Goal: Task Accomplishment & Management: Use online tool/utility

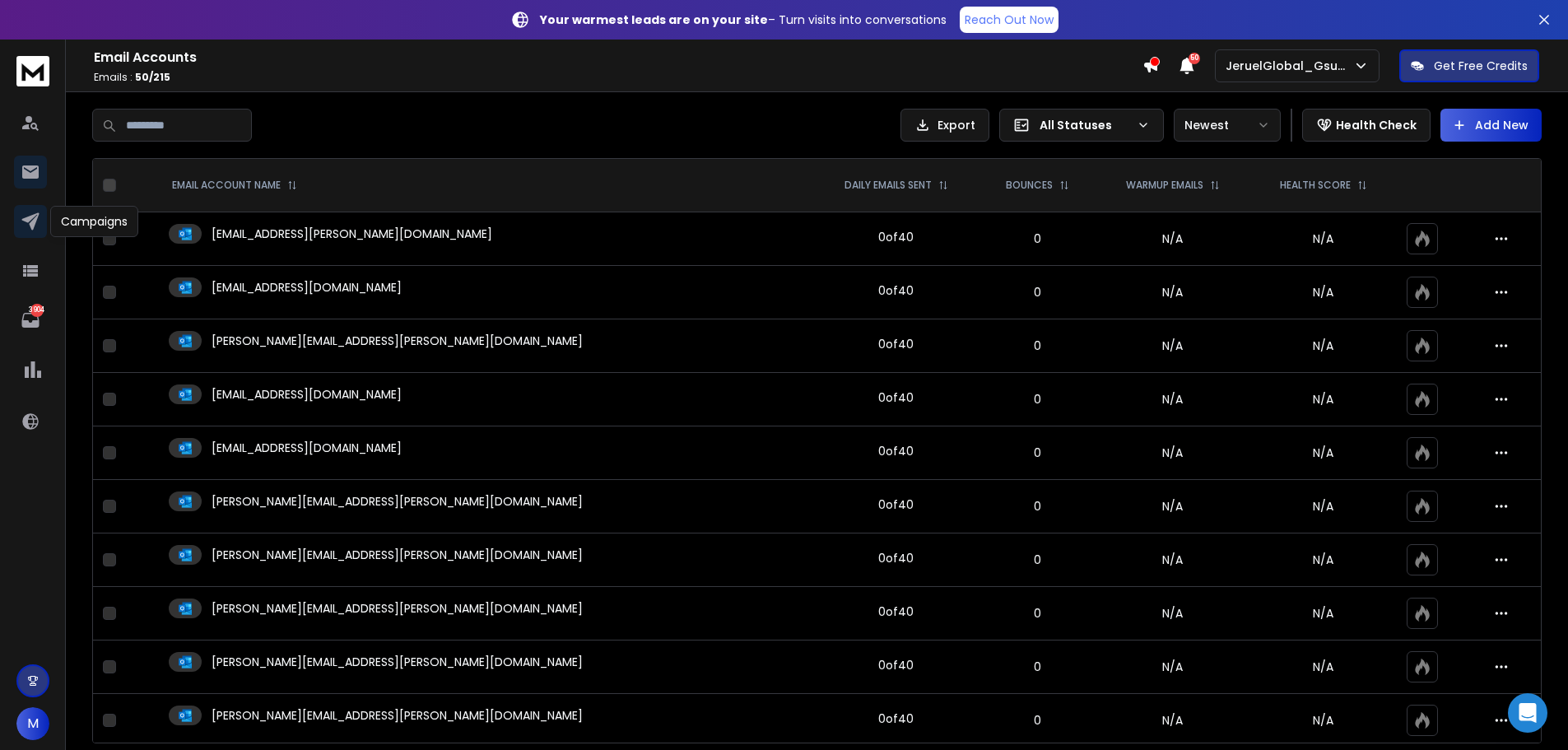
click at [30, 222] on icon at bounding box center [30, 222] width 20 height 20
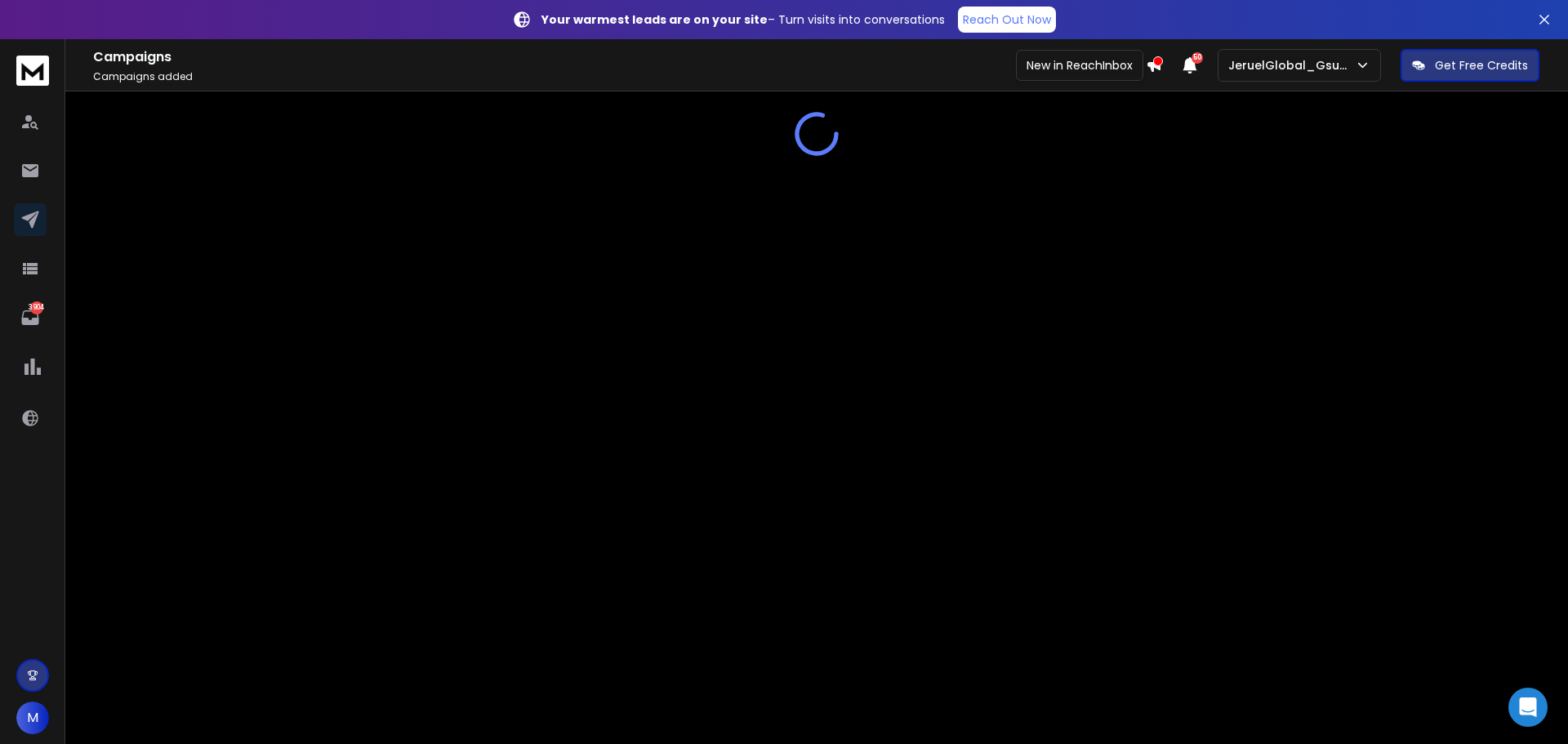
click at [1161, 62] on div at bounding box center [1158, 61] width 10 height 10
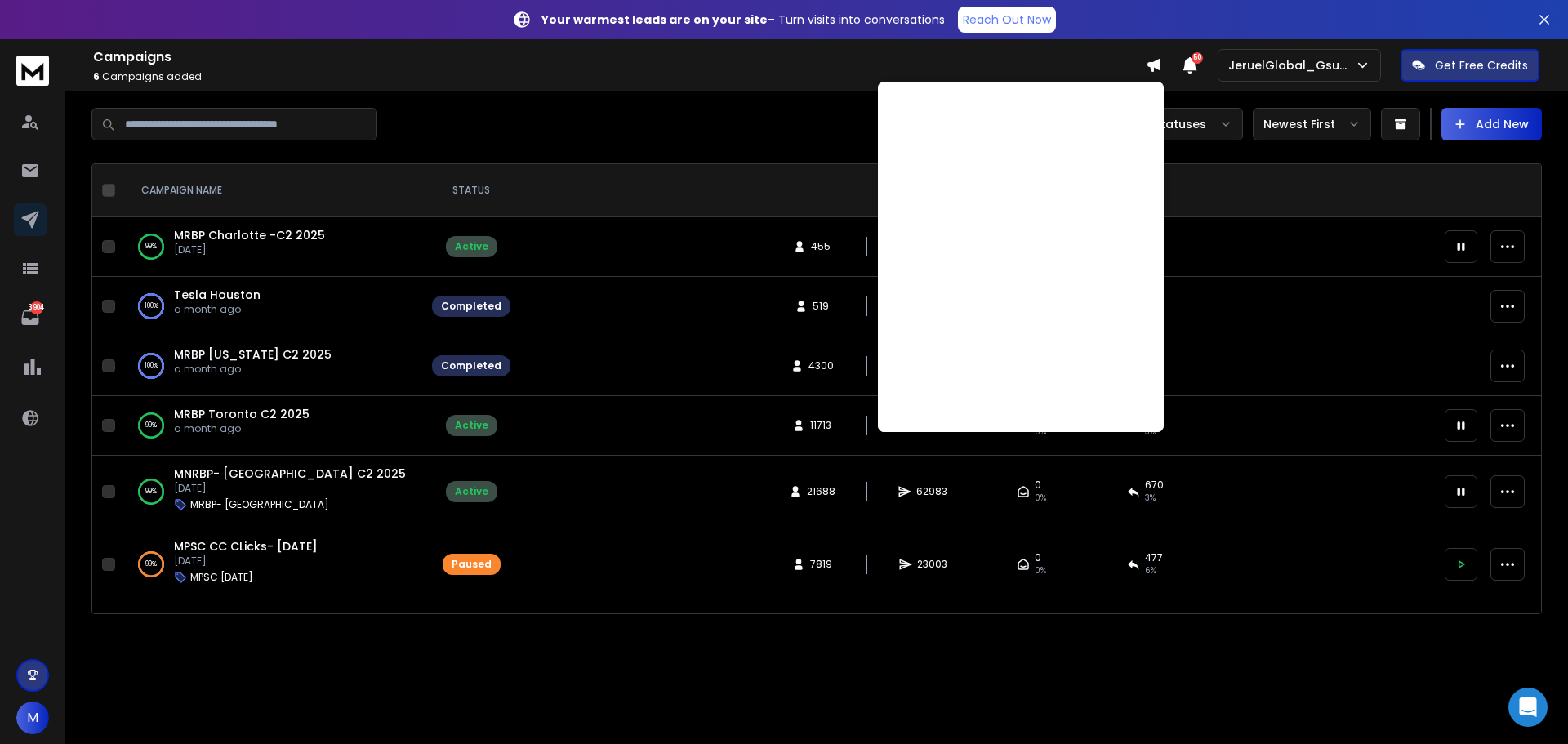
click at [686, 87] on div "Campaigns 6 Campaigns added 50 JeruelGlobal_Gsuite Get Free Credits" at bounding box center [784, 65] width 1568 height 52
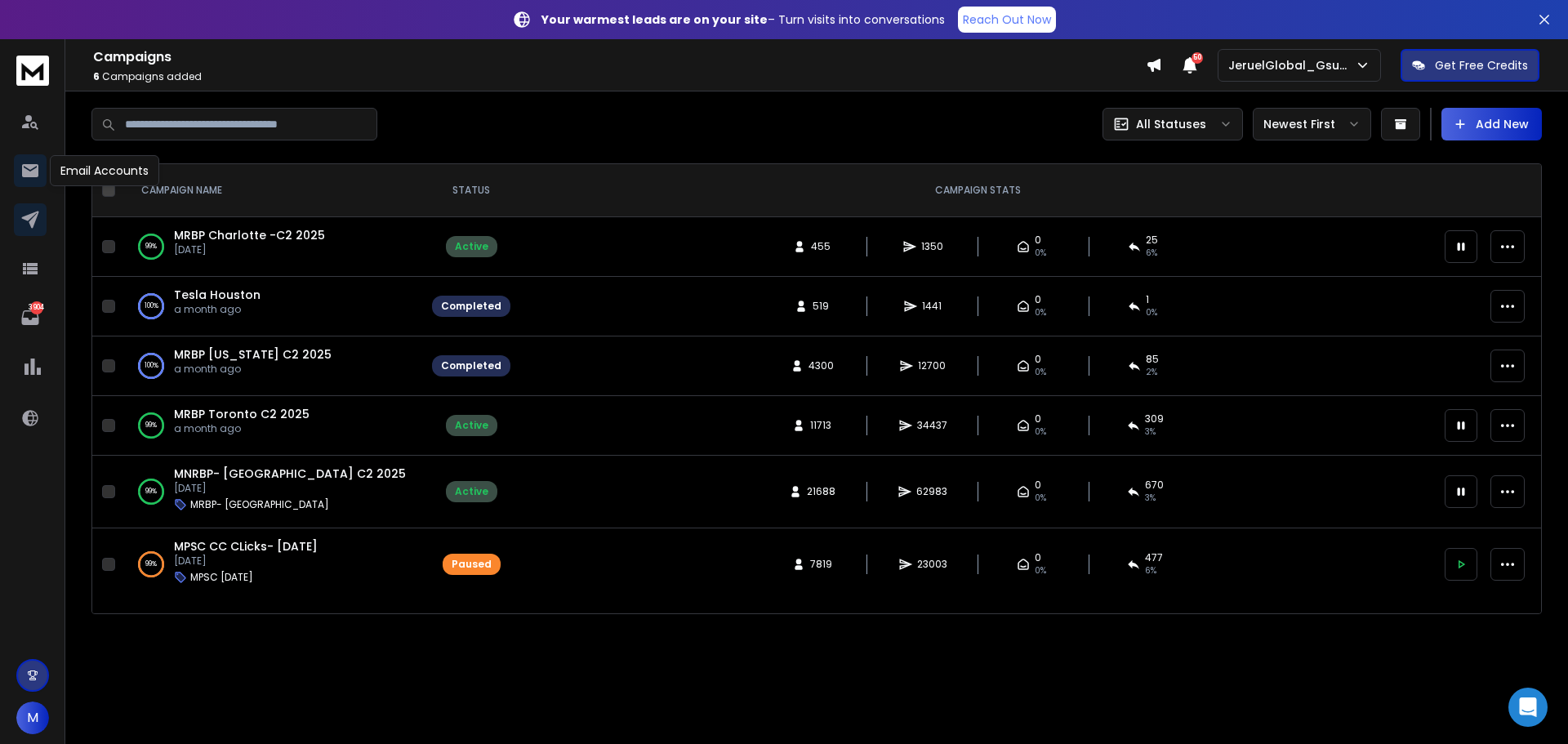
click at [34, 166] on icon at bounding box center [30, 170] width 16 height 13
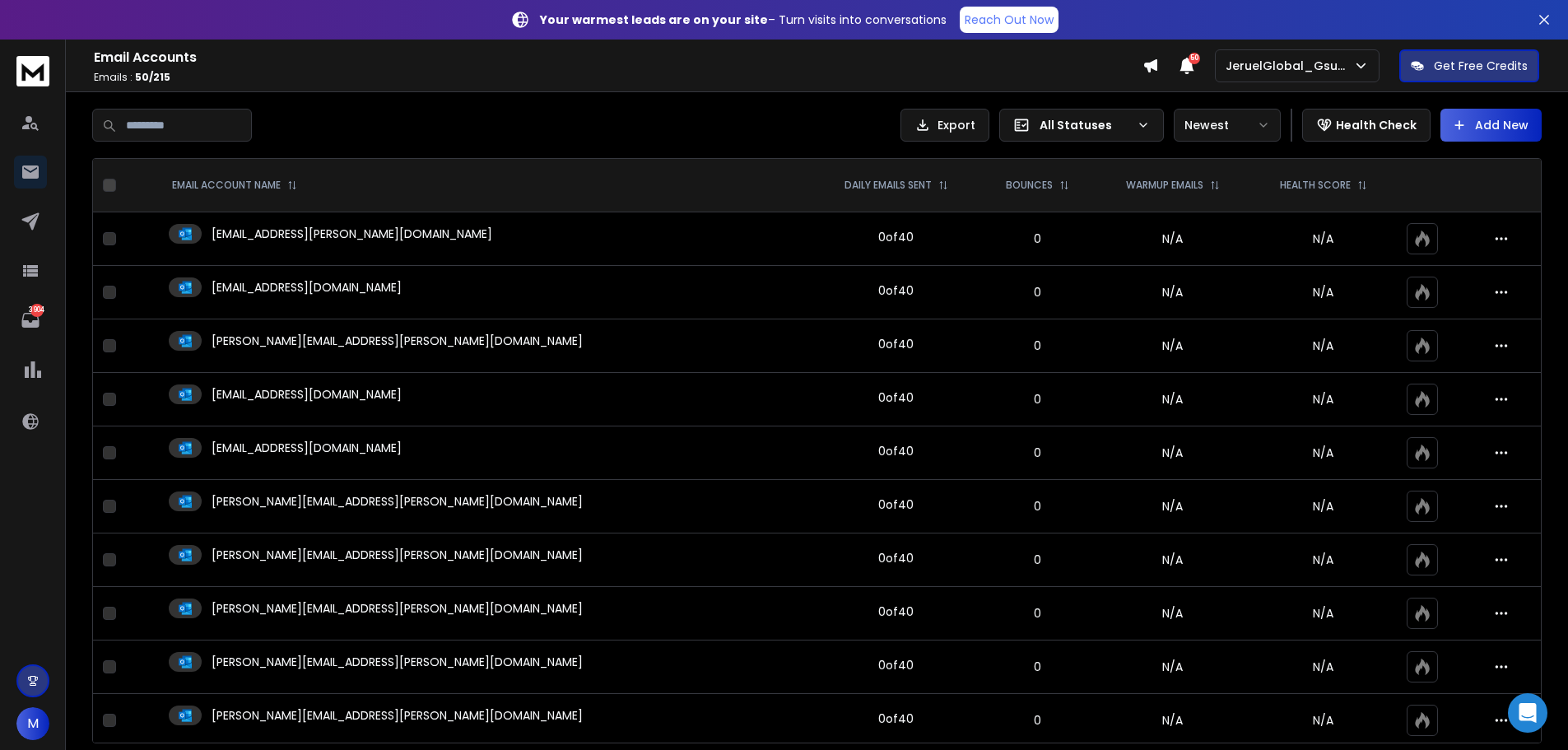
click at [1068, 119] on p "All Statuses" at bounding box center [1084, 125] width 91 height 17
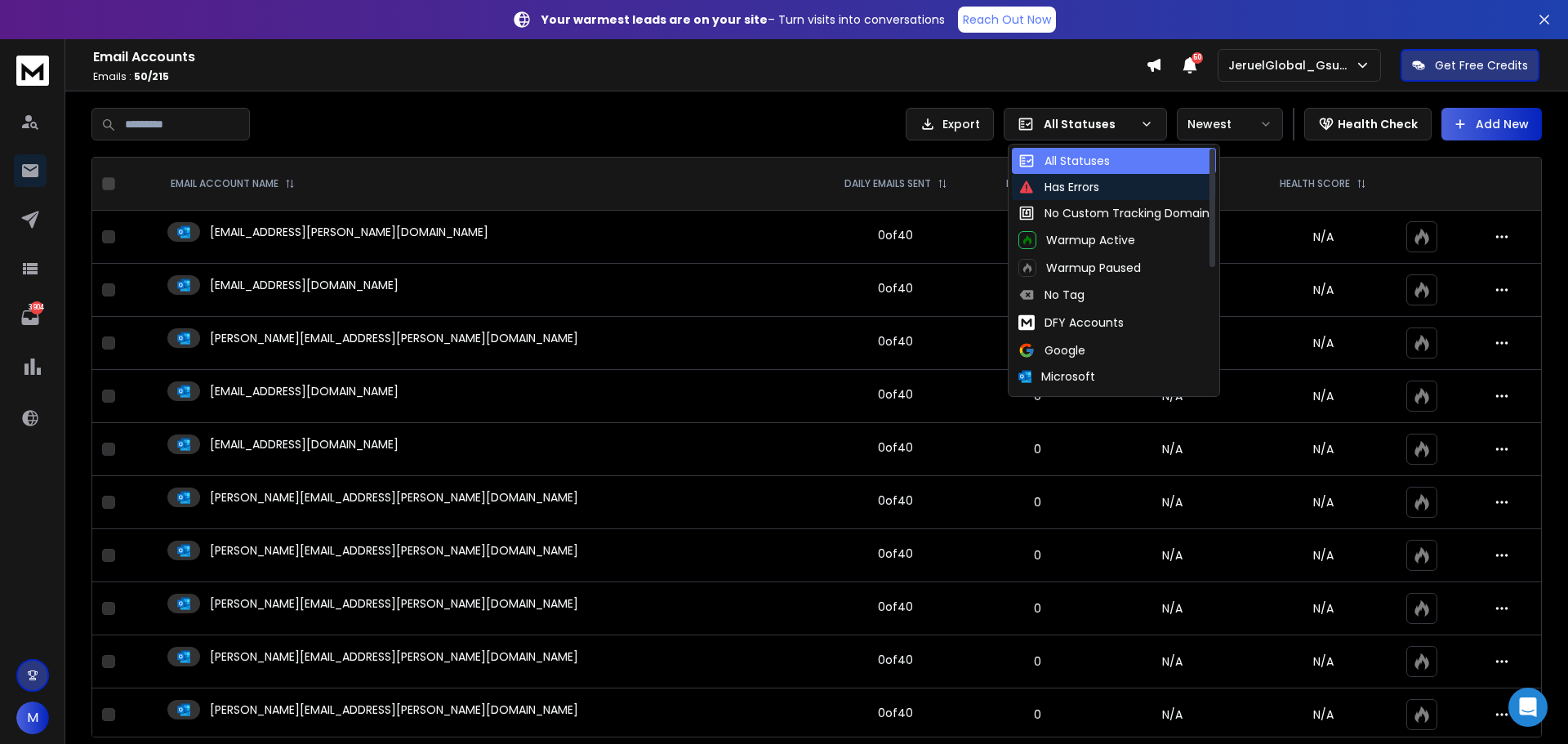
click at [1056, 190] on div "Has Errors" at bounding box center [1058, 187] width 81 height 16
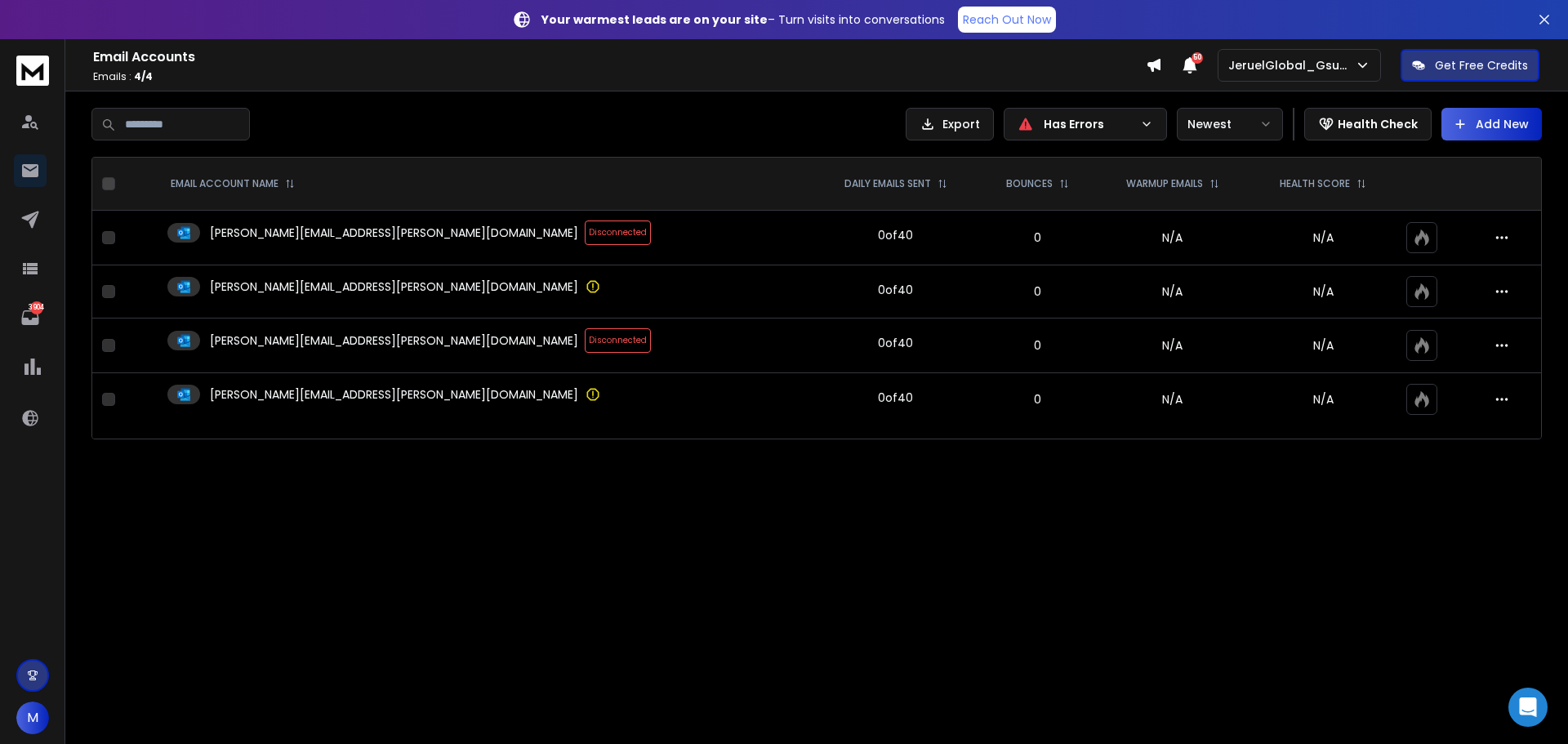
click at [401, 287] on p "[PERSON_NAME][EMAIL_ADDRESS][PERSON_NAME][DOMAIN_NAME]" at bounding box center [394, 286] width 368 height 16
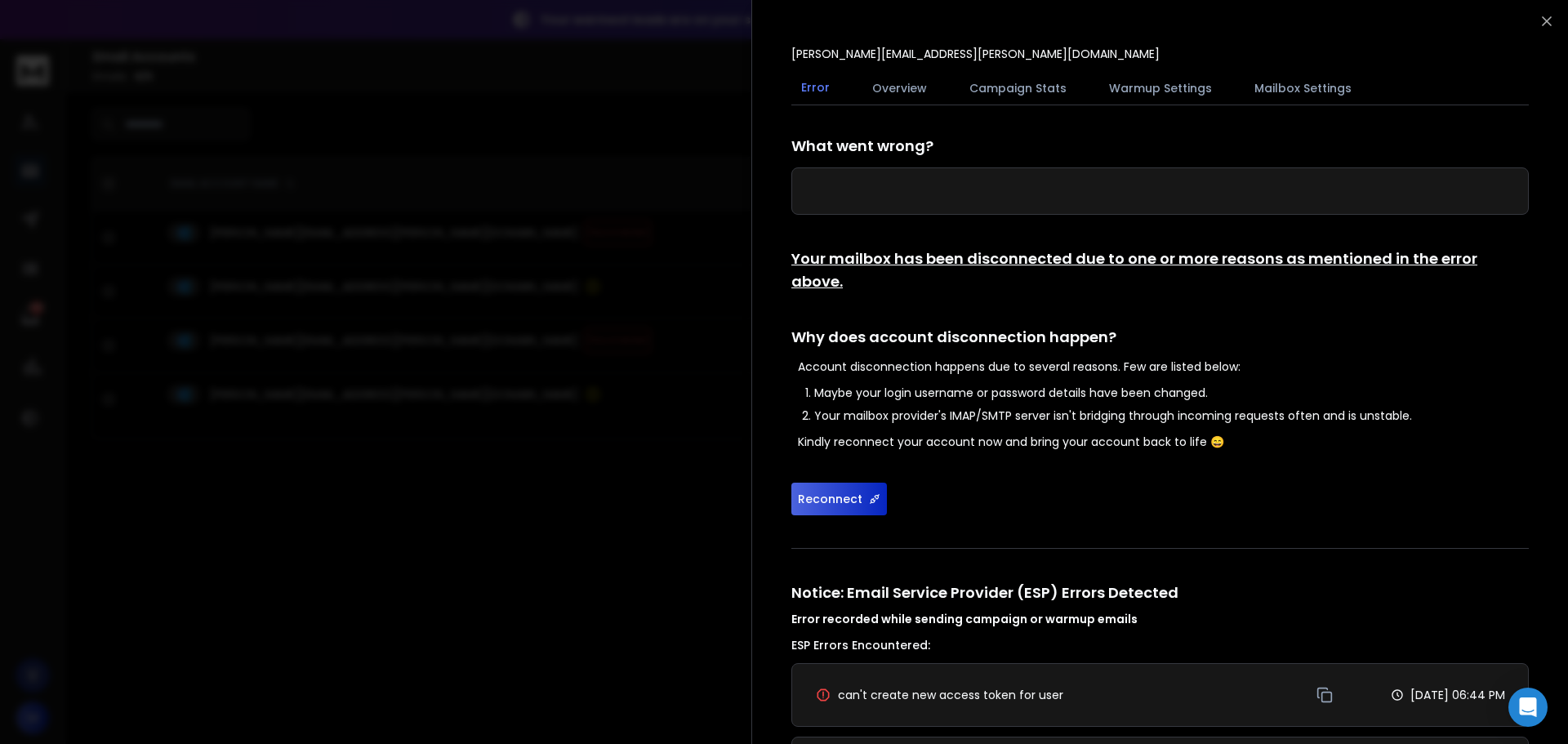
click at [833, 482] on button "Reconnect" at bounding box center [839, 499] width 96 height 33
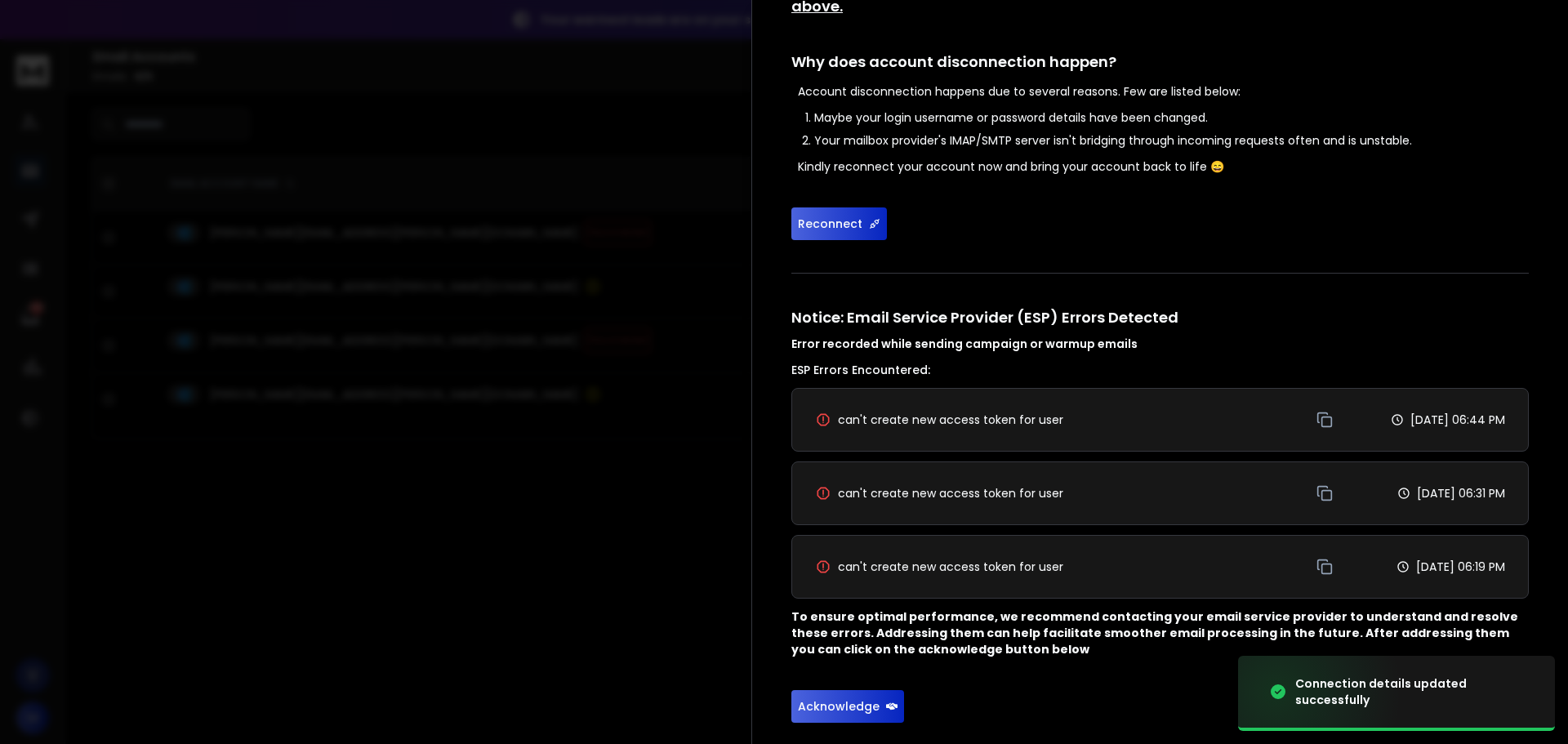
scroll to position [277, 0]
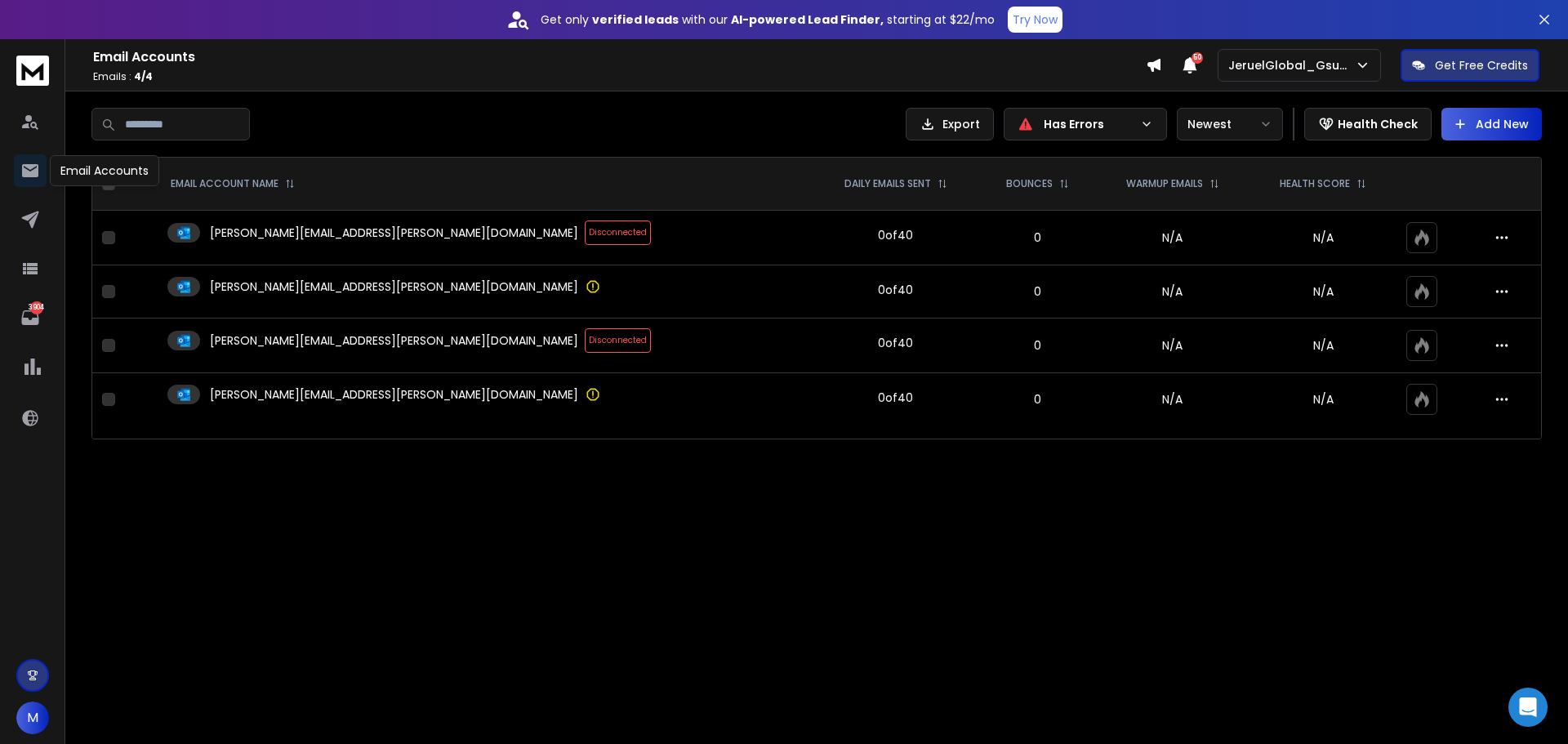
click at [35, 172] on icon at bounding box center [30, 170] width 16 height 13
click at [16, 169] on link at bounding box center [30, 170] width 33 height 33
click at [32, 220] on icon at bounding box center [29, 219] width 17 height 17
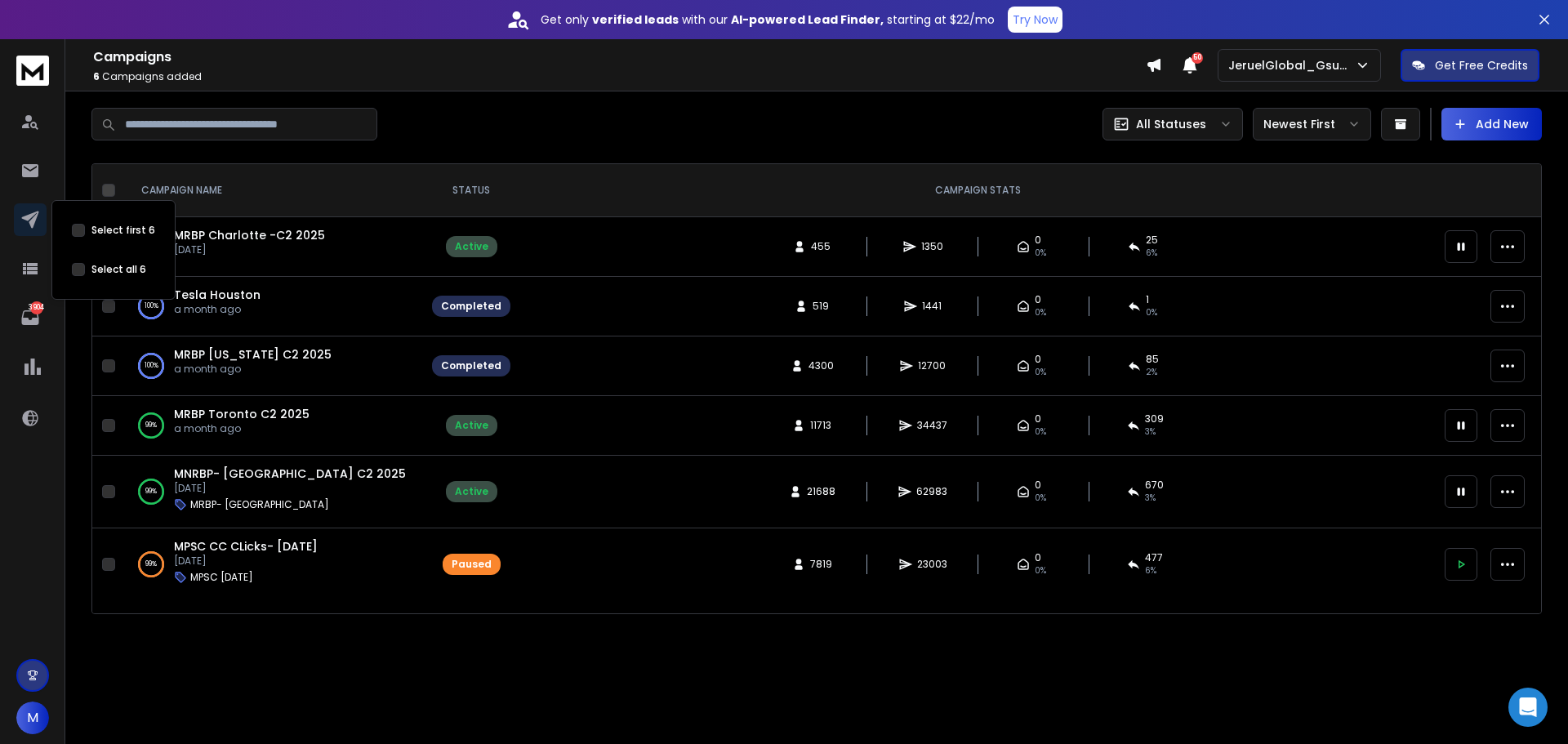
click at [108, 192] on button "Select first 6" at bounding box center [108, 191] width 13 height 13
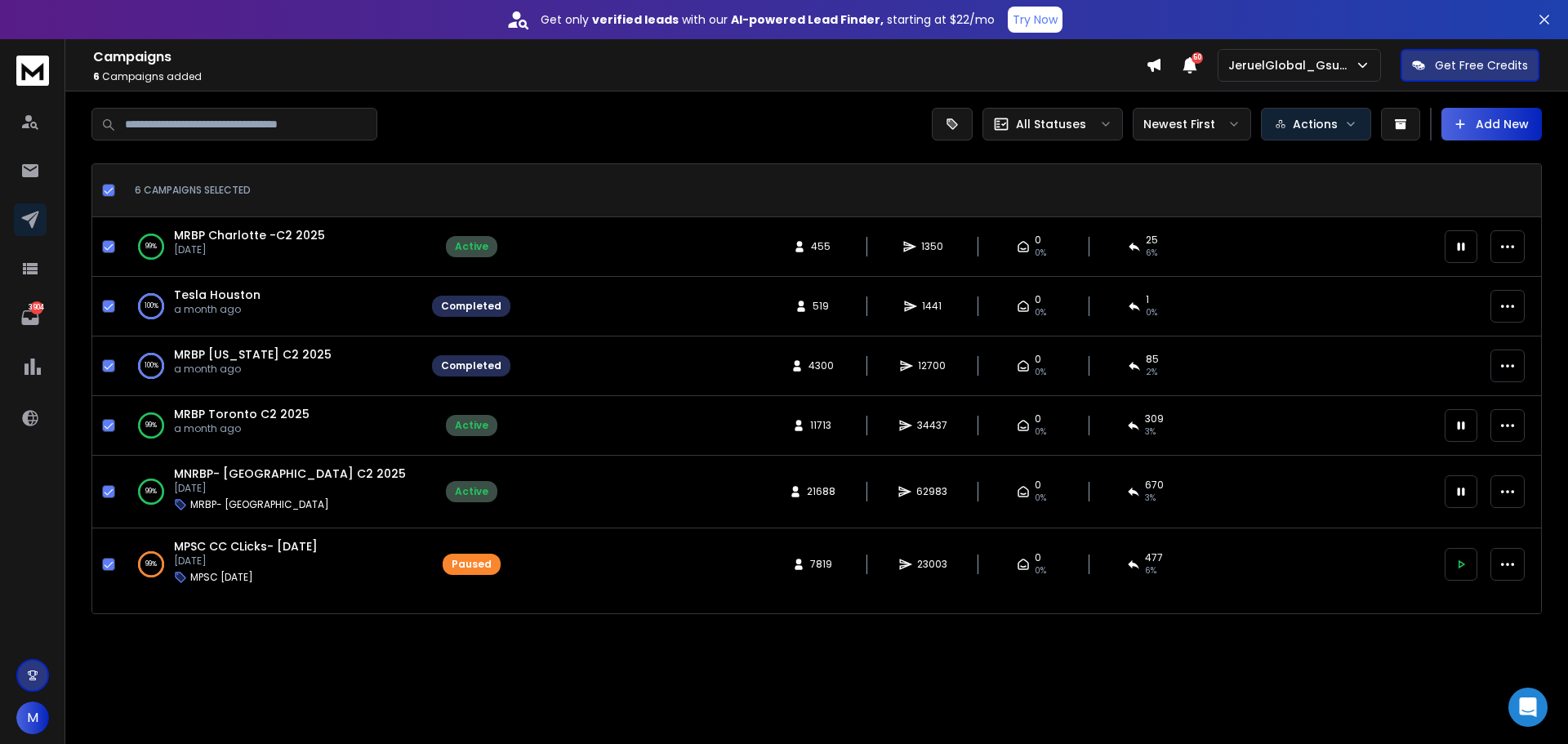
click at [1335, 123] on button "Actions" at bounding box center [1315, 124] width 110 height 33
click at [1318, 158] on p "Pause" at bounding box center [1315, 161] width 35 height 16
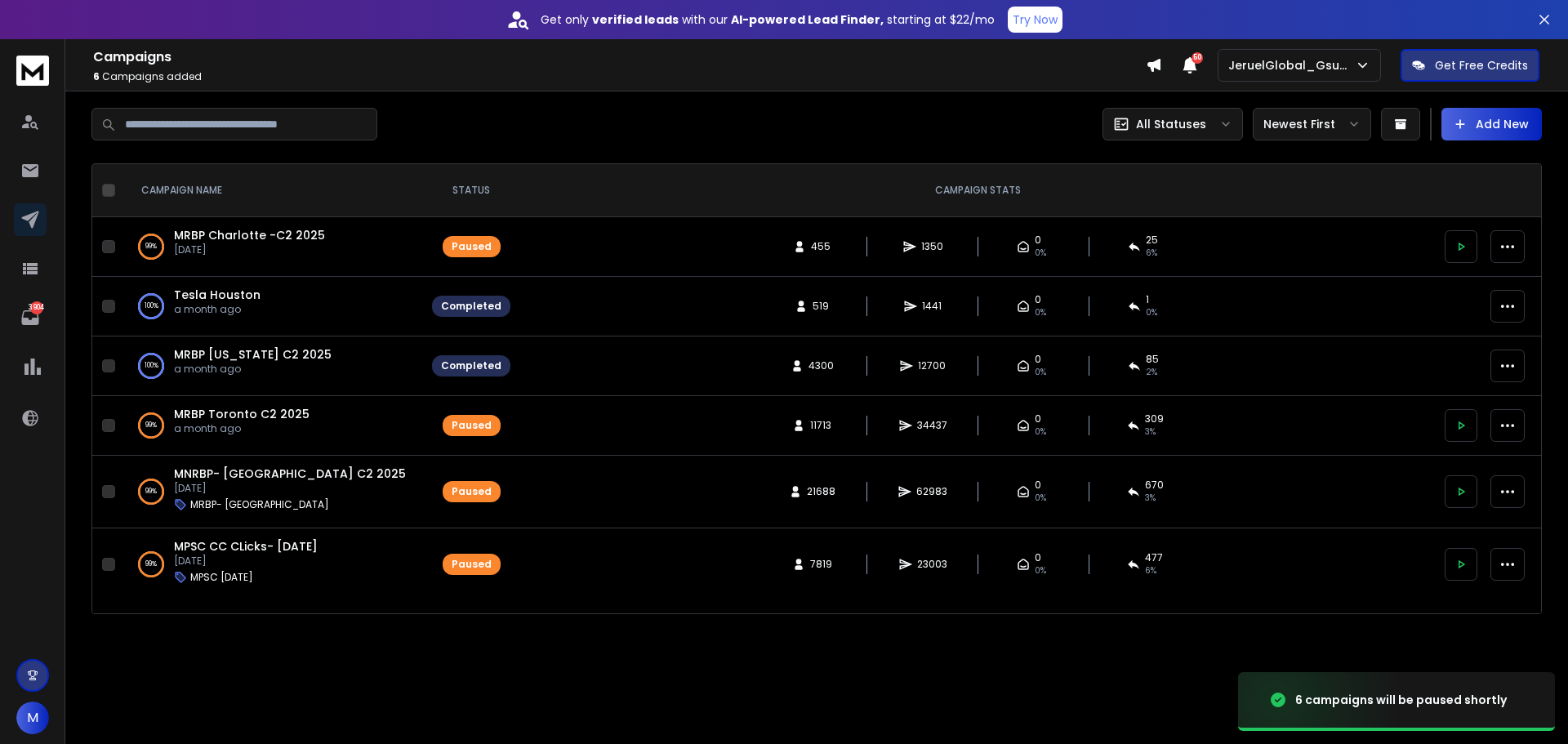
click at [563, 119] on div at bounding box center [454, 124] width 726 height 33
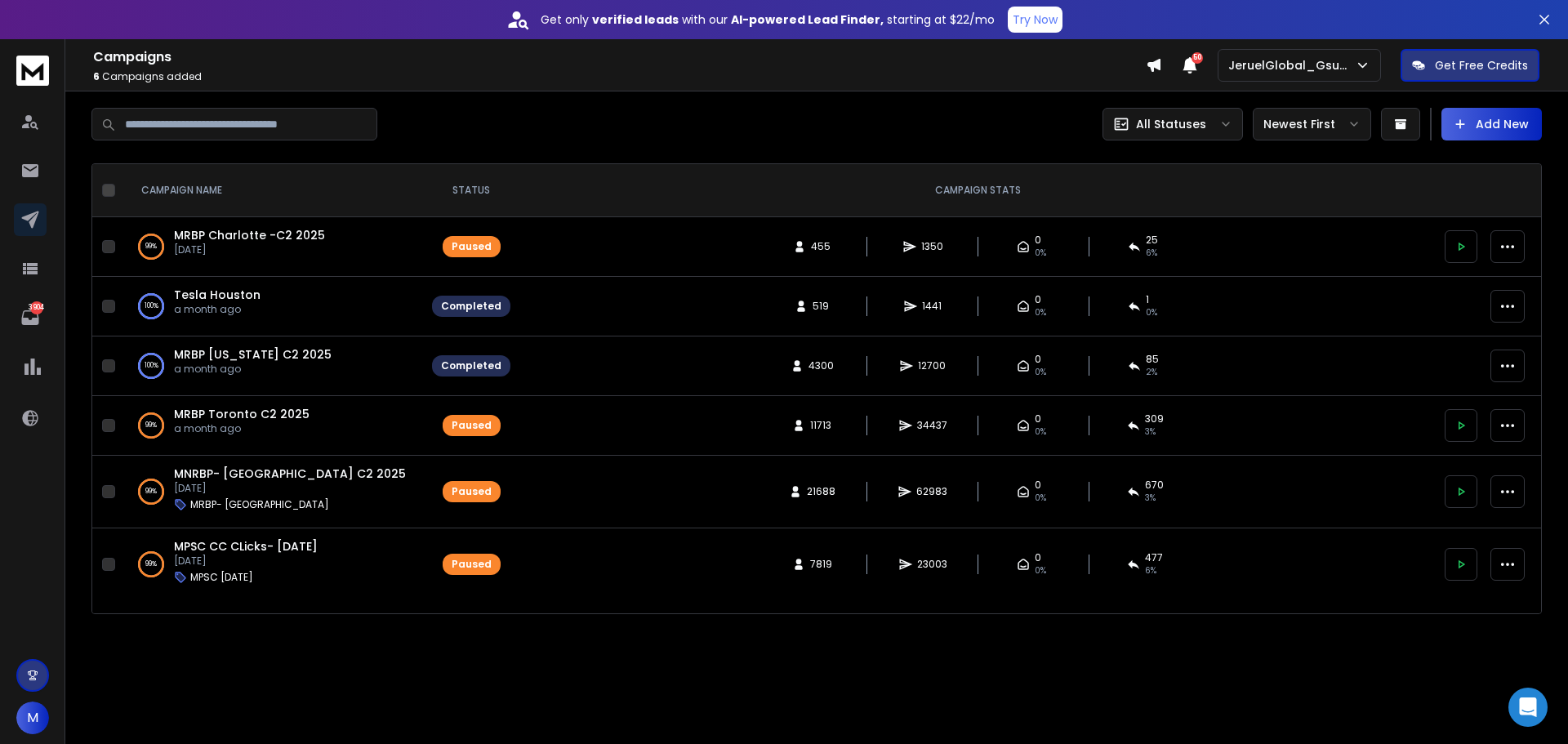
click at [1498, 491] on button "button" at bounding box center [1508, 491] width 35 height 33
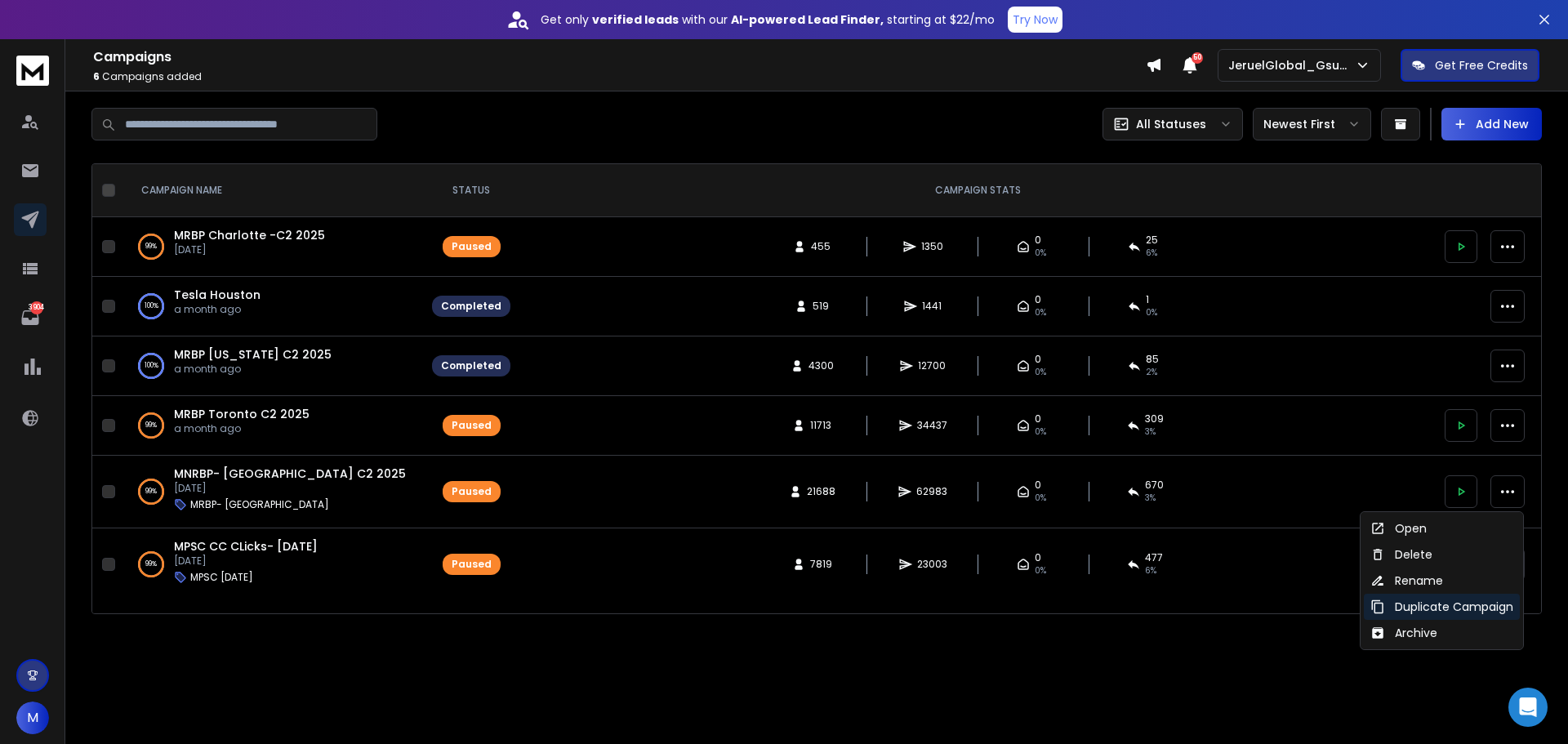
click at [1429, 608] on div "Duplicate Campaign" at bounding box center [1441, 607] width 143 height 16
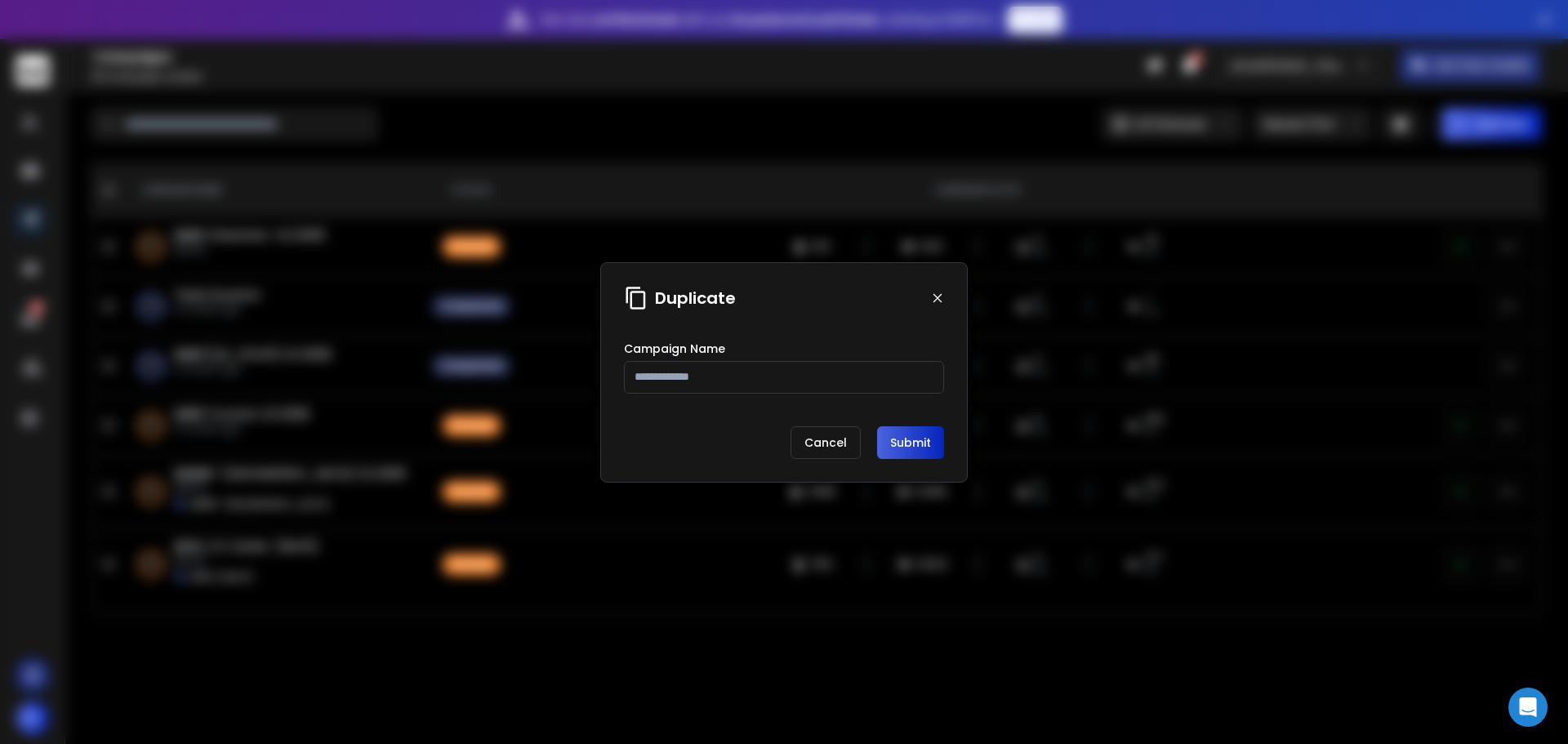
click at [736, 373] on input "text" at bounding box center [783, 377] width 320 height 33
type input "**********"
click at [929, 439] on button "Submit" at bounding box center [910, 443] width 67 height 33
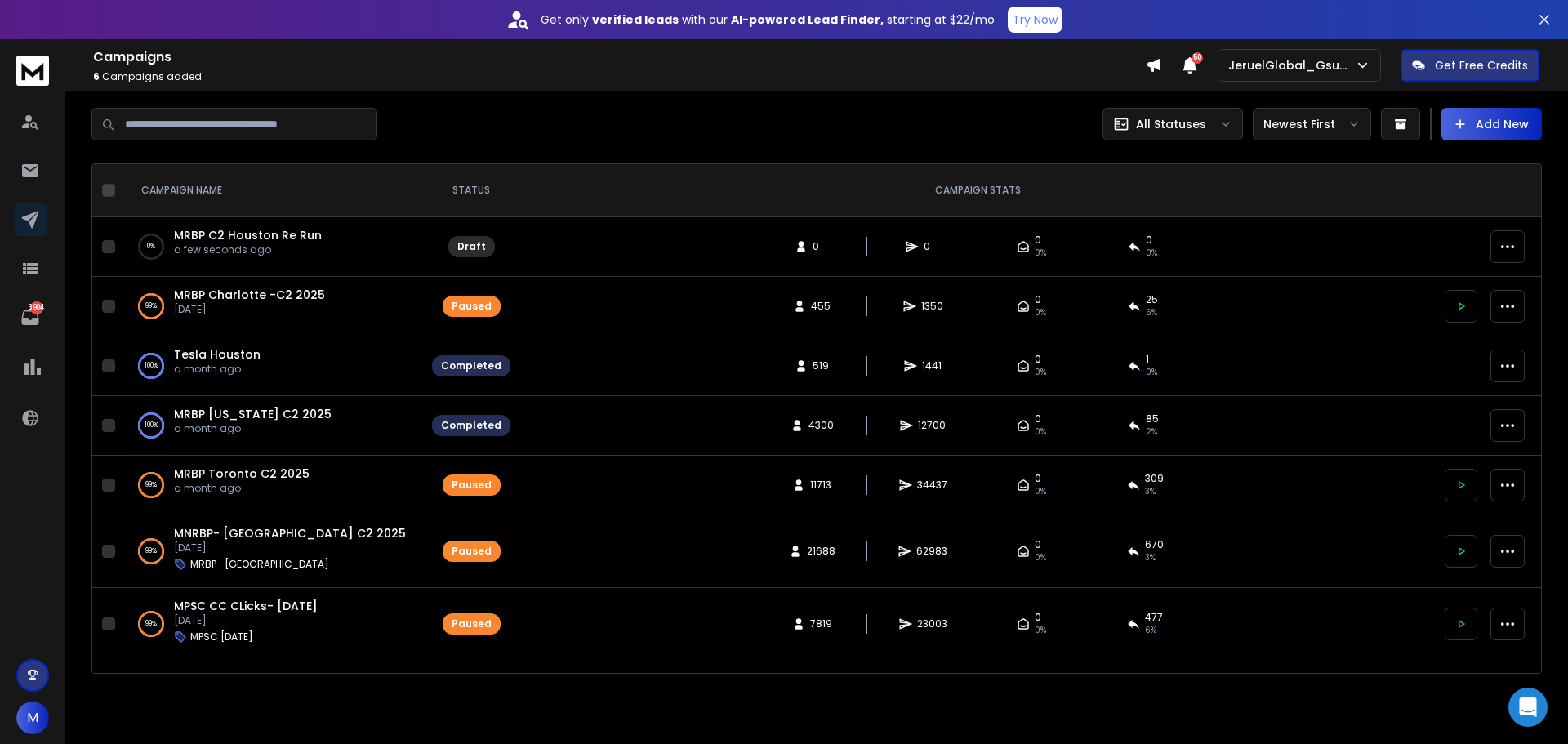
click at [1508, 418] on icon "button" at bounding box center [1508, 426] width 16 height 16
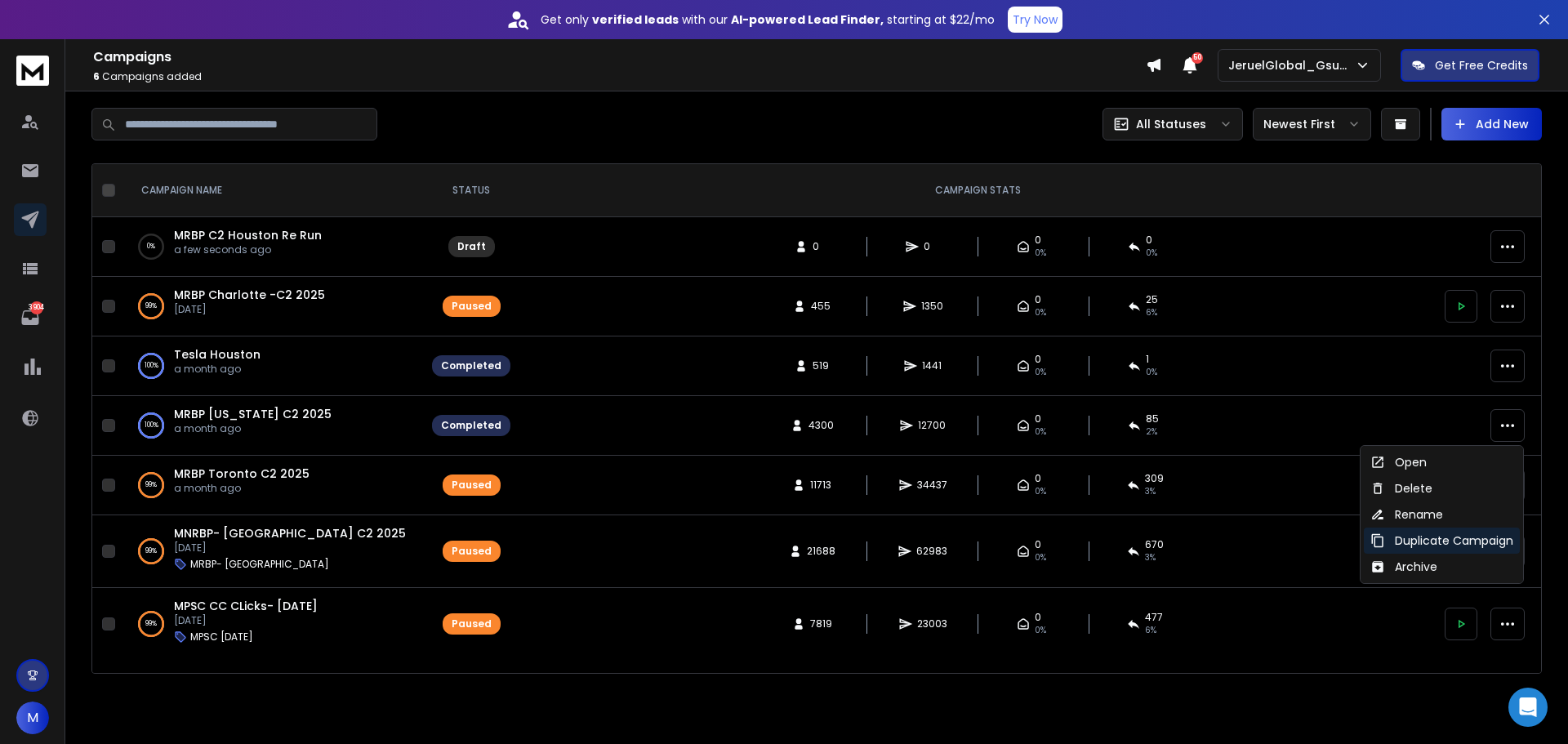
click at [1437, 540] on div "Duplicate Campaign" at bounding box center [1441, 541] width 143 height 16
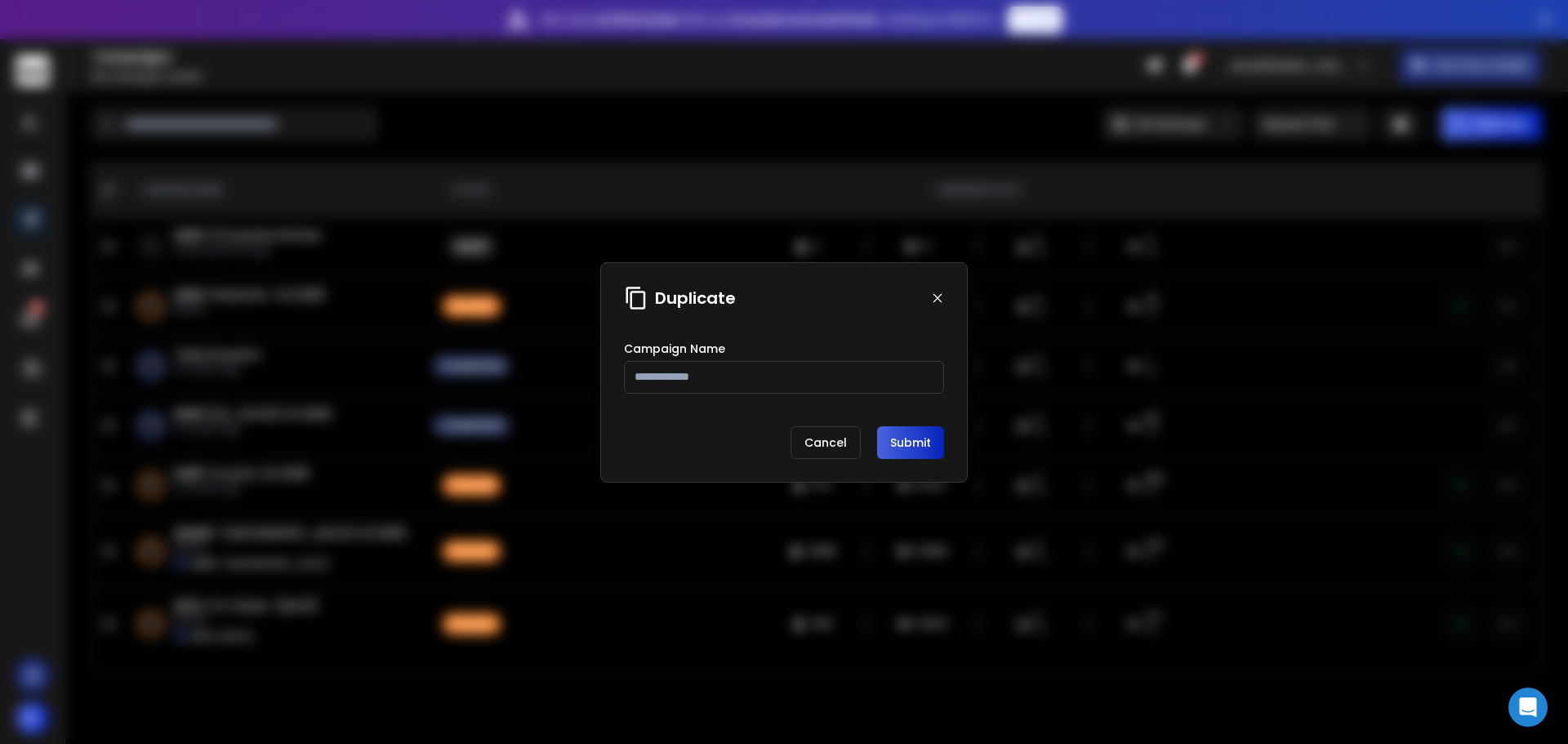
click at [671, 377] on input "text" at bounding box center [783, 377] width 320 height 33
type input "**********"
click at [899, 445] on button "Submit" at bounding box center [910, 443] width 67 height 33
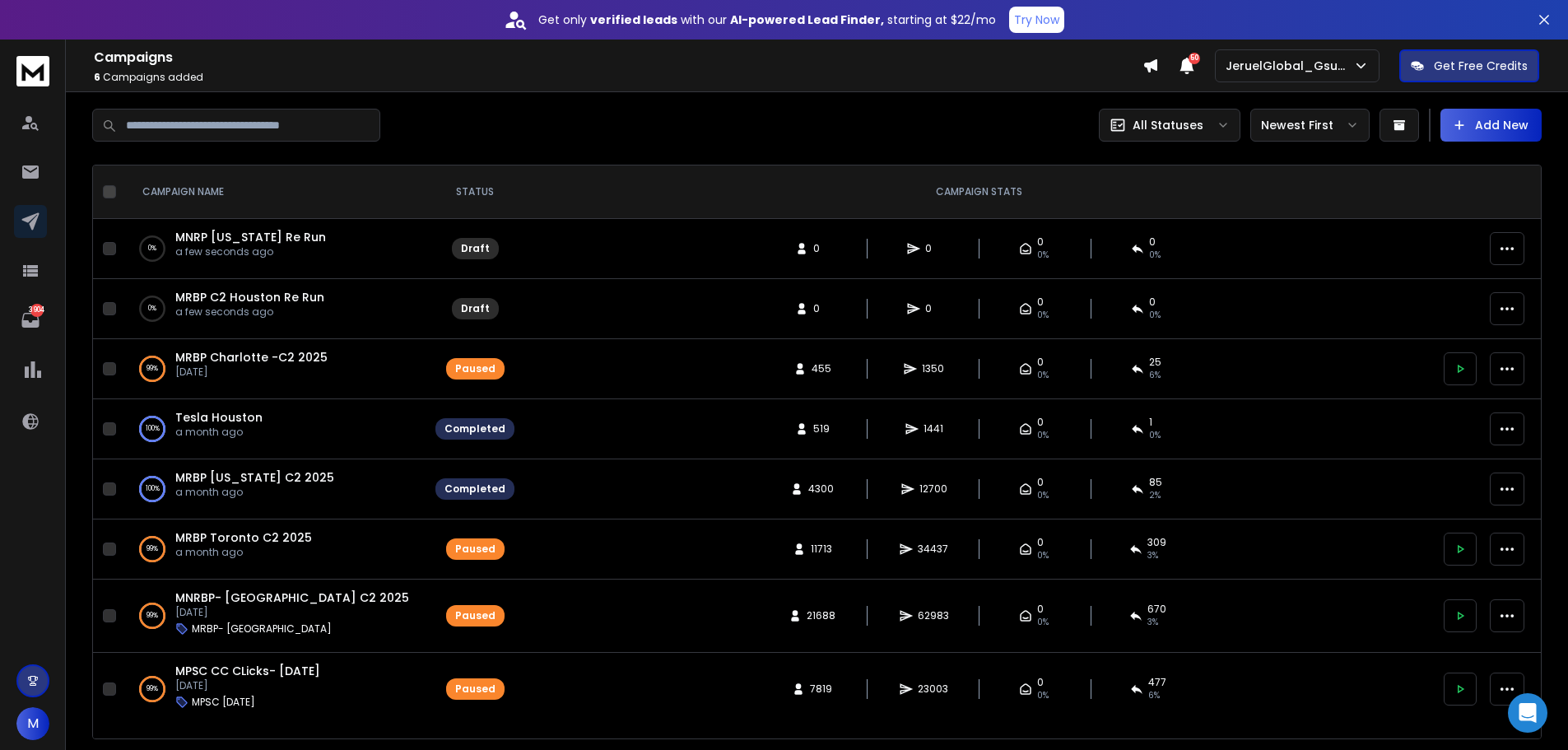
click at [1500, 363] on icon "button" at bounding box center [1506, 369] width 17 height 17
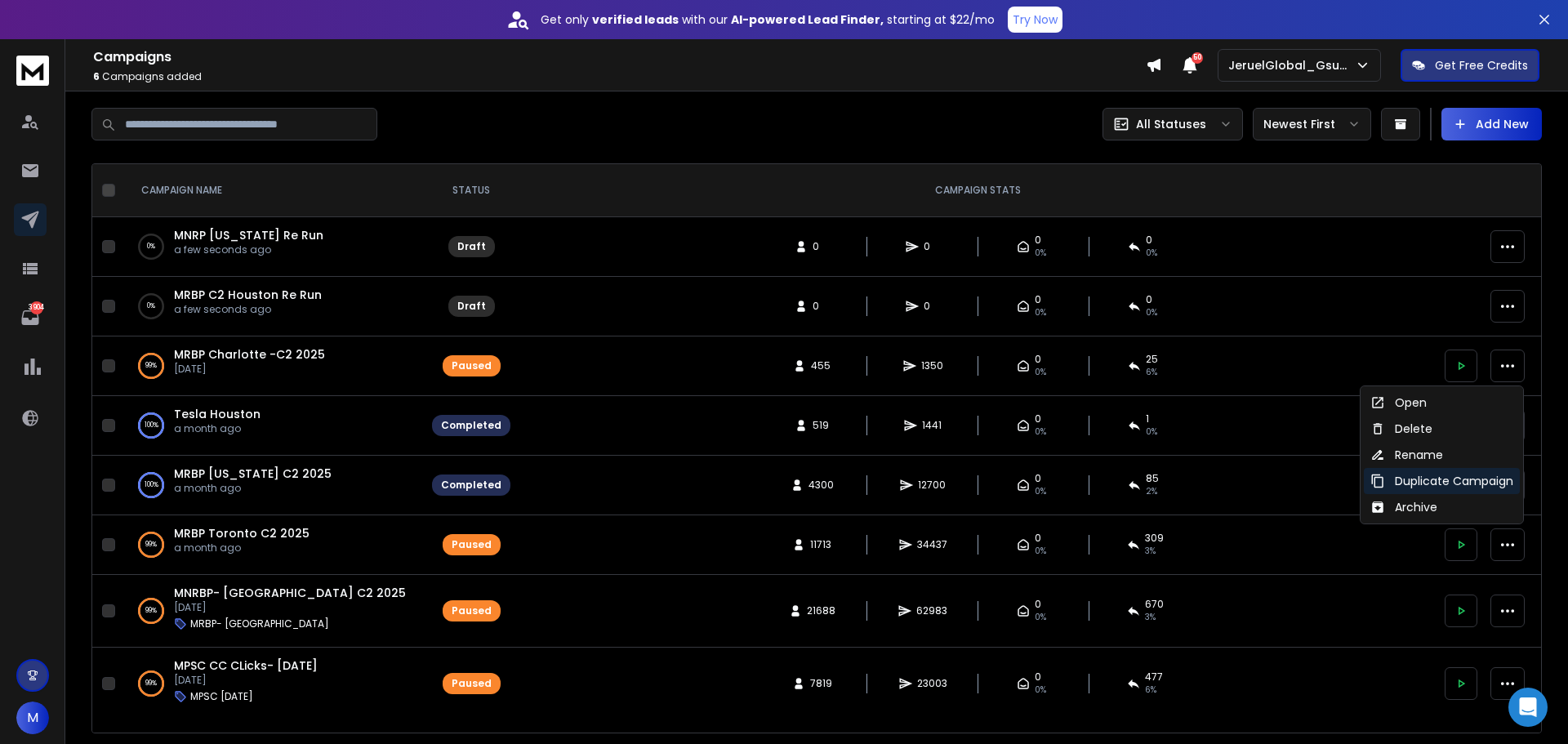
click at [1417, 482] on div "Duplicate Campaign" at bounding box center [1441, 481] width 143 height 16
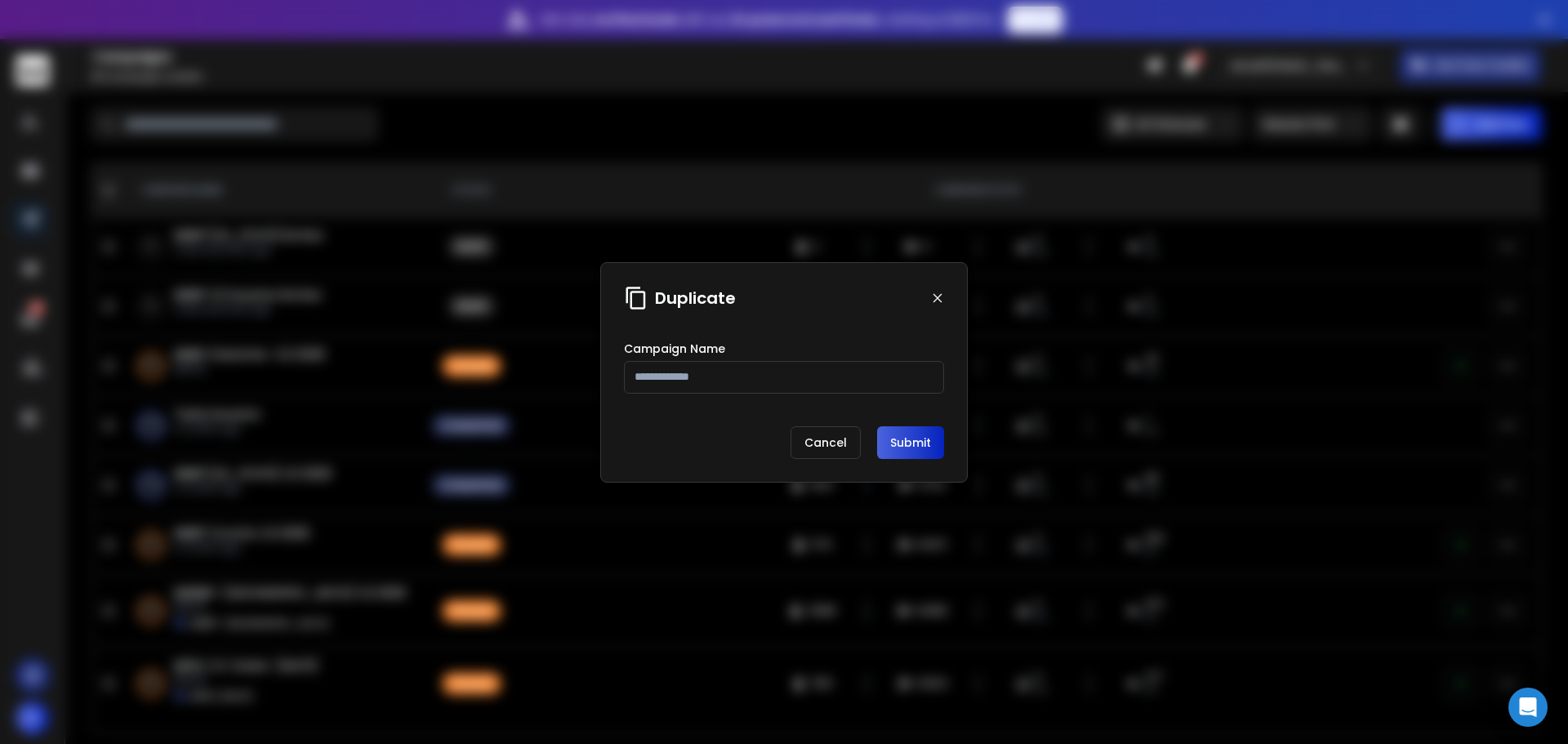
click at [774, 367] on input "text" at bounding box center [783, 377] width 320 height 33
type input "**********"
click at [911, 445] on button "Submit" at bounding box center [910, 443] width 67 height 33
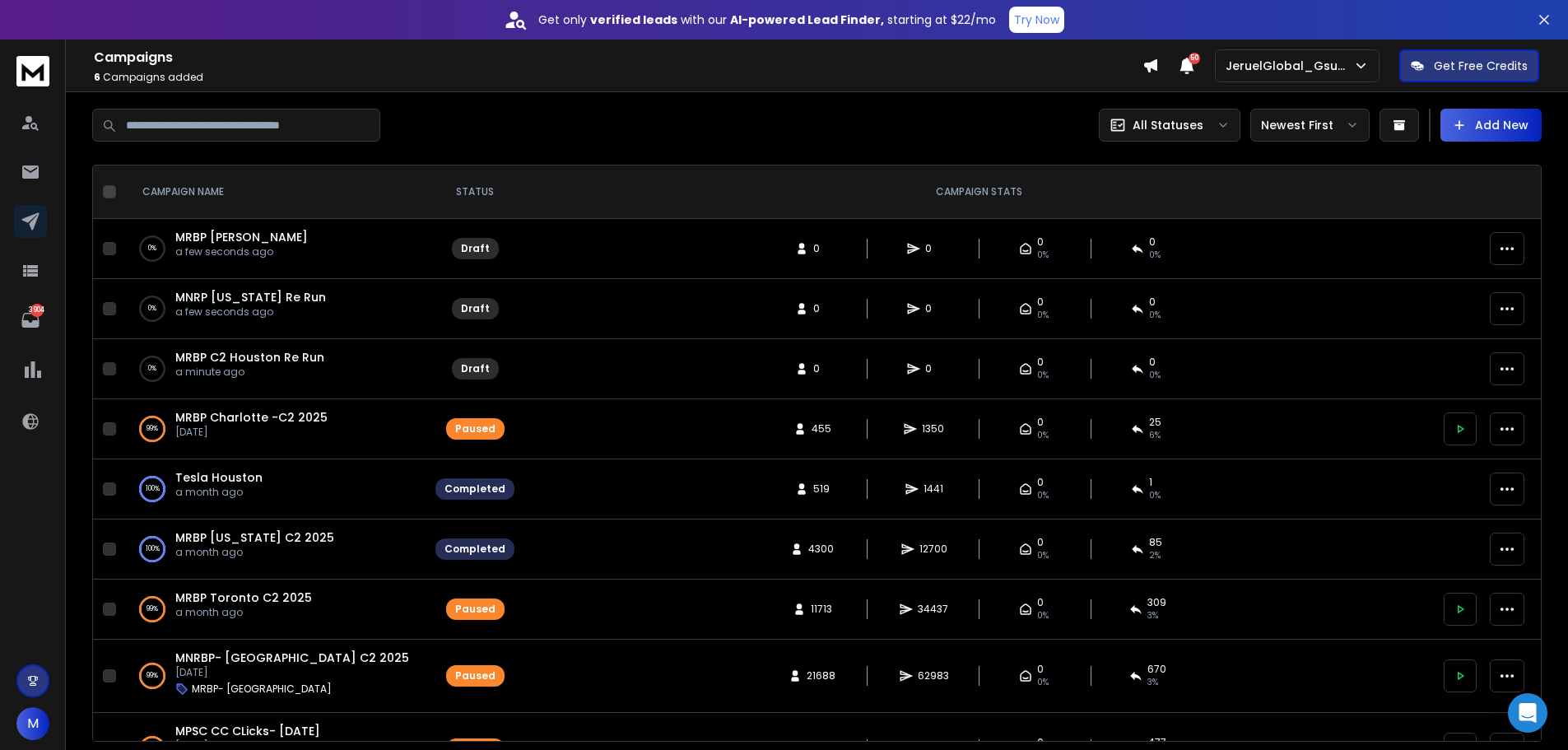
click at [273, 357] on span "MRBP C2 Houston Re Run" at bounding box center [250, 358] width 149 height 17
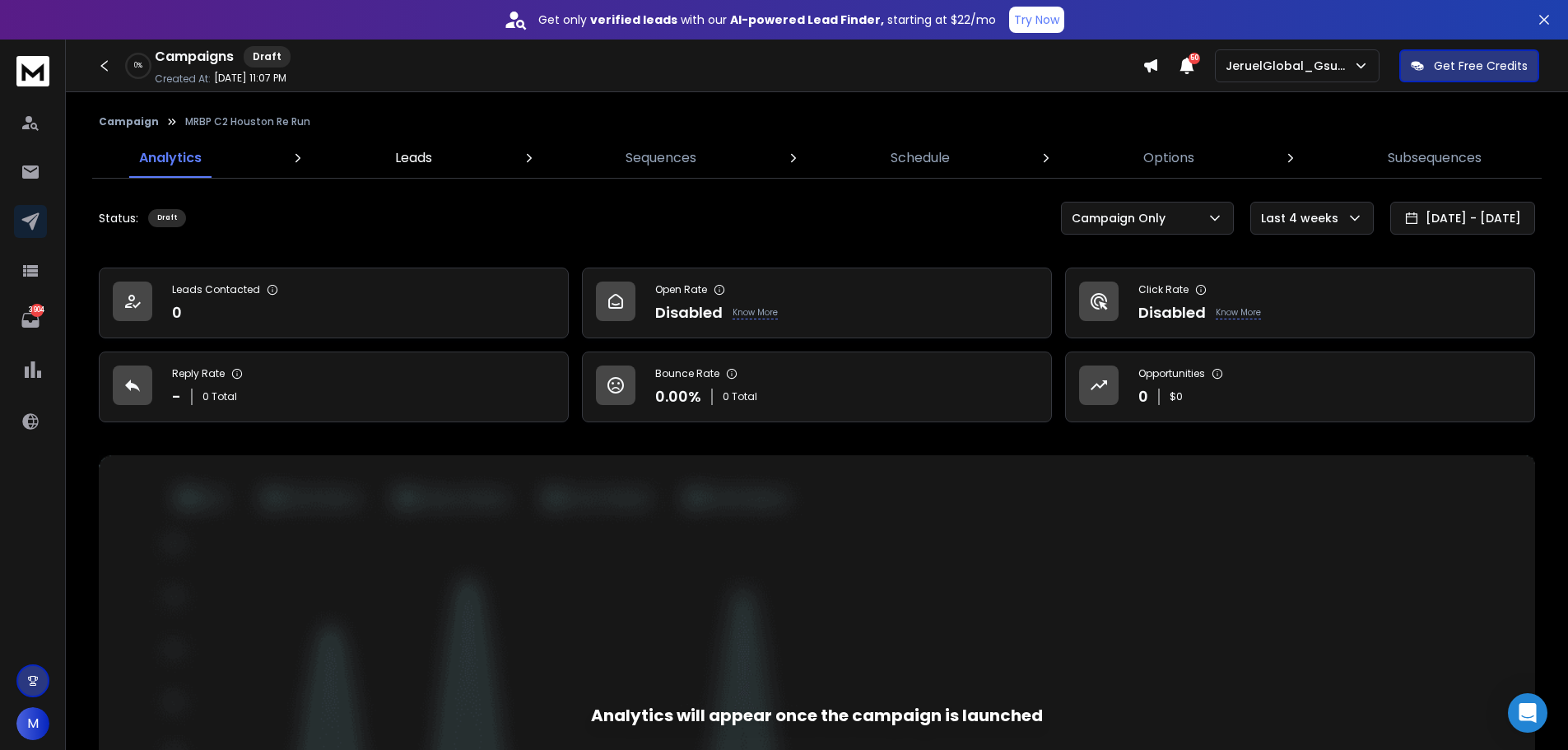
click at [407, 158] on p "Leads" at bounding box center [413, 158] width 37 height 20
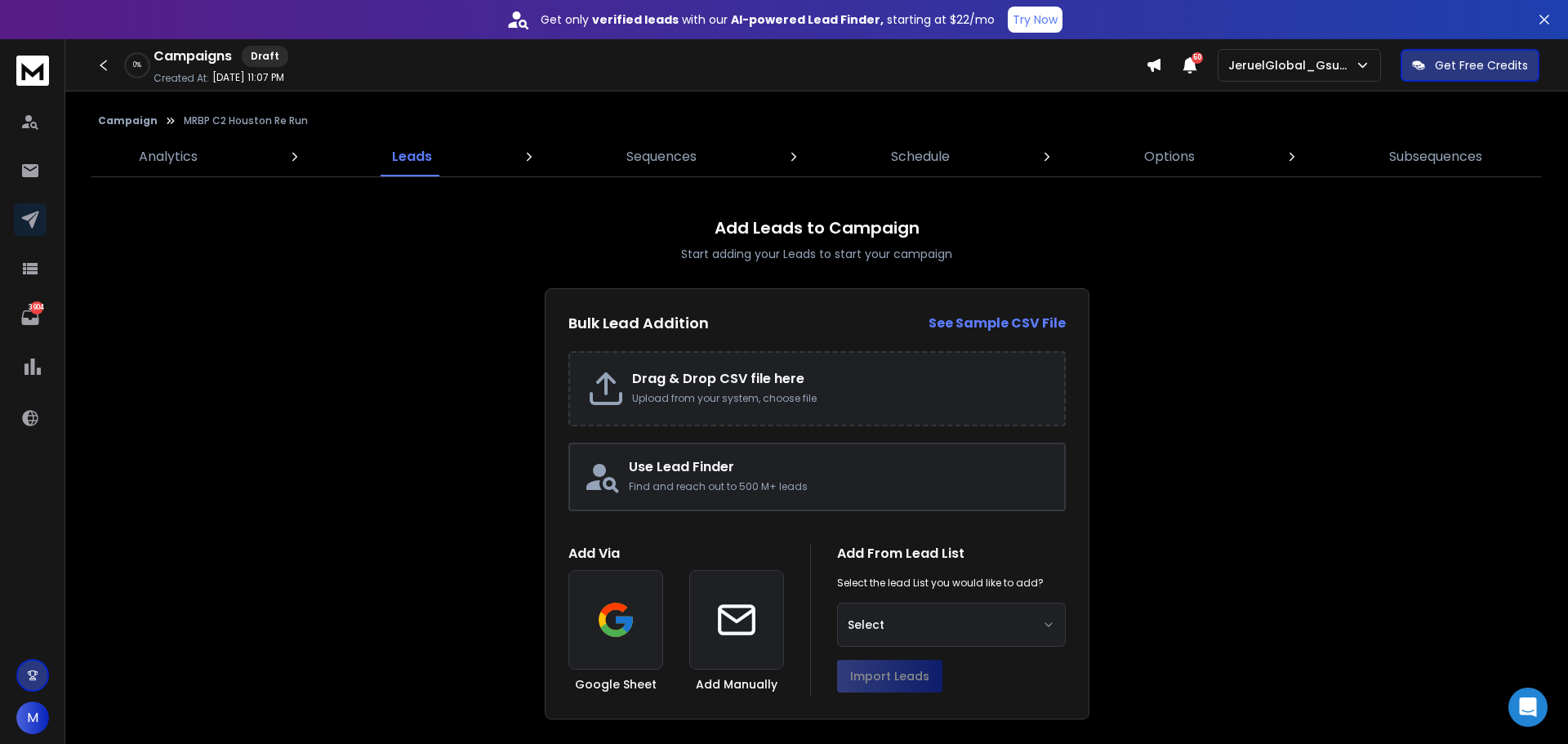
click at [802, 371] on h2 "Drag & Drop CSV file here" at bounding box center [840, 379] width 416 height 20
type input "**********"
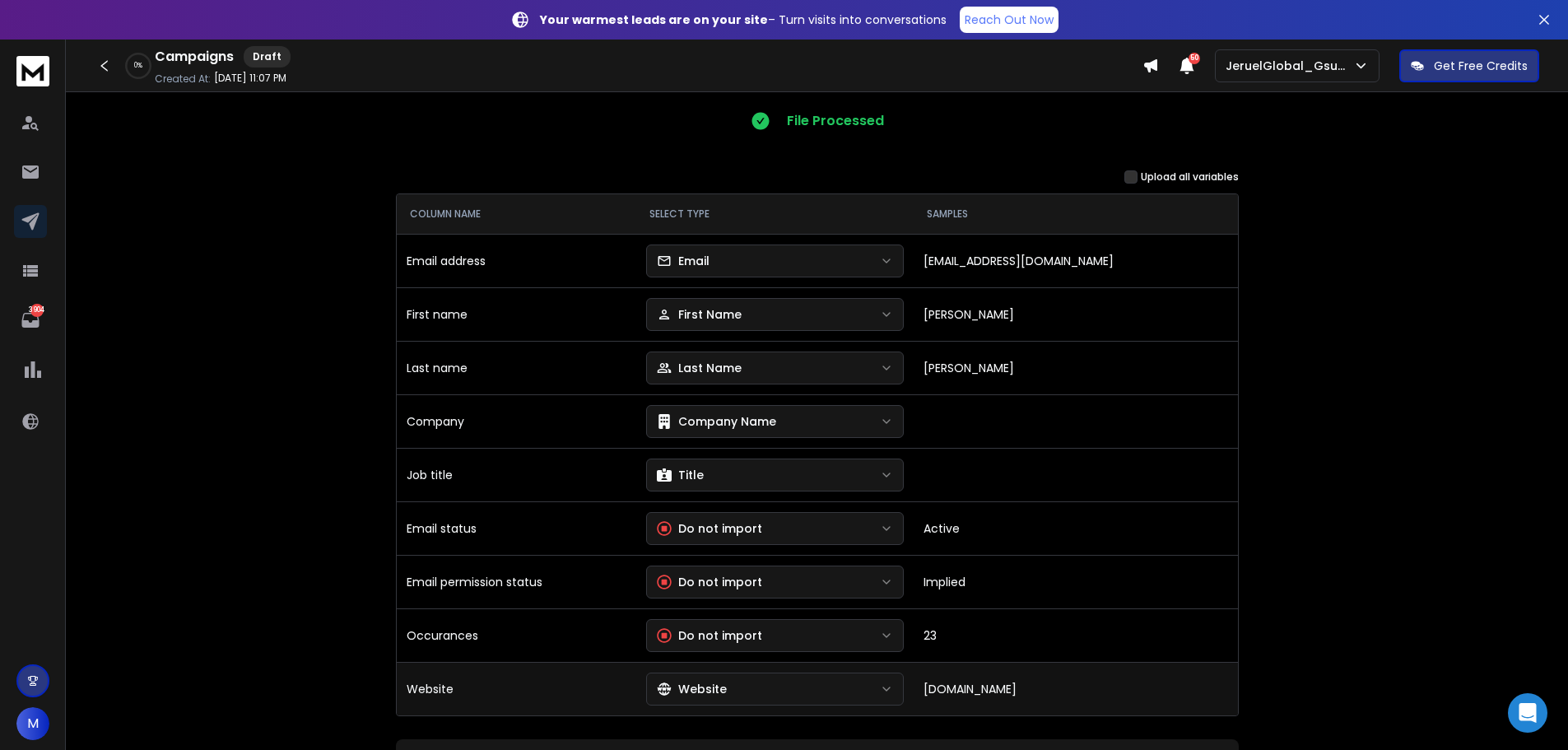
scroll to position [133, 0]
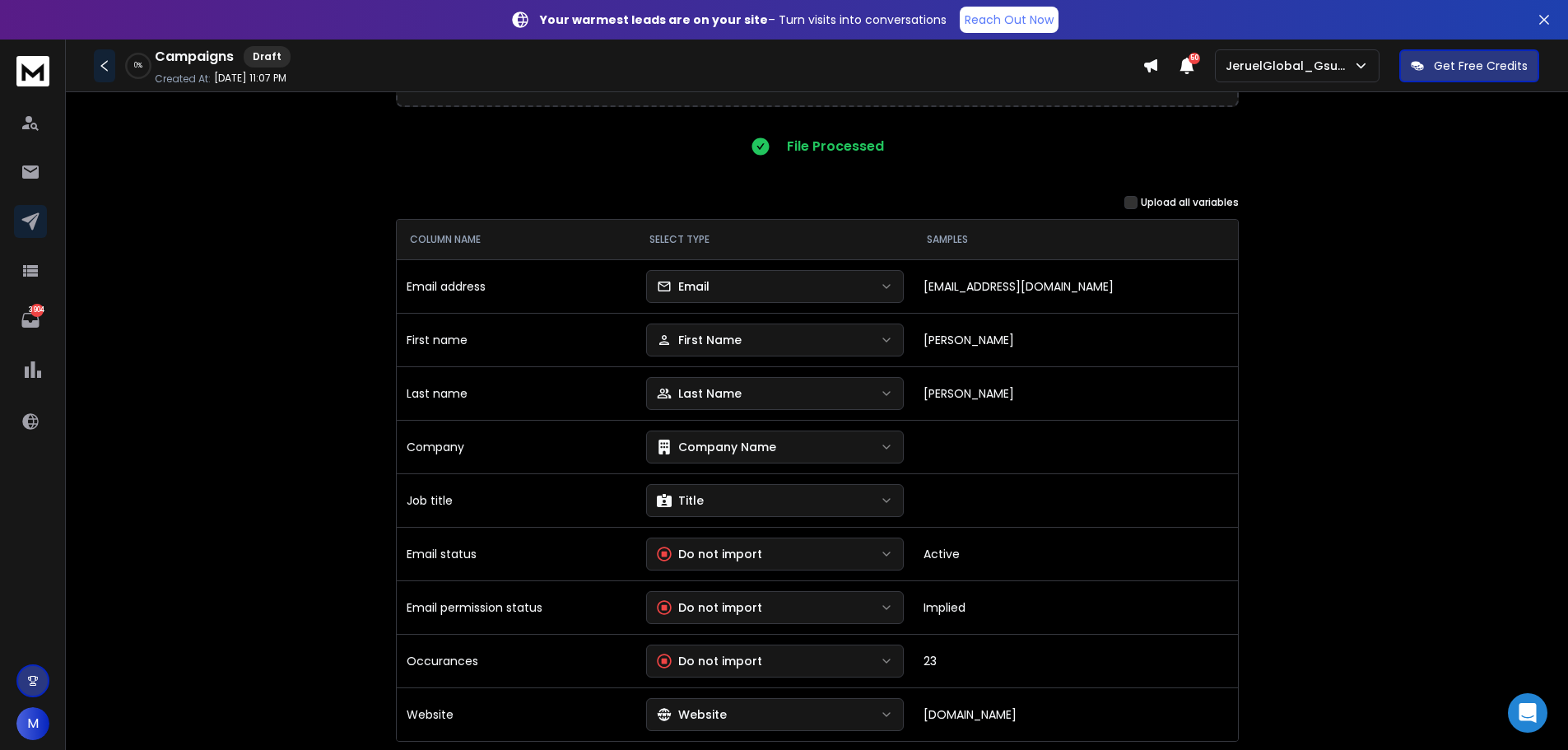
click at [99, 61] on icon at bounding box center [105, 66] width 15 height 15
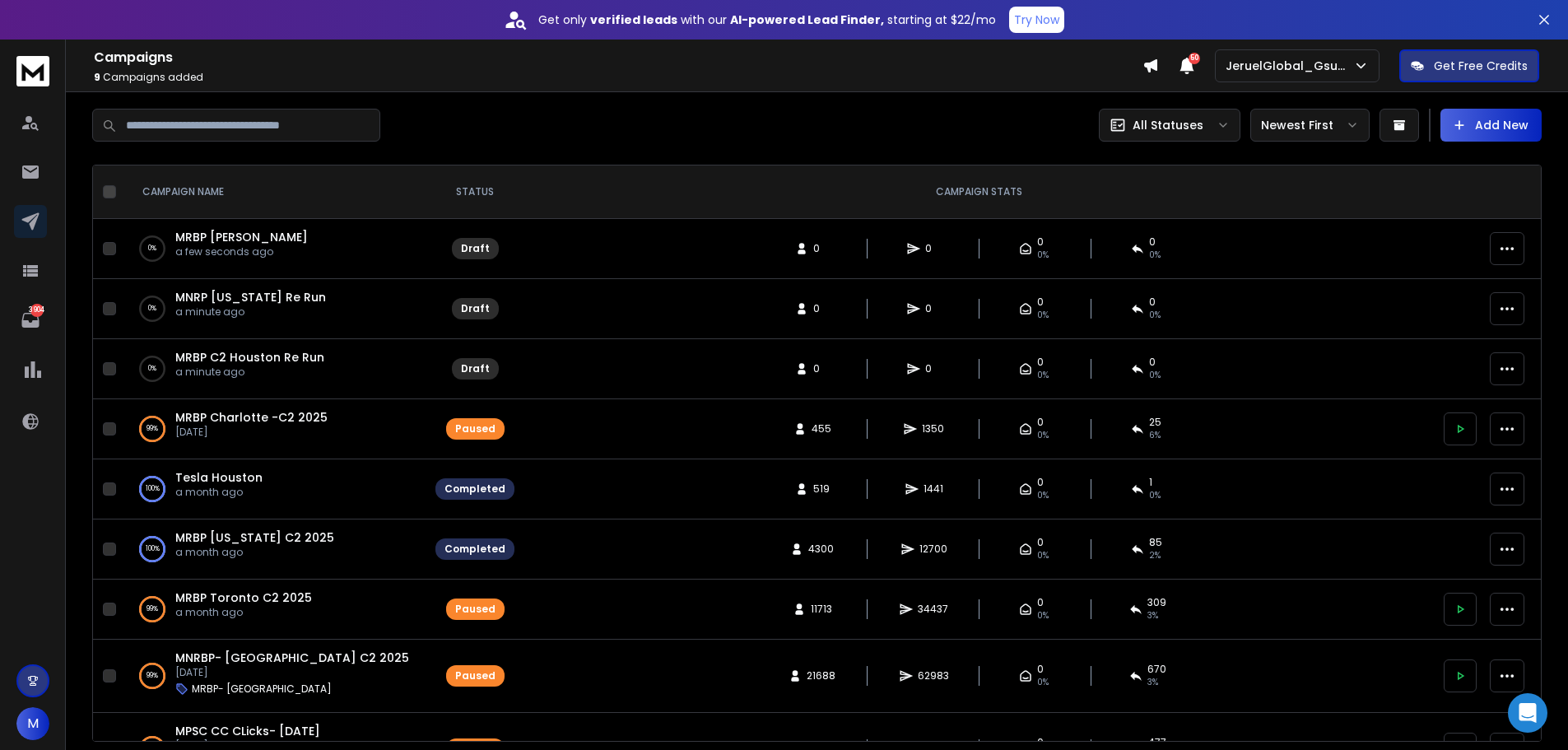
click at [248, 358] on span "MRBP C2 Houston Re Run" at bounding box center [250, 358] width 149 height 17
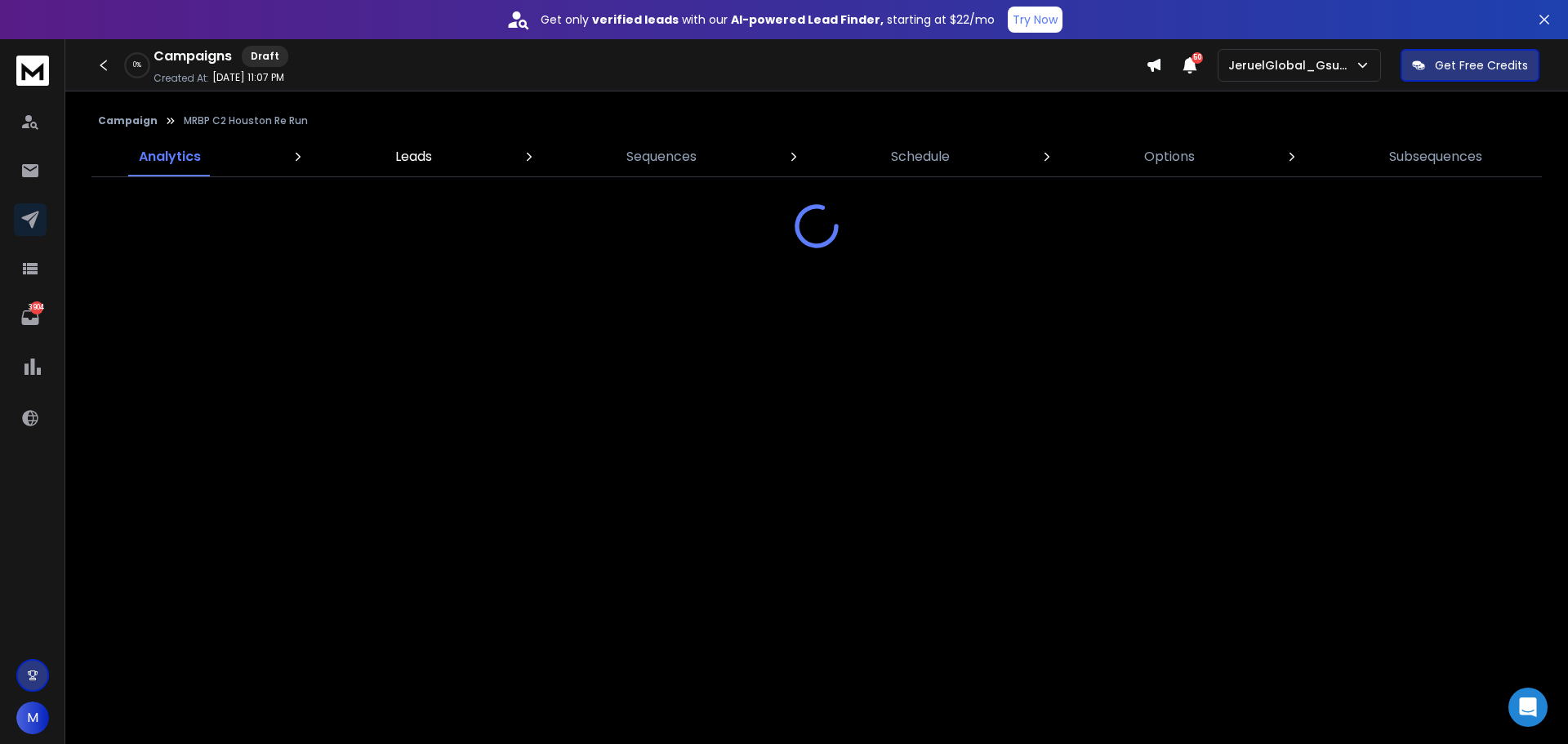
click at [354, 164] on div "Analytics Leads Sequences Schedule Options Subsequences" at bounding box center [810, 157] width 1438 height 39
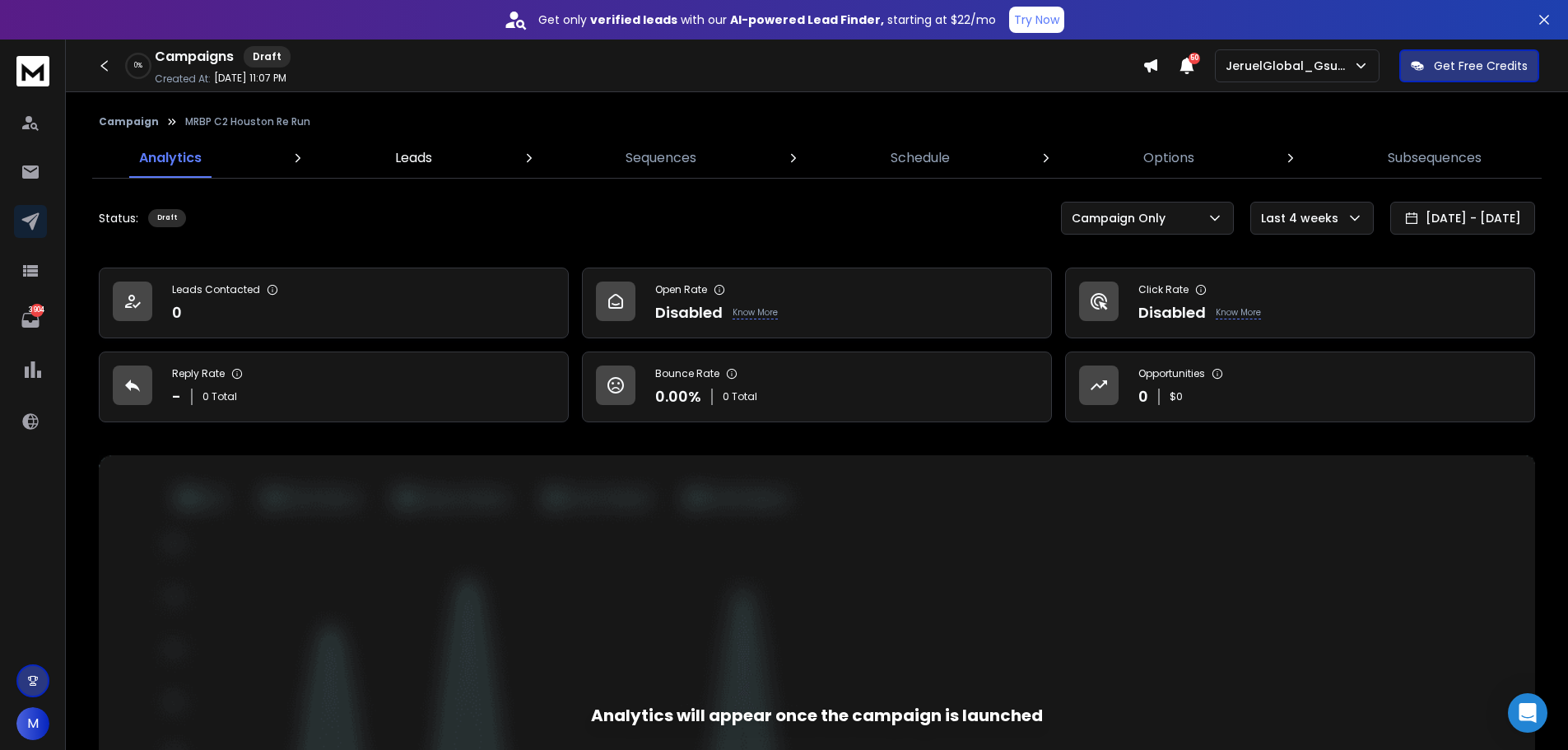
click at [423, 152] on p "Leads" at bounding box center [413, 158] width 37 height 20
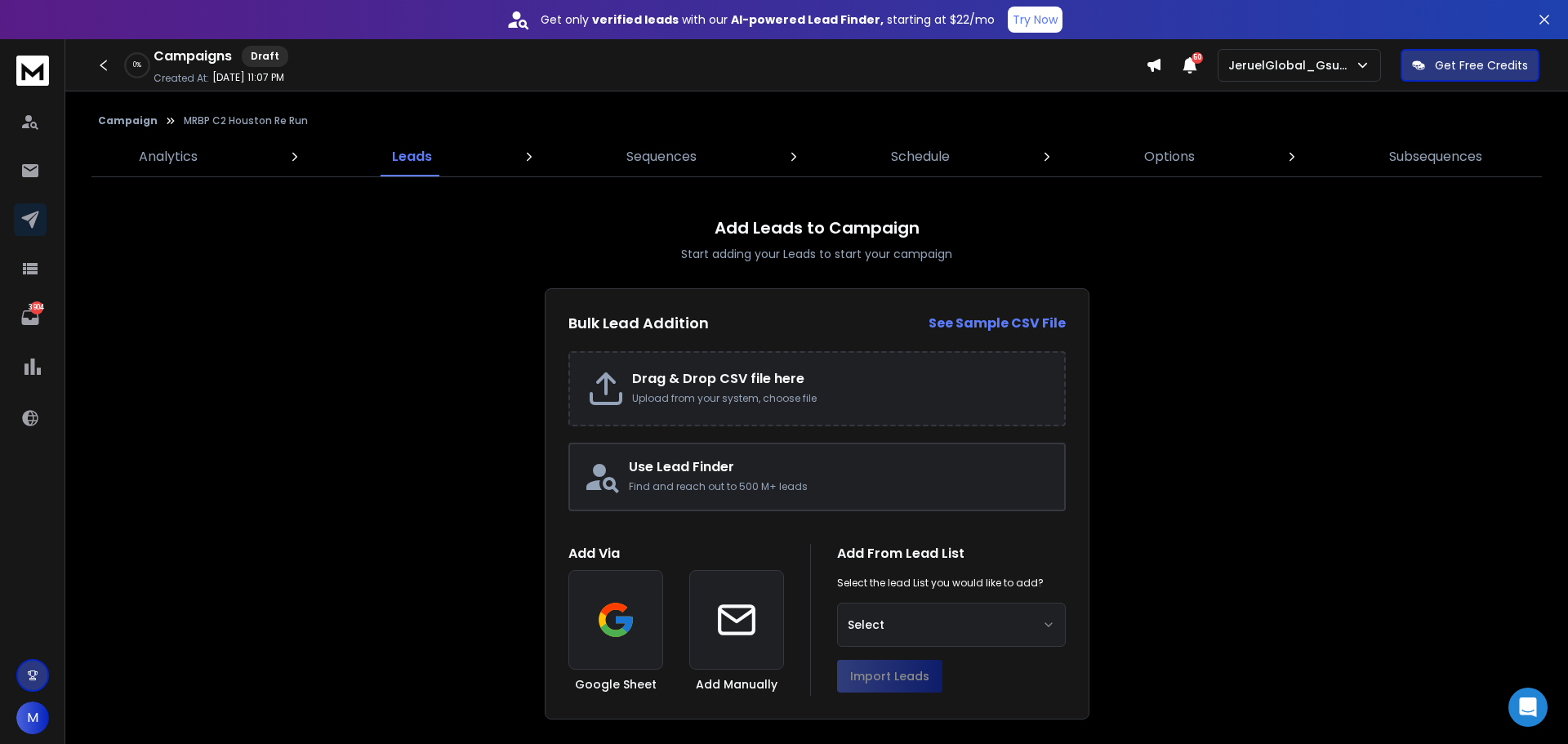
click at [738, 389] on div "Drag & Drop CSV file here Upload from your system, choose file" at bounding box center [840, 388] width 416 height 39
type input "**********"
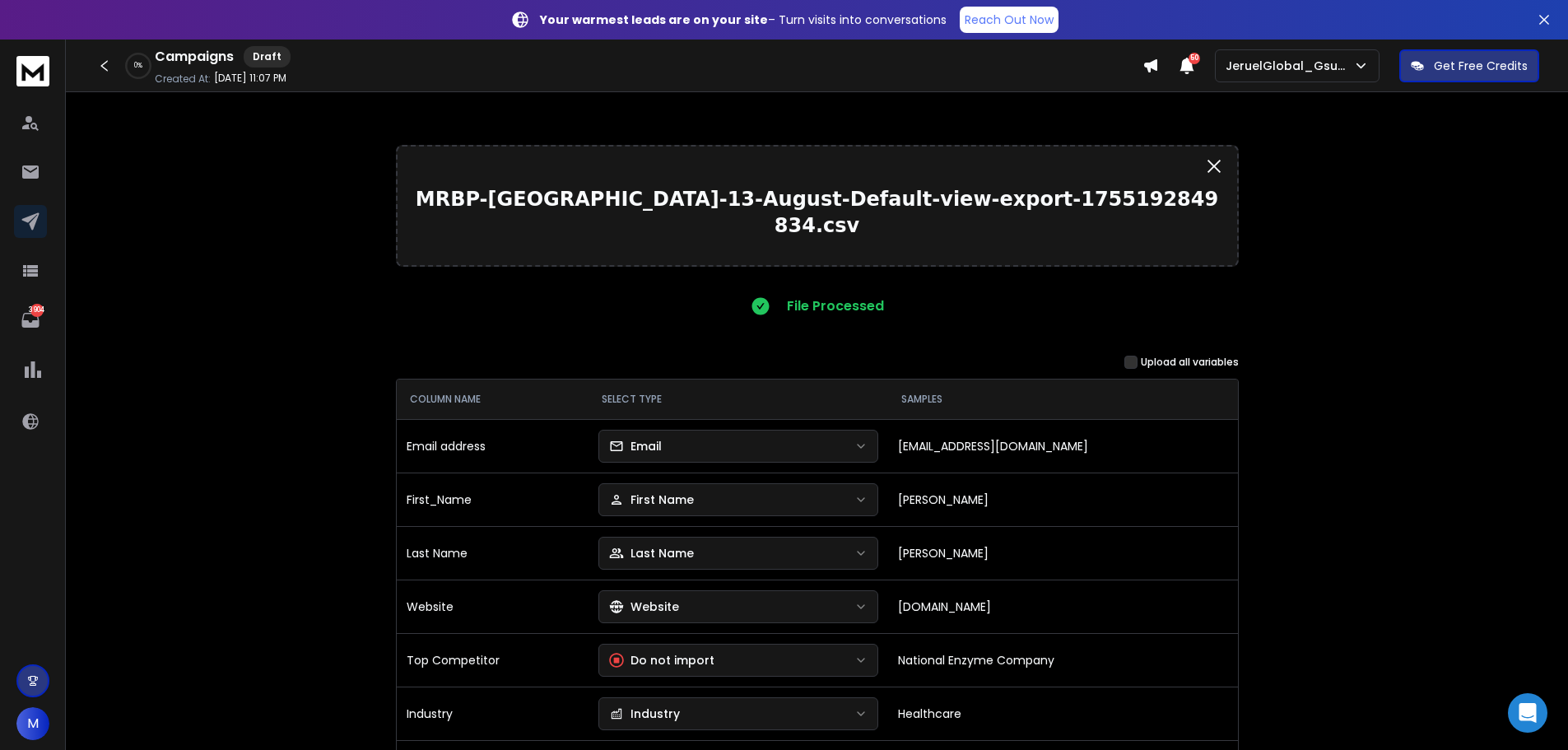
click at [1128, 356] on button "Upload all variables" at bounding box center [1131, 362] width 13 height 13
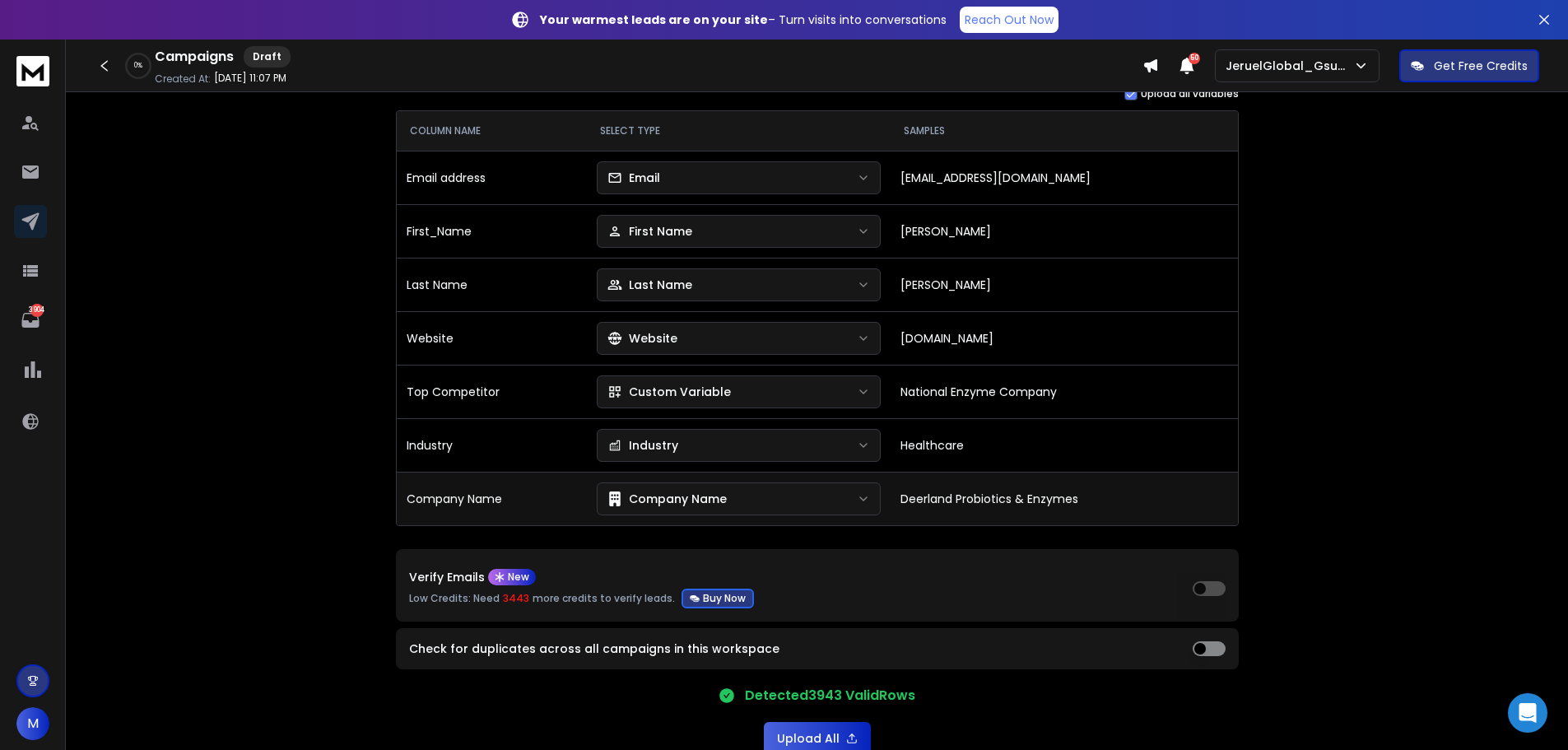
scroll to position [273, 0]
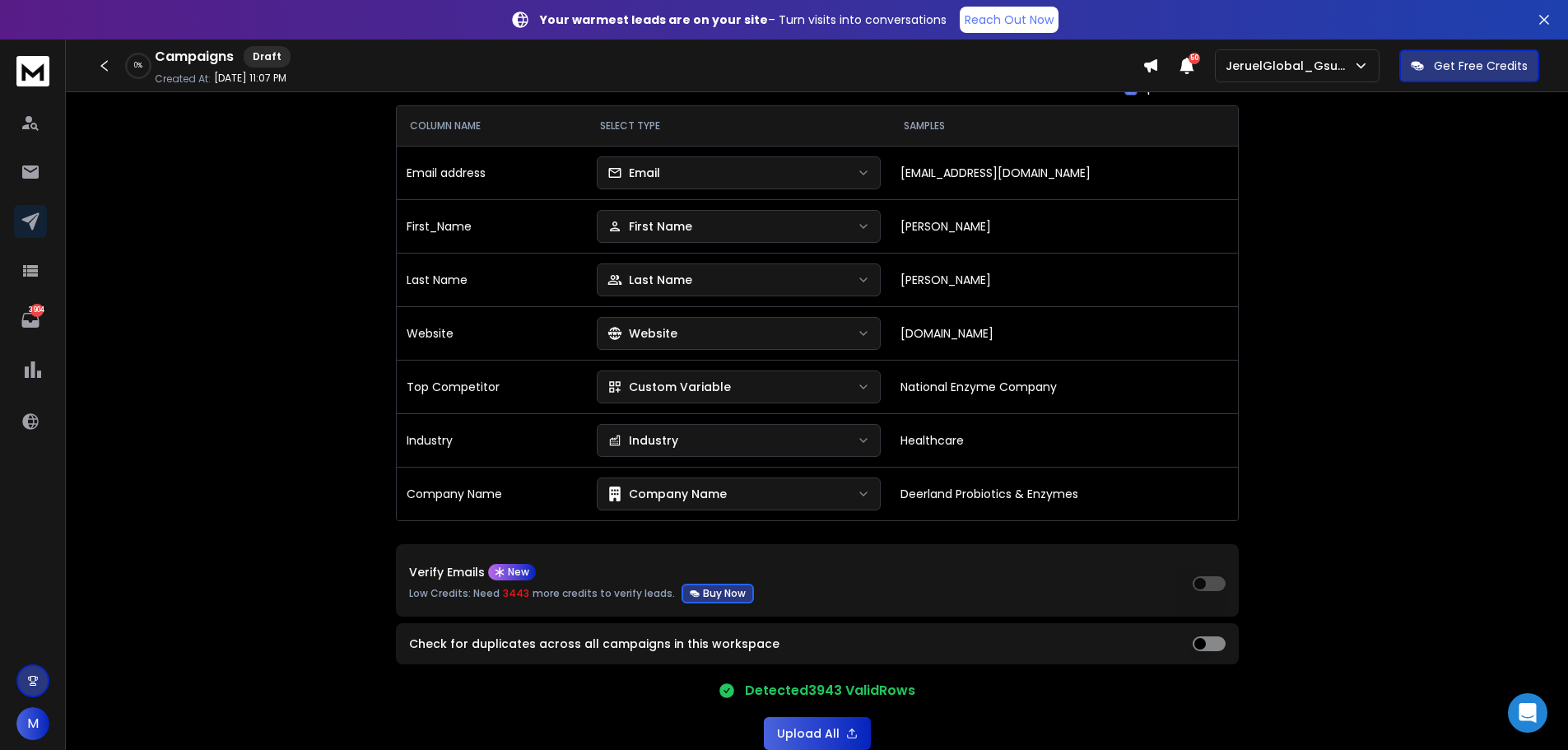
click at [828, 717] on button "Upload All" at bounding box center [817, 733] width 107 height 33
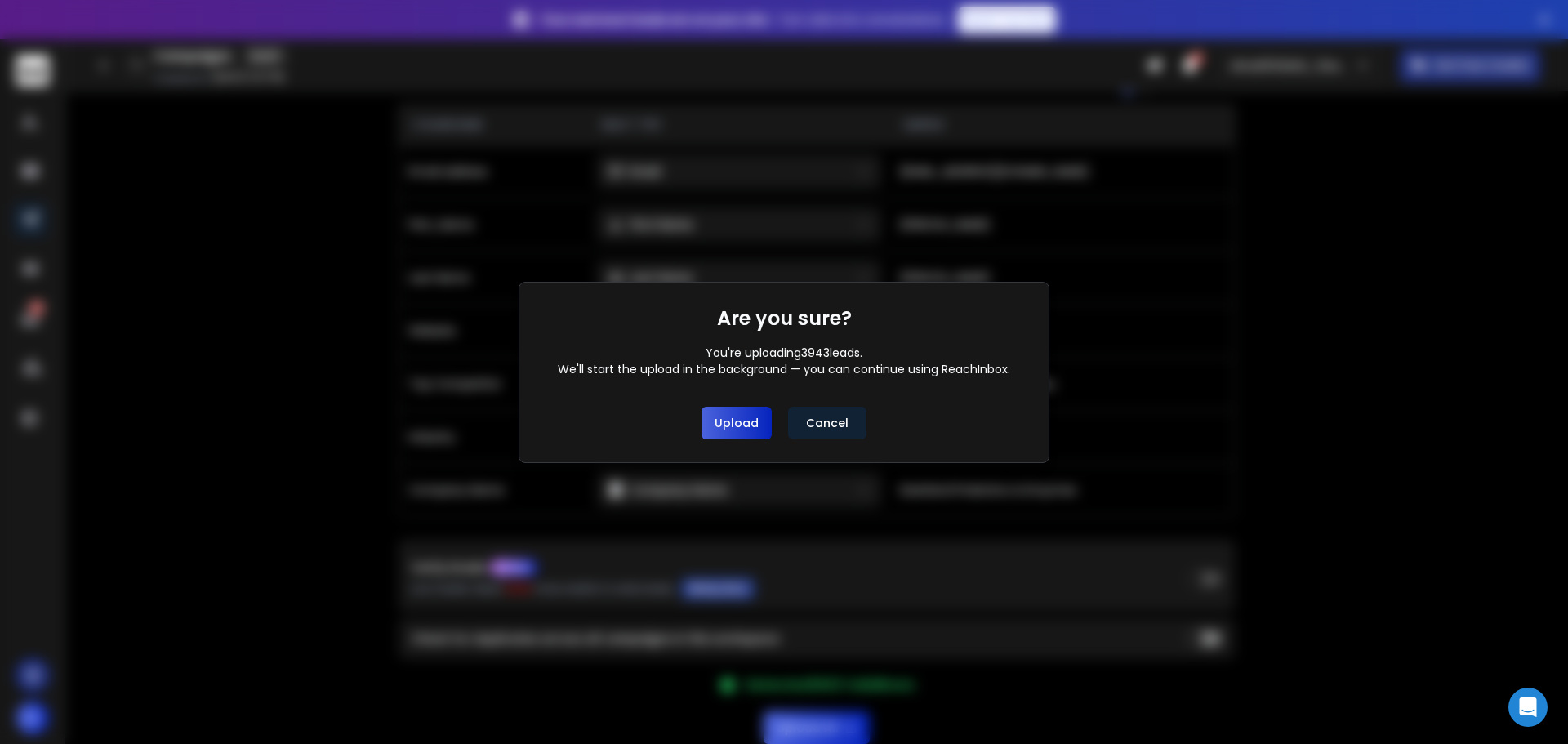
click at [756, 424] on button "Upload" at bounding box center [737, 423] width 70 height 33
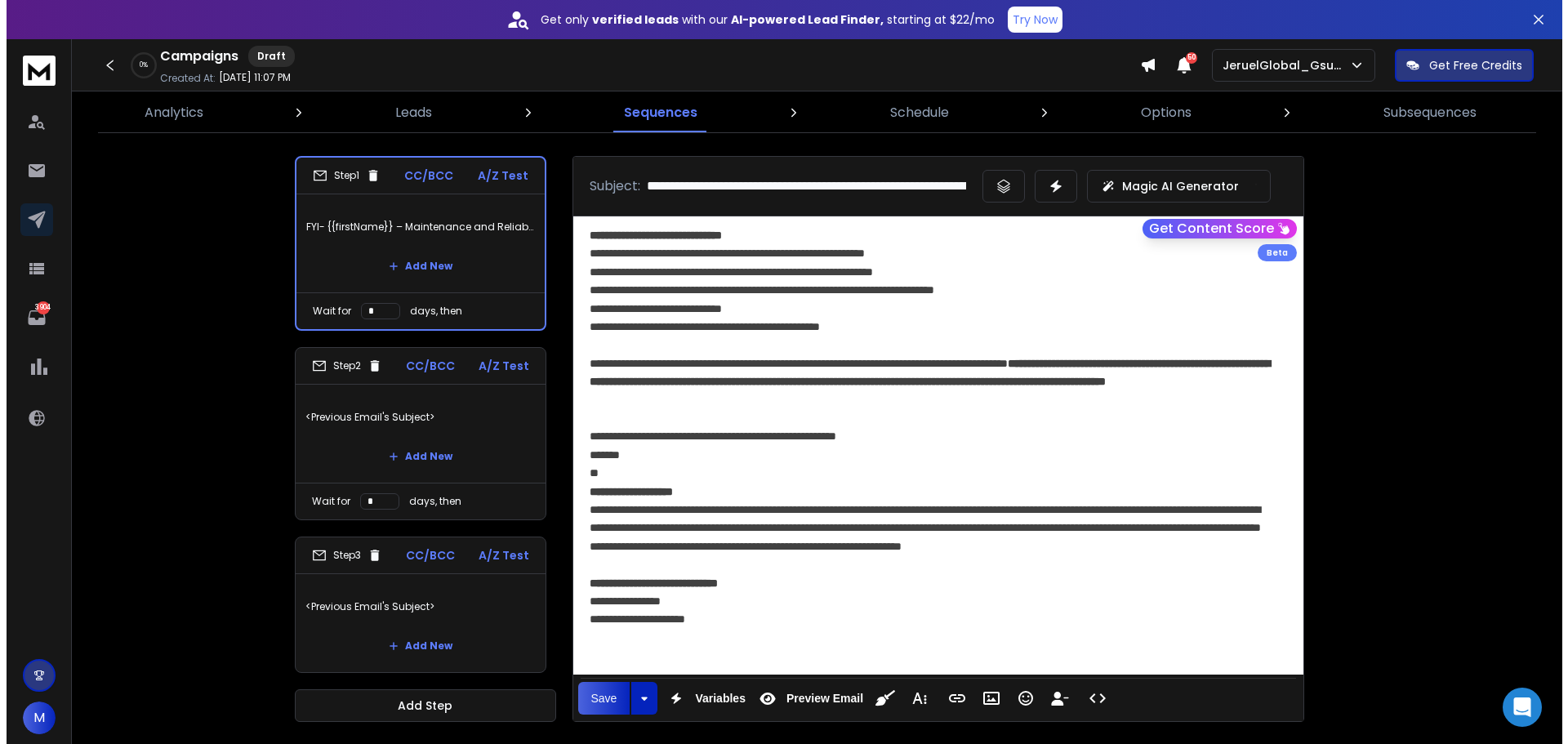
scroll to position [45, 0]
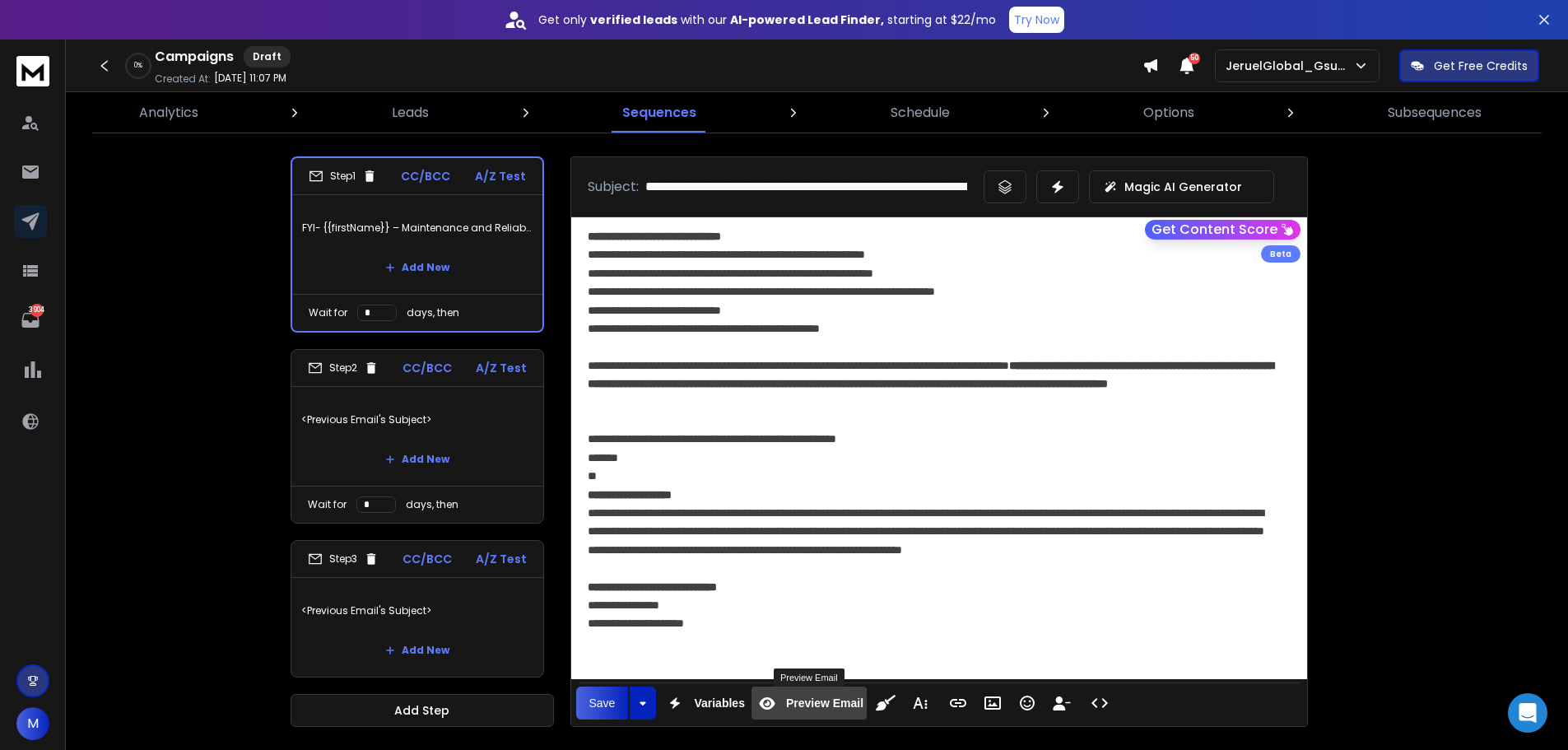
click at [834, 708] on span "Preview Email" at bounding box center [824, 703] width 84 height 14
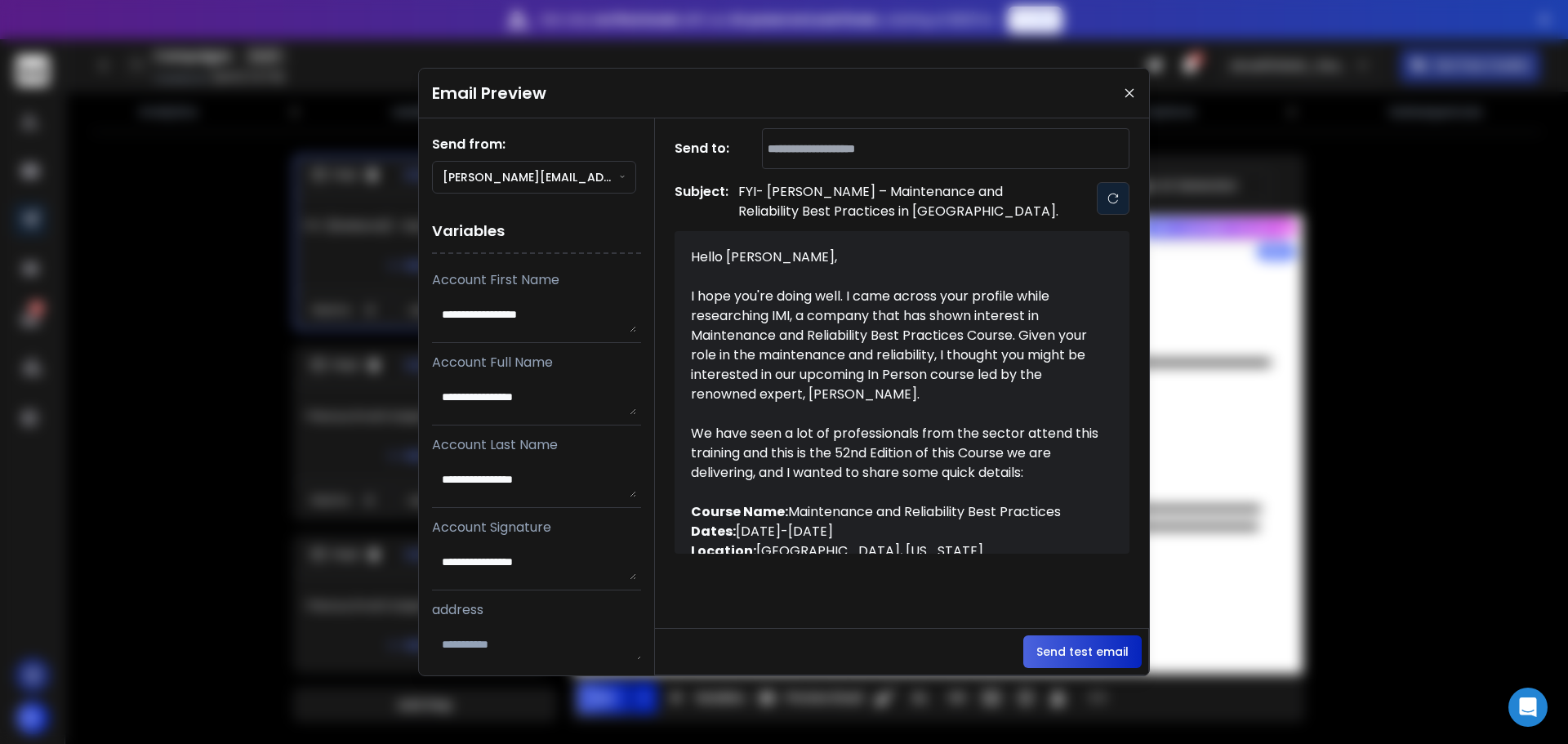
click at [1116, 194] on icon at bounding box center [1113, 198] width 10 height 10
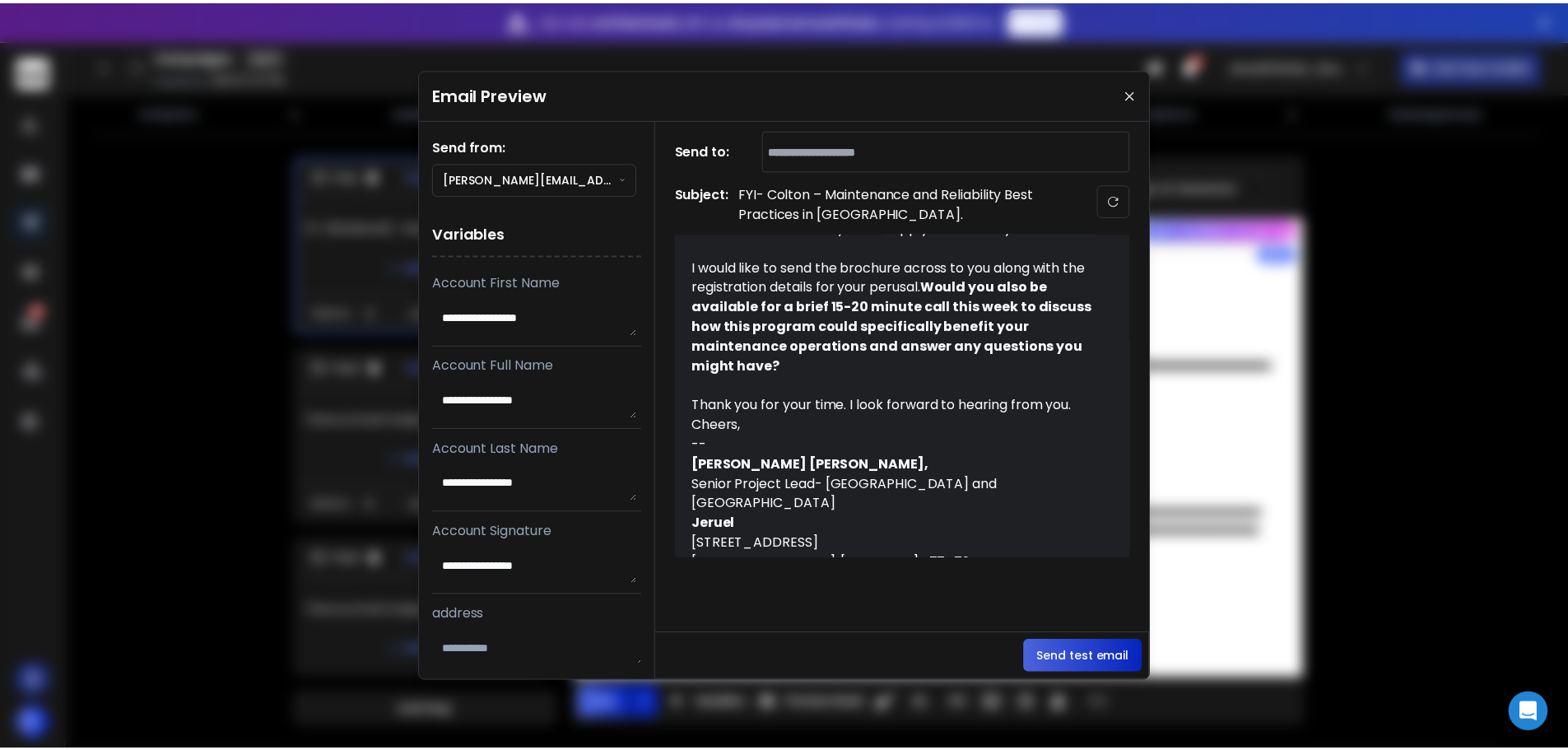
scroll to position [540, 0]
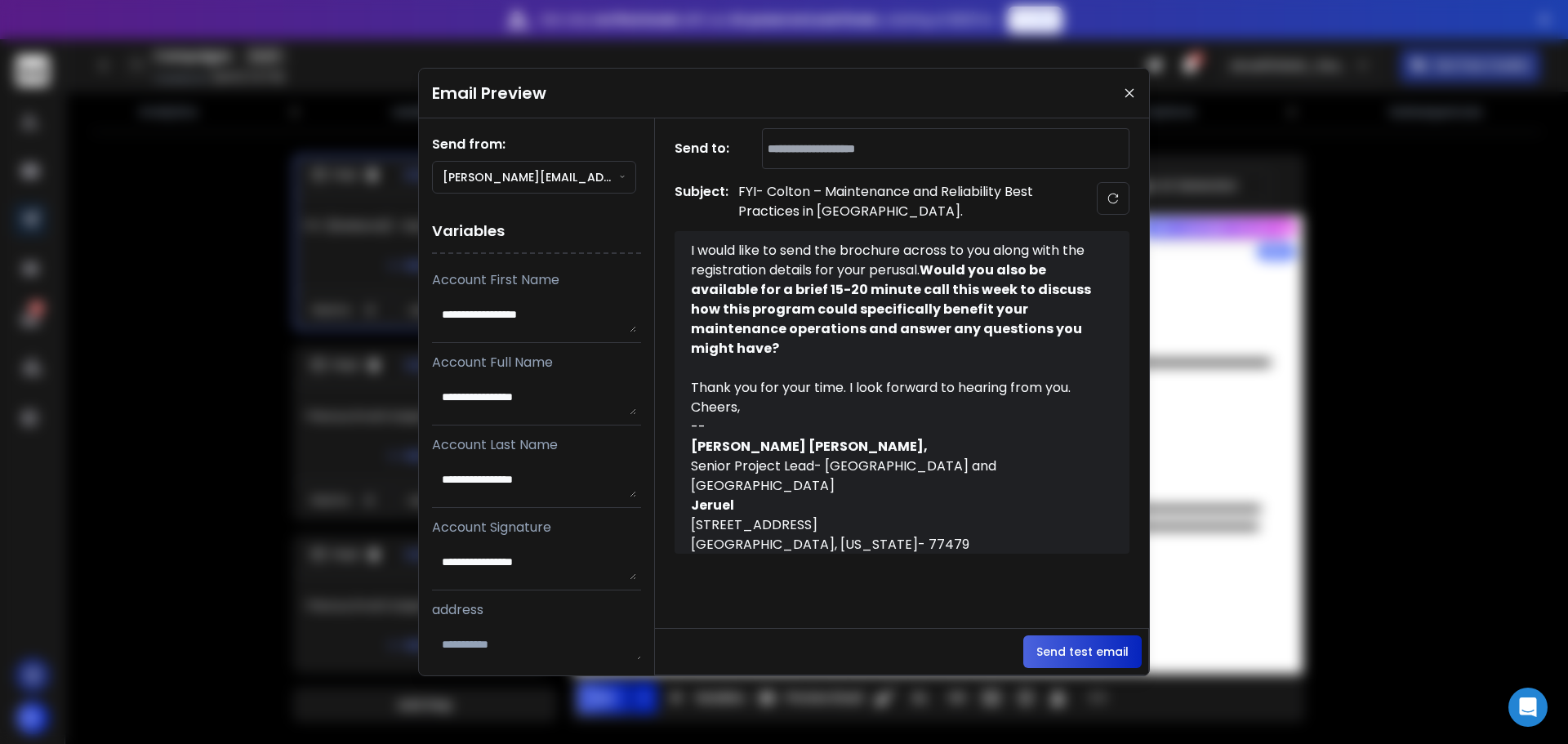
click at [1120, 90] on div "Email Preview" at bounding box center [784, 93] width 730 height 49
click at [1129, 90] on icon at bounding box center [1130, 93] width 13 height 13
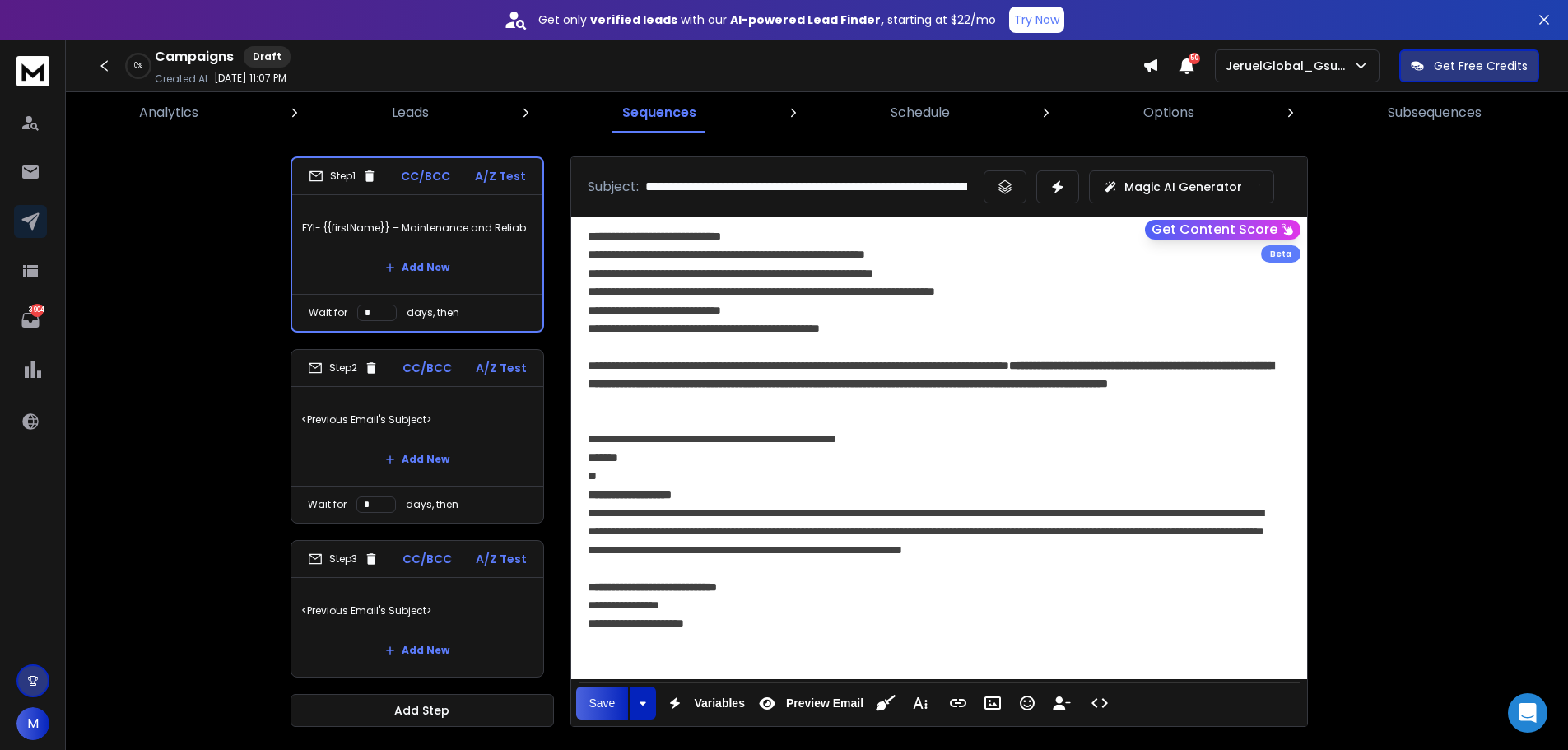
click at [502, 447] on div "Add New" at bounding box center [417, 460] width 232 height 33
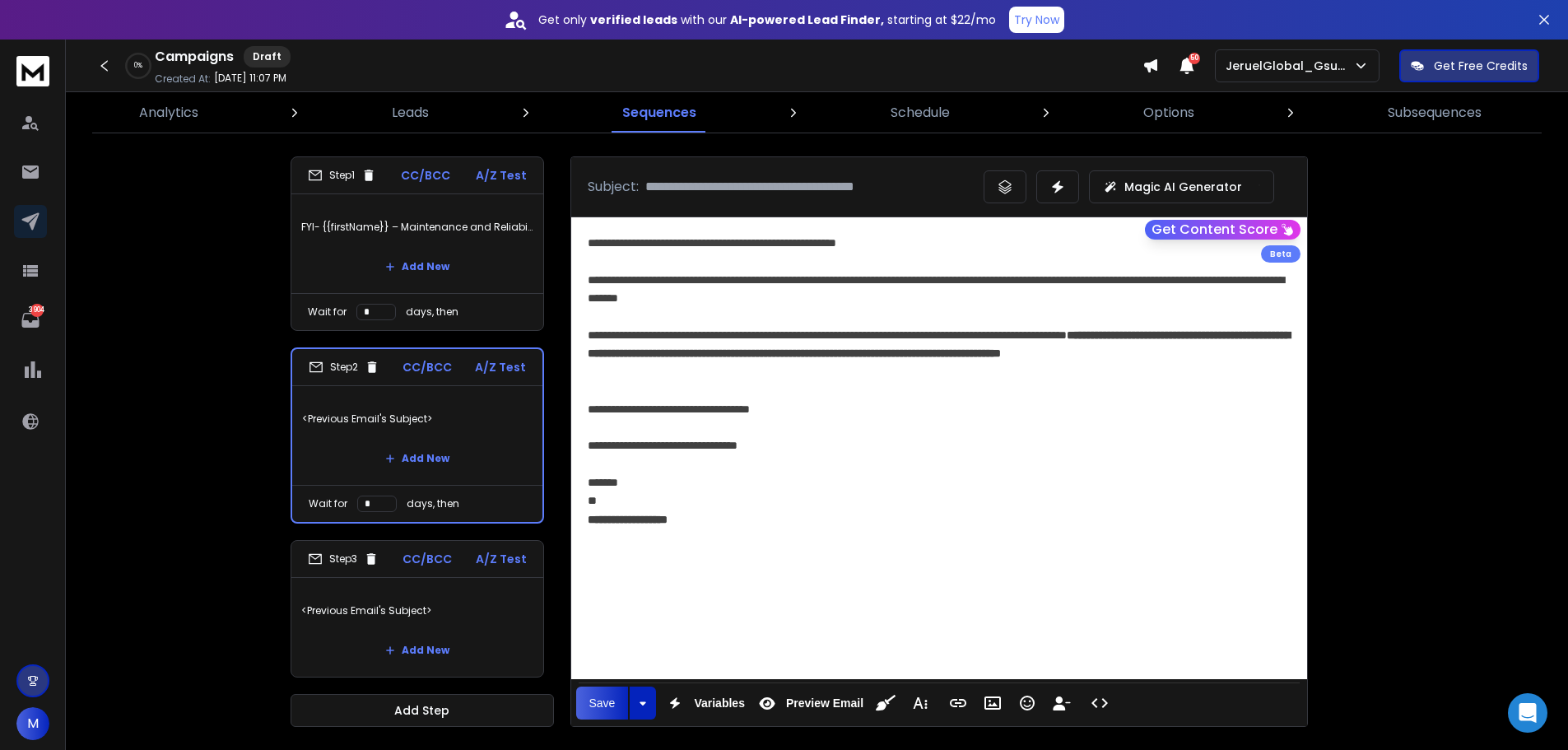
click at [501, 621] on p "<Previous Email's Subject>" at bounding box center [417, 611] width 232 height 46
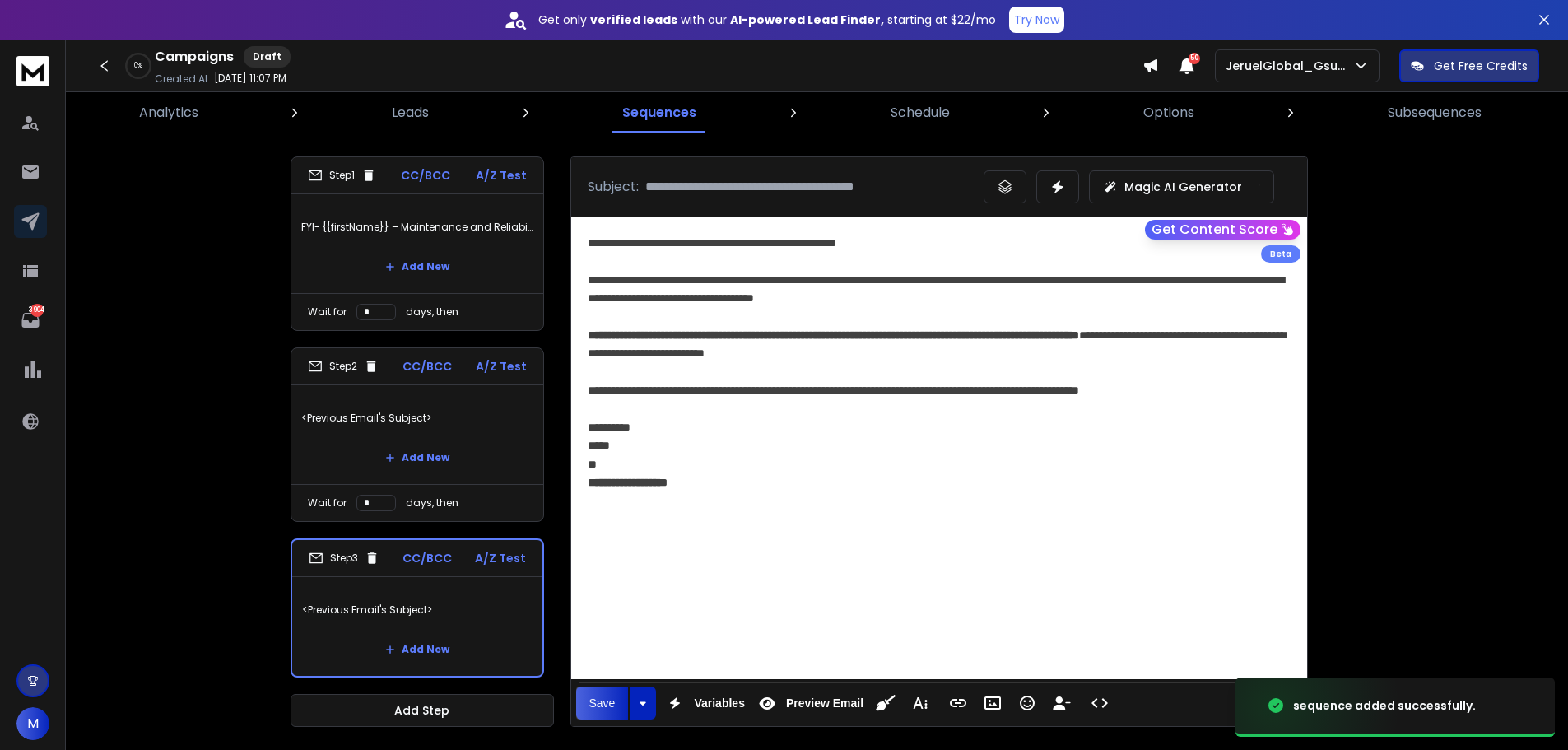
click at [511, 420] on p "<Previous Email's Subject>" at bounding box center [417, 418] width 232 height 46
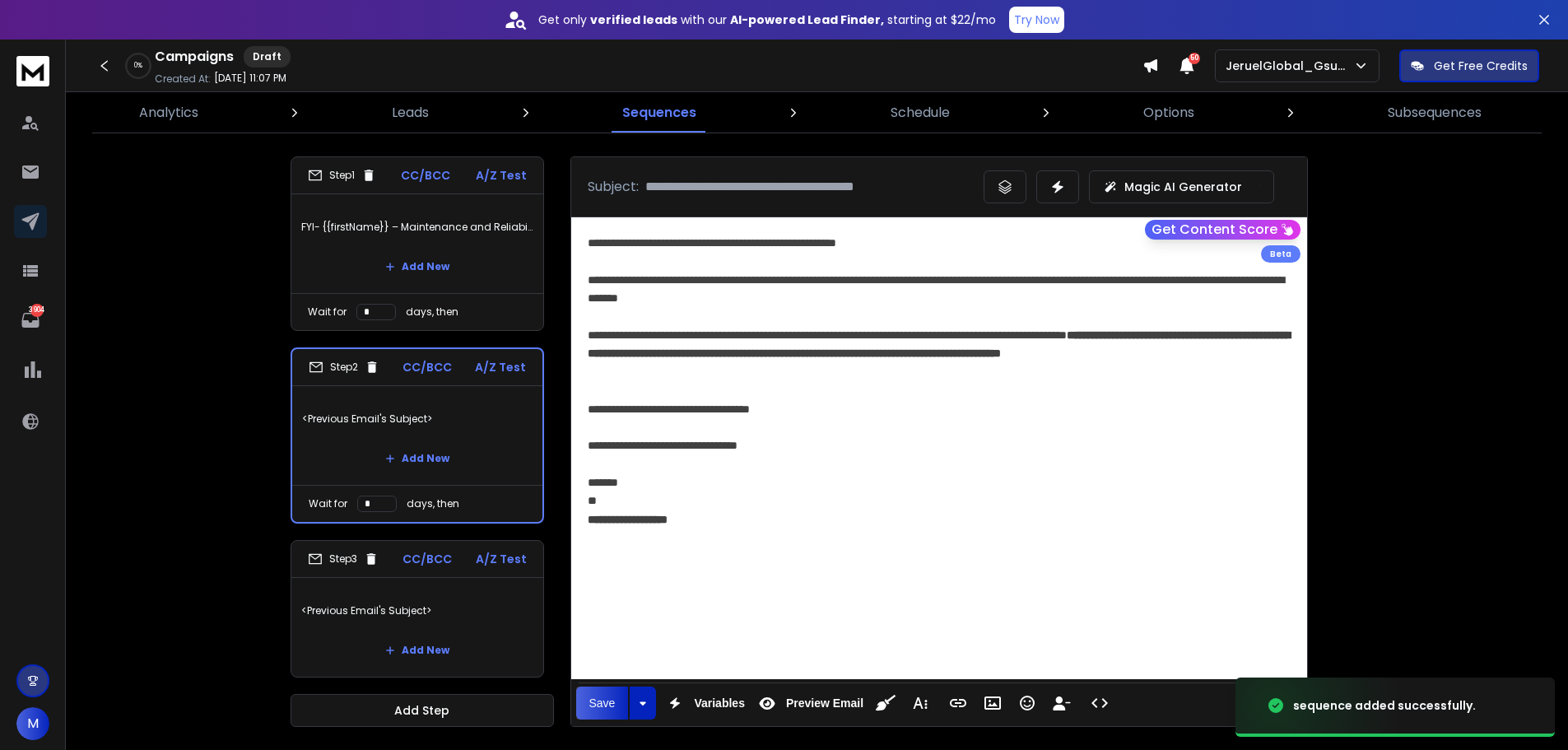
click at [486, 255] on div "Add New" at bounding box center [417, 267] width 232 height 33
type input "**********"
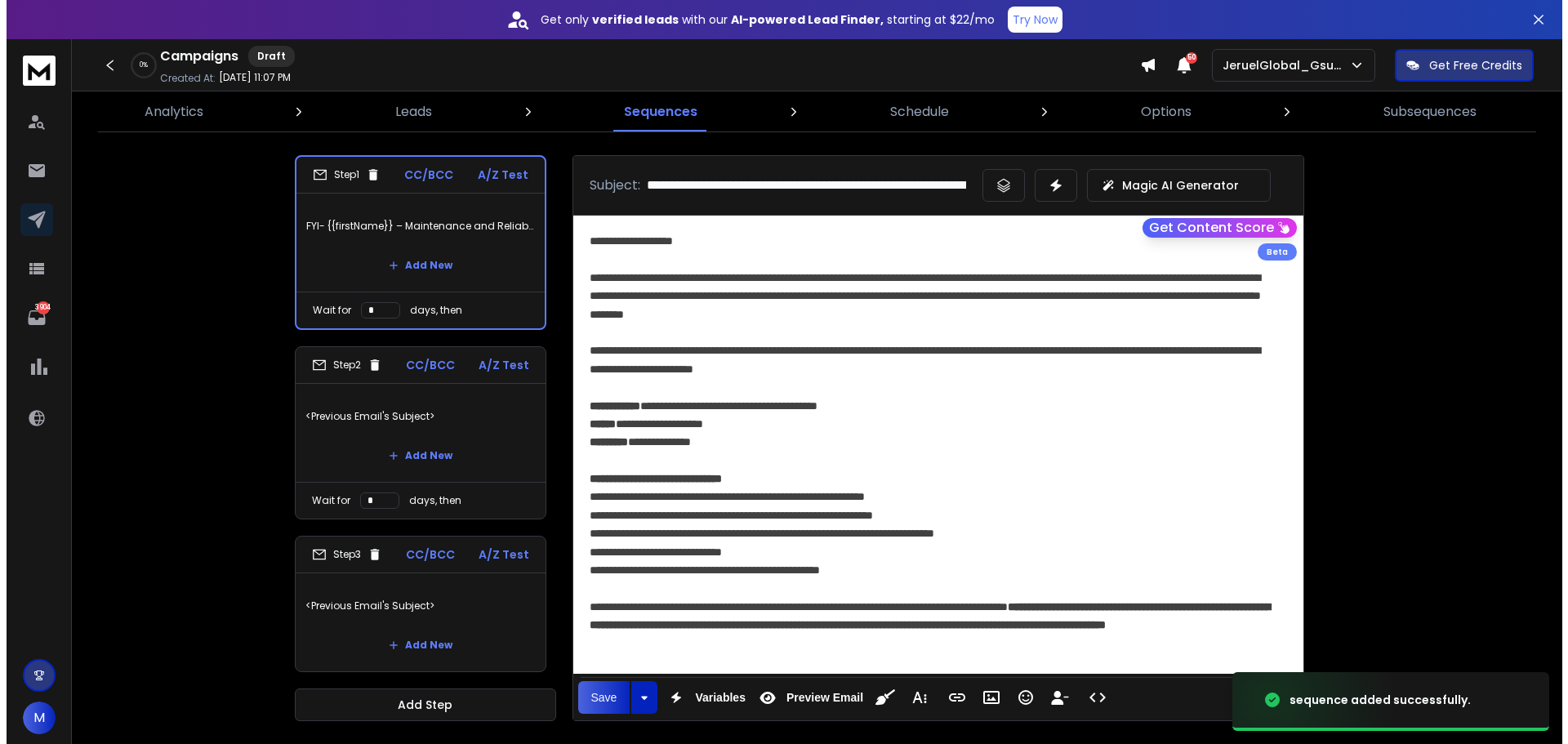
scroll to position [244, 0]
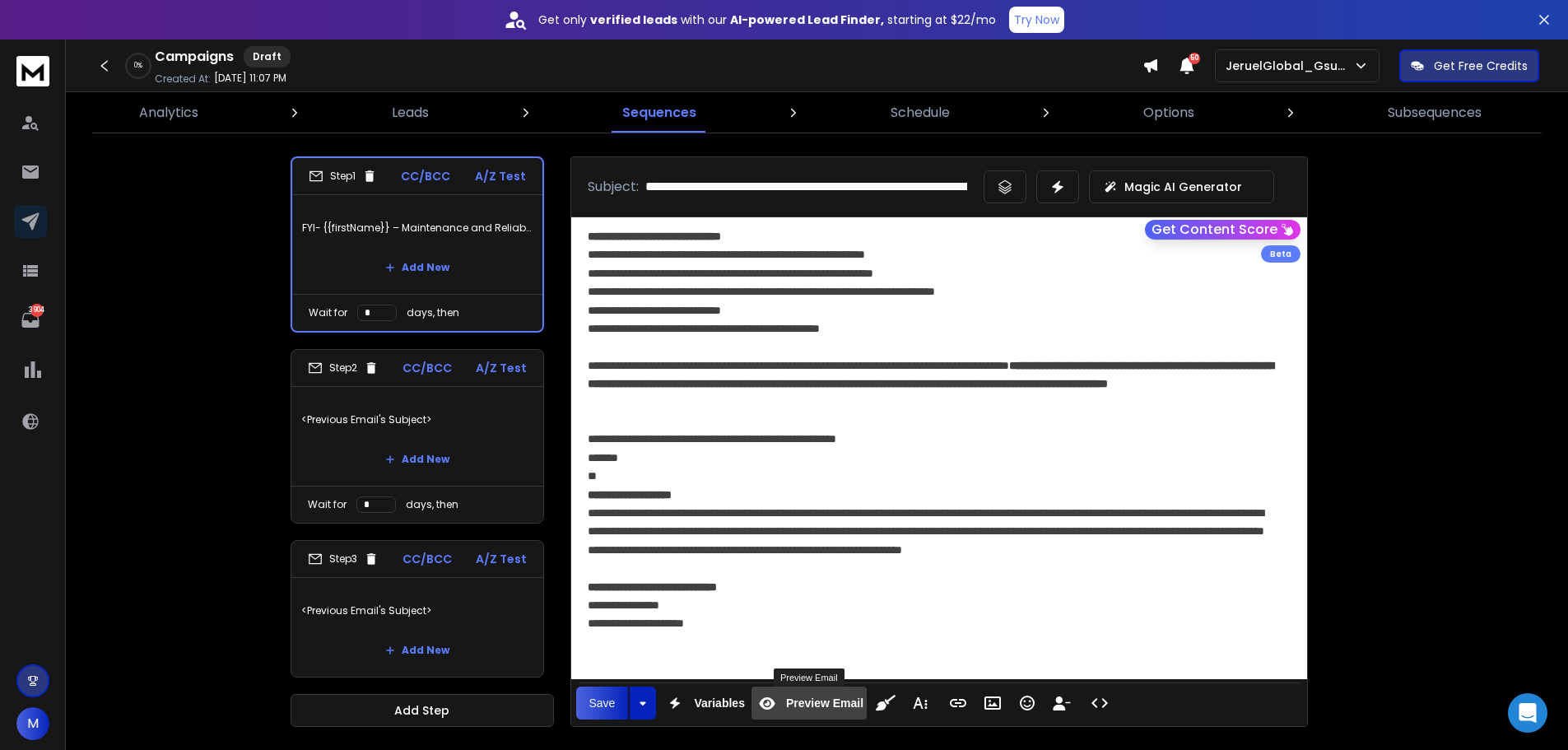
click at [819, 704] on span "Preview Email" at bounding box center [824, 703] width 84 height 14
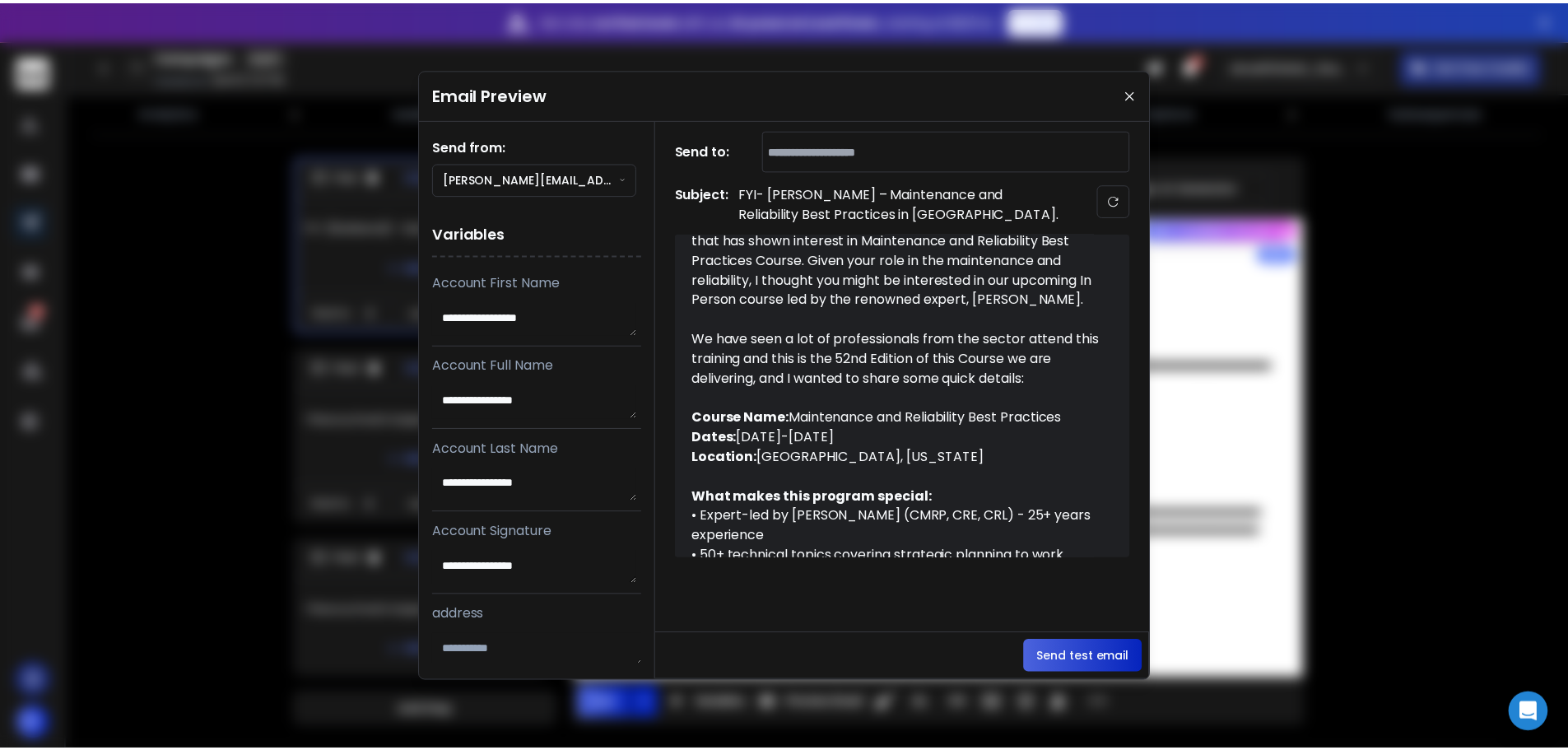
scroll to position [0, 0]
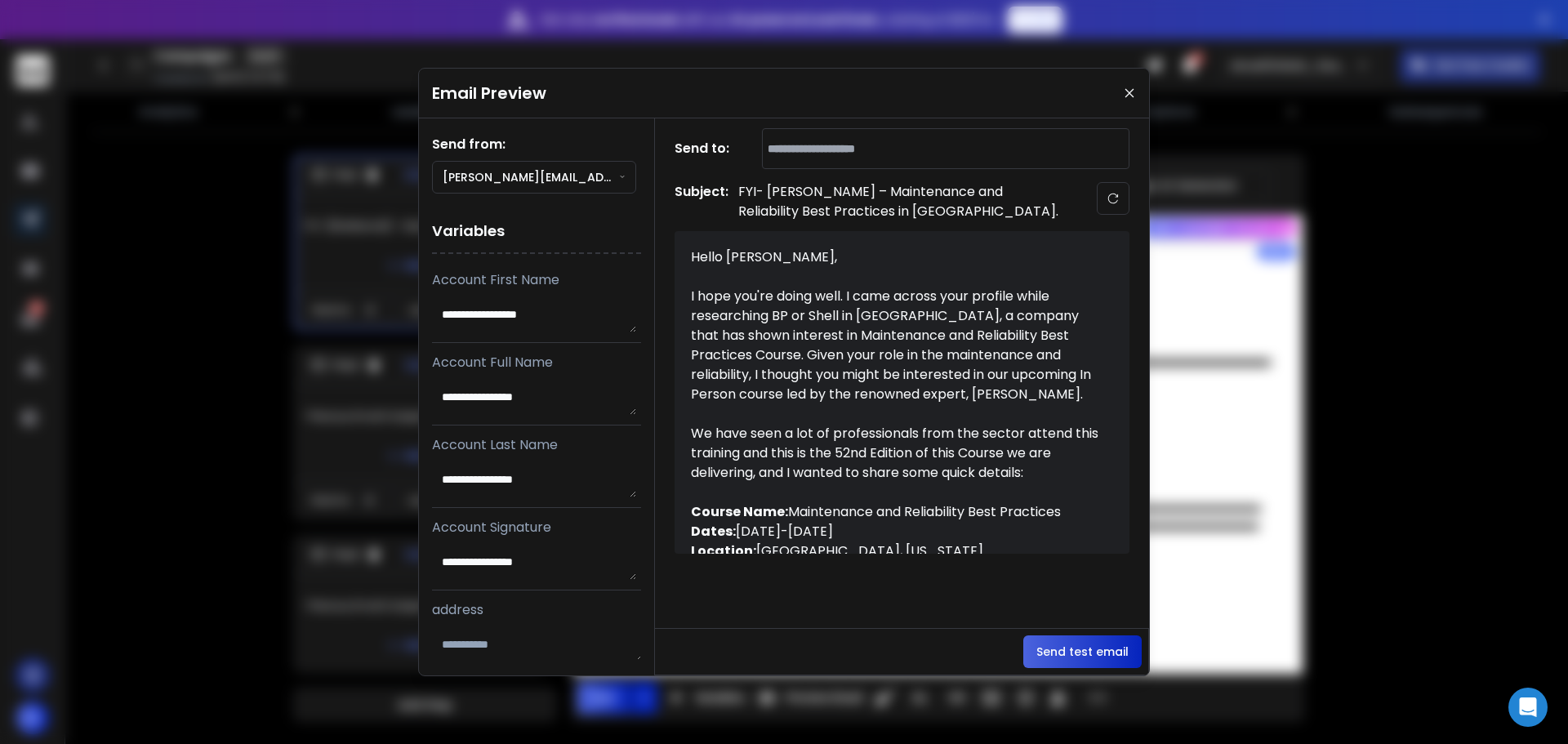
click at [1121, 90] on div "Email Preview" at bounding box center [784, 93] width 730 height 49
click at [1130, 89] on icon at bounding box center [1130, 93] width 13 height 13
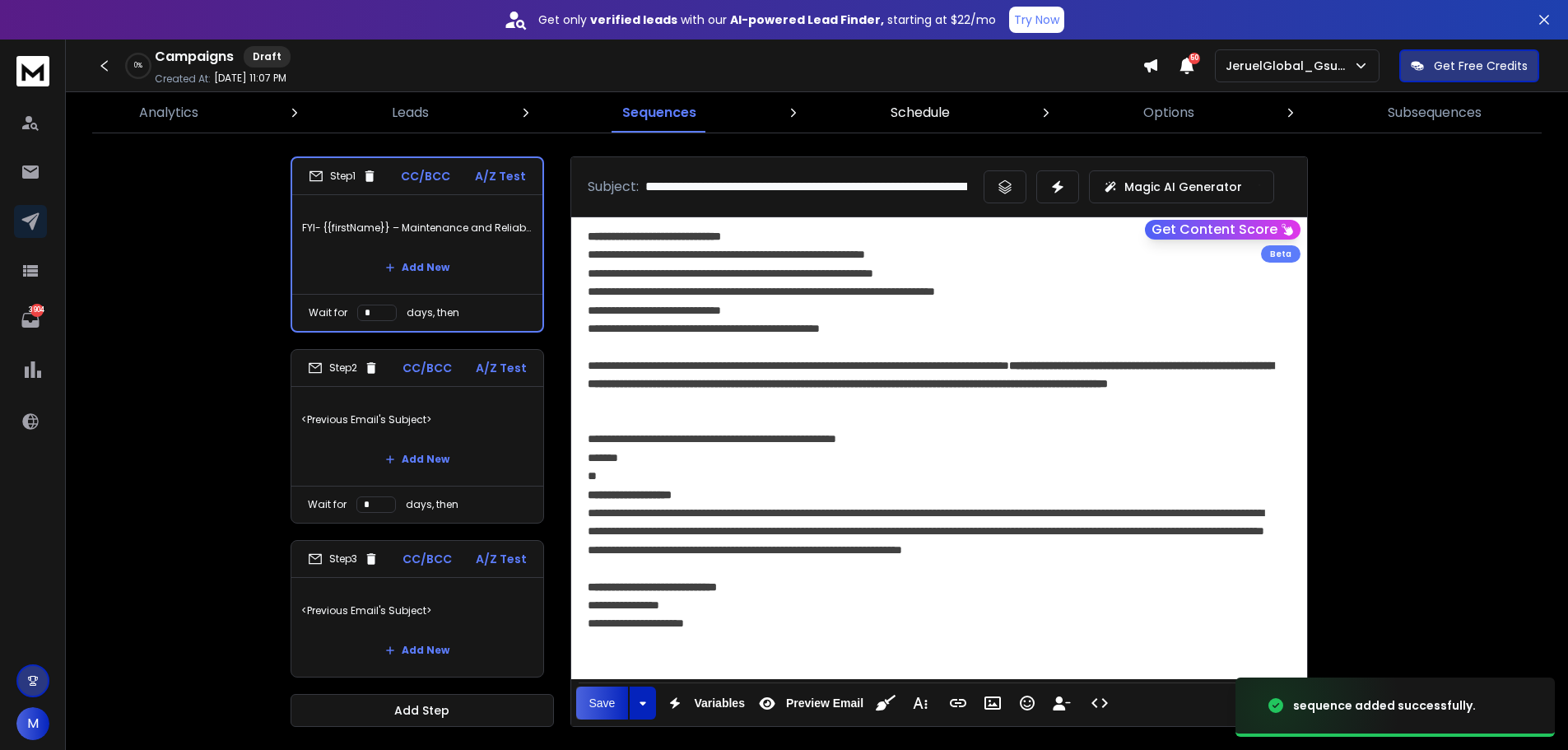
click at [920, 105] on p "Schedule" at bounding box center [919, 113] width 60 height 20
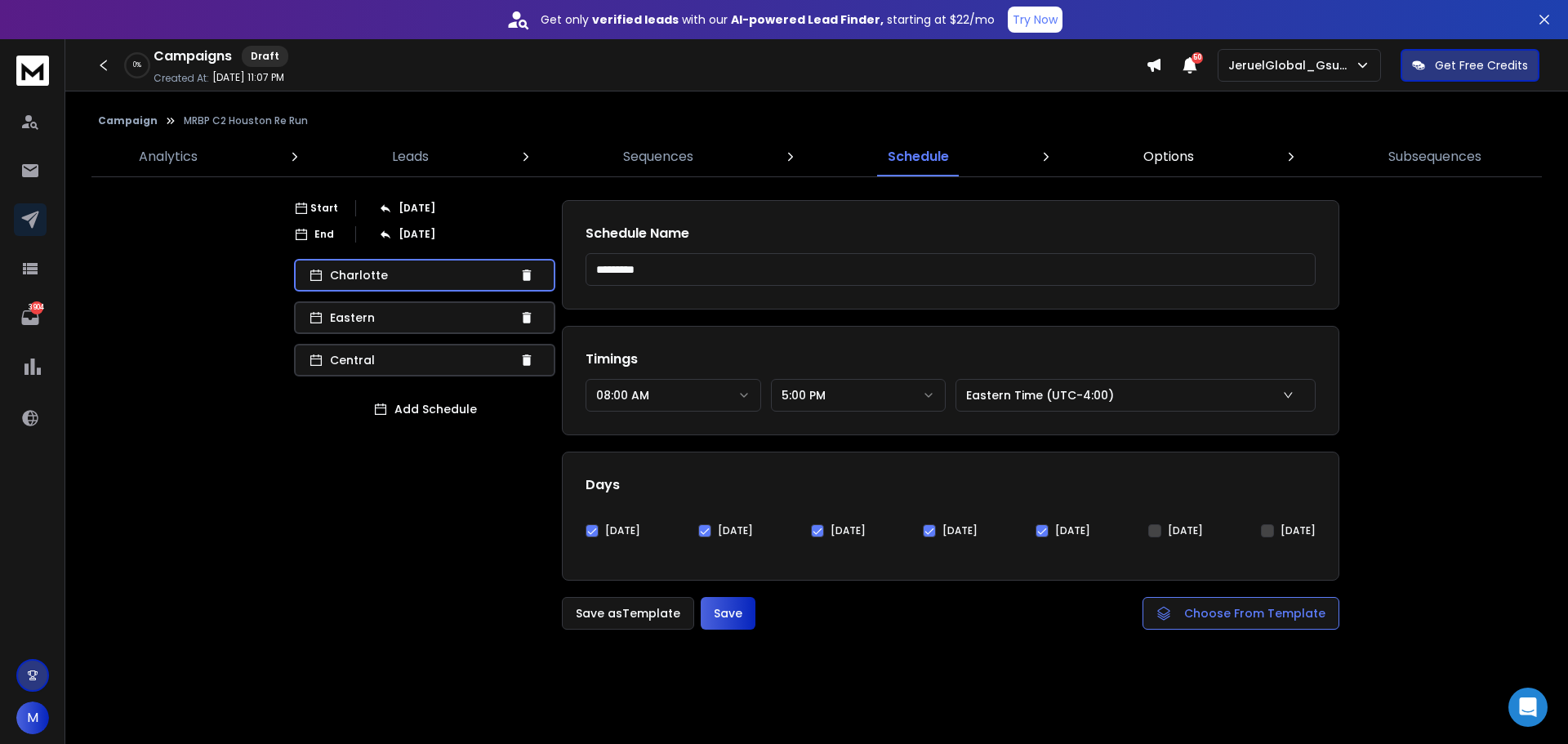
click at [1178, 150] on p "Options" at bounding box center [1169, 157] width 51 height 20
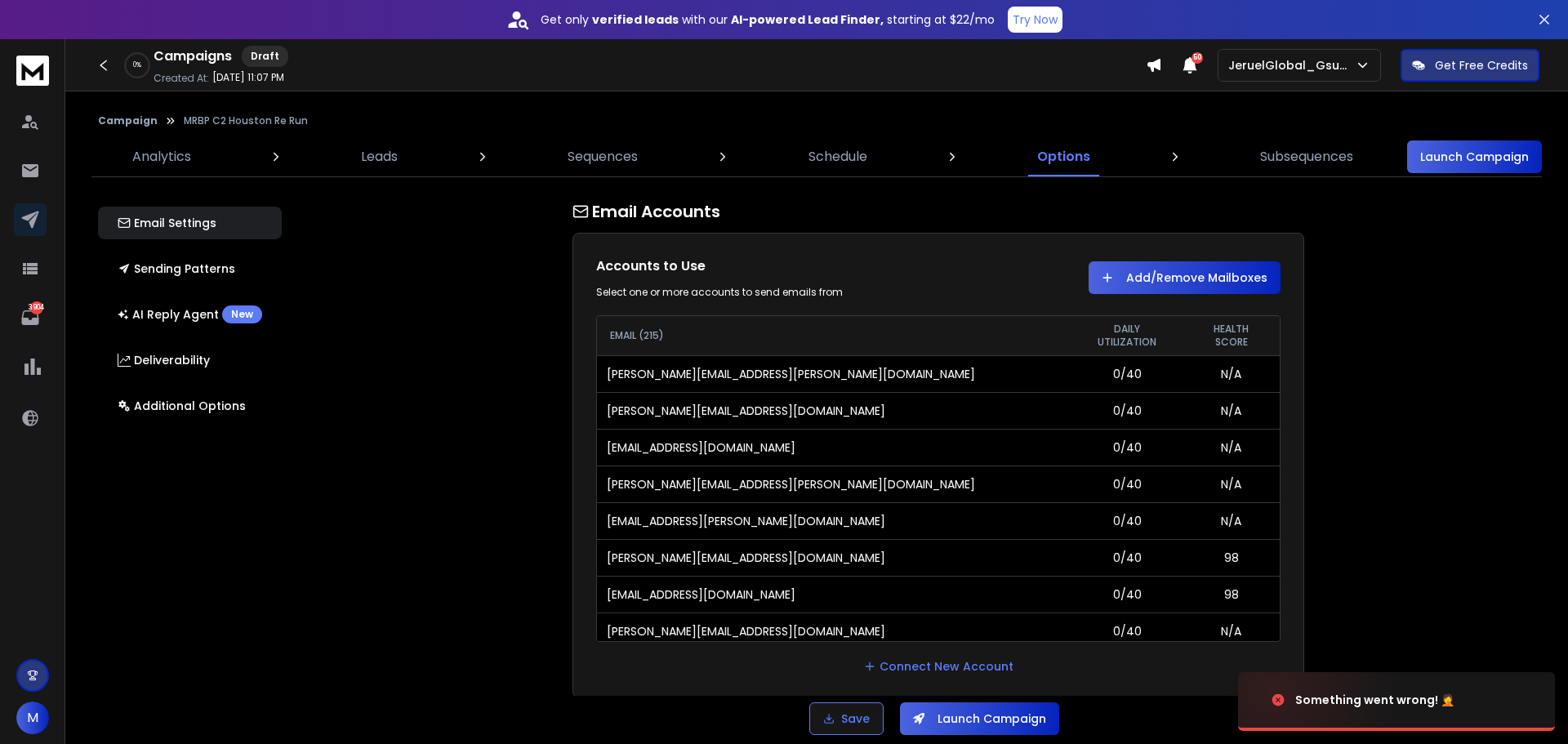
click at [1157, 271] on button "Add/Remove Mailboxes" at bounding box center [1184, 278] width 192 height 33
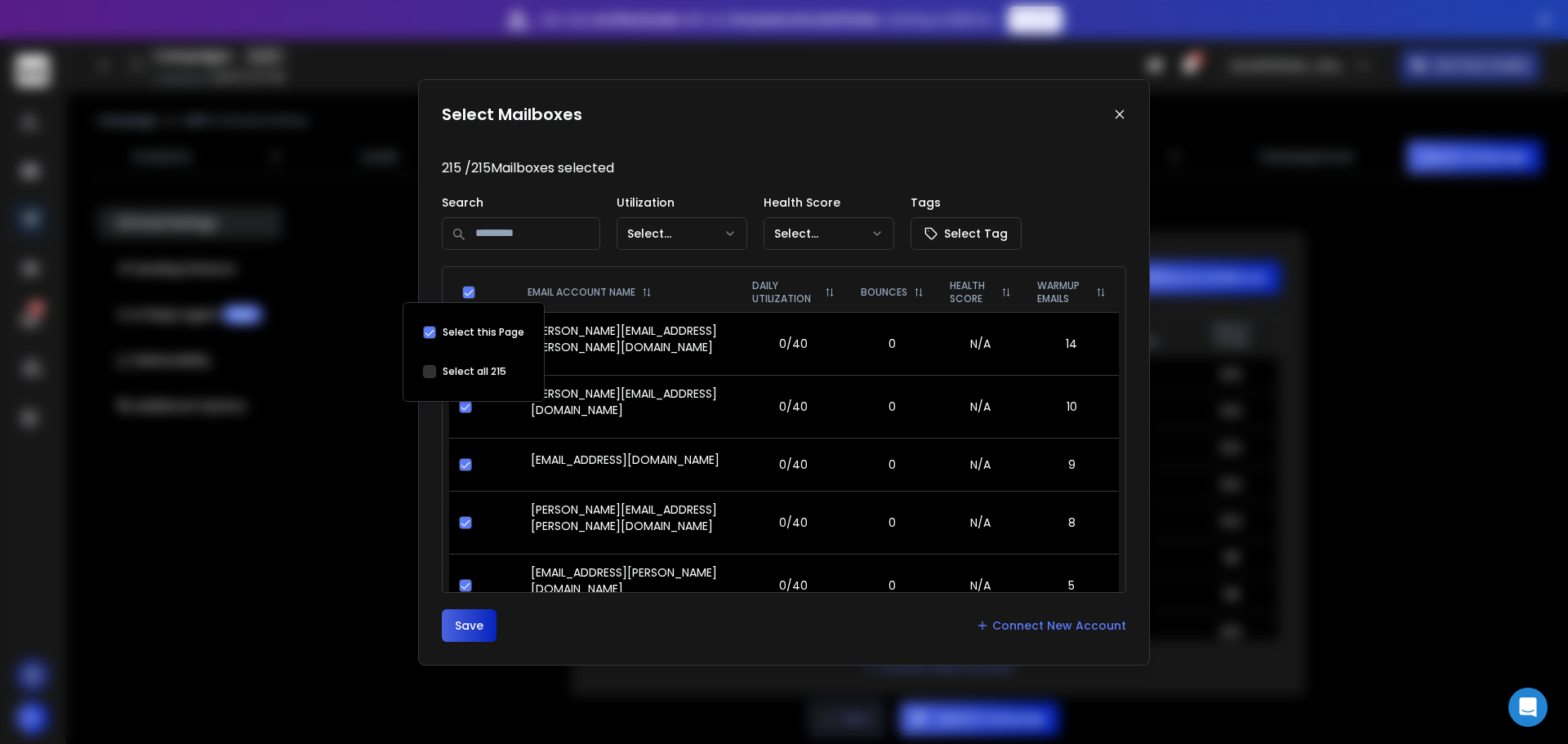
click at [460, 369] on label "Select all 215" at bounding box center [475, 371] width 64 height 13
click at [428, 369] on button "Select this Page" at bounding box center [429, 371] width 13 height 13
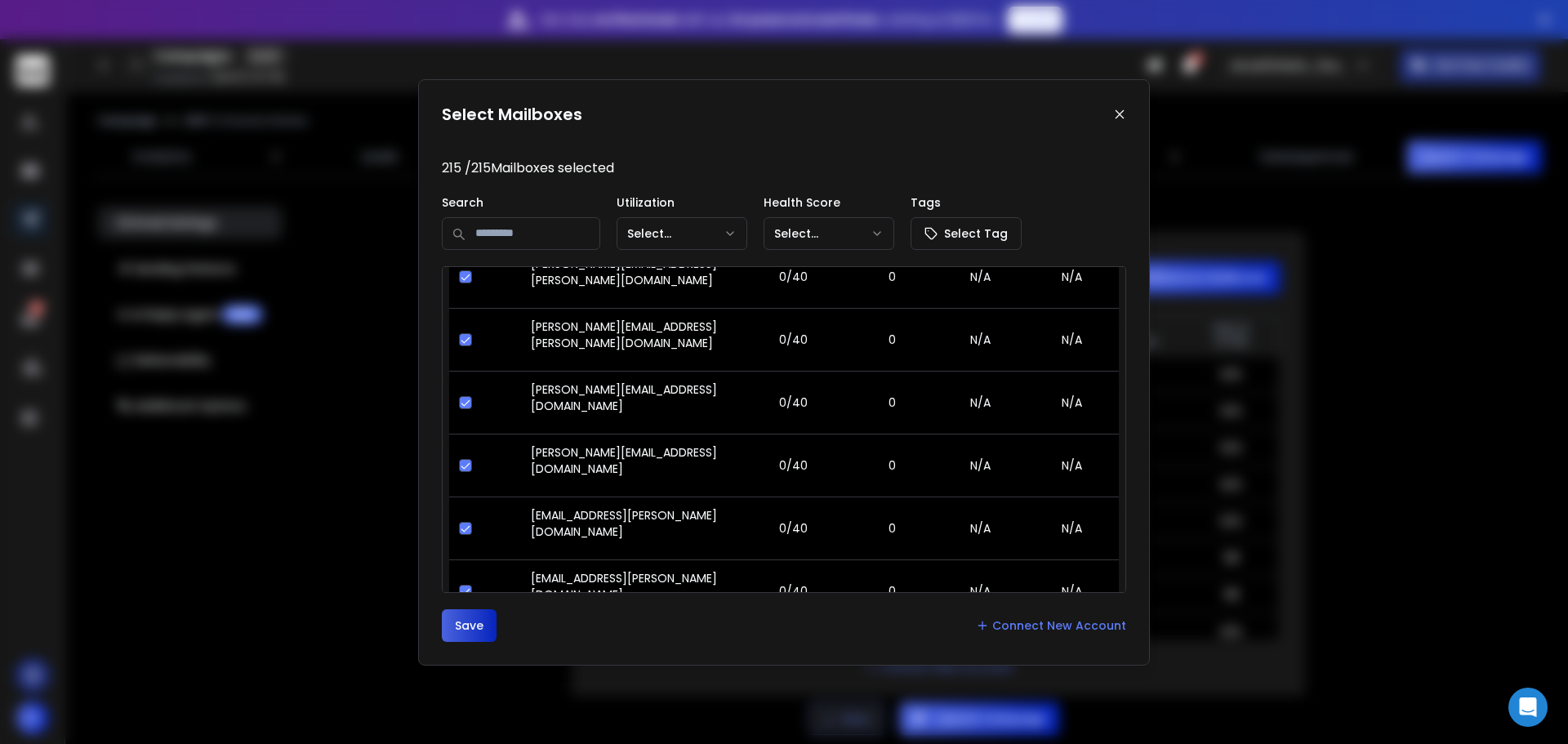
scroll to position [11193, 0]
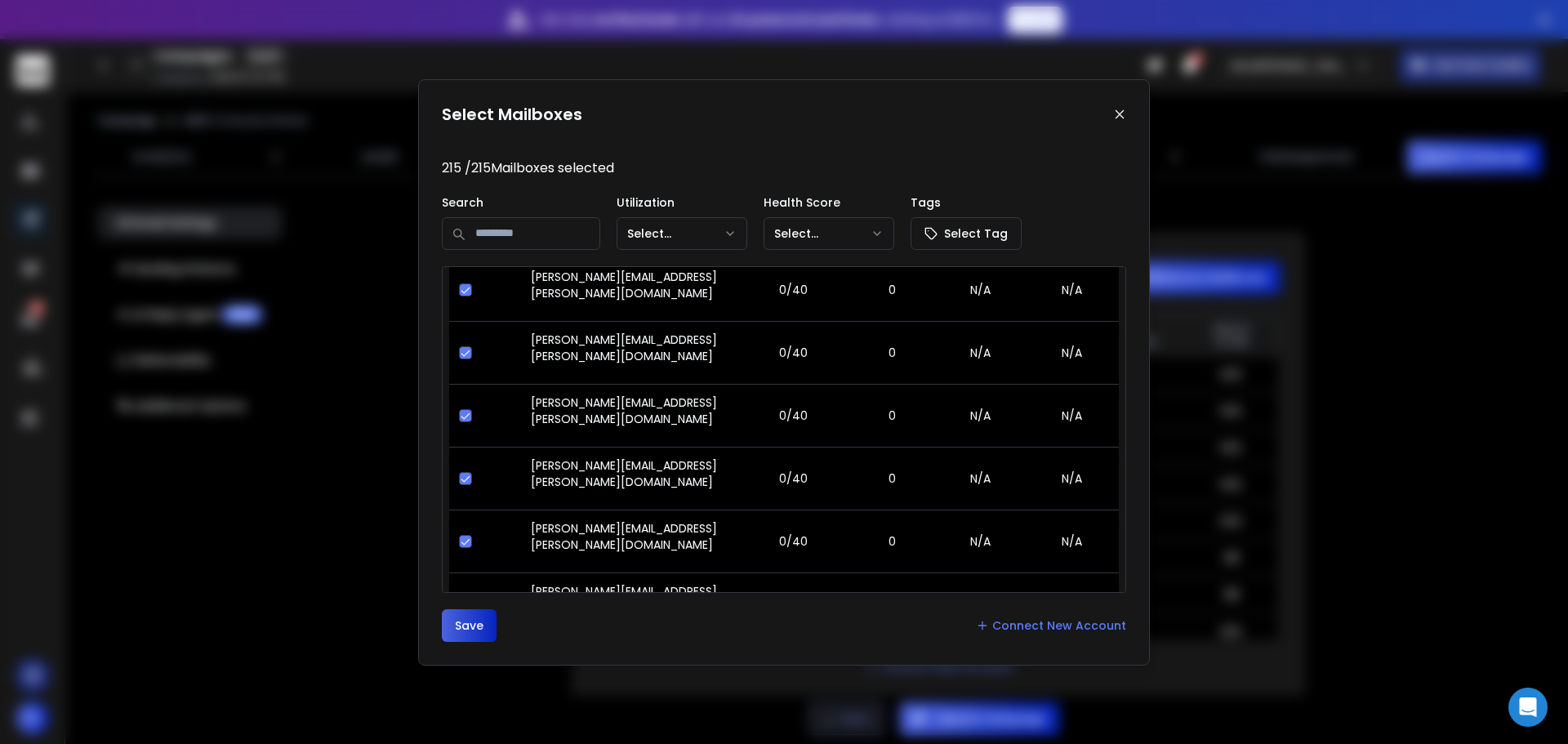
click at [474, 624] on button "Save" at bounding box center [469, 625] width 55 height 33
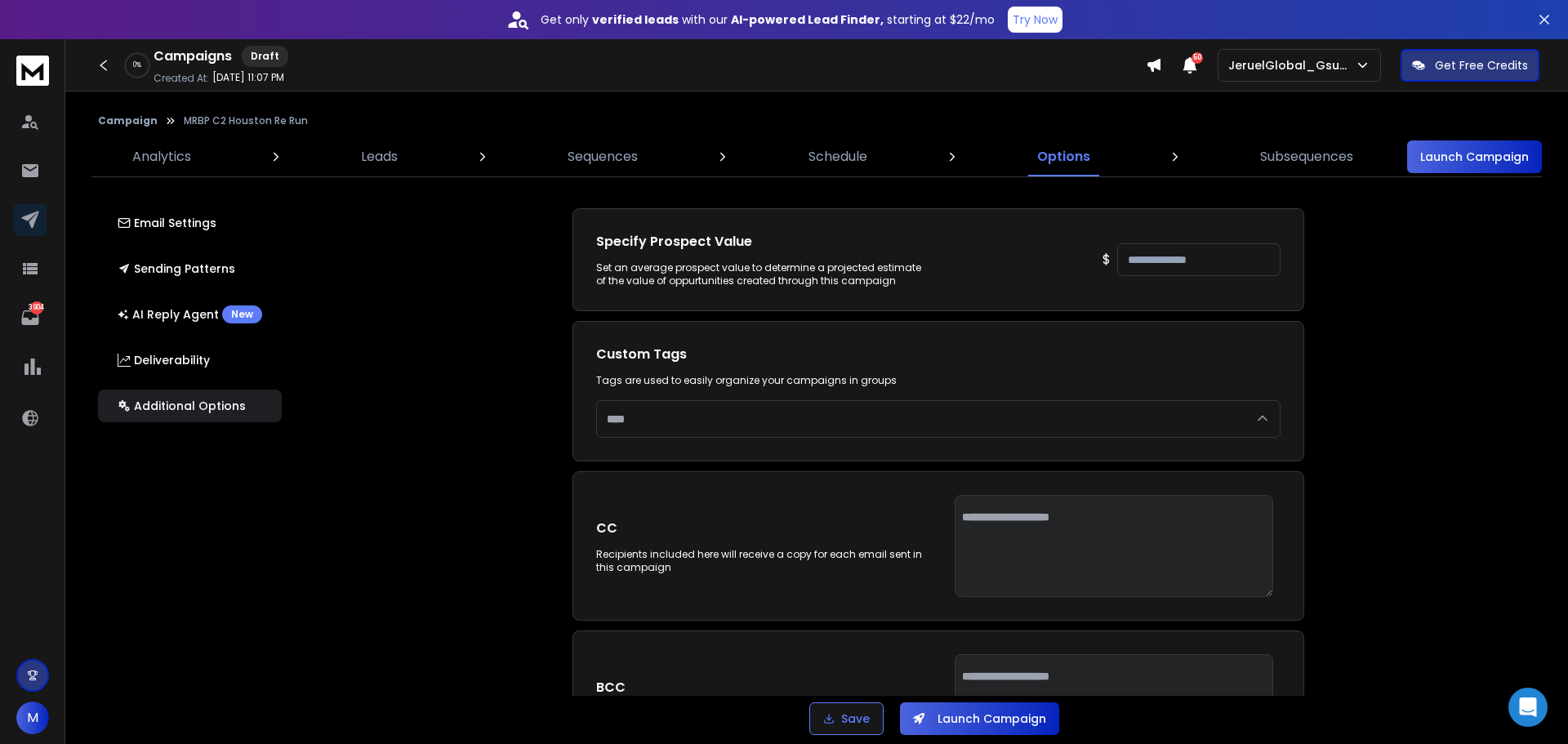
scroll to position [3345, 0]
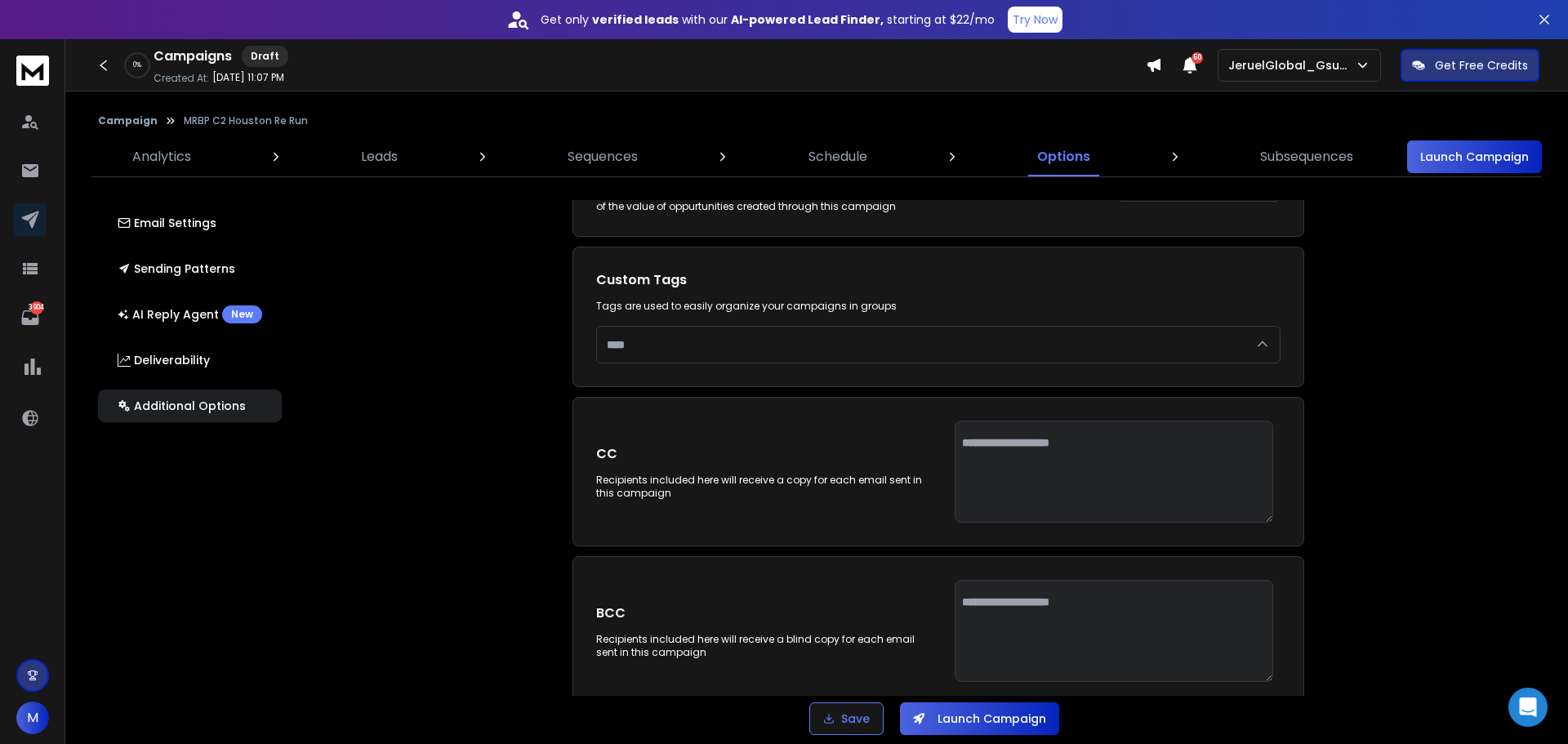
click at [727, 330] on input at bounding box center [664, 345] width 128 height 29
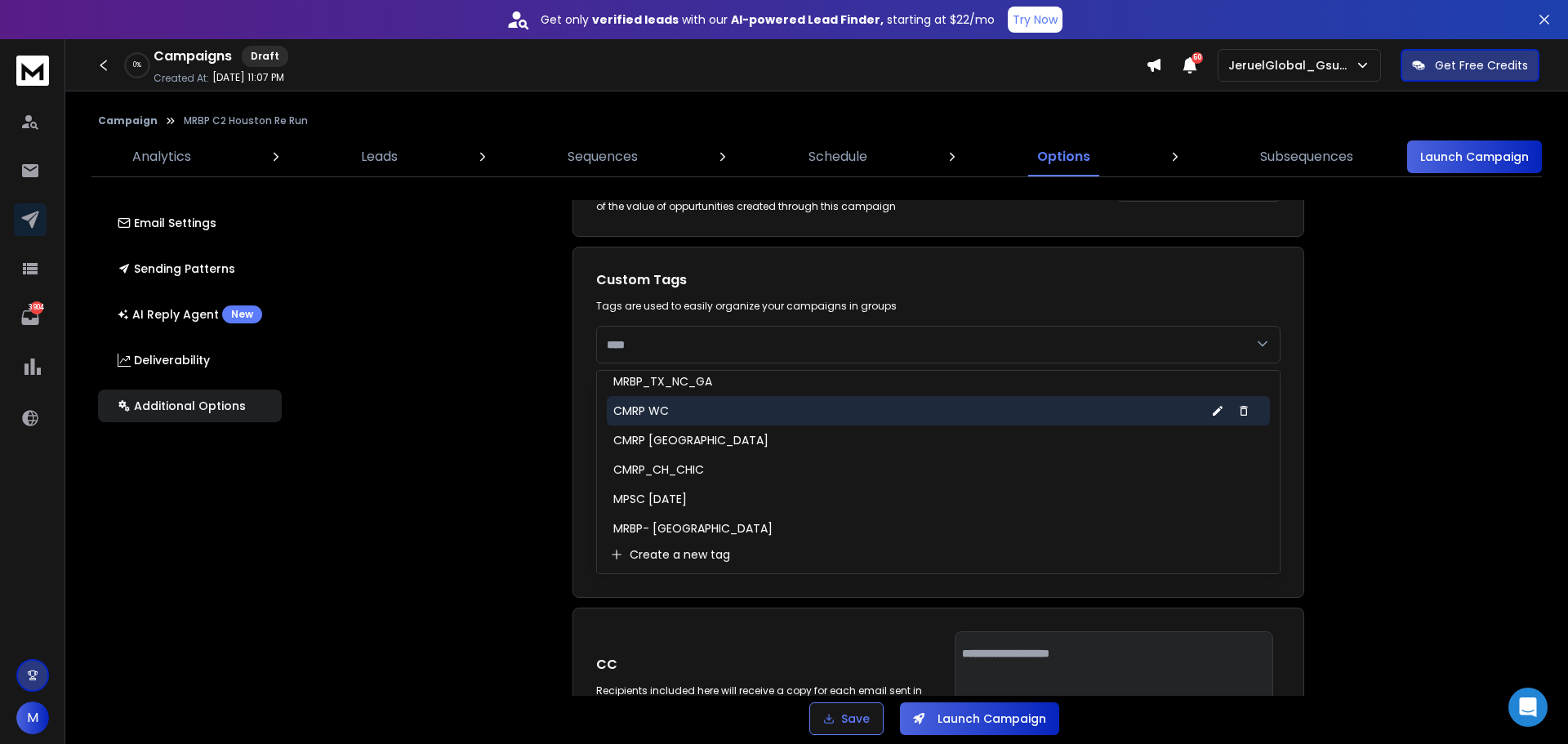
scroll to position [105, 0]
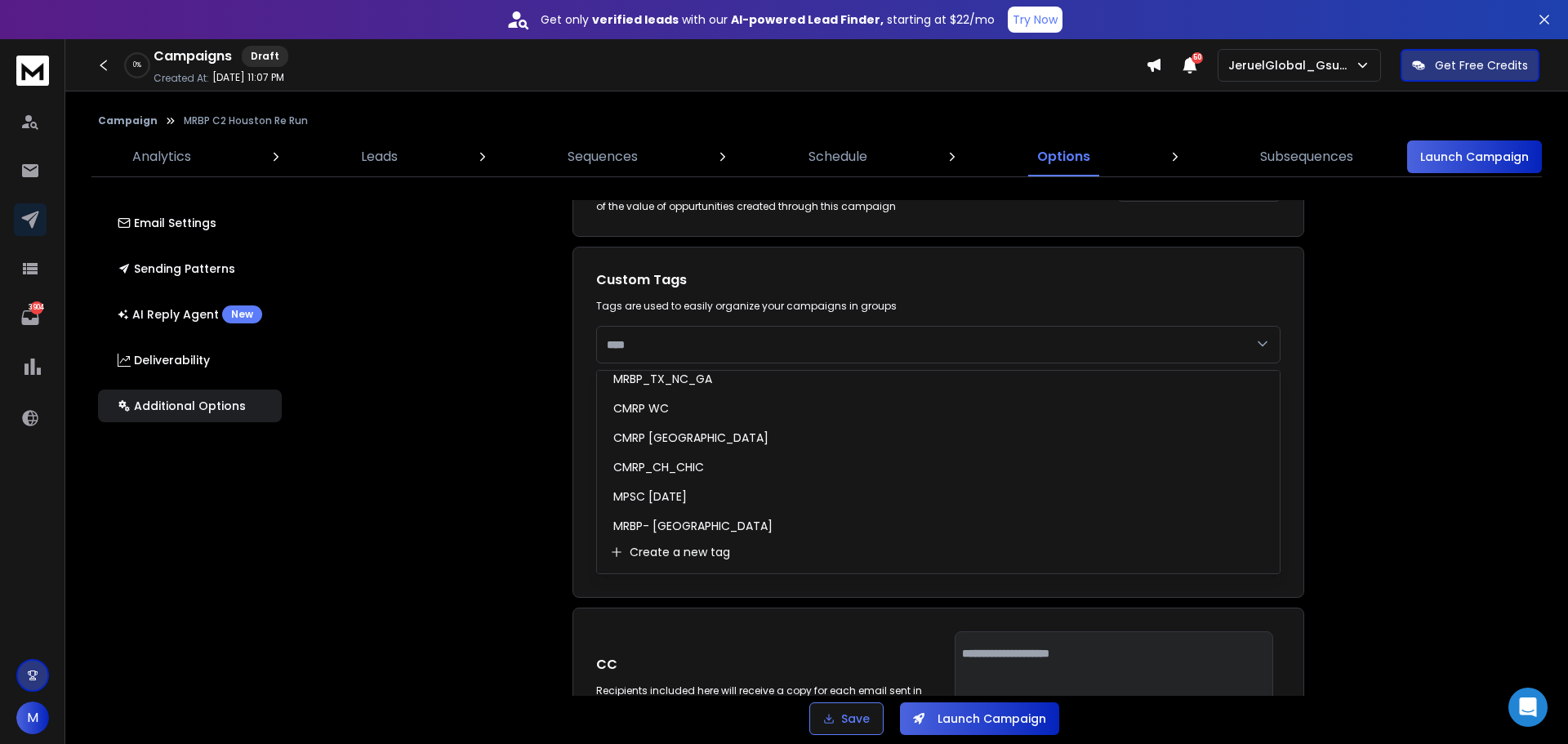
click at [743, 544] on div "Create a new tag" at bounding box center [940, 553] width 660 height 16
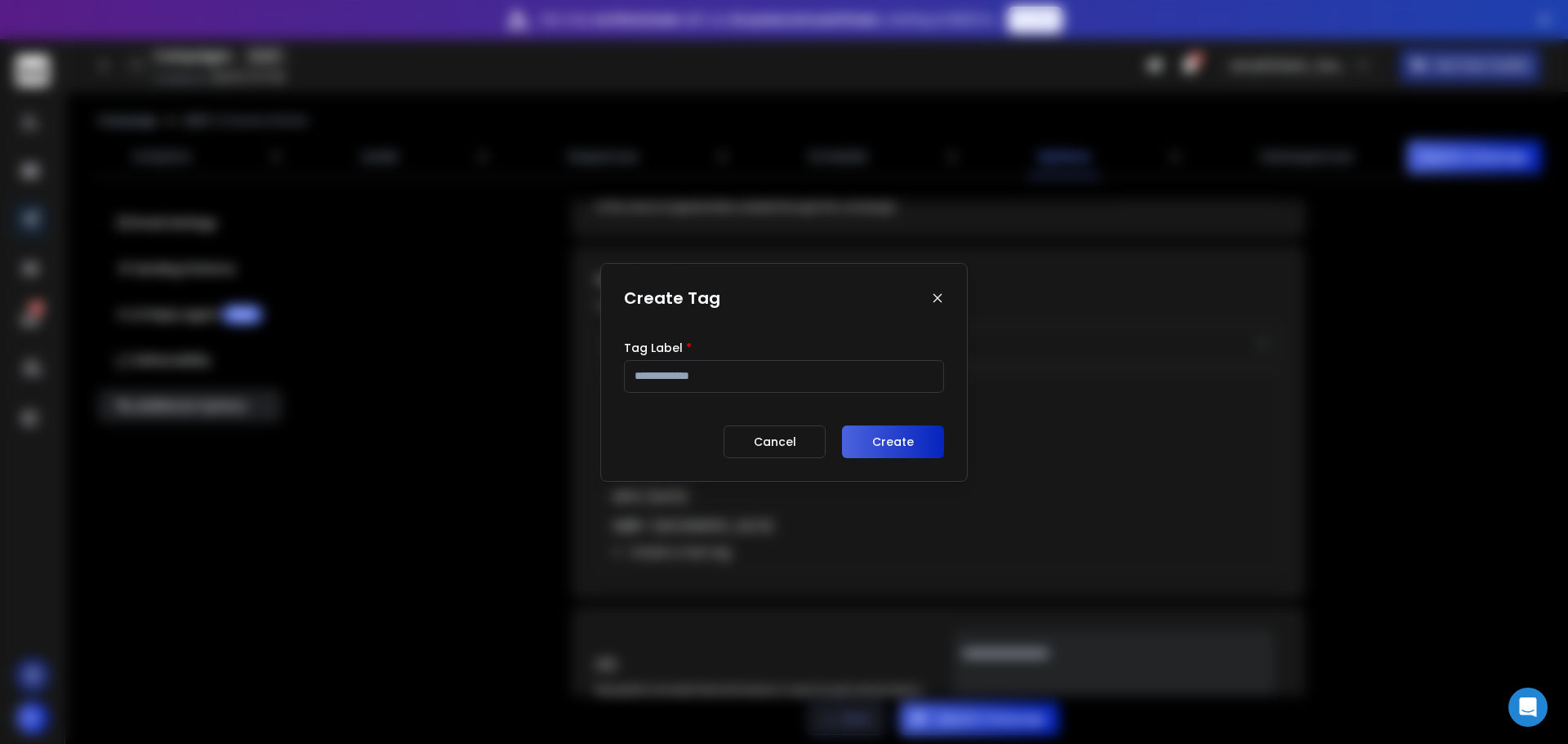
click at [735, 383] on input "text" at bounding box center [783, 377] width 320 height 33
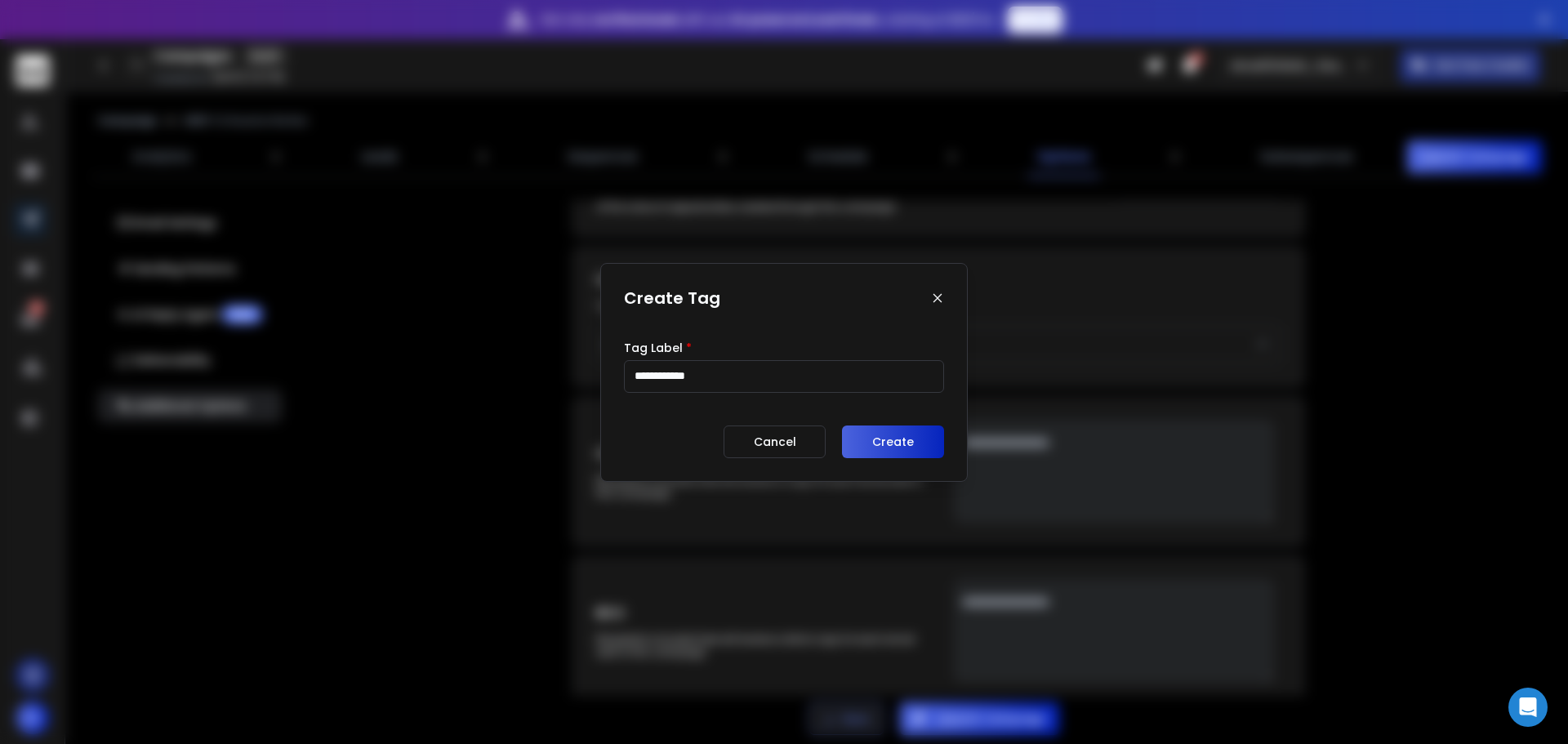
type input "**********"
click at [895, 439] on button "Create" at bounding box center [893, 442] width 102 height 33
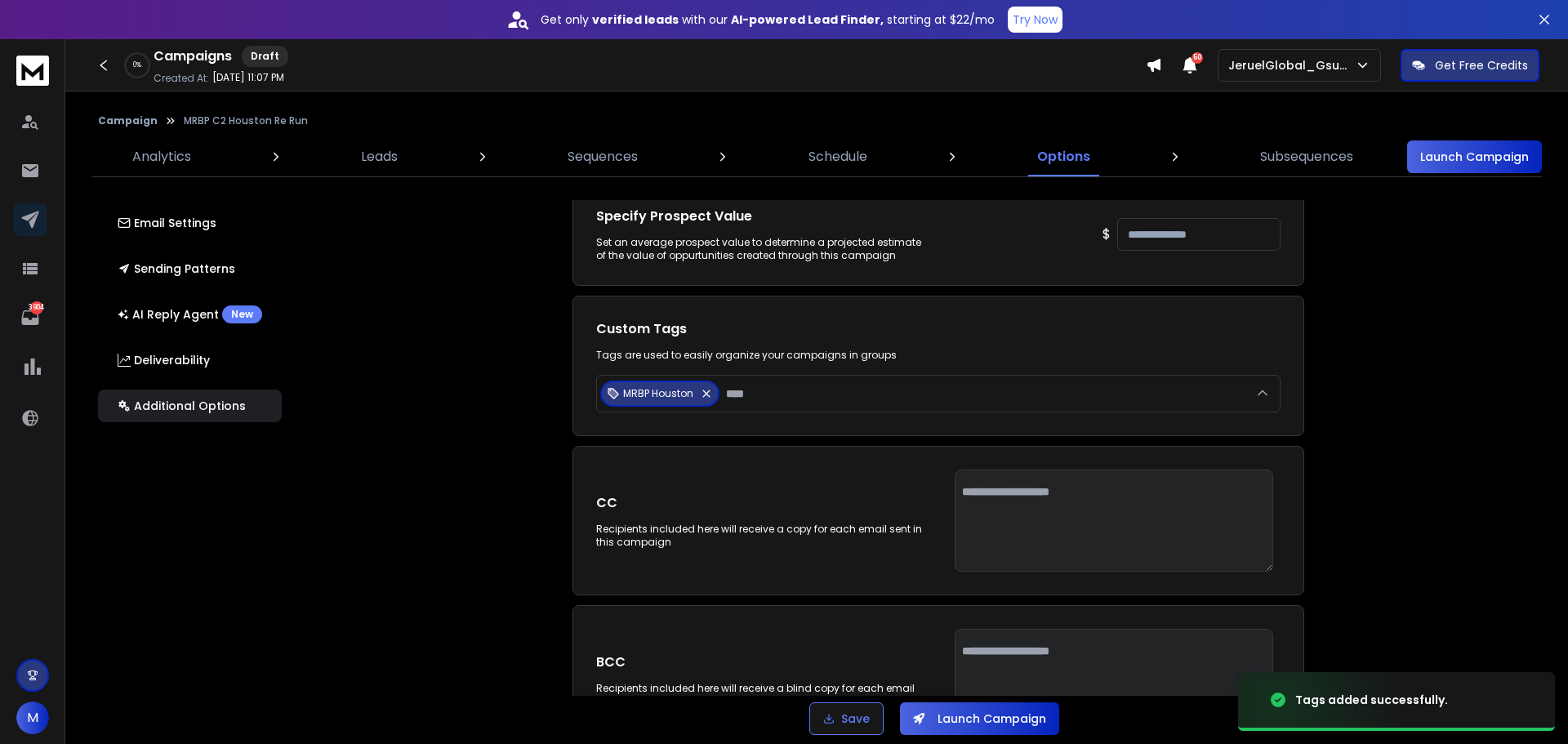
scroll to position [3345, 0]
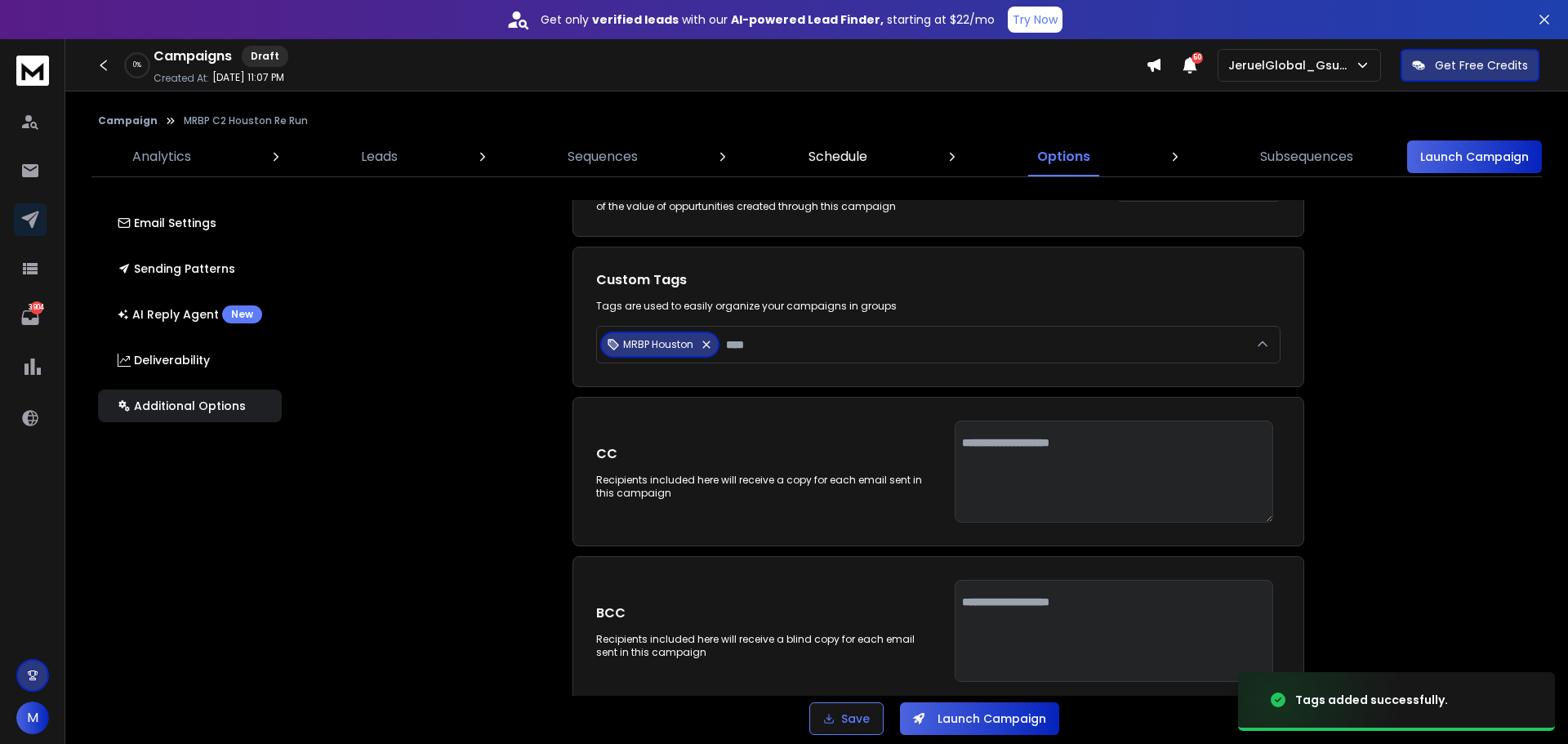
click at [837, 152] on p "Schedule" at bounding box center [838, 157] width 59 height 20
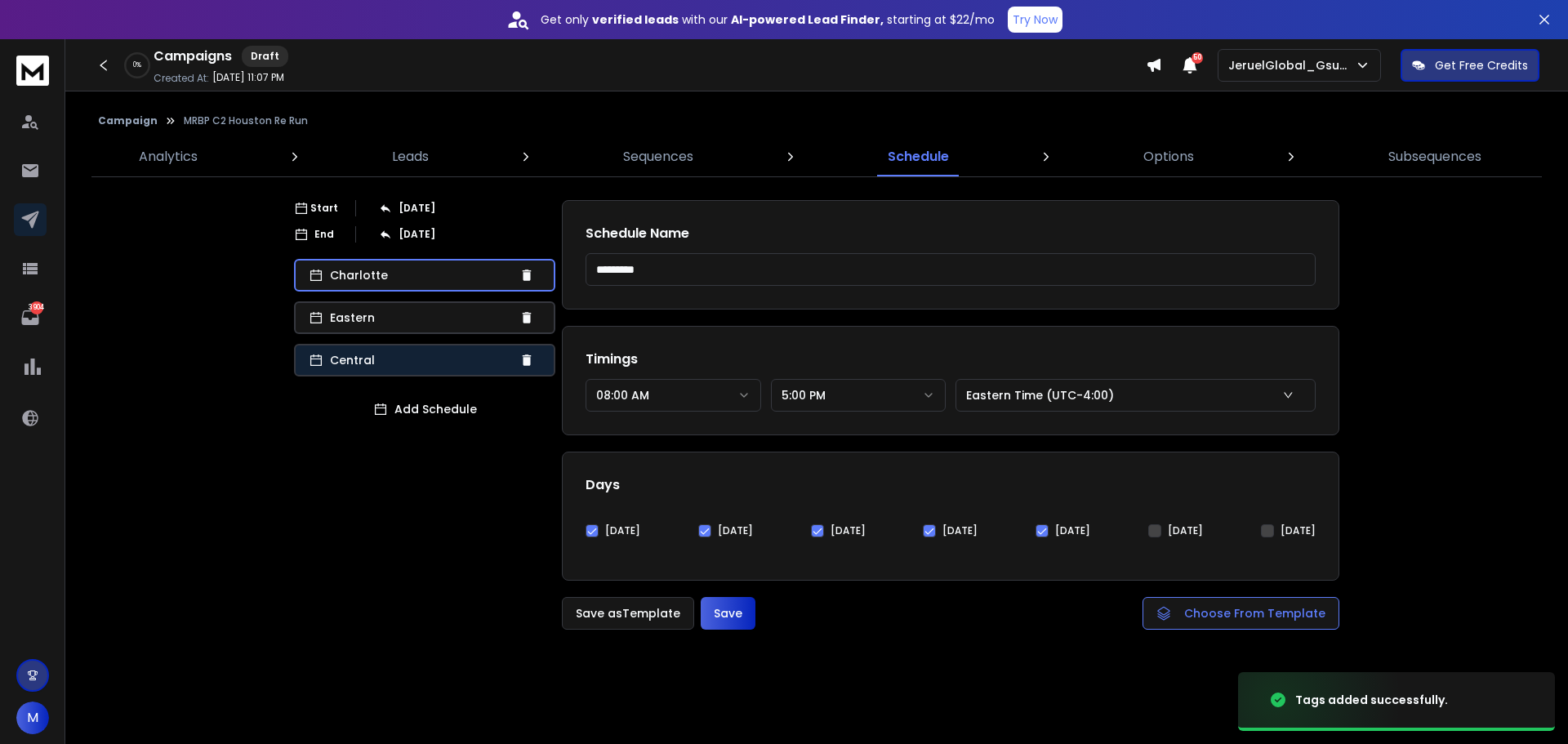
click at [476, 367] on p "Central" at bounding box center [421, 360] width 183 height 16
select select "********"
type input "*******"
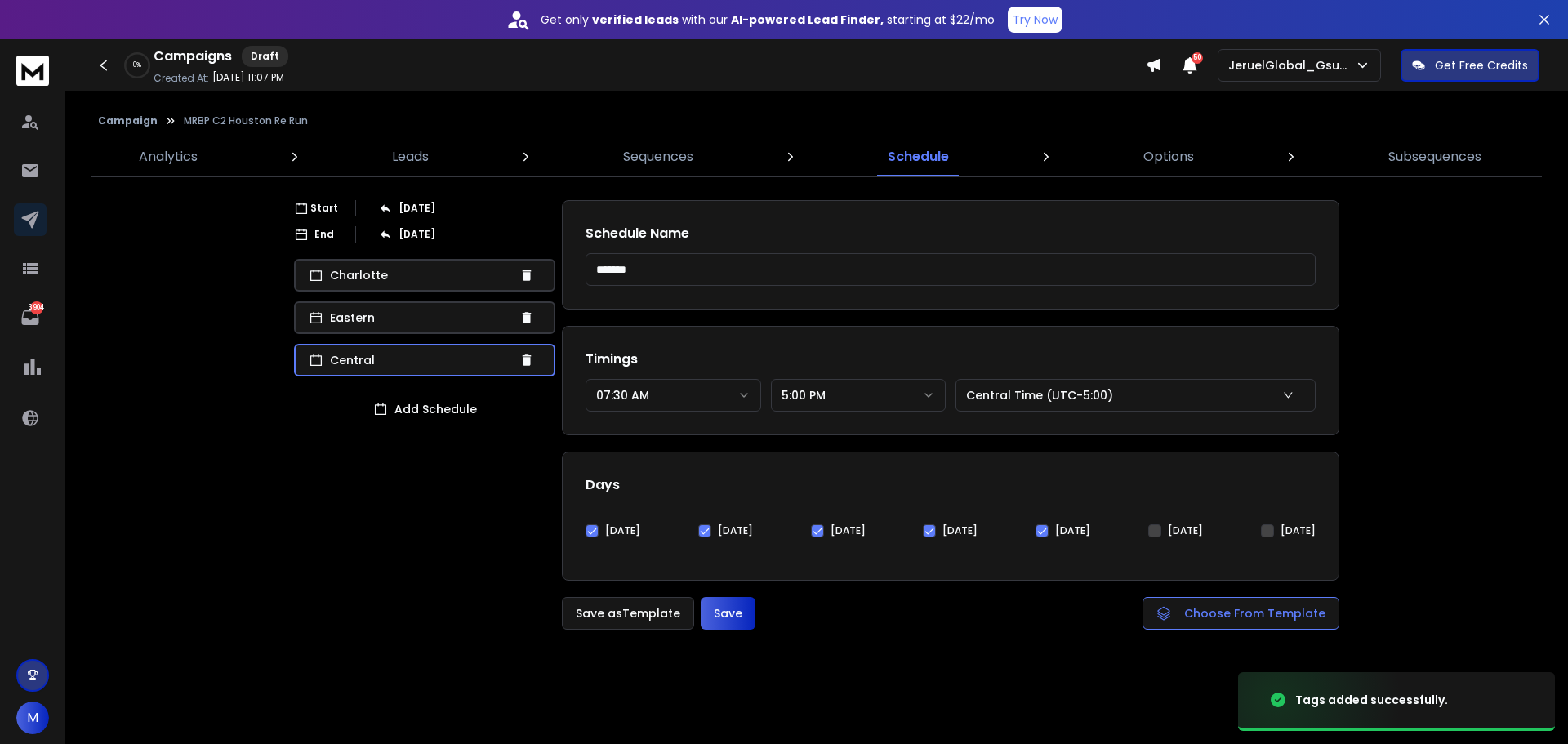
click at [733, 614] on button "Save" at bounding box center [728, 614] width 55 height 33
click at [1172, 147] on p "Options" at bounding box center [1169, 157] width 51 height 20
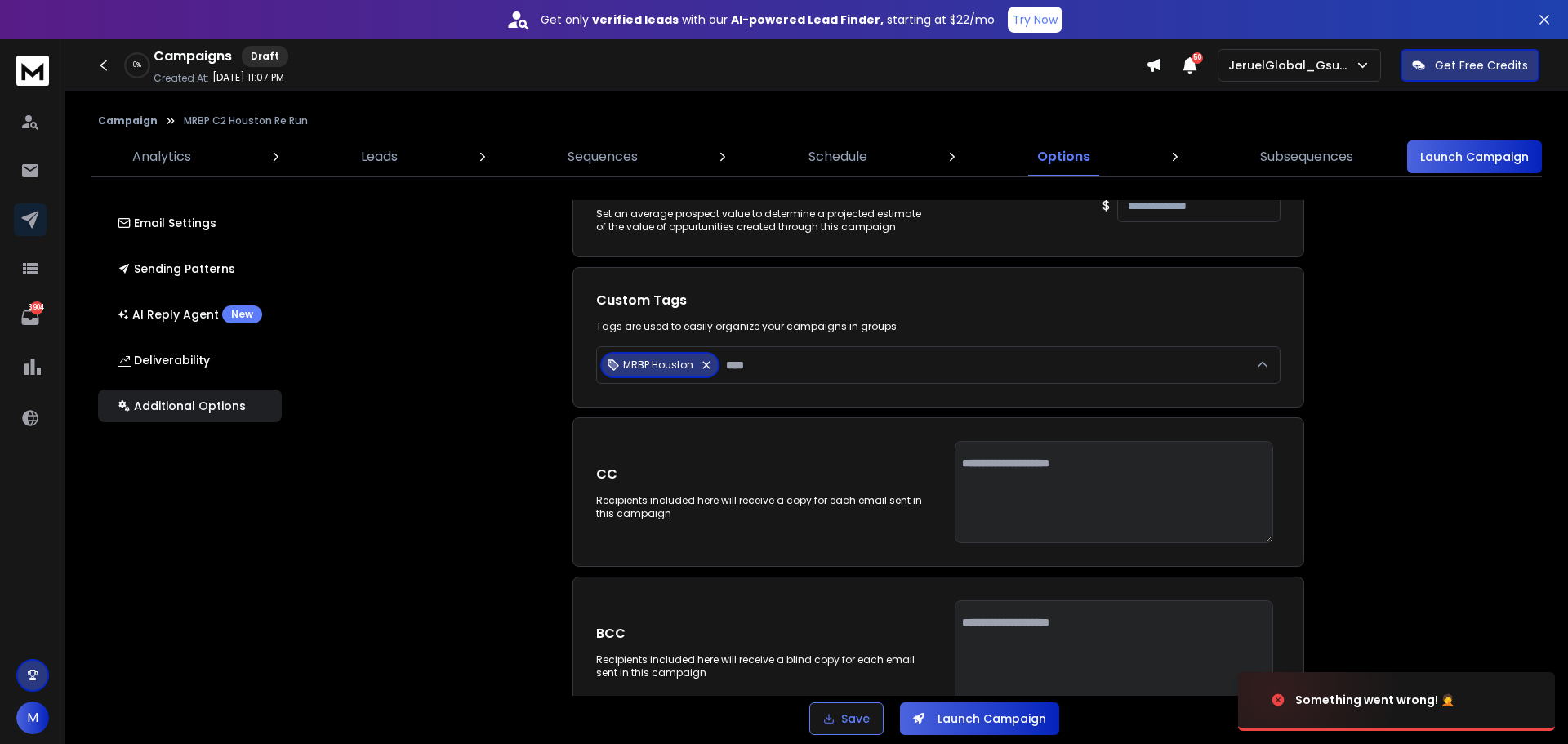
scroll to position [3345, 0]
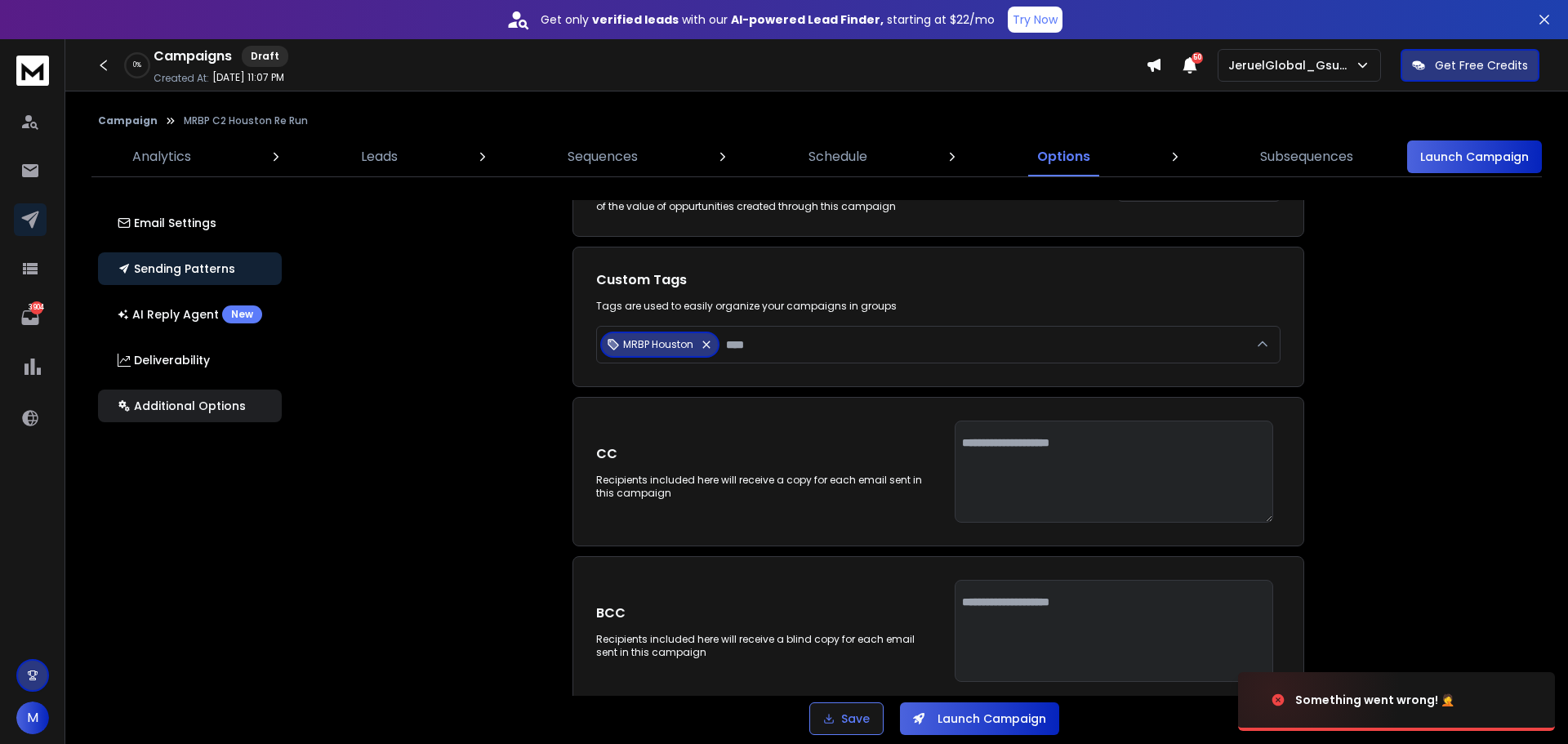
click at [175, 259] on button "Sending Patterns" at bounding box center [191, 269] width 184 height 33
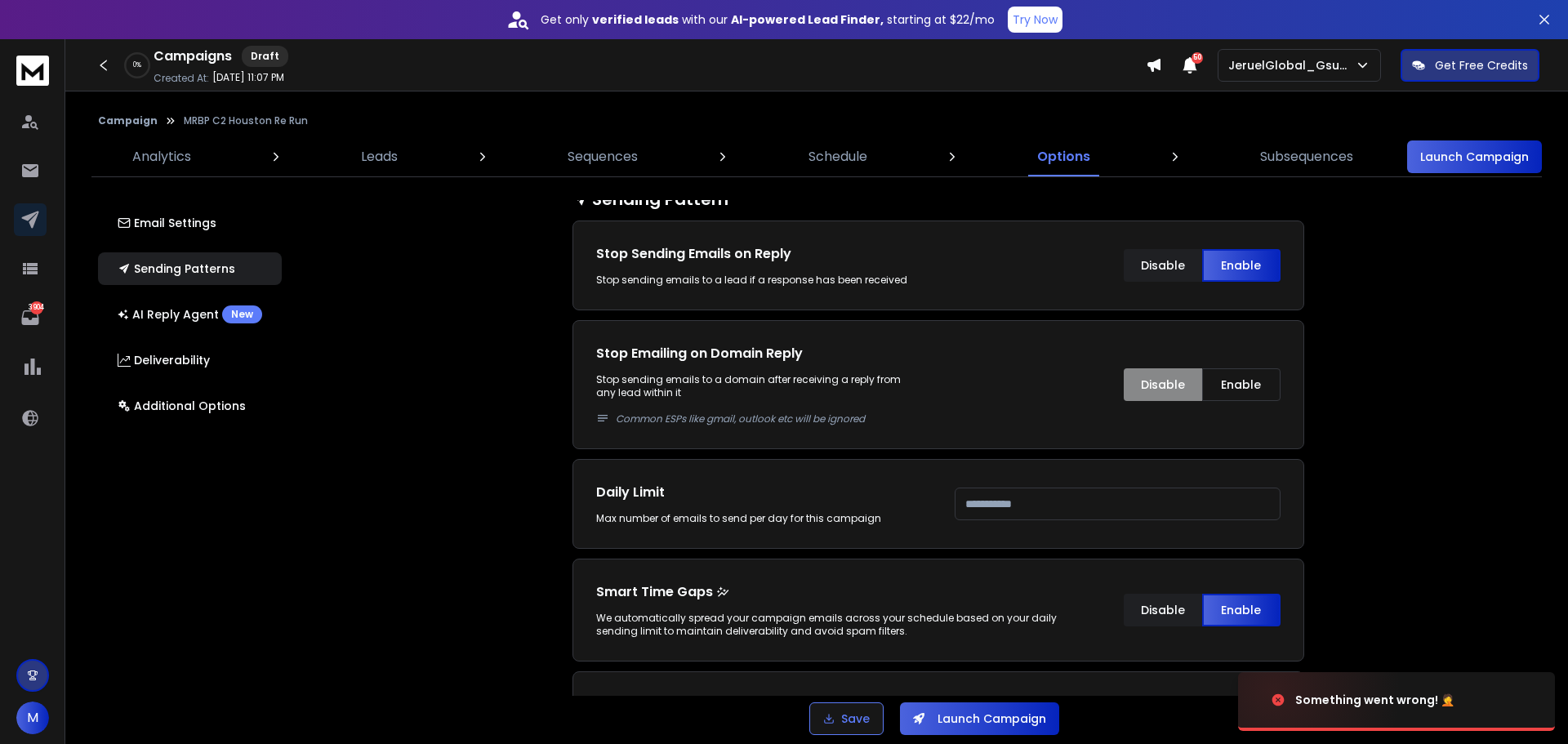
scroll to position [528, 0]
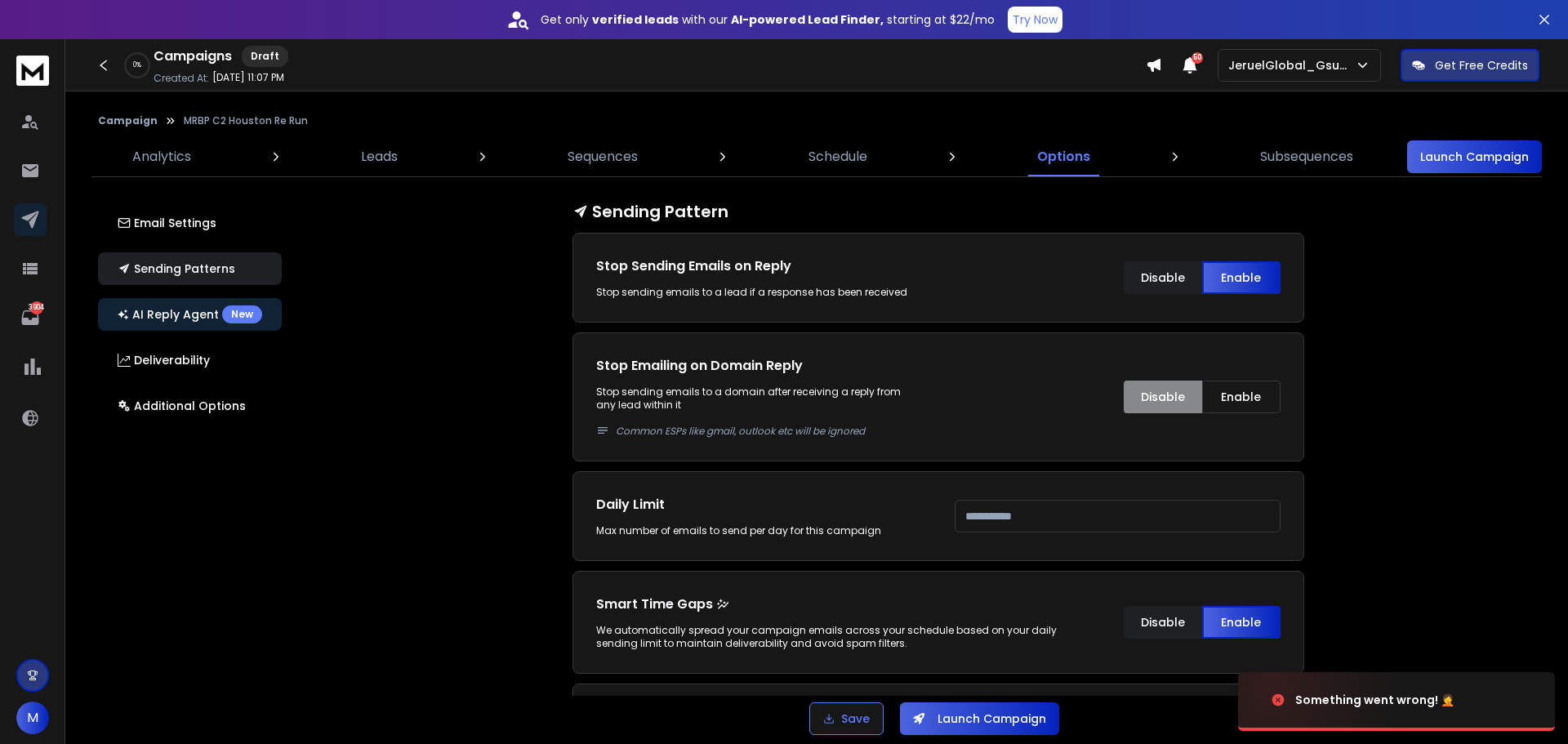
click at [176, 319] on p "AI Reply Agent New" at bounding box center [190, 315] width 145 height 18
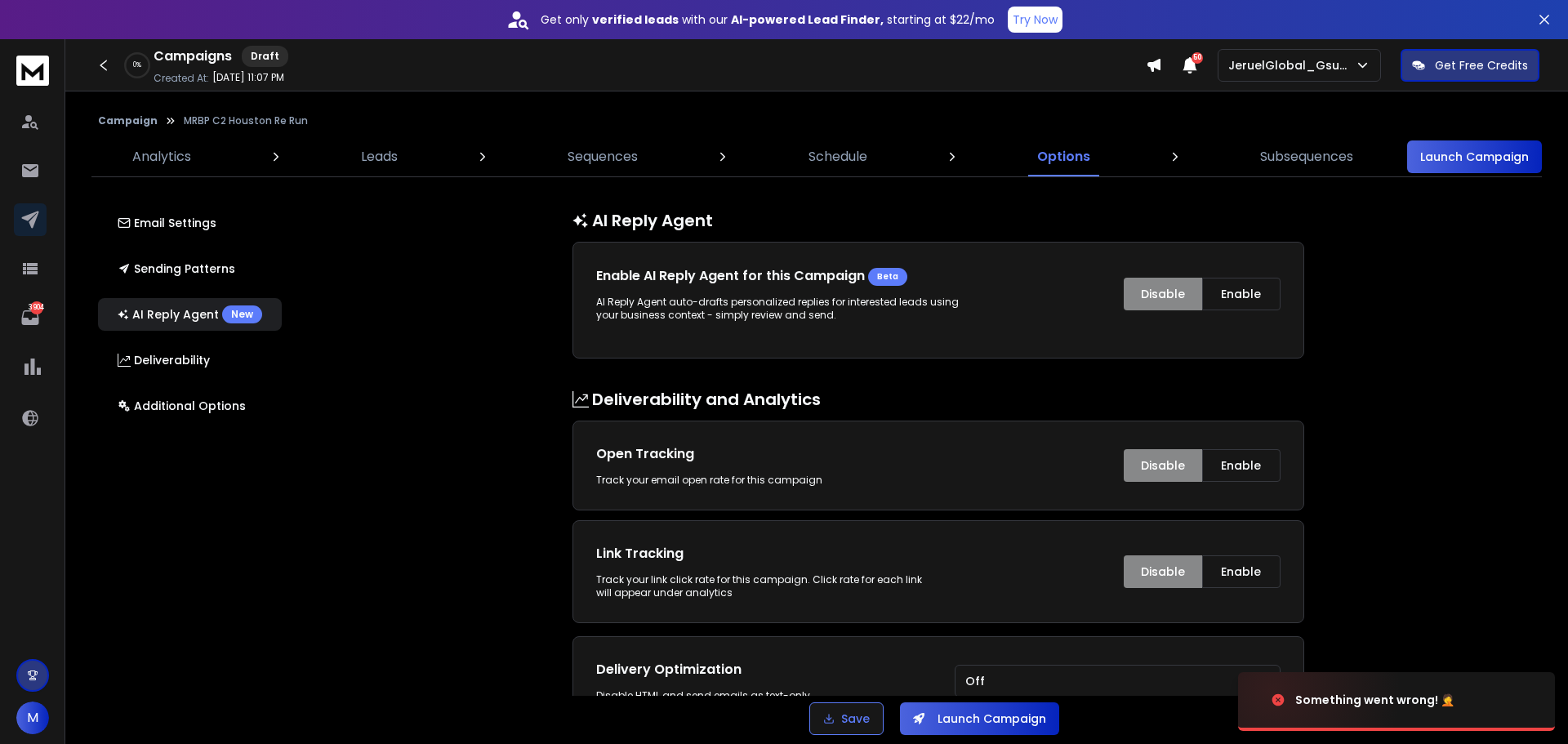
scroll to position [1668, 0]
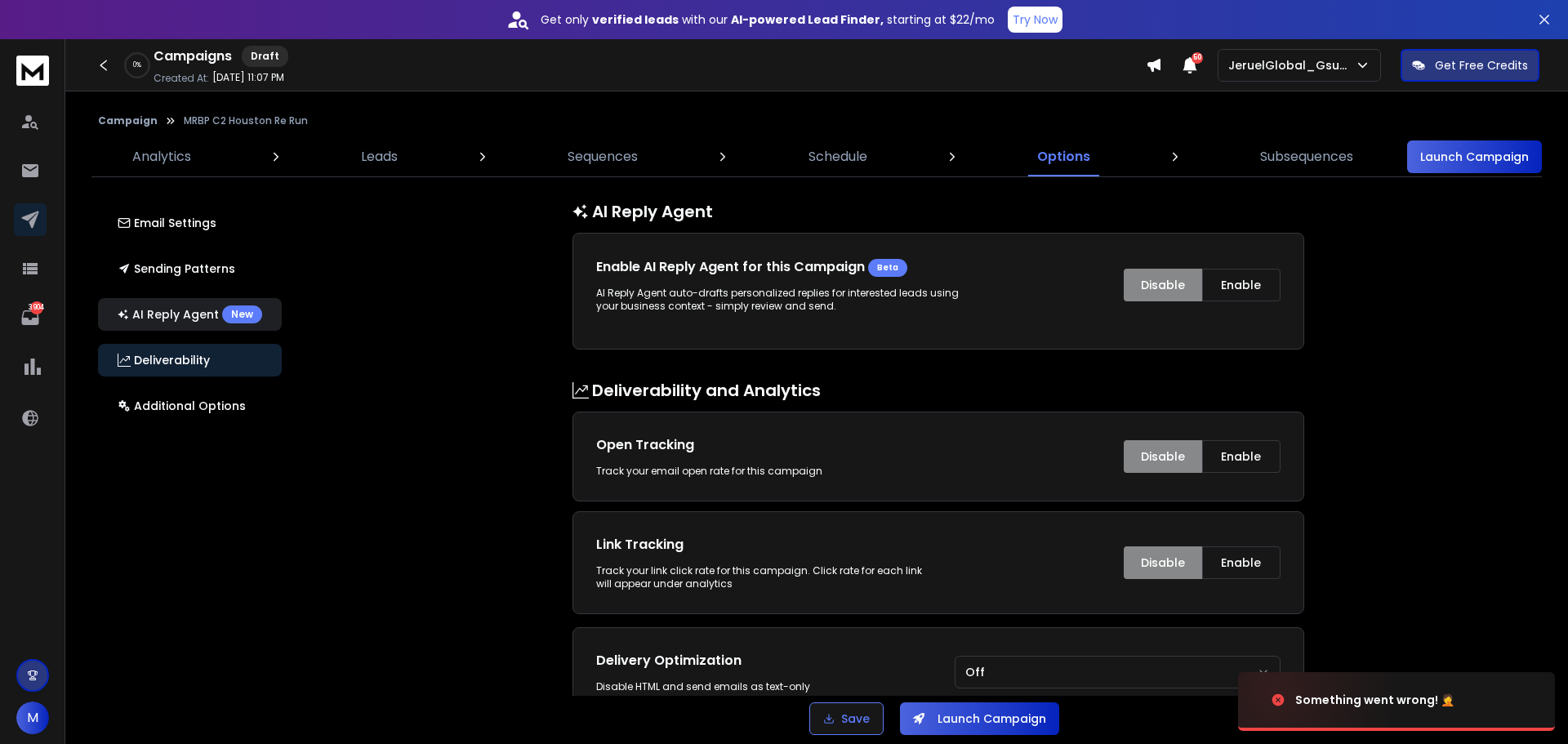
click at [200, 360] on p "Deliverability" at bounding box center [163, 360] width 92 height 16
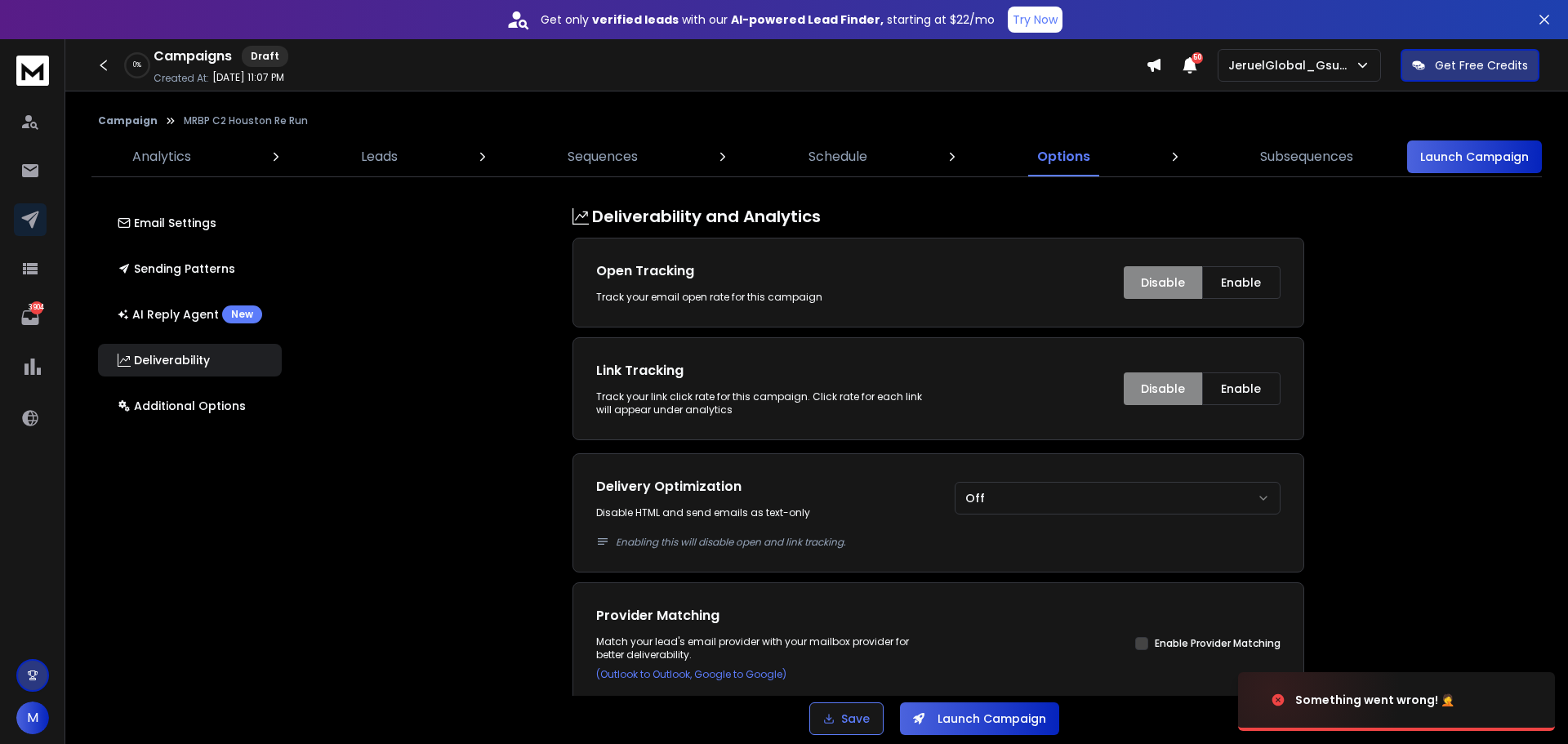
scroll to position [1846, 0]
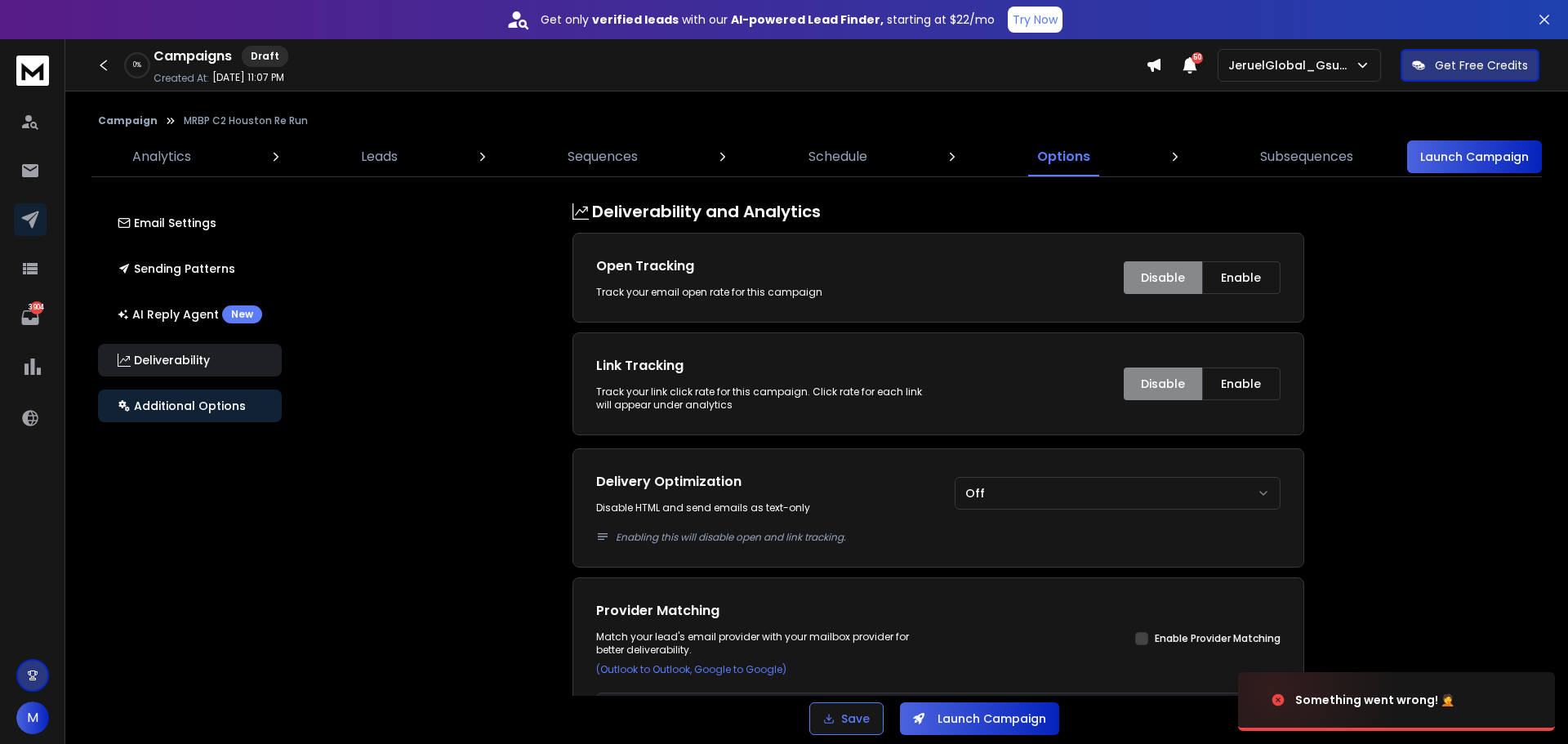
click at [185, 405] on p "Additional Options" at bounding box center [181, 406] width 129 height 16
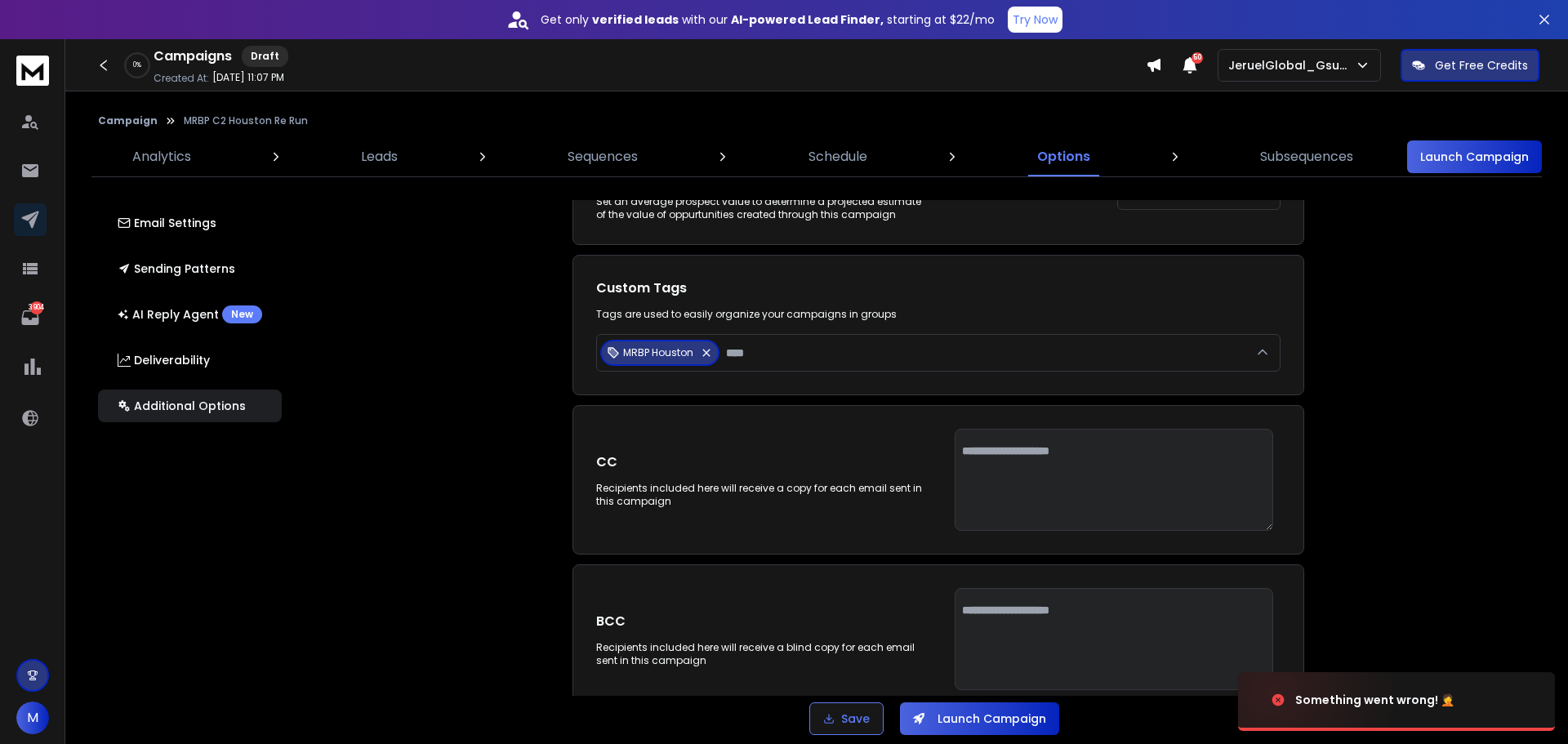
scroll to position [3345, 0]
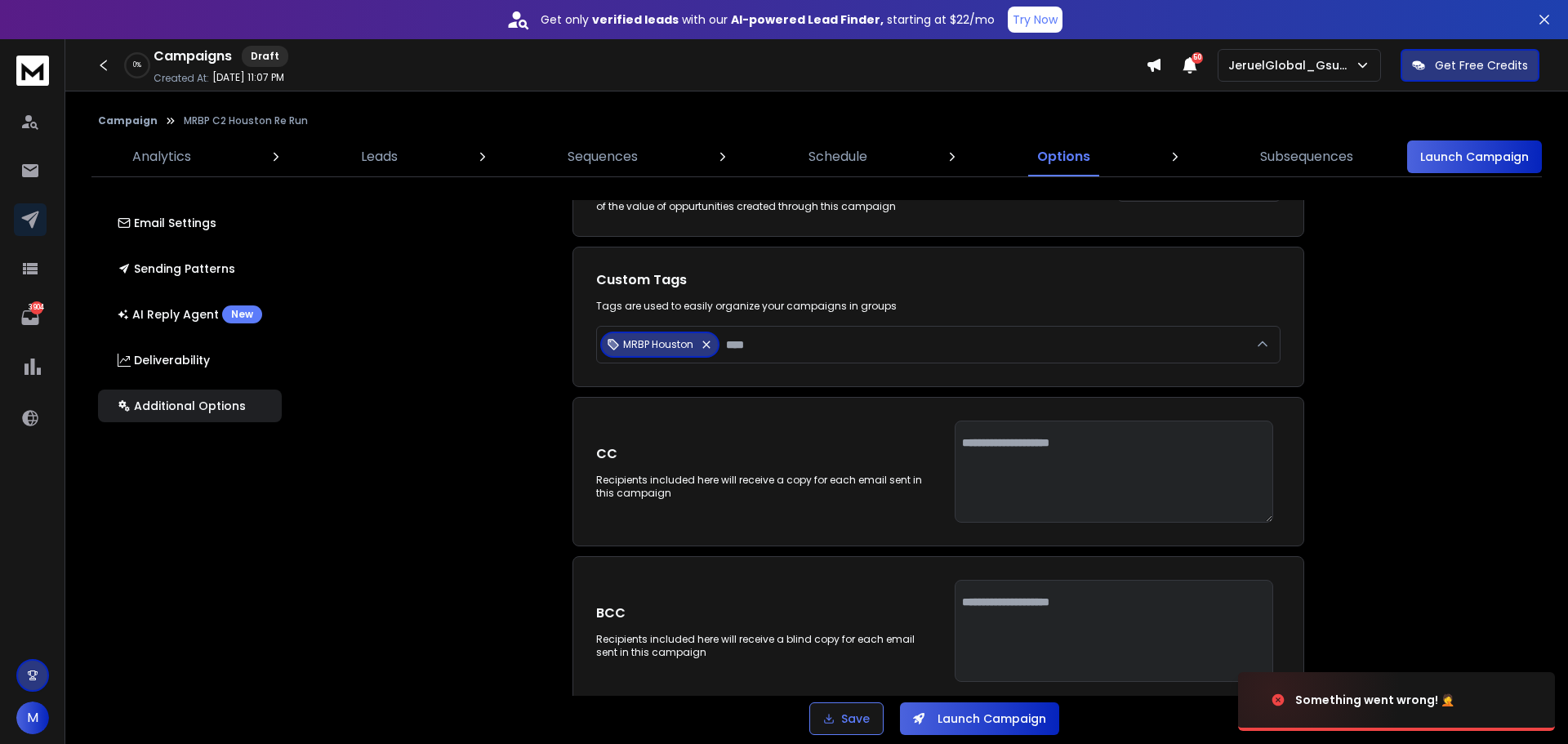
click at [980, 711] on button "Launch Campaign" at bounding box center [979, 718] width 160 height 33
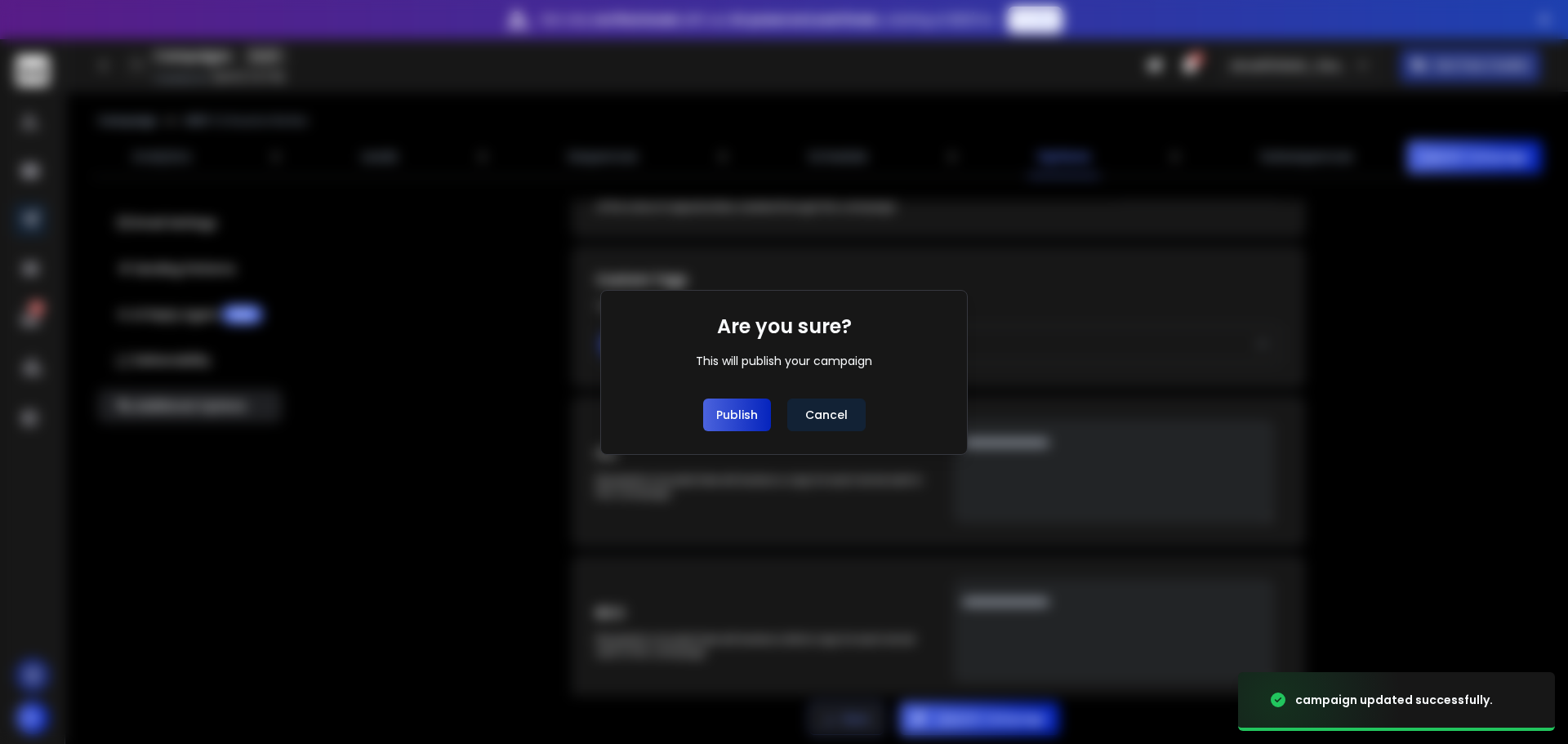
click at [728, 409] on button "Publish" at bounding box center [737, 415] width 67 height 33
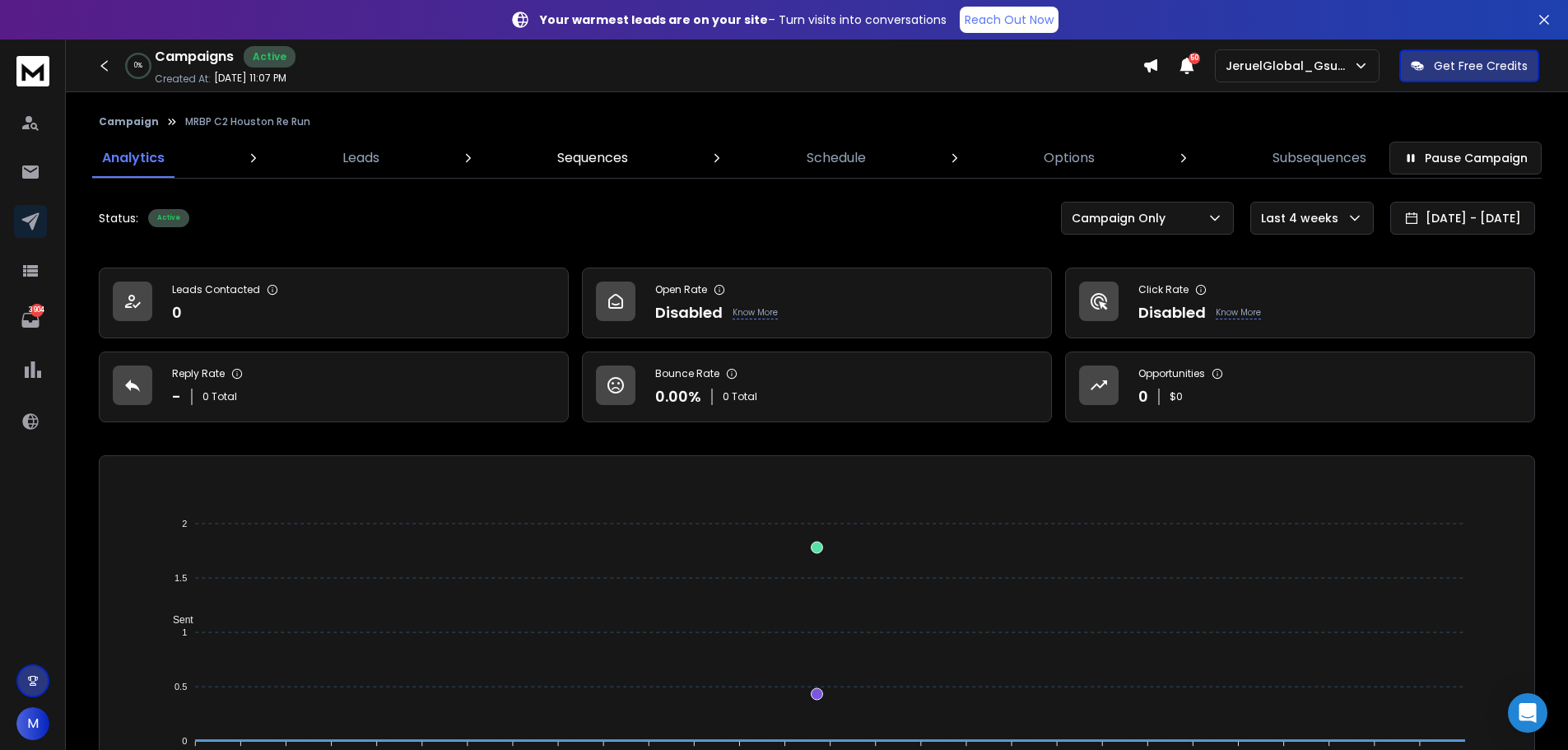
click at [612, 152] on p "Sequences" at bounding box center [592, 158] width 71 height 20
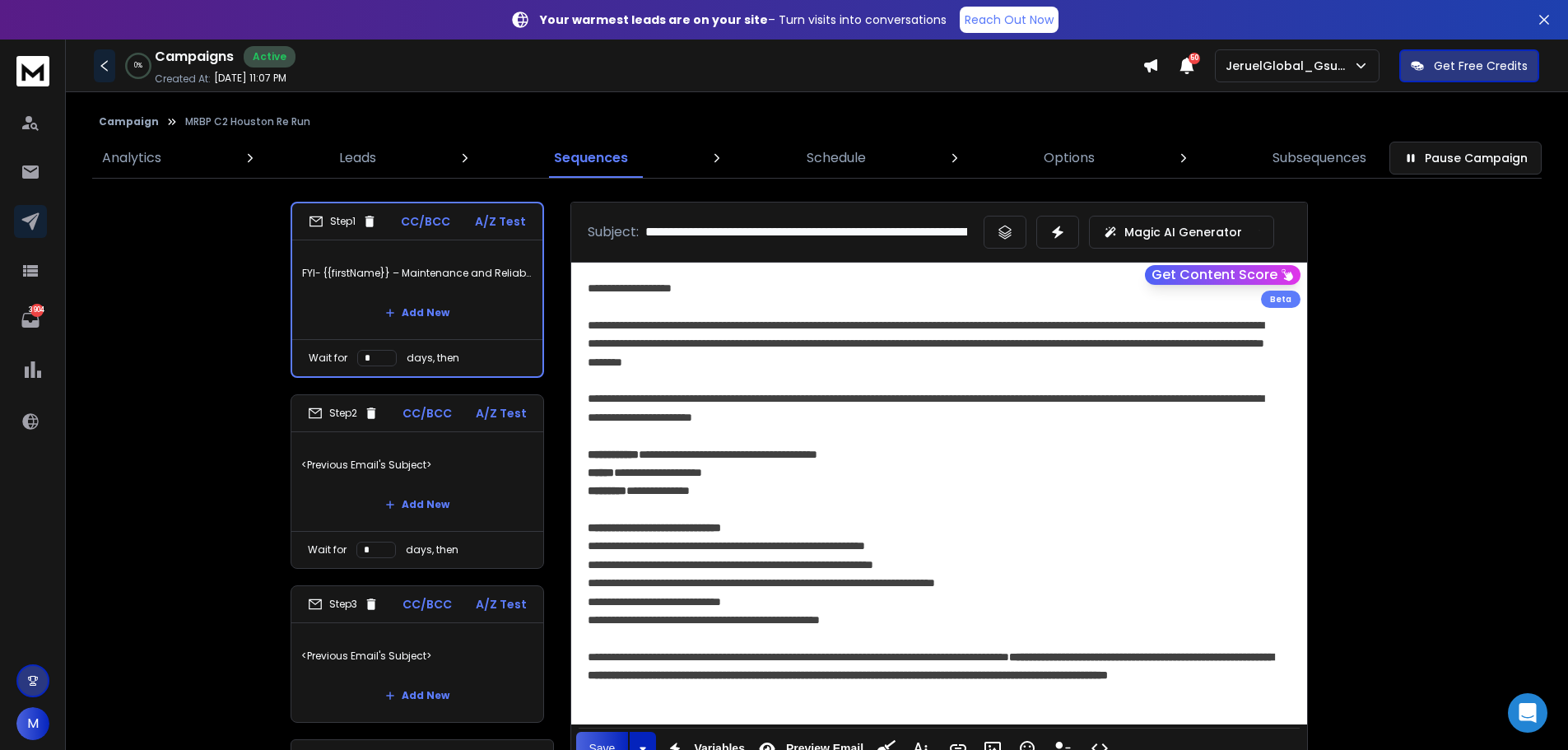
click at [94, 59] on button at bounding box center [104, 66] width 21 height 33
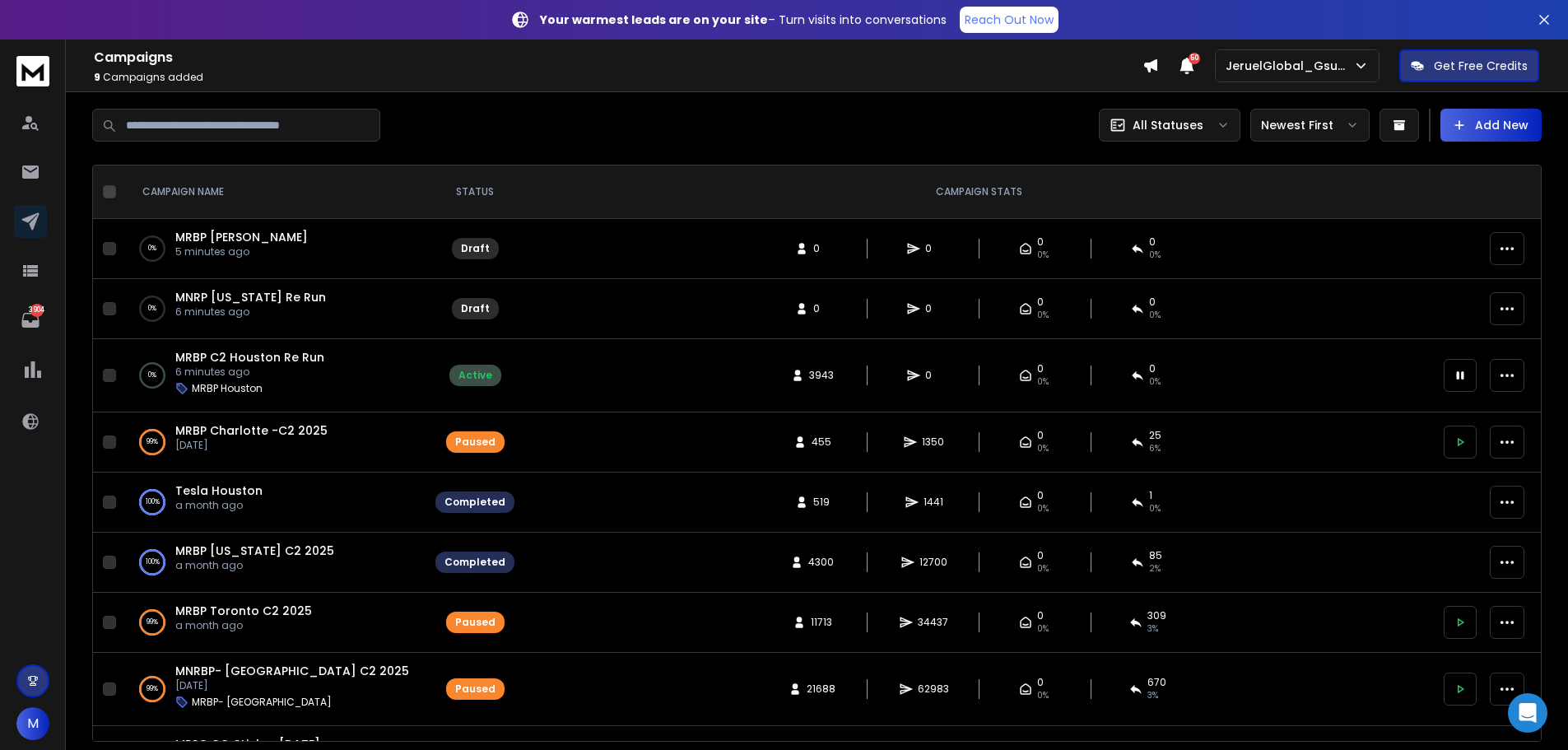
click at [233, 298] on span "MNRP Florida Re Run" at bounding box center [251, 297] width 151 height 17
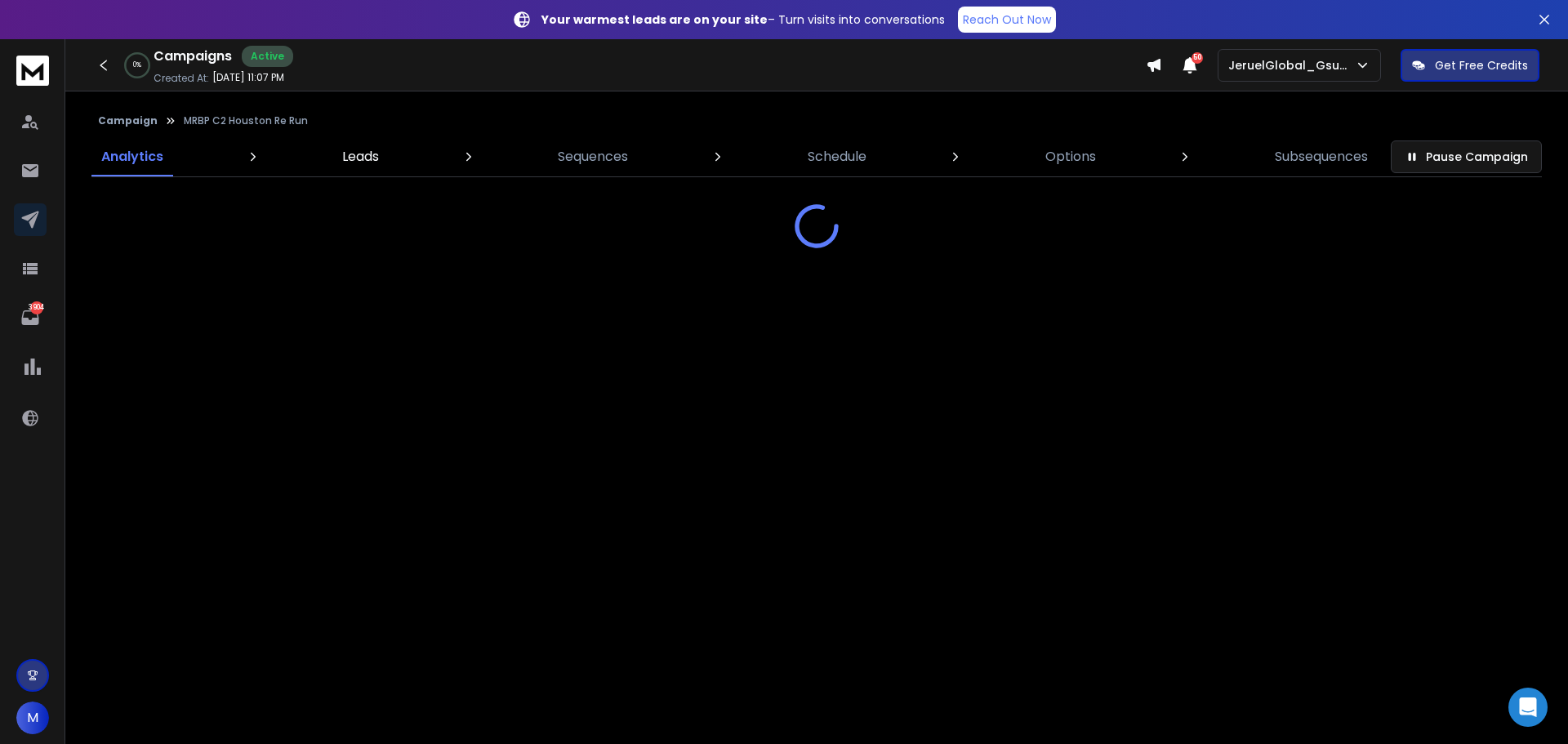
click at [347, 166] on p "Leads" at bounding box center [360, 157] width 36 height 20
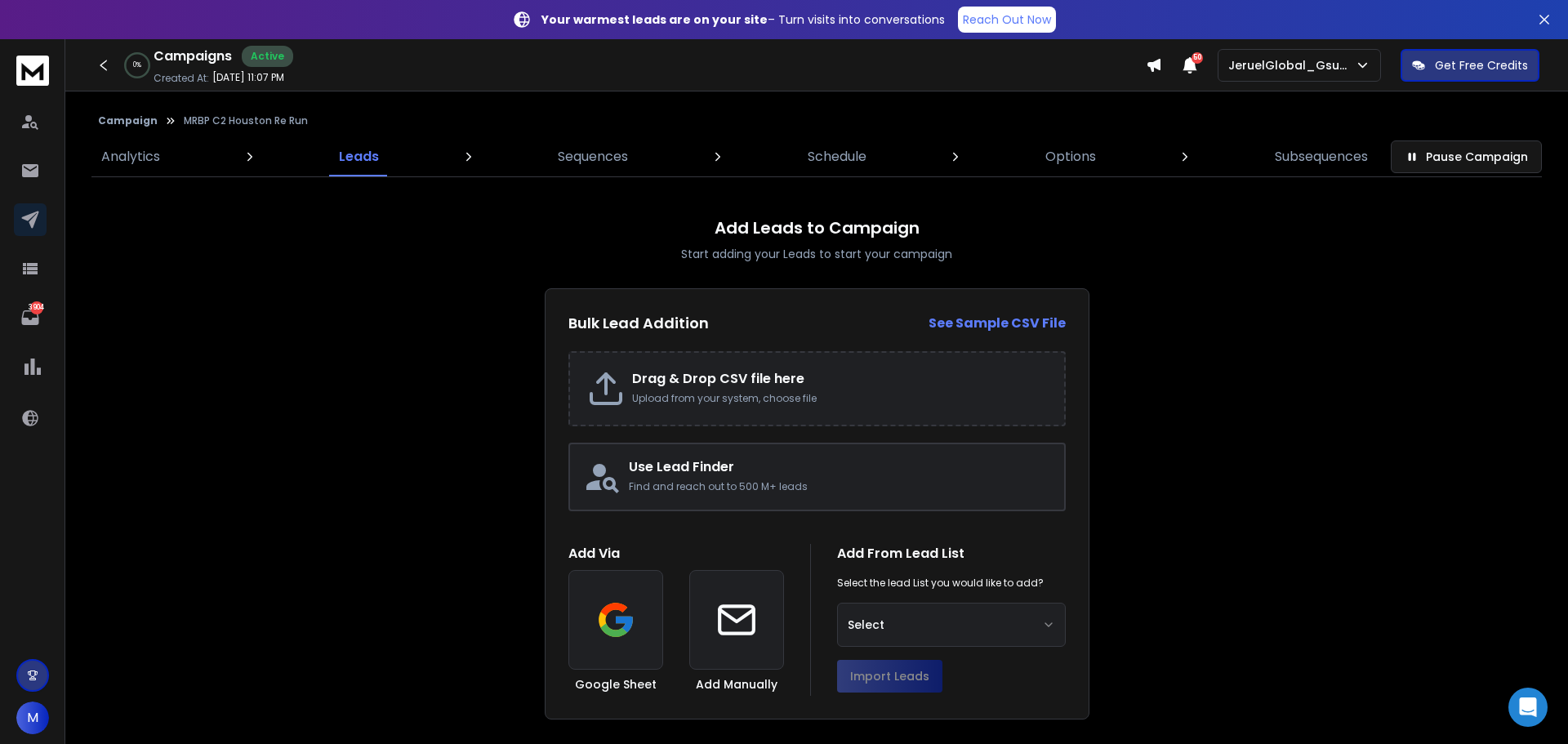
click at [773, 389] on div "Drag & Drop CSV file here Upload from your system, choose file" at bounding box center [840, 388] width 416 height 39
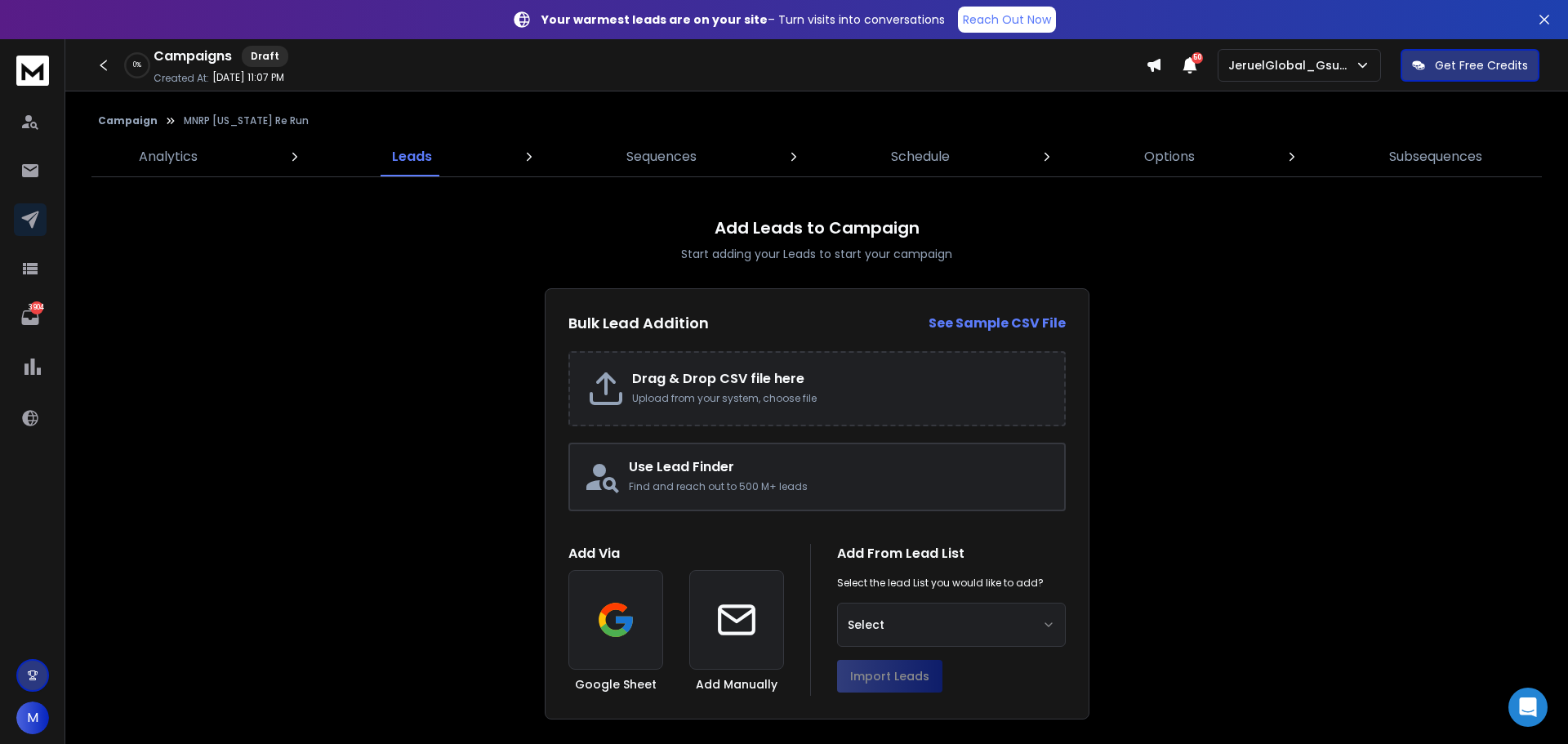
type input "**********"
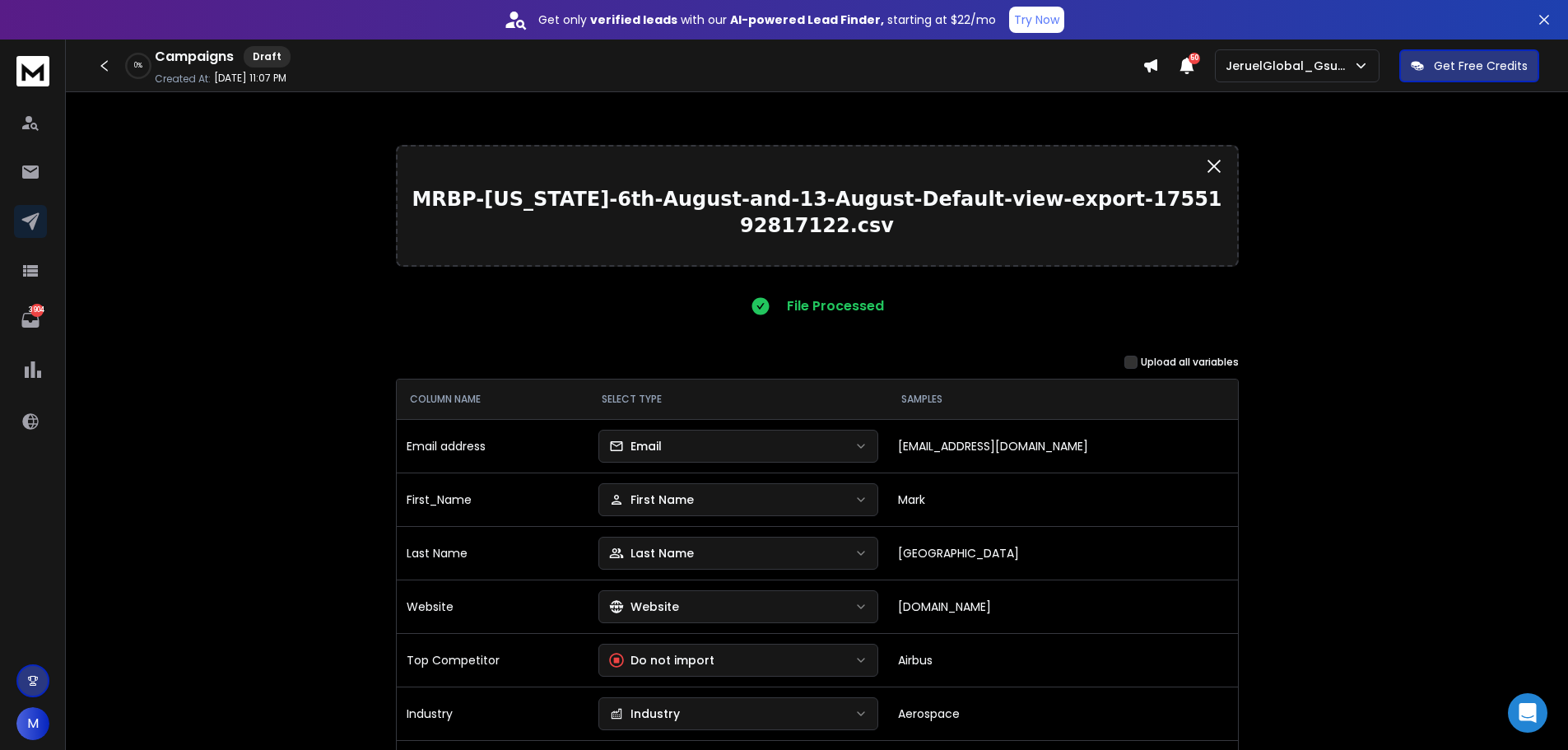
click at [1124, 356] on button "Upload all variables" at bounding box center [1131, 362] width 13 height 13
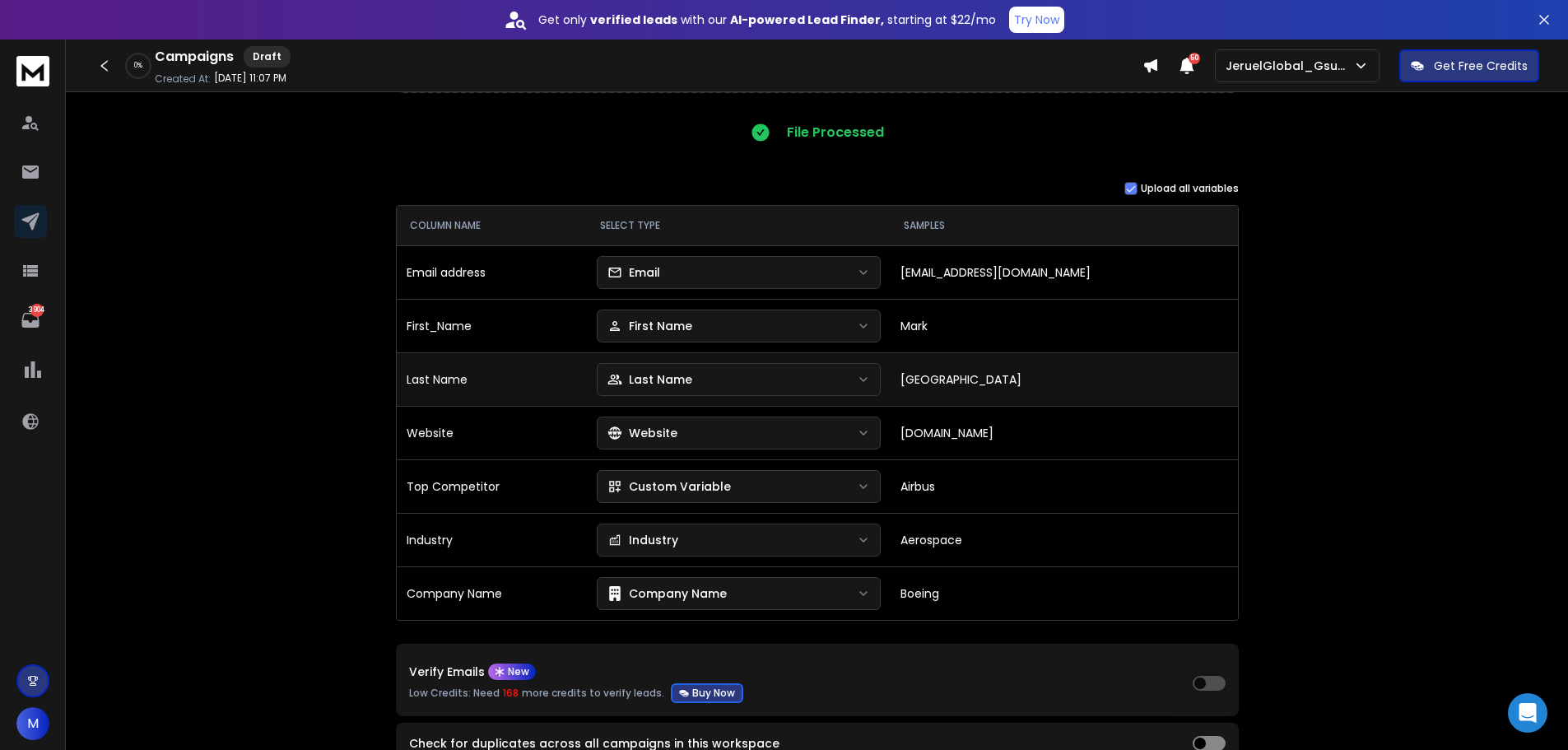
scroll to position [273, 0]
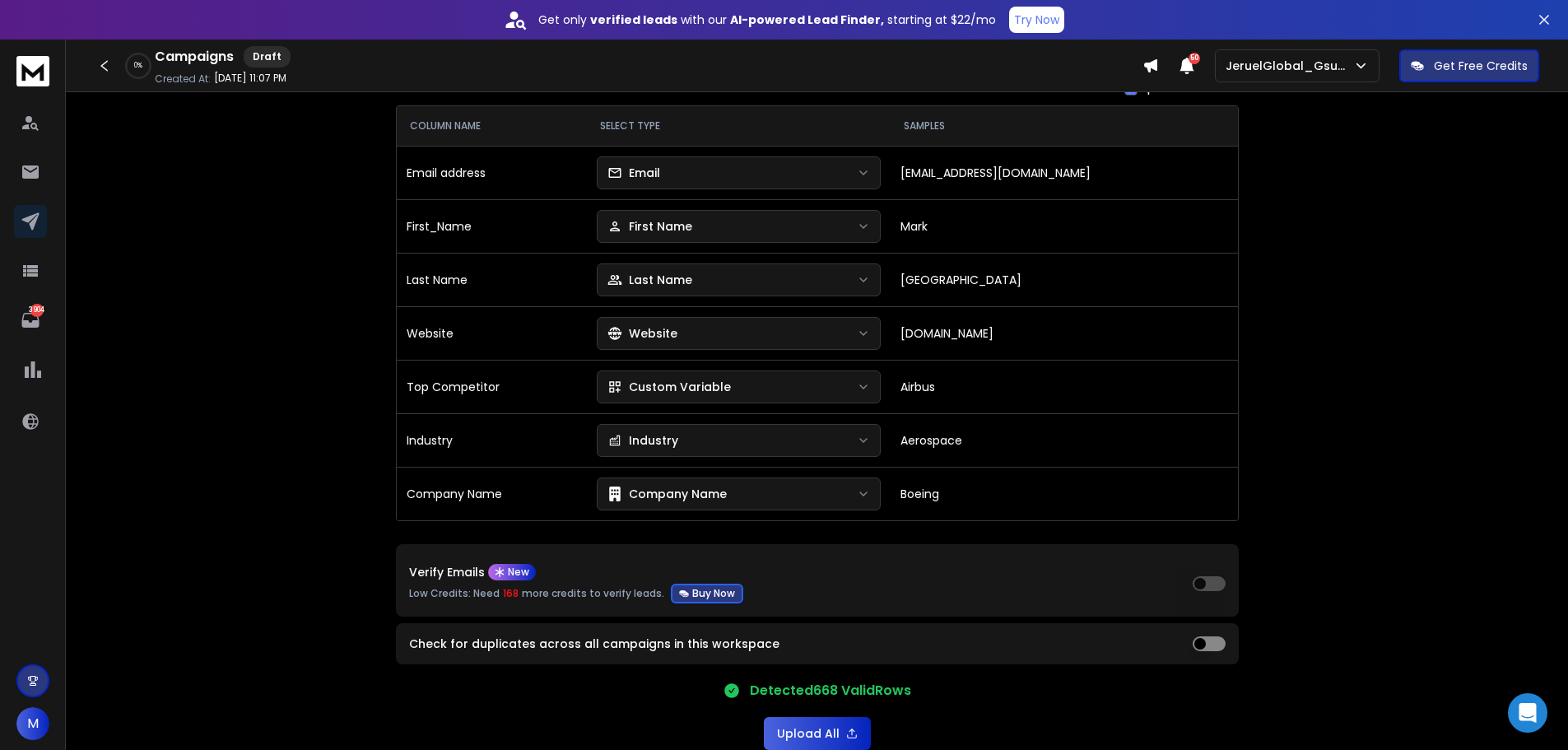
click at [833, 717] on button "Upload All" at bounding box center [817, 733] width 107 height 33
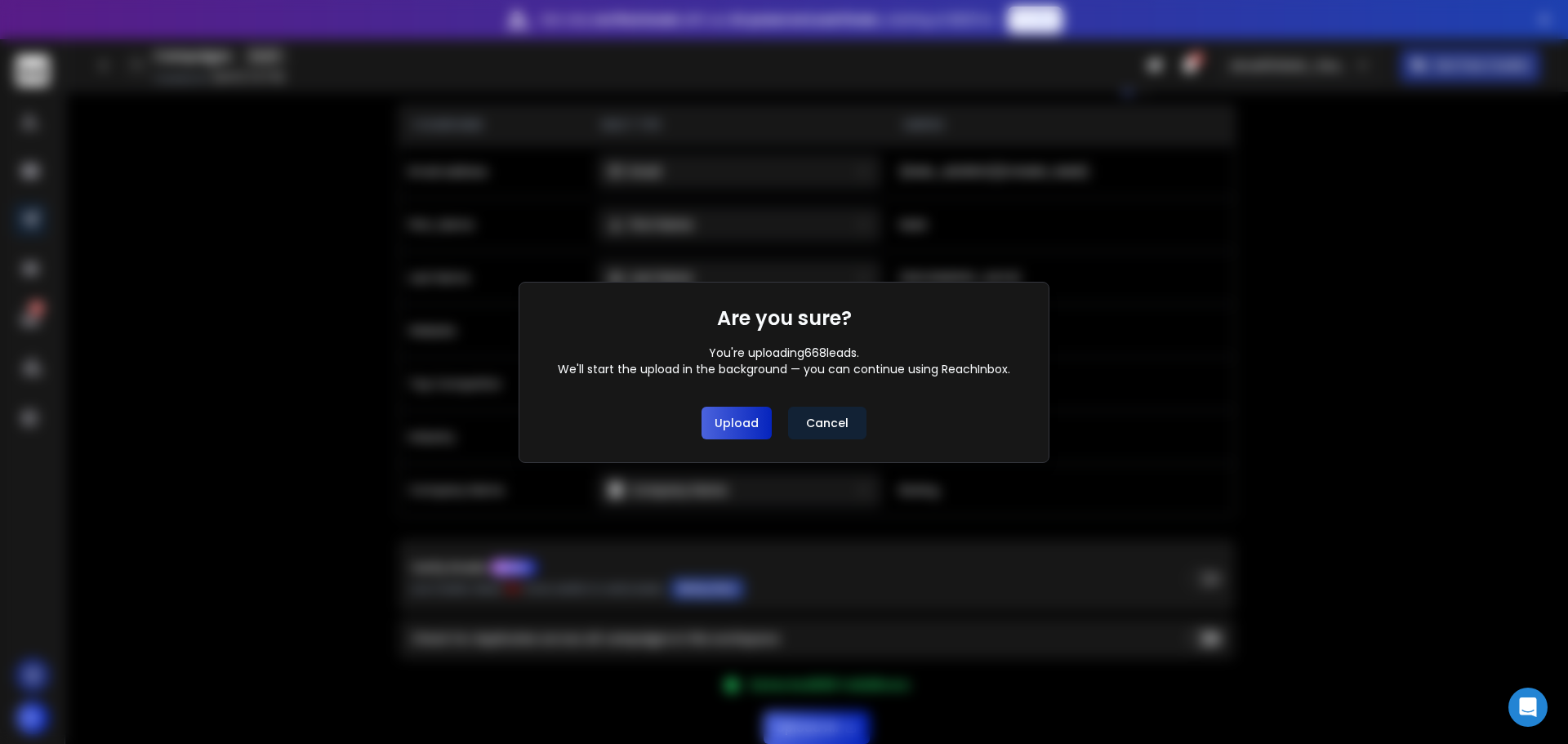
click at [762, 431] on button "Upload" at bounding box center [737, 423] width 70 height 33
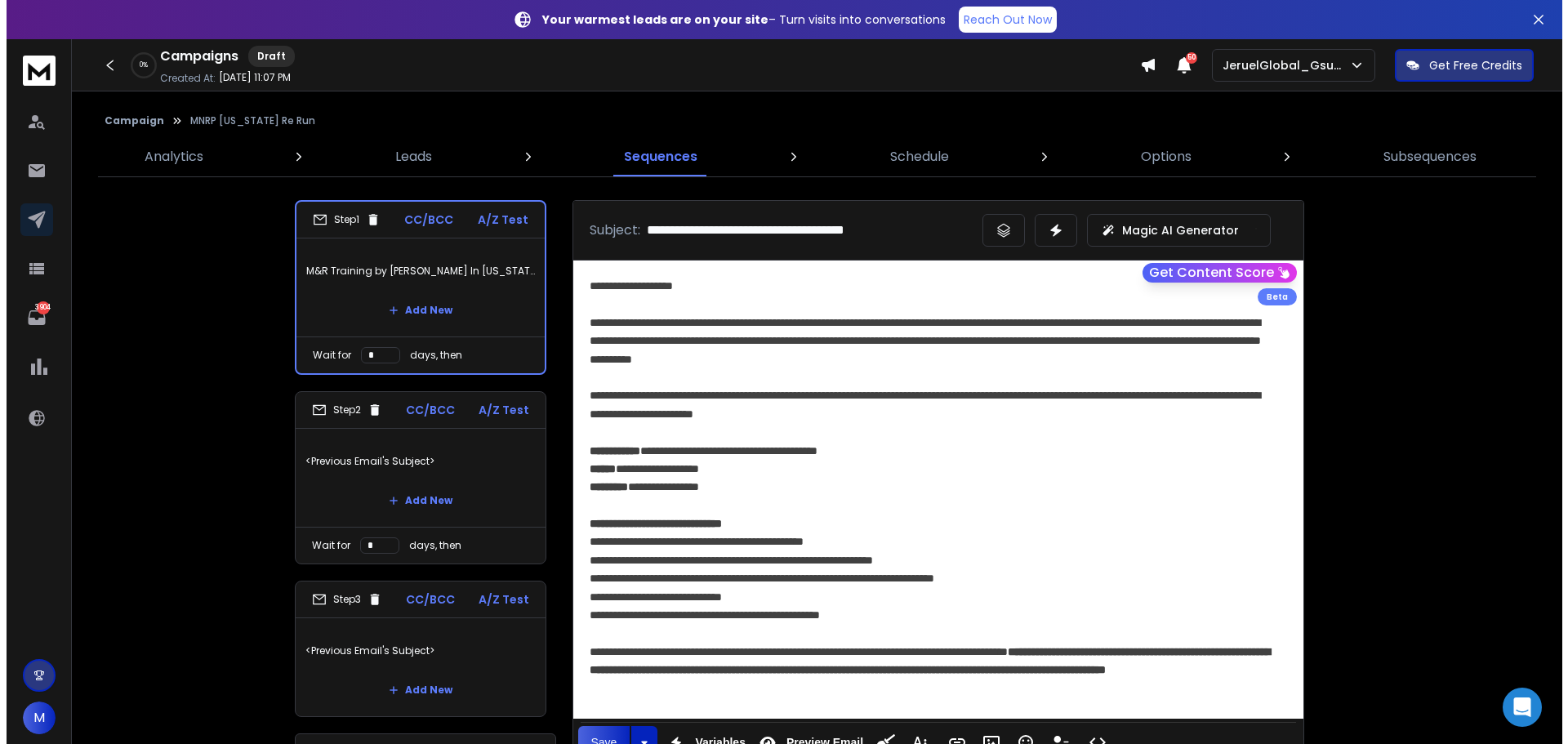
scroll to position [244, 0]
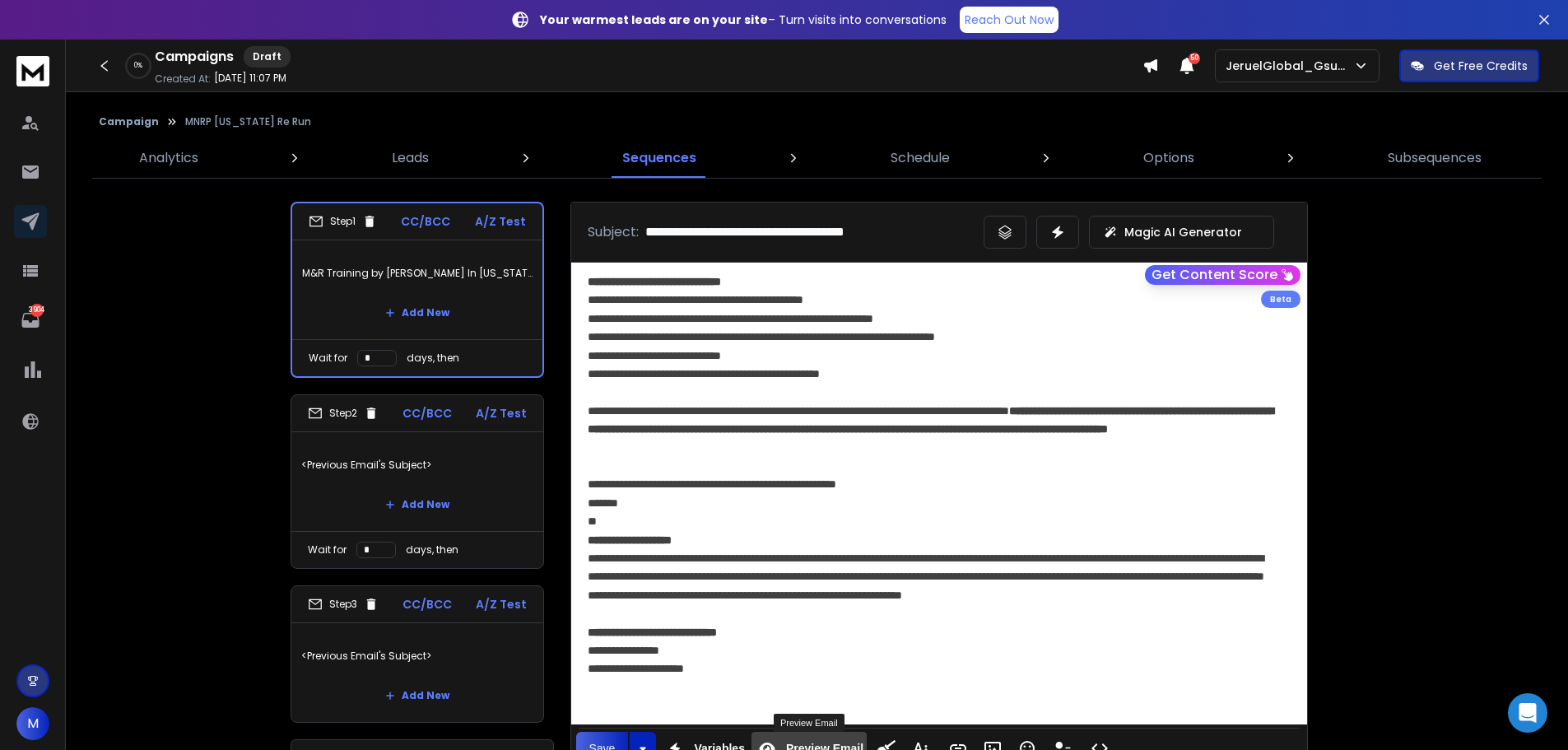
click at [833, 745] on span "Preview Email" at bounding box center [824, 748] width 84 height 14
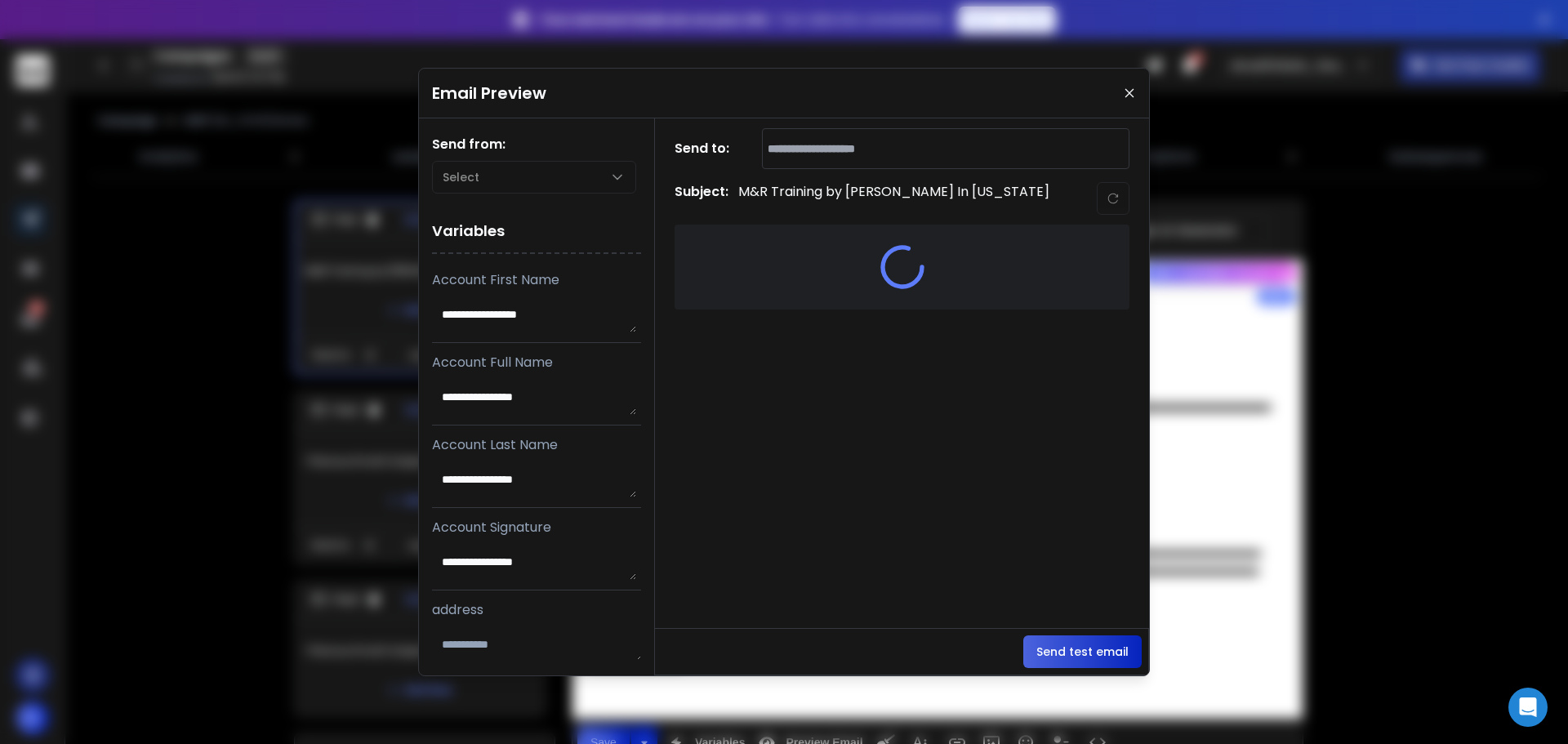
type textarea "***"
type textarea "**********"
type textarea "******"
type textarea "*********"
type textarea "******"
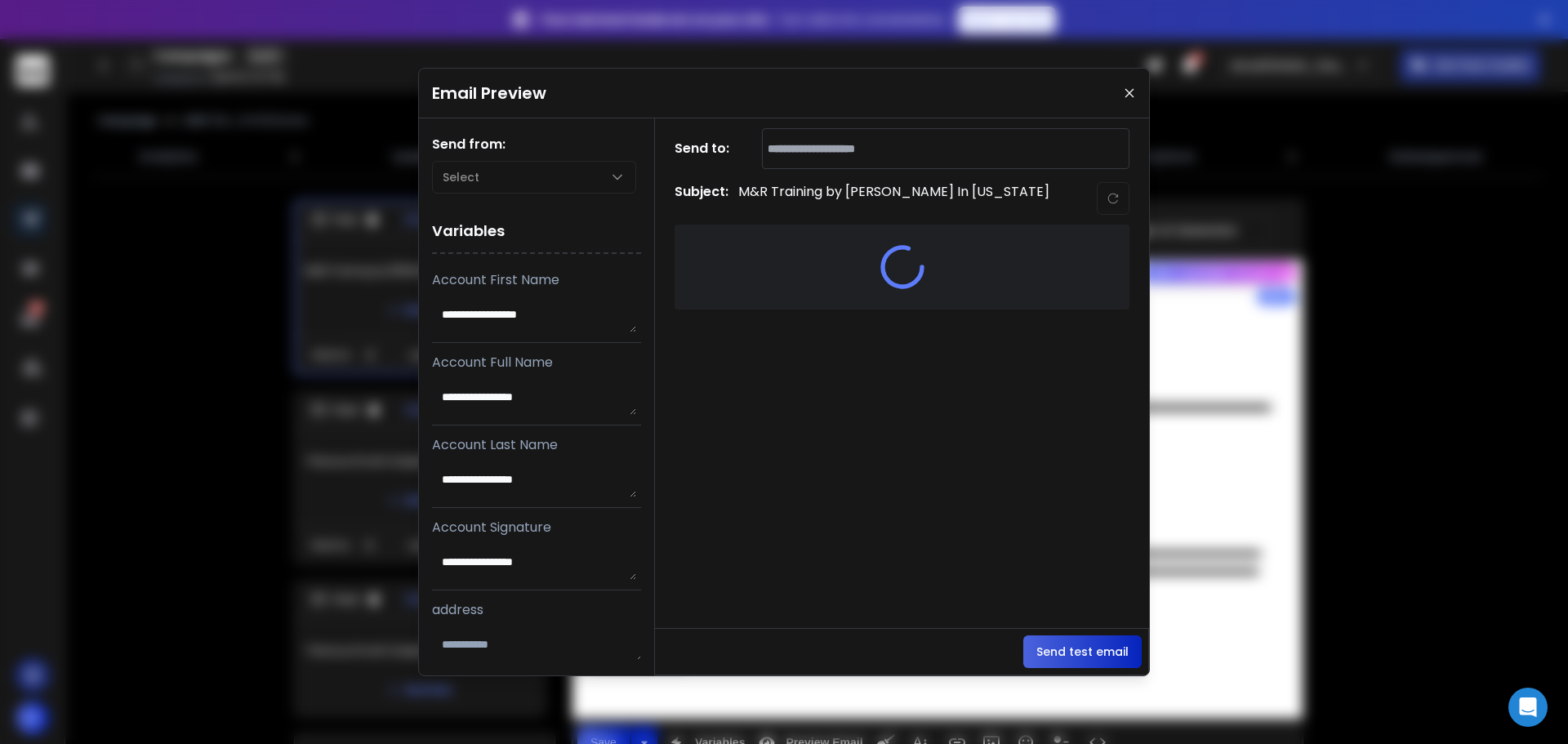
type textarea "**********"
type textarea "*******"
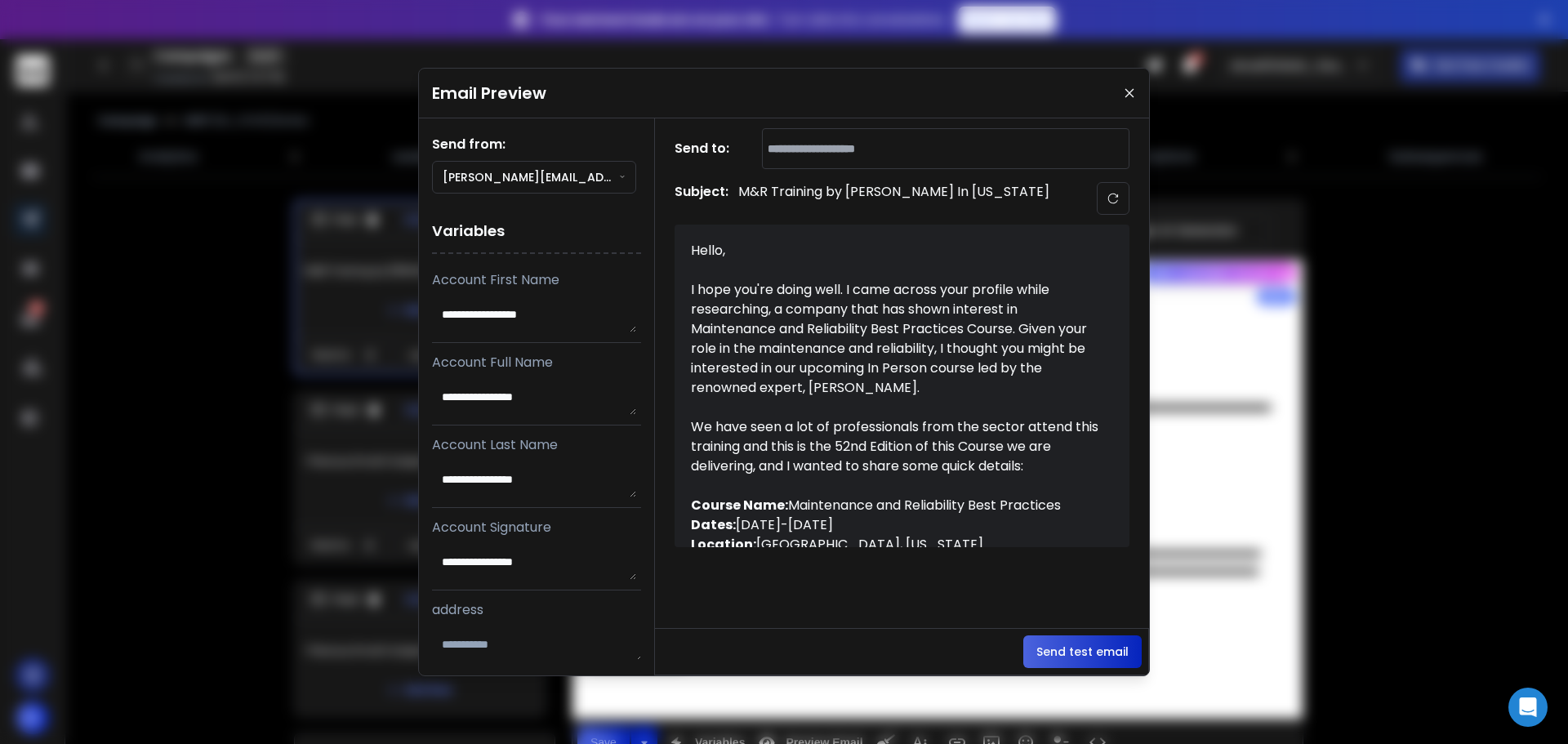
type textarea "******"
type textarea "**********"
type textarea "*****"
type textarea "******"
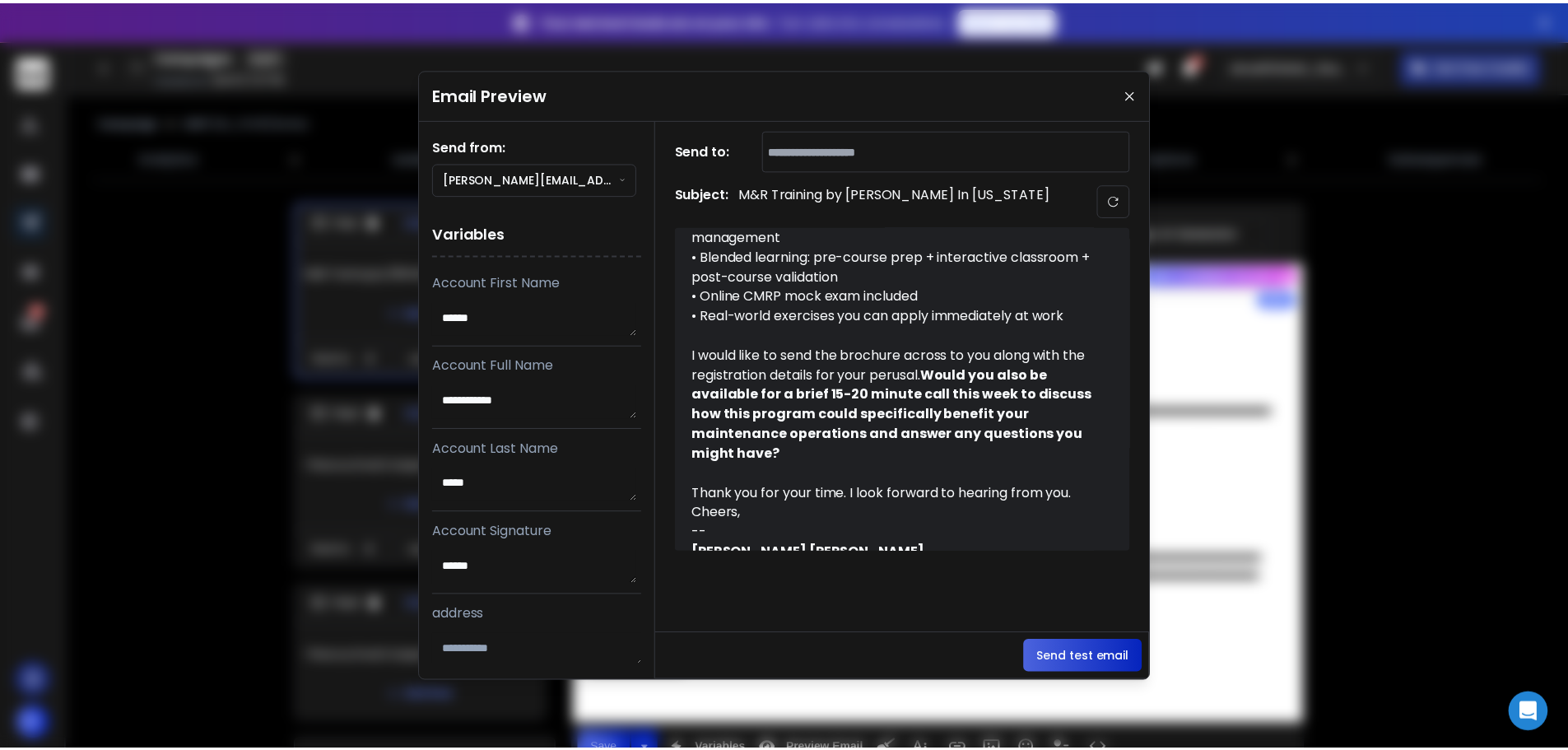
scroll to position [520, 0]
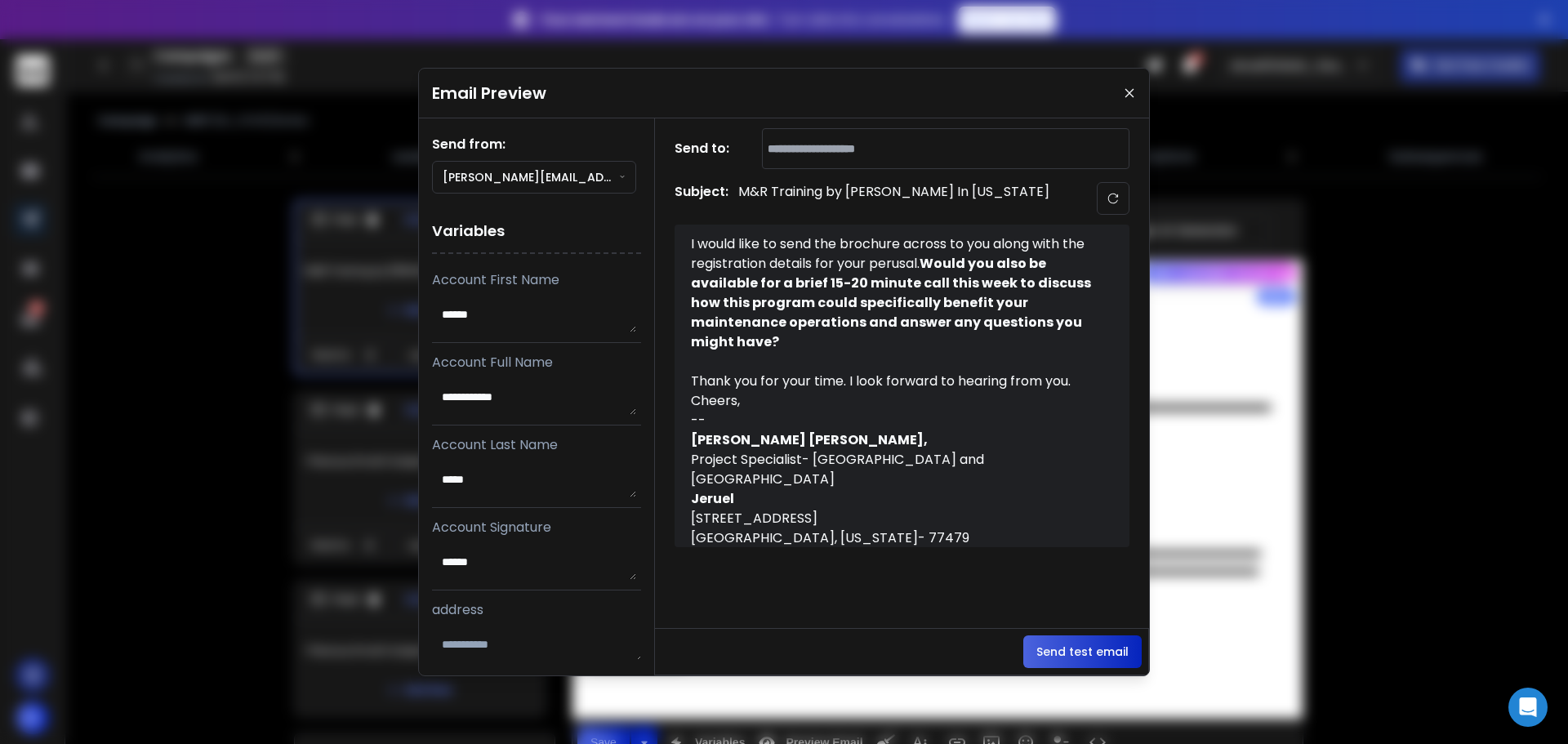
click at [1131, 92] on icon at bounding box center [1130, 93] width 13 height 13
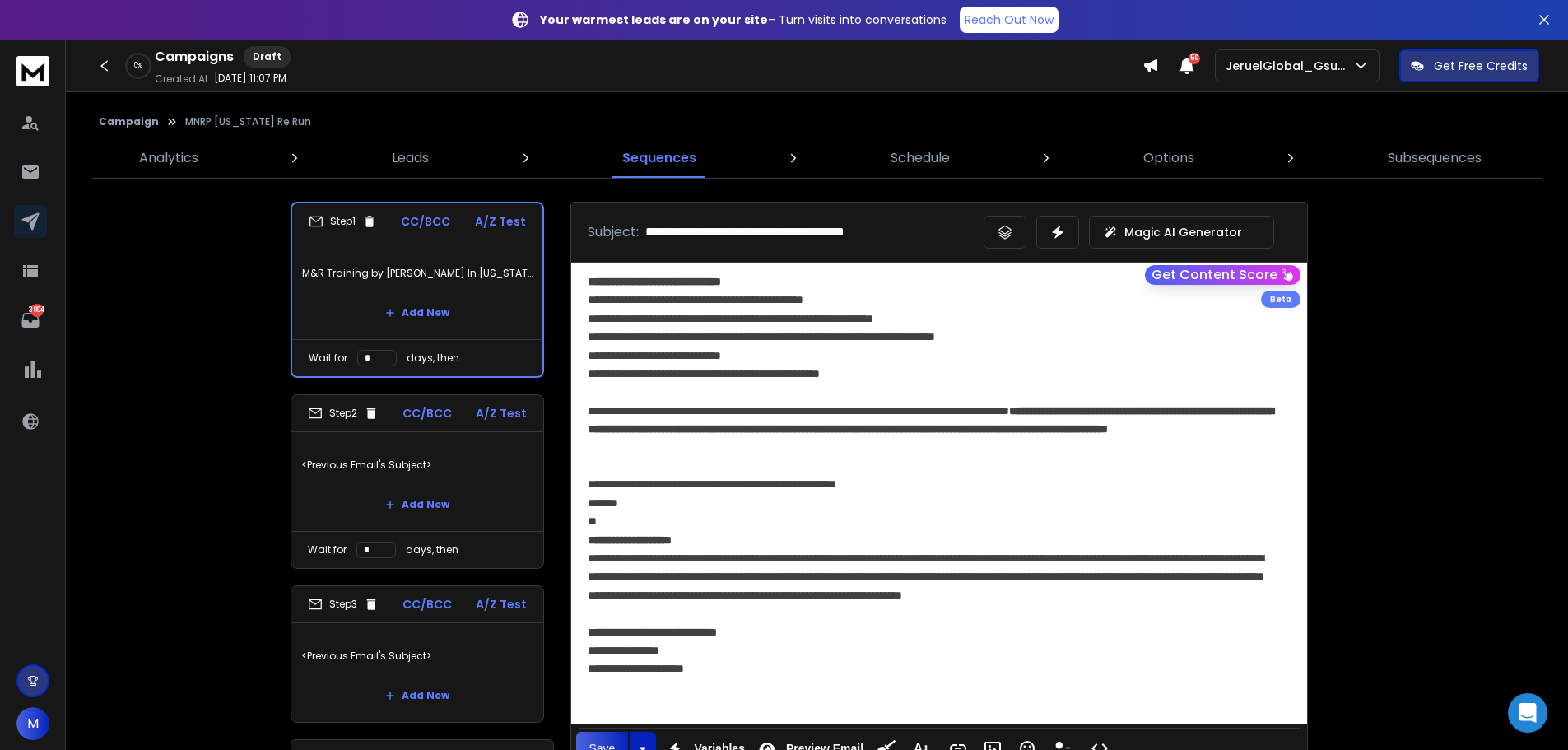
scroll to position [45, 0]
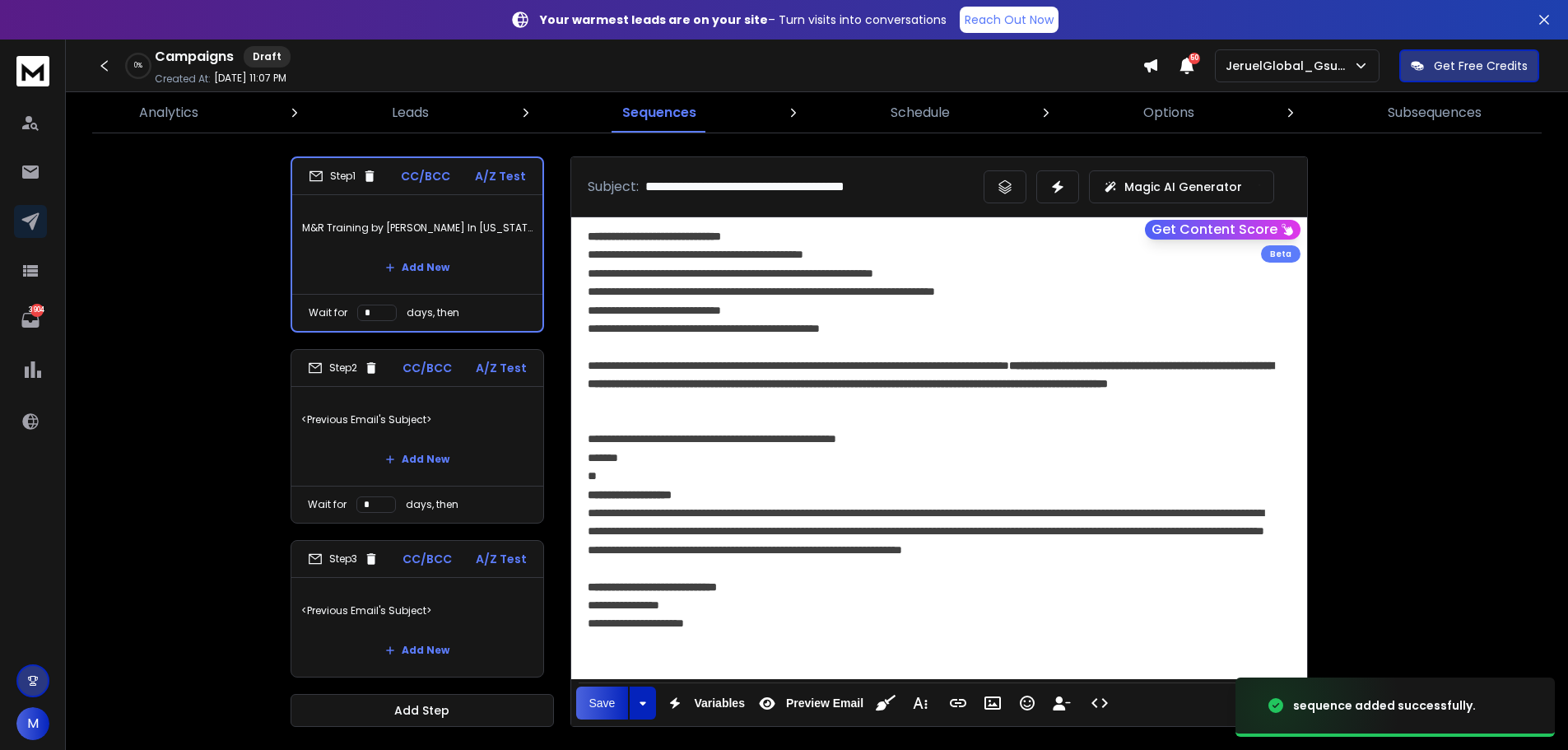
click at [498, 438] on p "<Previous Email's Subject>" at bounding box center [417, 420] width 232 height 46
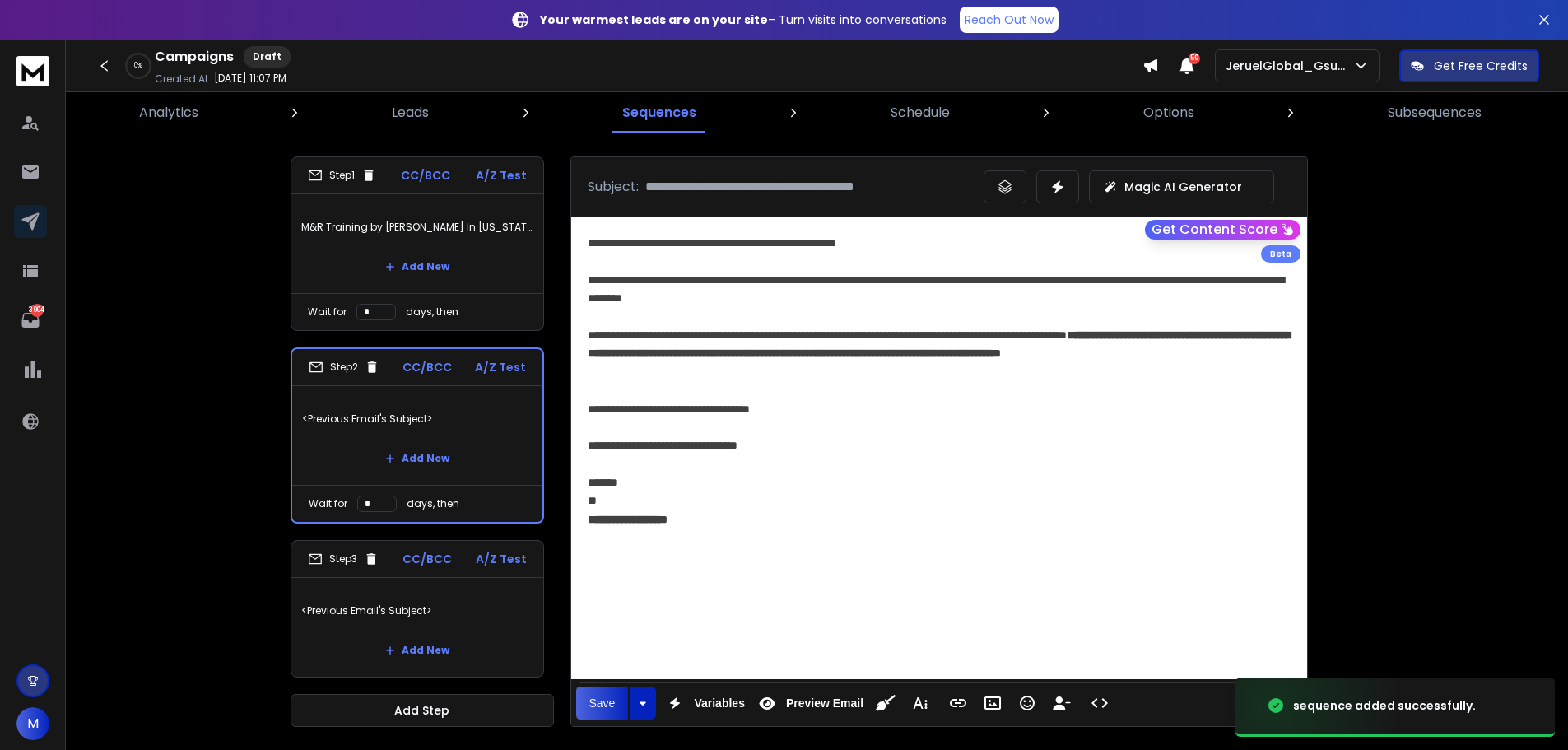
click at [476, 600] on p "<Previous Email's Subject>" at bounding box center [417, 611] width 232 height 46
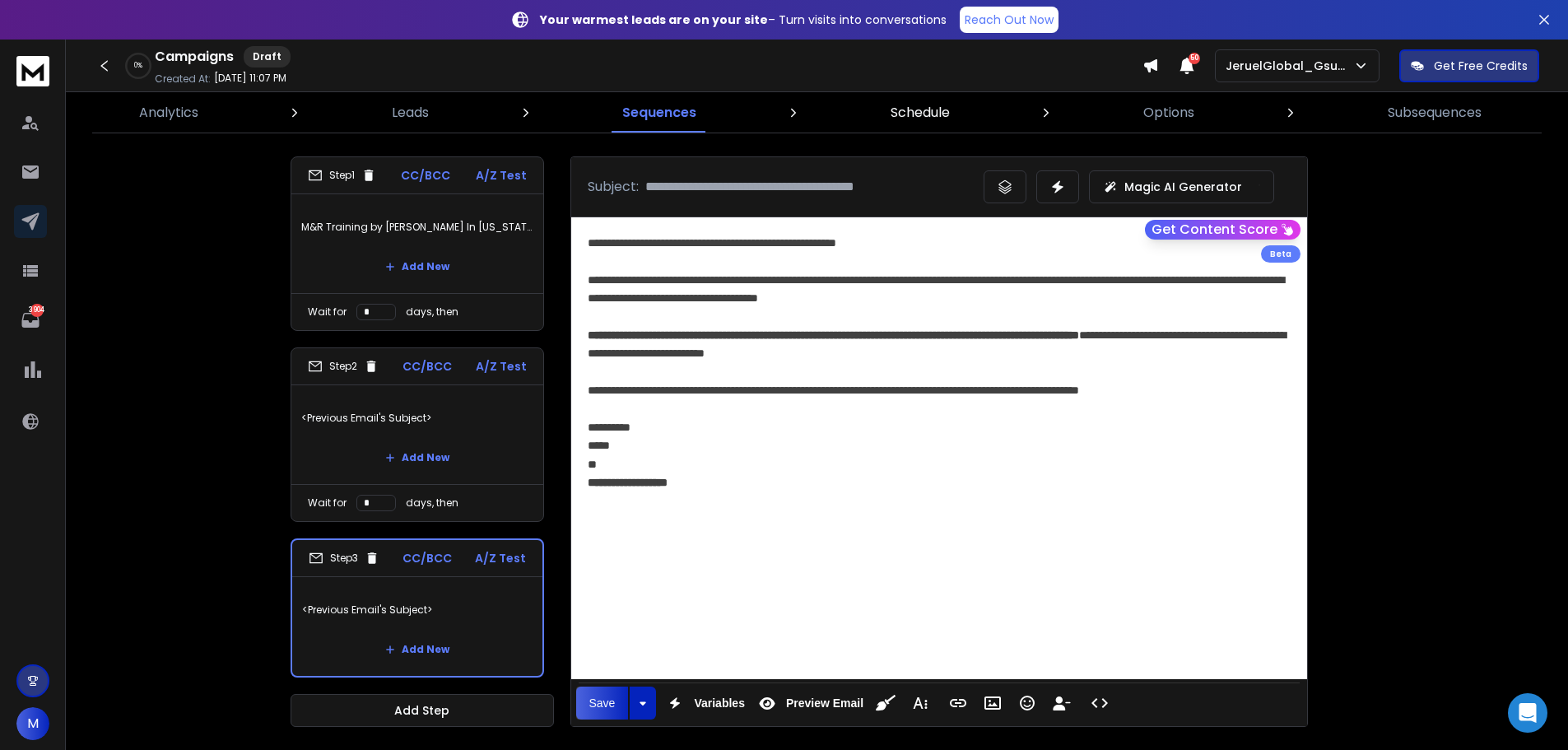
click at [930, 123] on link "Schedule" at bounding box center [920, 112] width 79 height 40
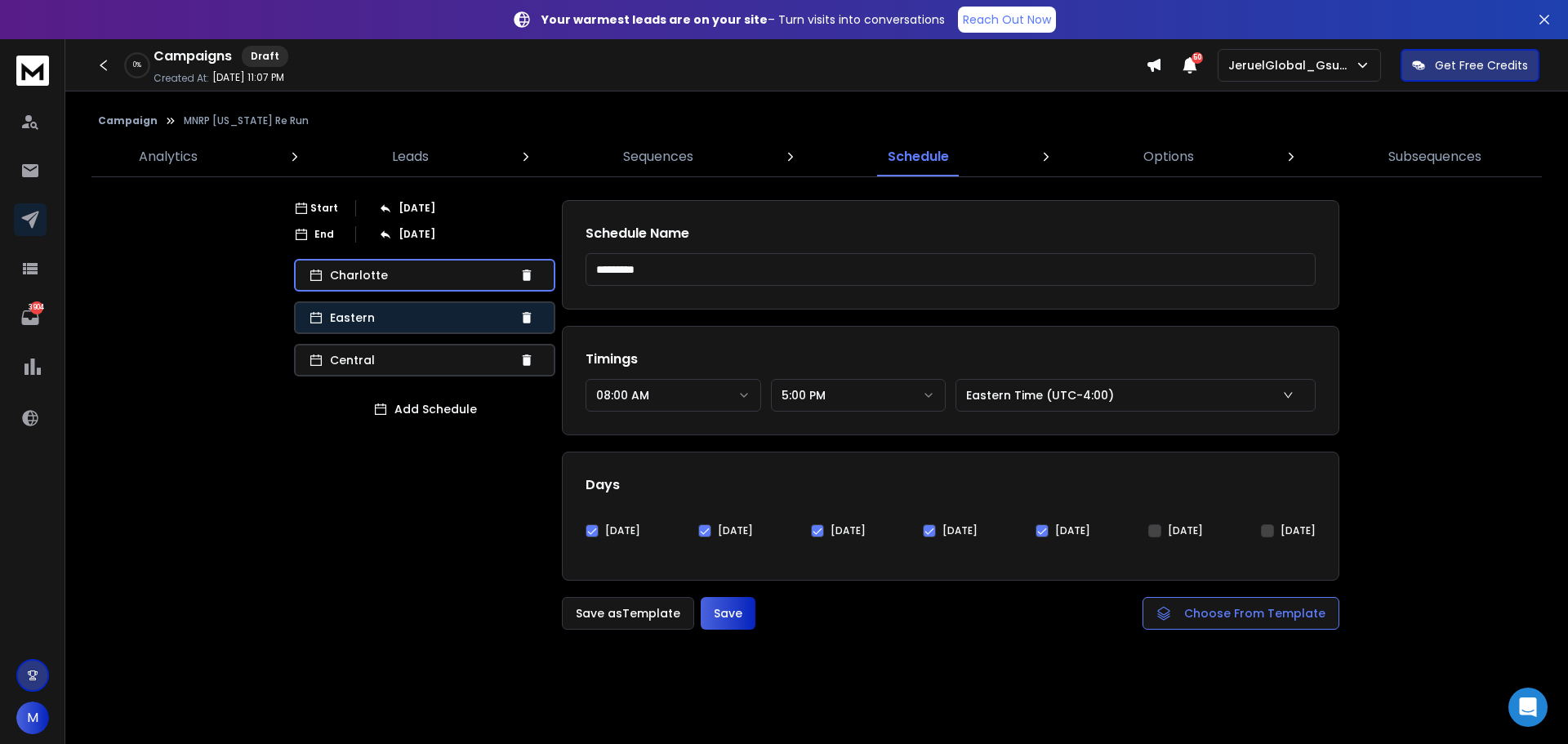
click at [421, 318] on p "Eastern" at bounding box center [421, 318] width 183 height 16
select select "********"
type input "*******"
click at [726, 599] on button "Save" at bounding box center [728, 614] width 55 height 33
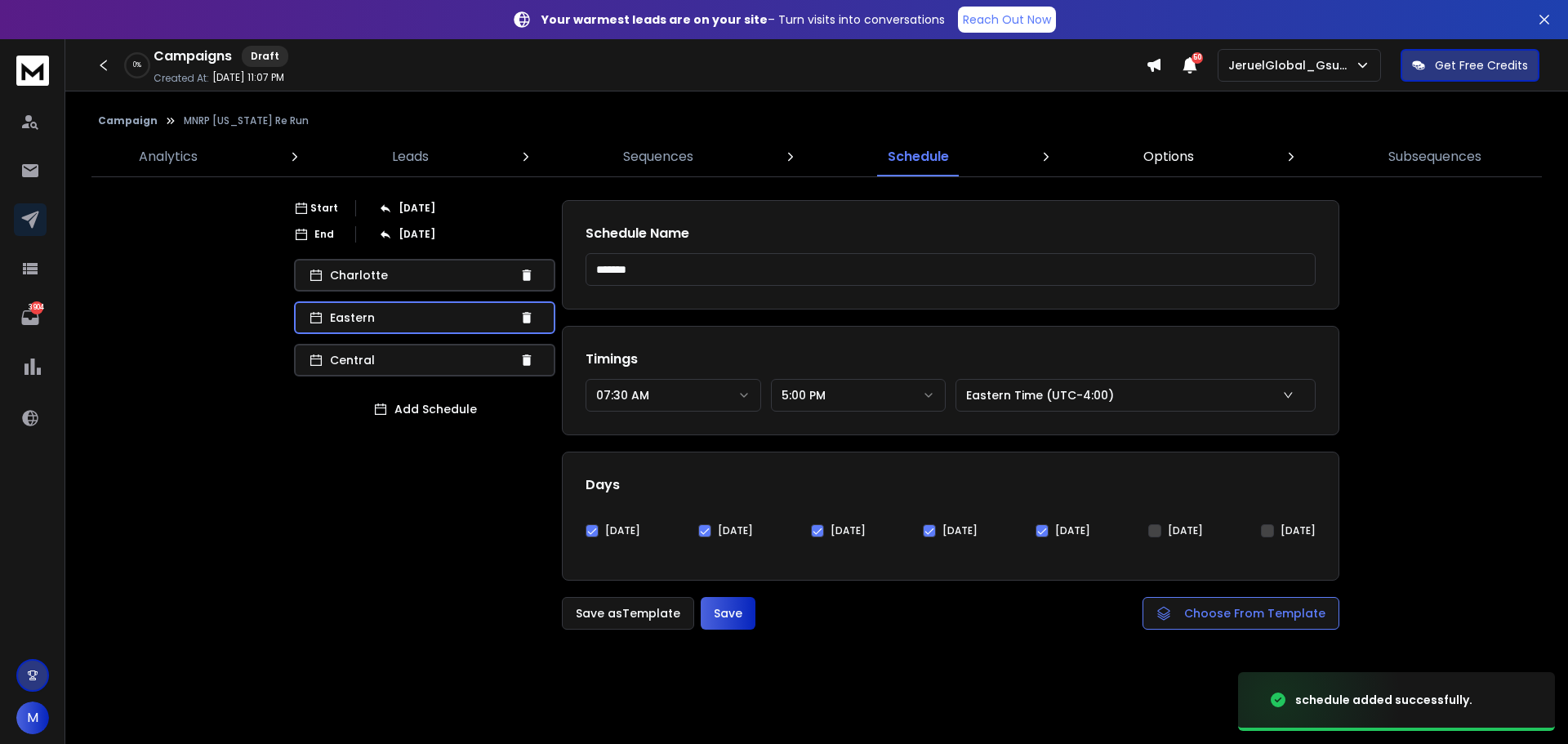
click at [1180, 160] on p "Options" at bounding box center [1169, 157] width 51 height 20
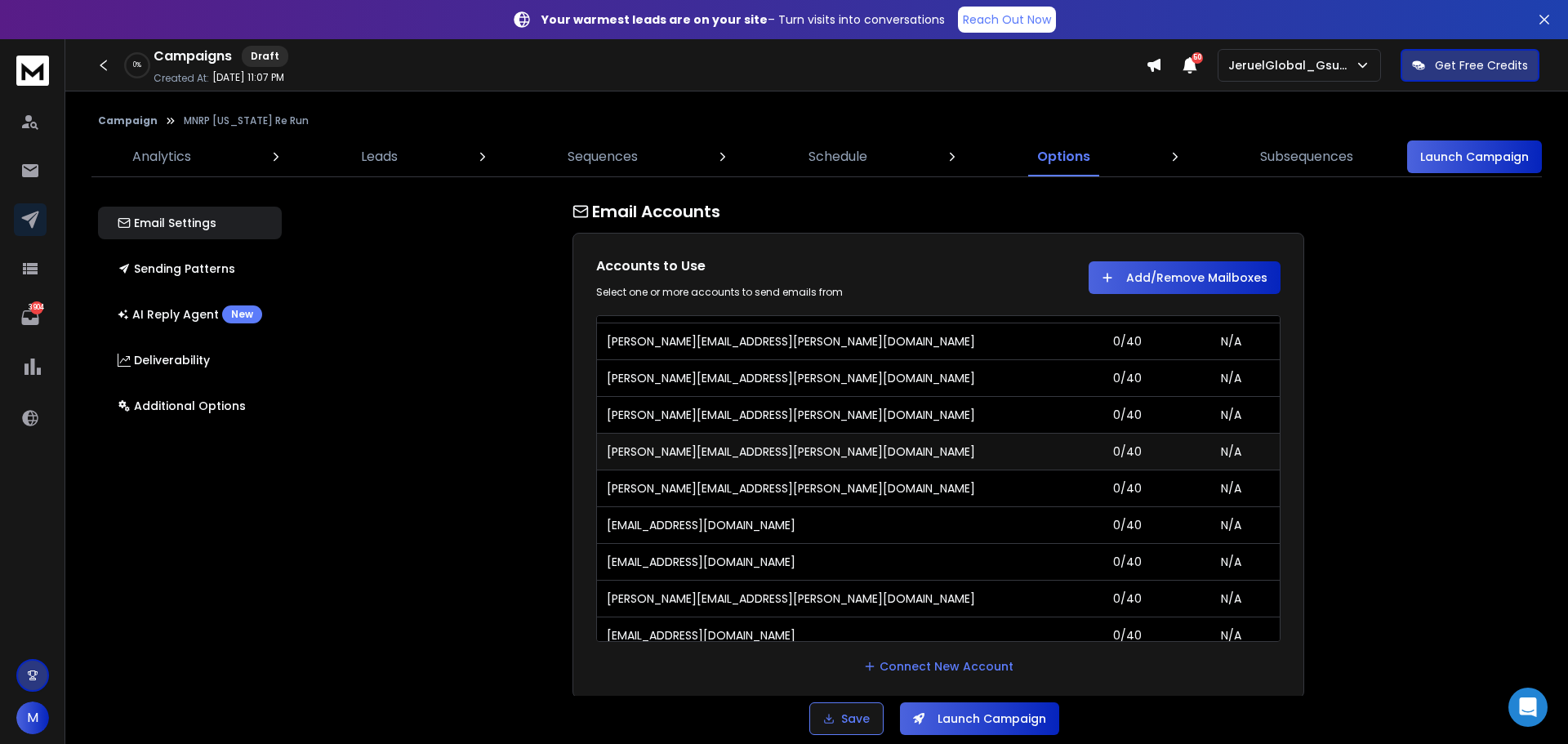
click at [830, 443] on div "Sylvia.Wilson@jerueltpm.com" at bounding box center [834, 451] width 455 height 16
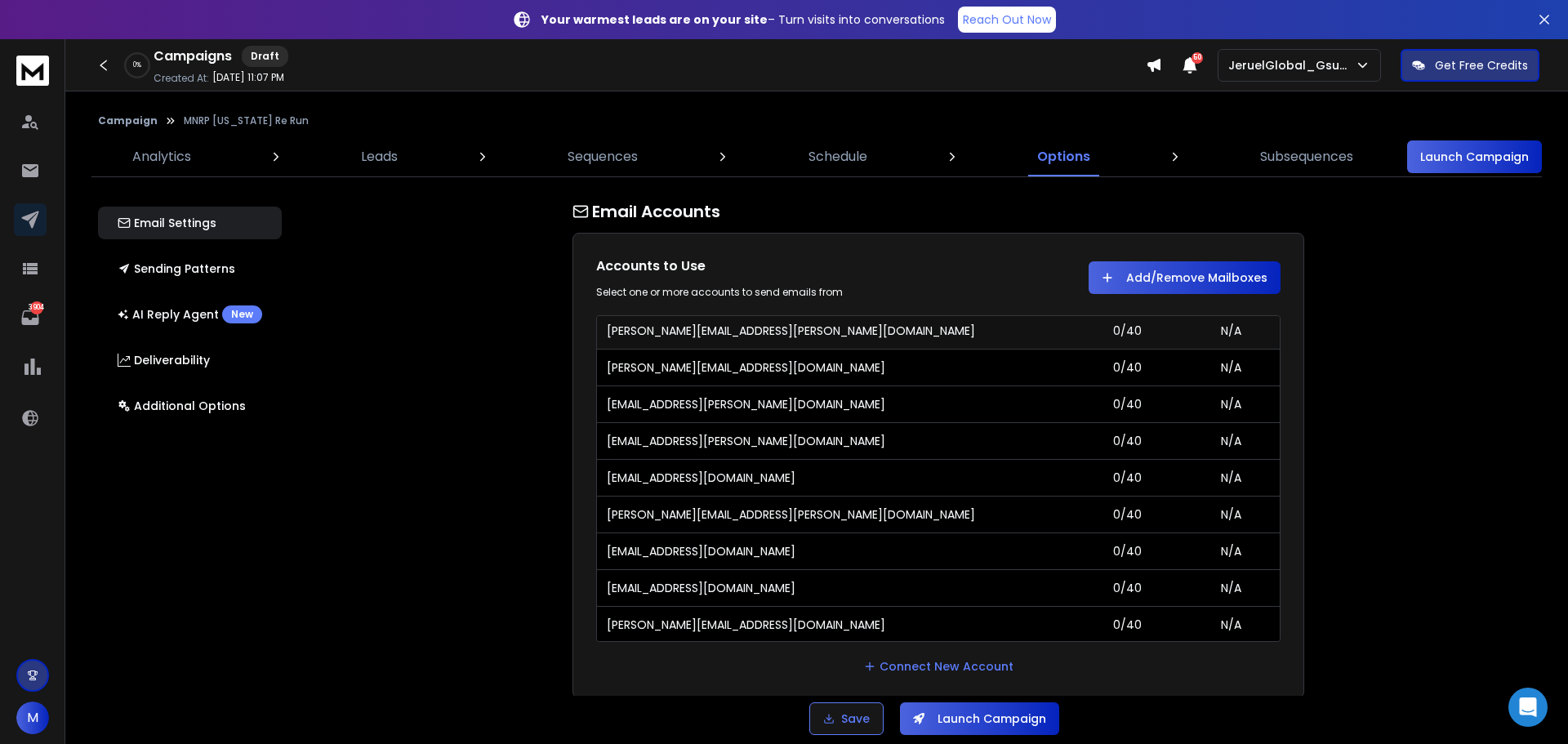
scroll to position [1661, 0]
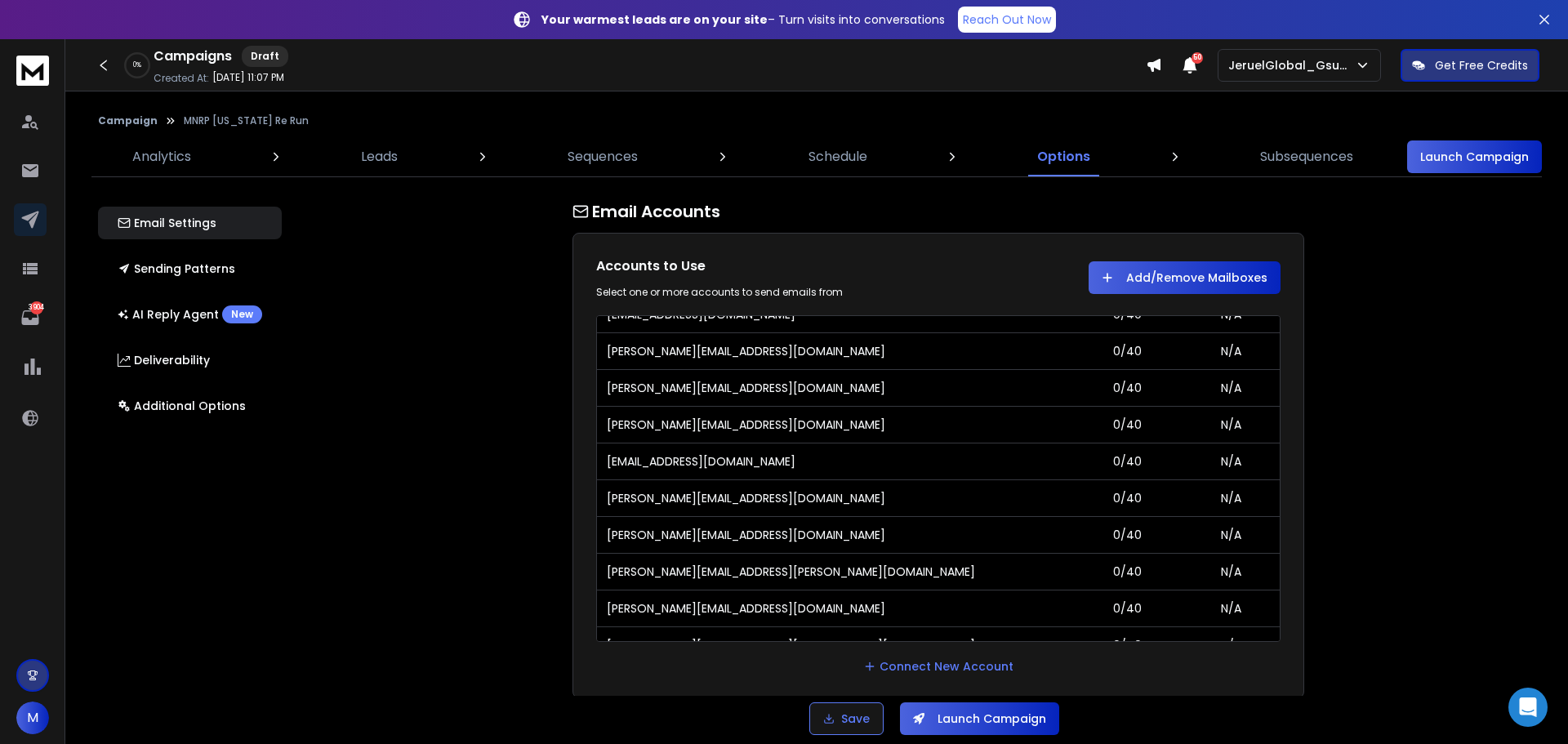
click at [1138, 273] on button "Add/Remove Mailboxes" at bounding box center [1184, 278] width 192 height 33
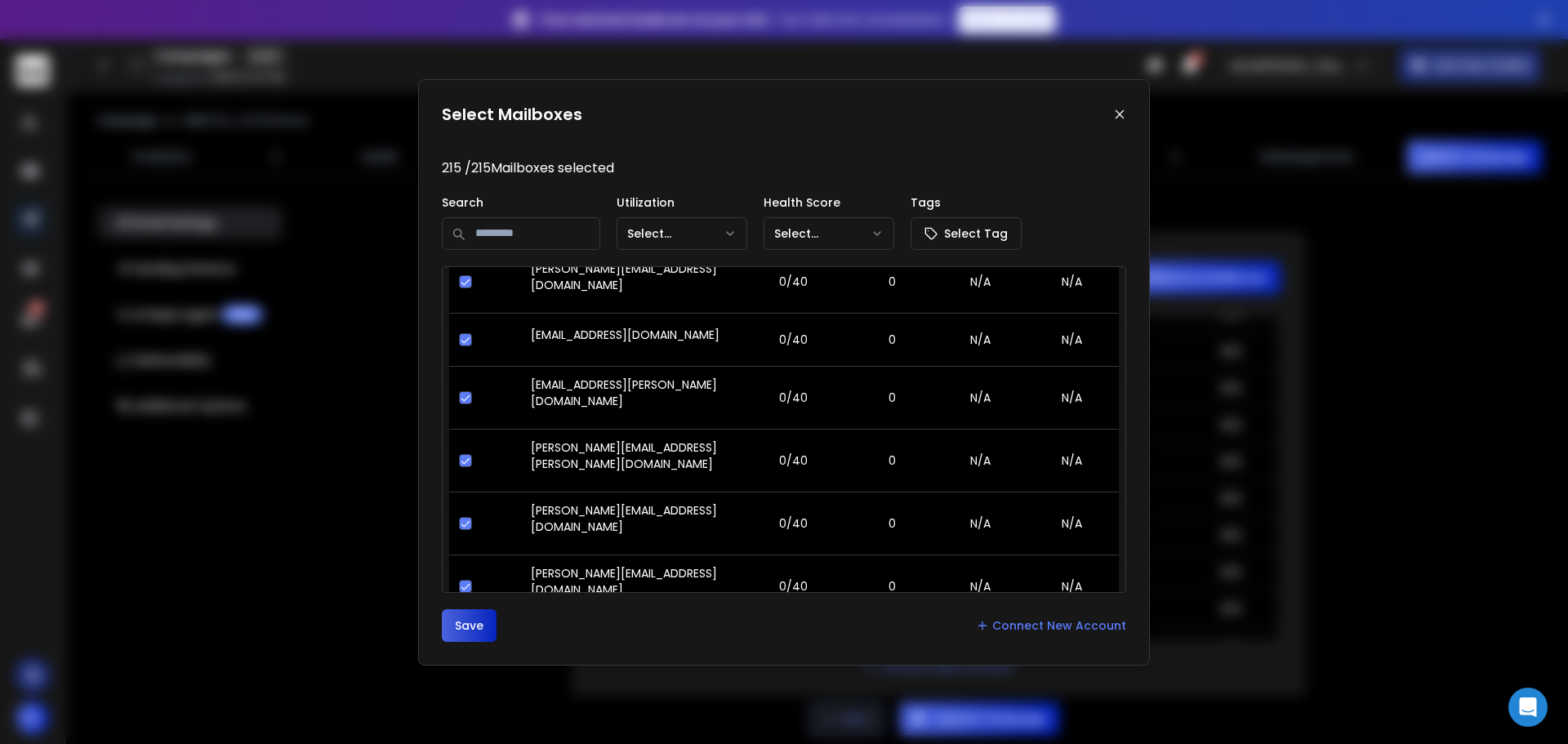
scroll to position [7753, 0]
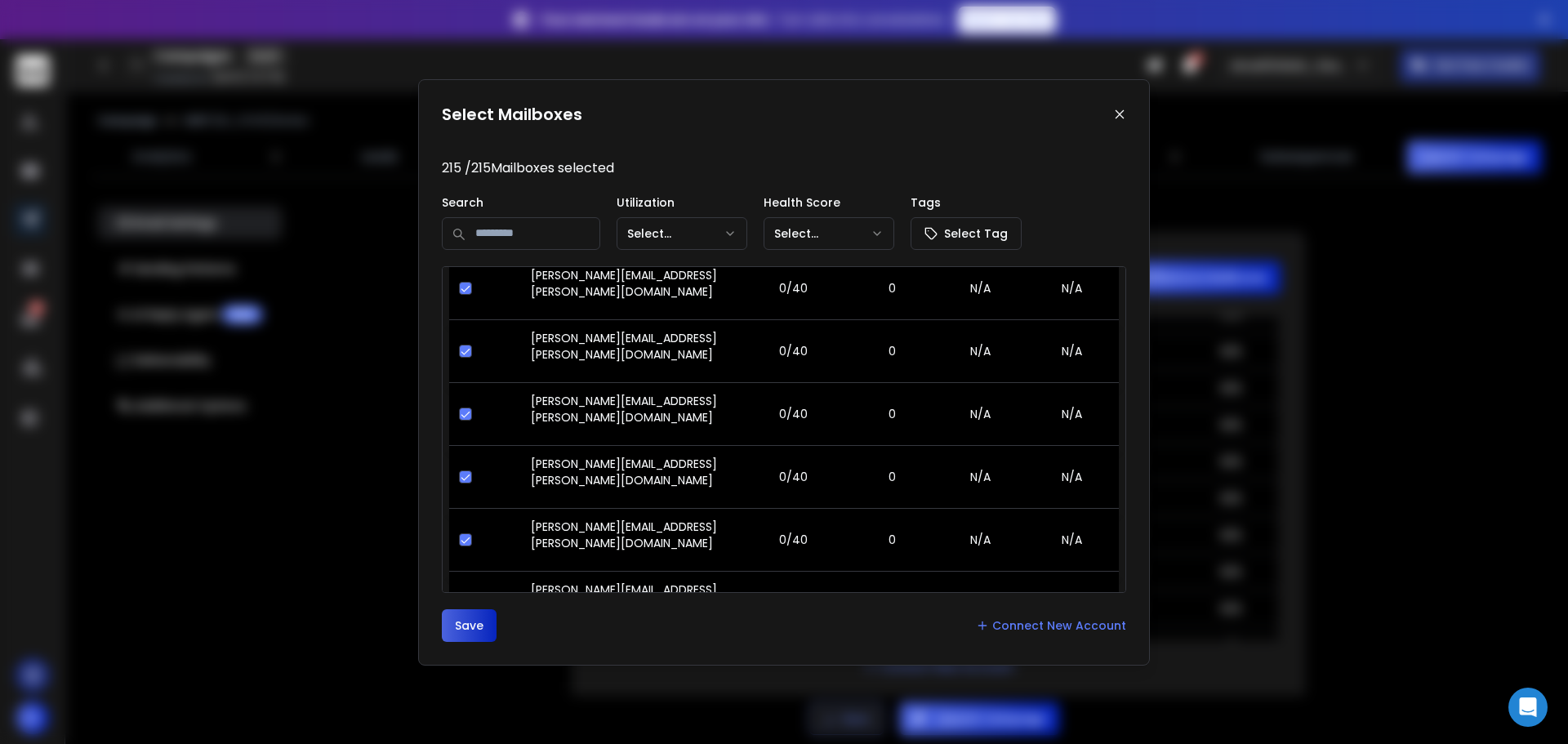
click at [468, 620] on button "Save" at bounding box center [469, 625] width 55 height 33
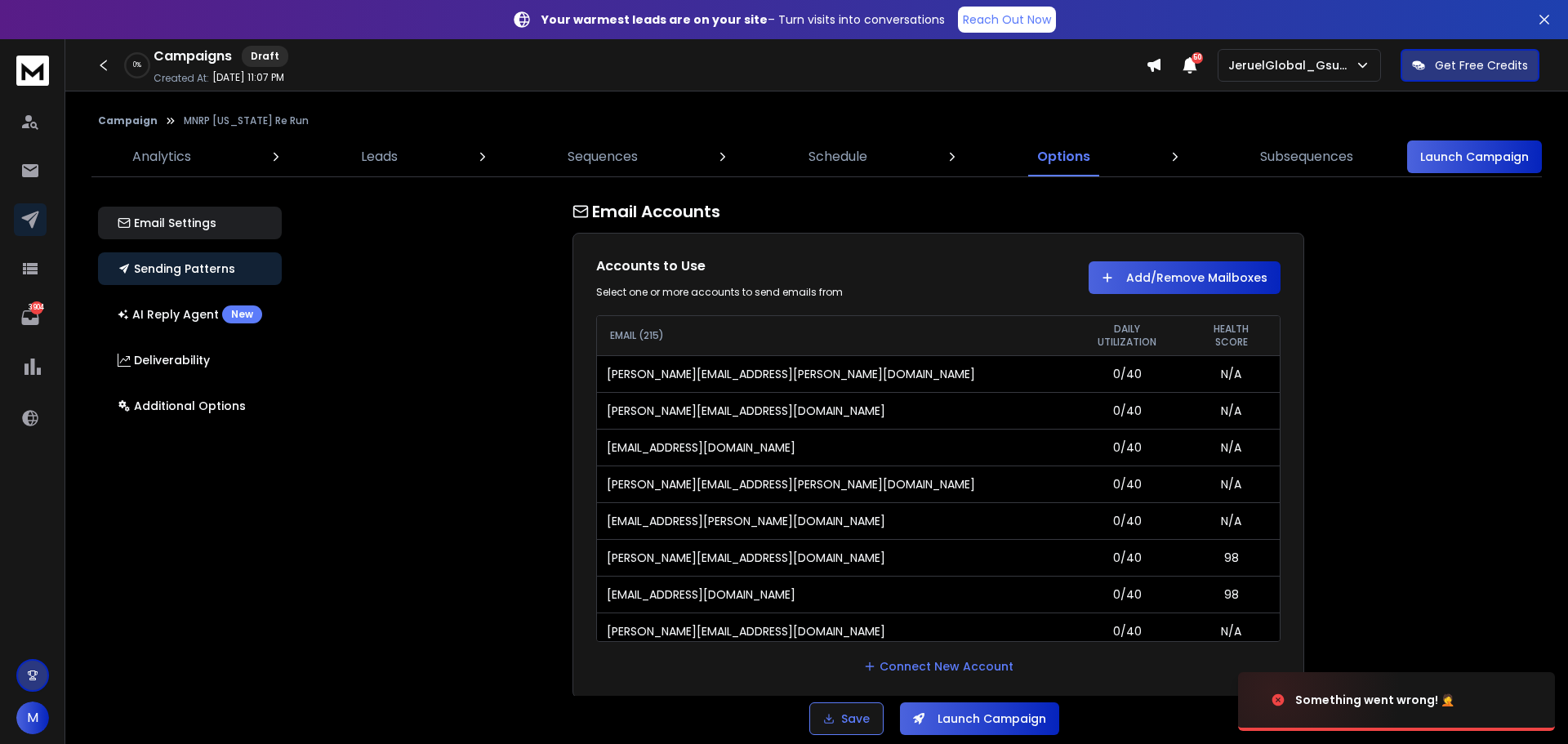
click at [213, 260] on button "Sending Patterns" at bounding box center [191, 269] width 184 height 33
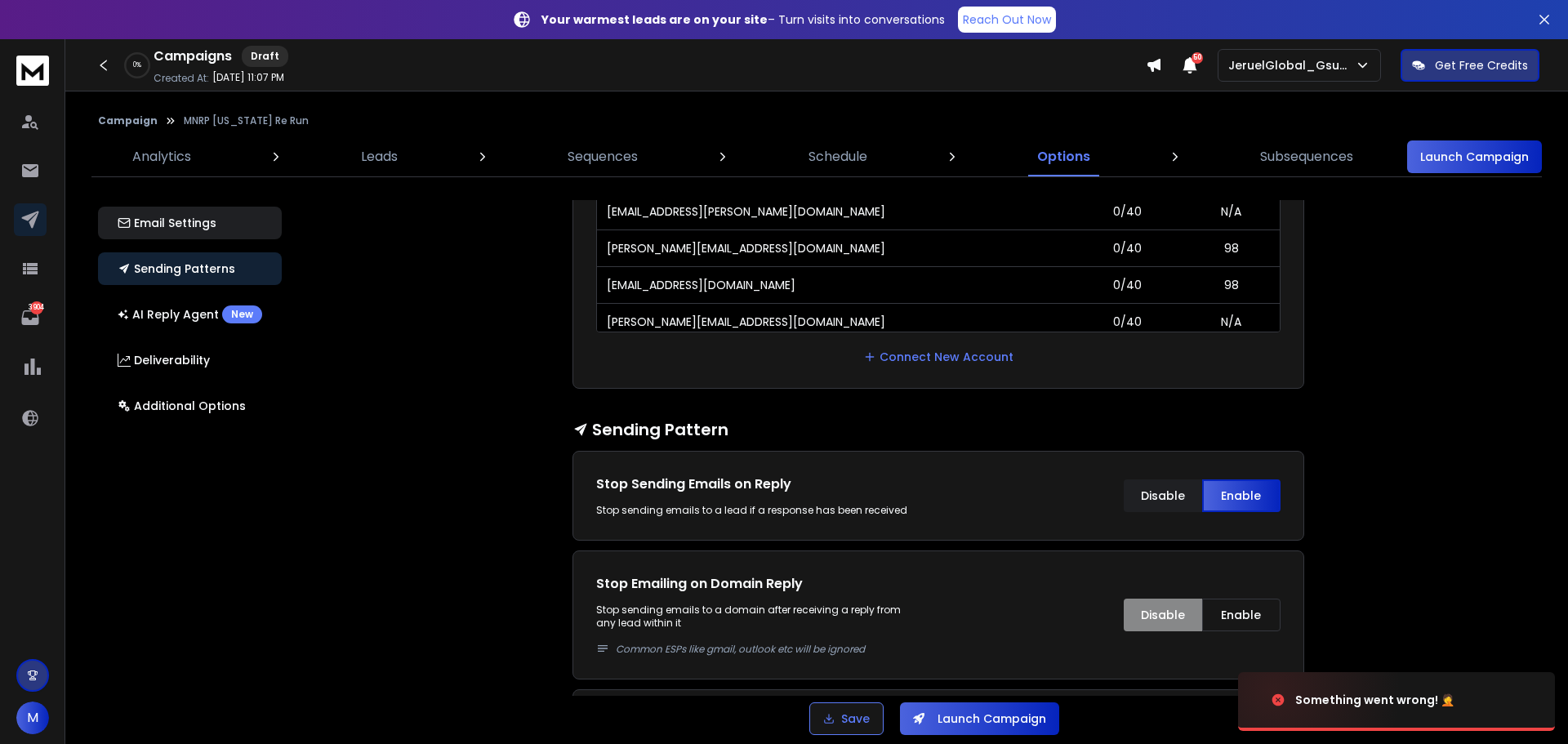
scroll to position [528, 0]
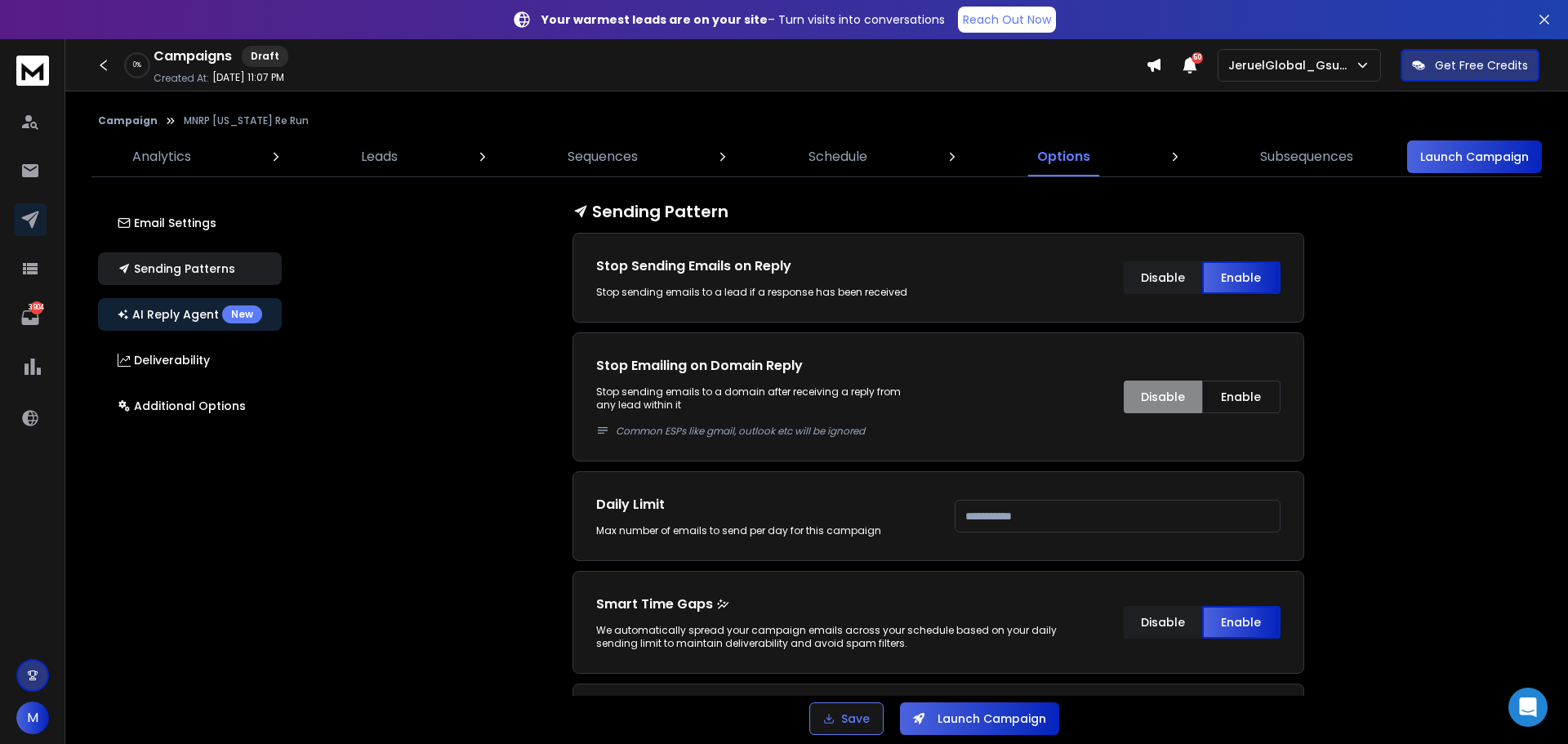
click at [166, 317] on p "AI Reply Agent New" at bounding box center [190, 315] width 145 height 18
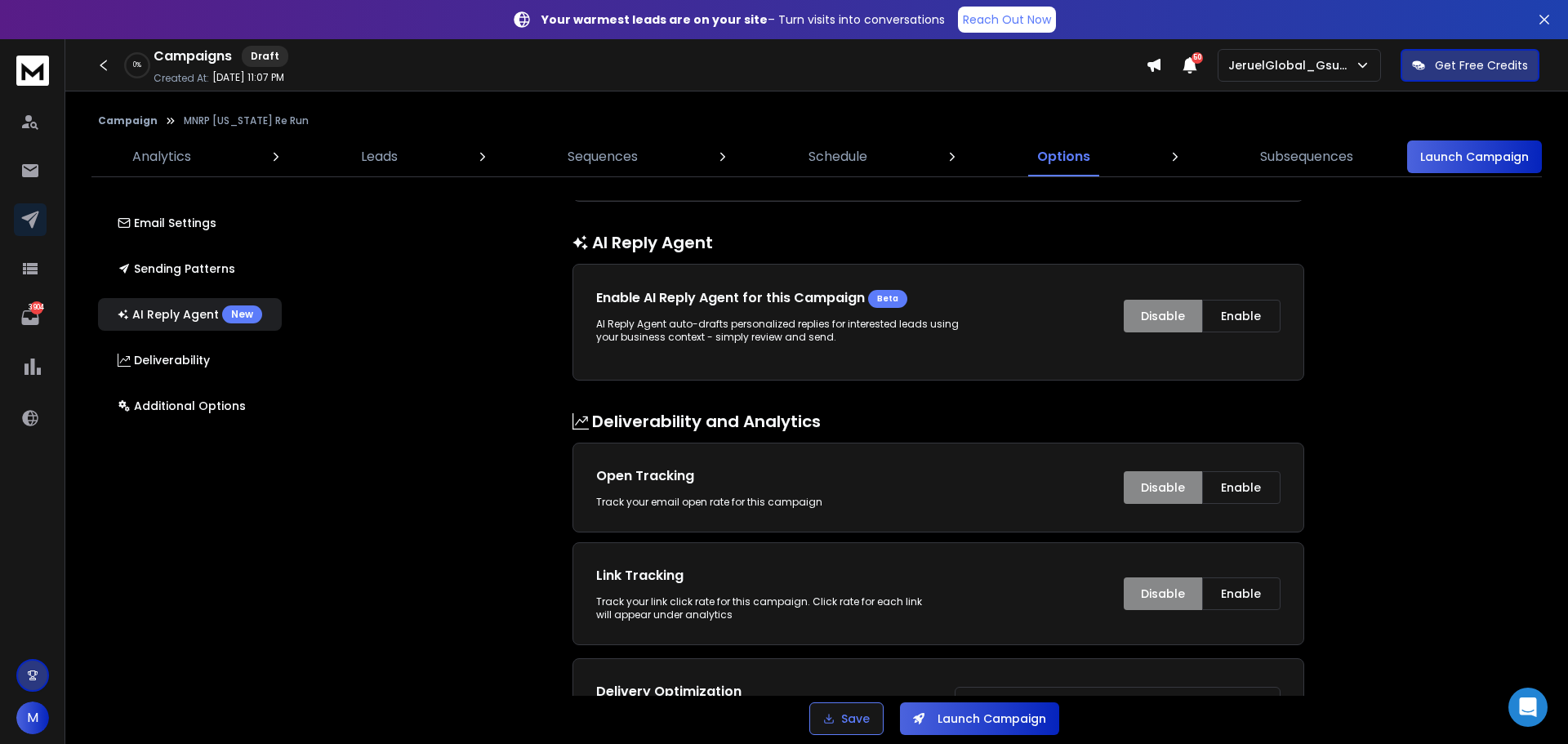
scroll to position [1668, 0]
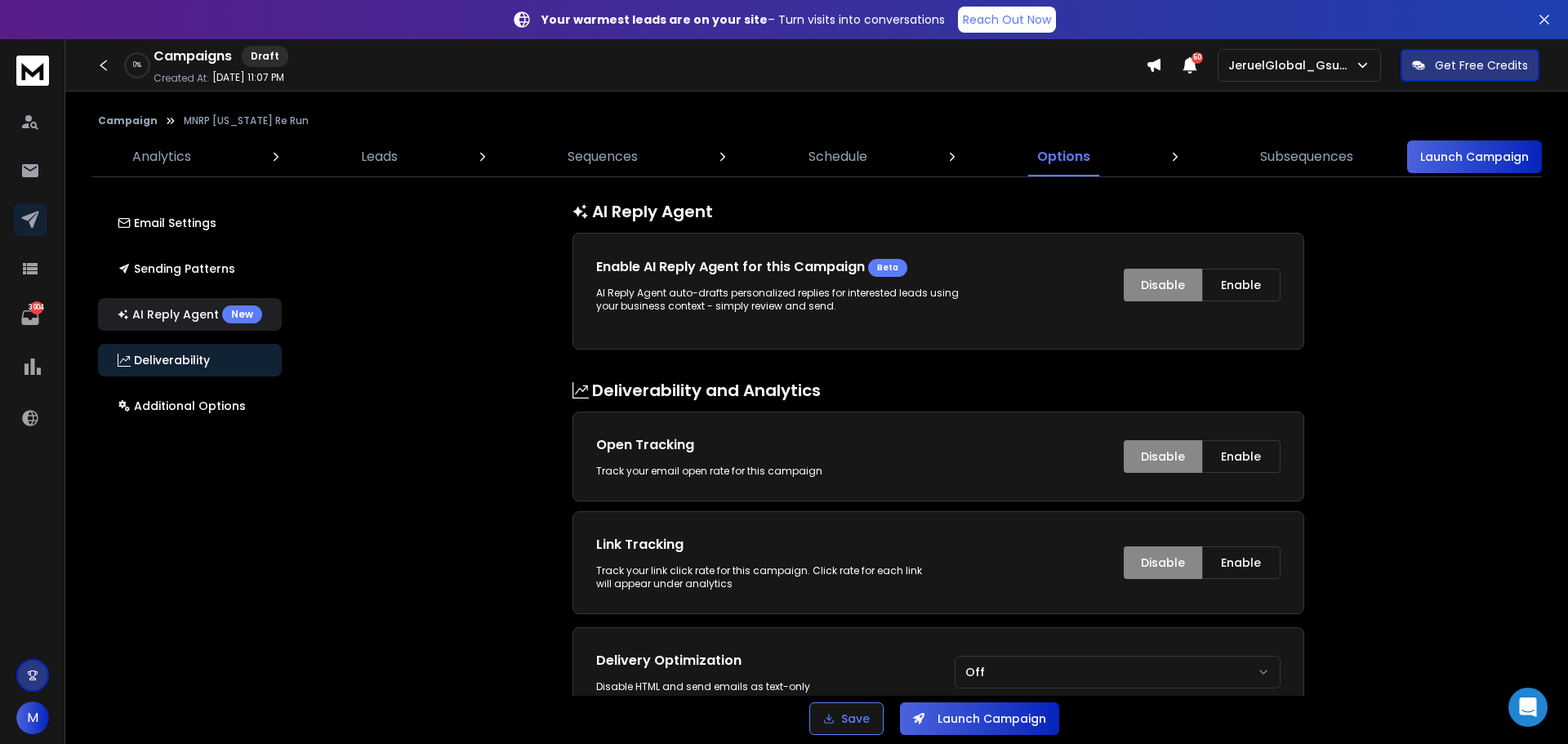
click at [133, 373] on button "Deliverability" at bounding box center [191, 360] width 184 height 33
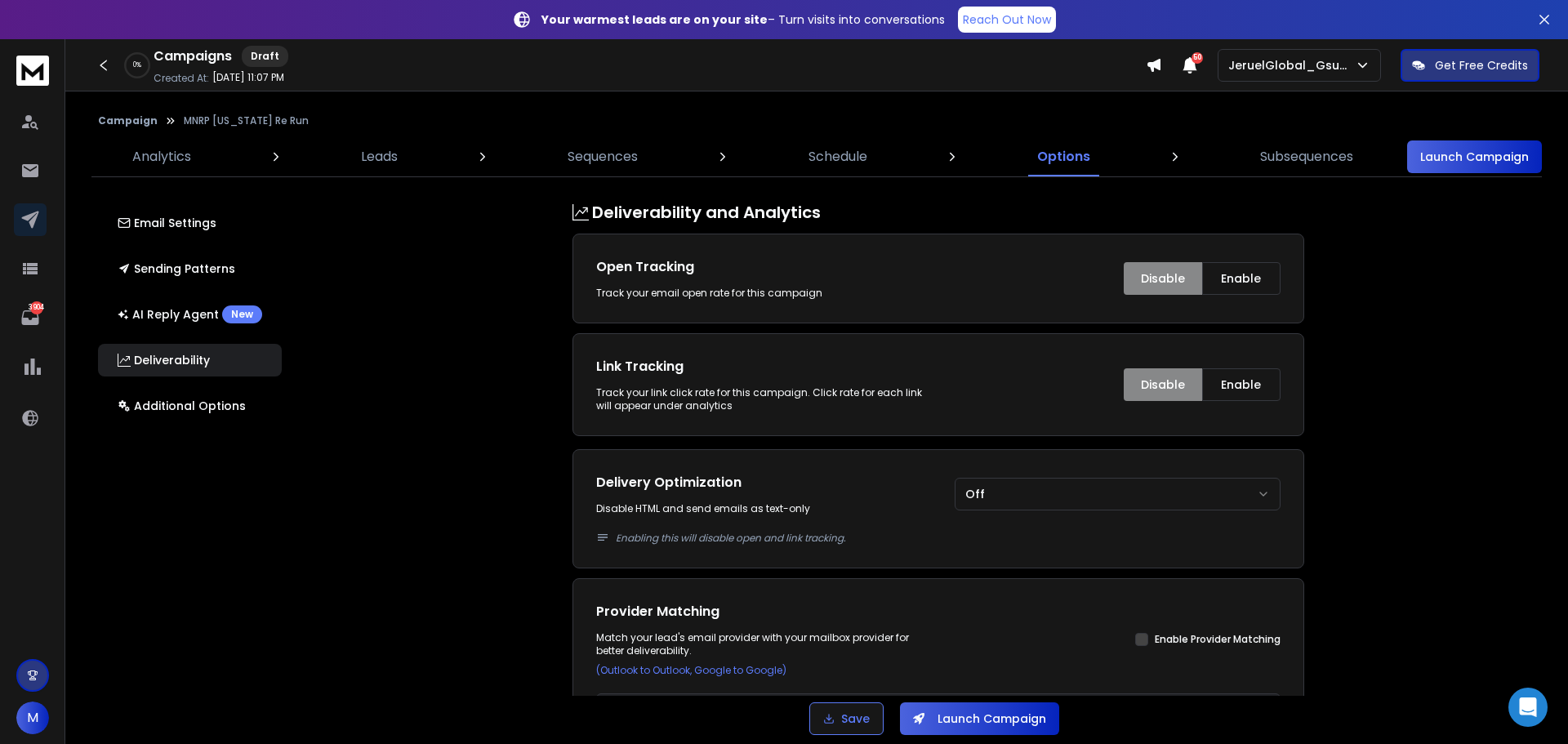
scroll to position [1846, 0]
click at [138, 396] on button "Additional Options" at bounding box center [191, 406] width 184 height 33
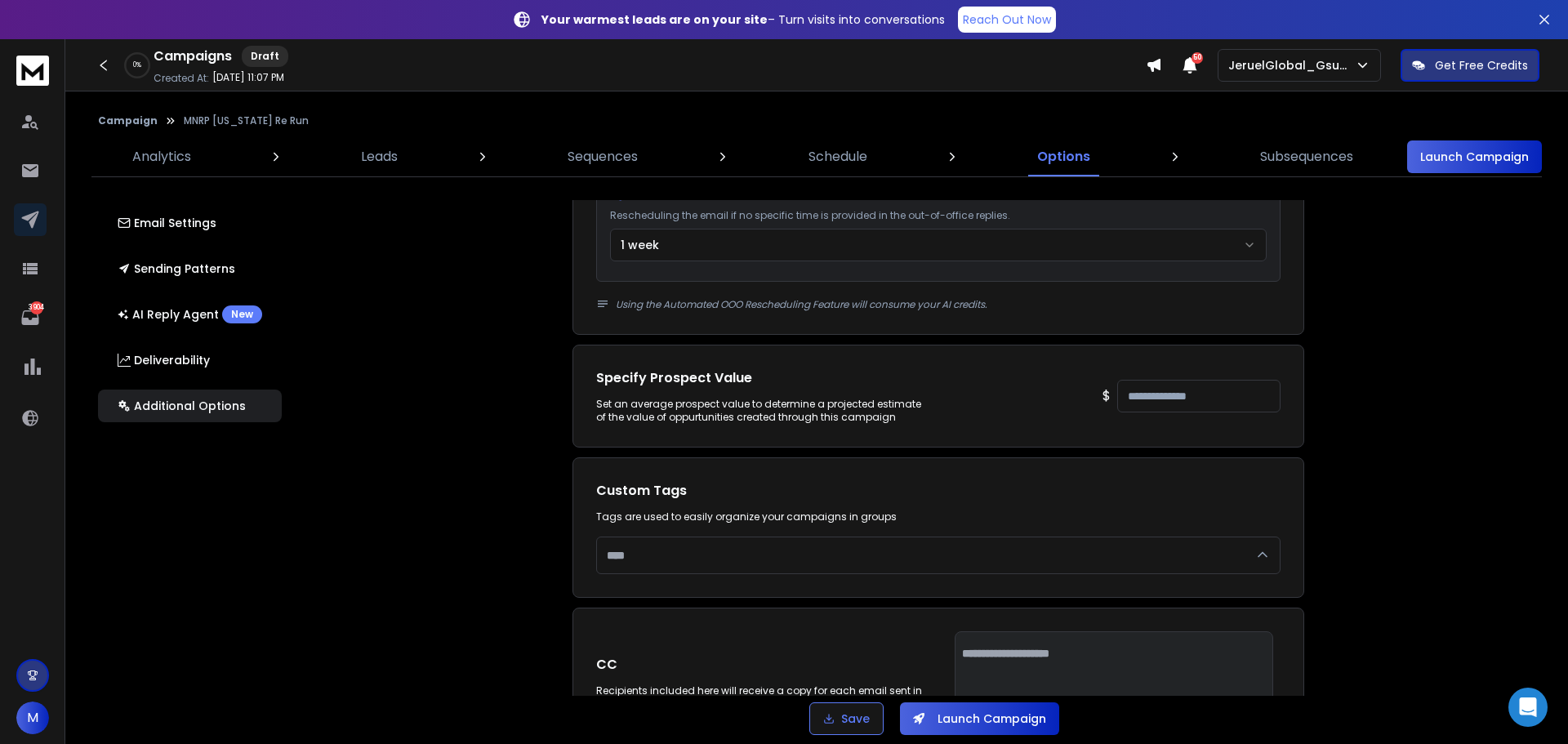
scroll to position [3345, 0]
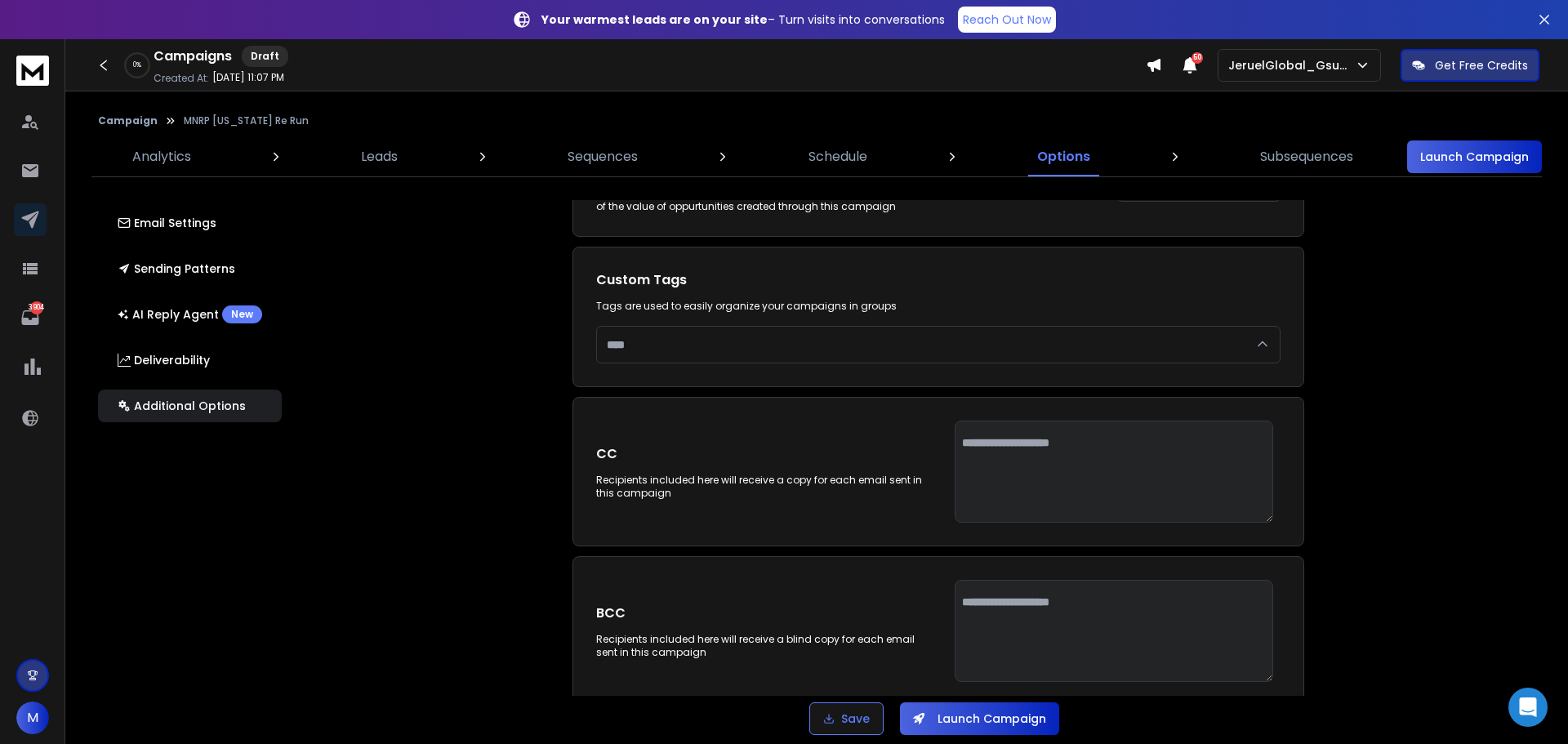
click at [977, 716] on button "Launch Campaign" at bounding box center [979, 718] width 160 height 33
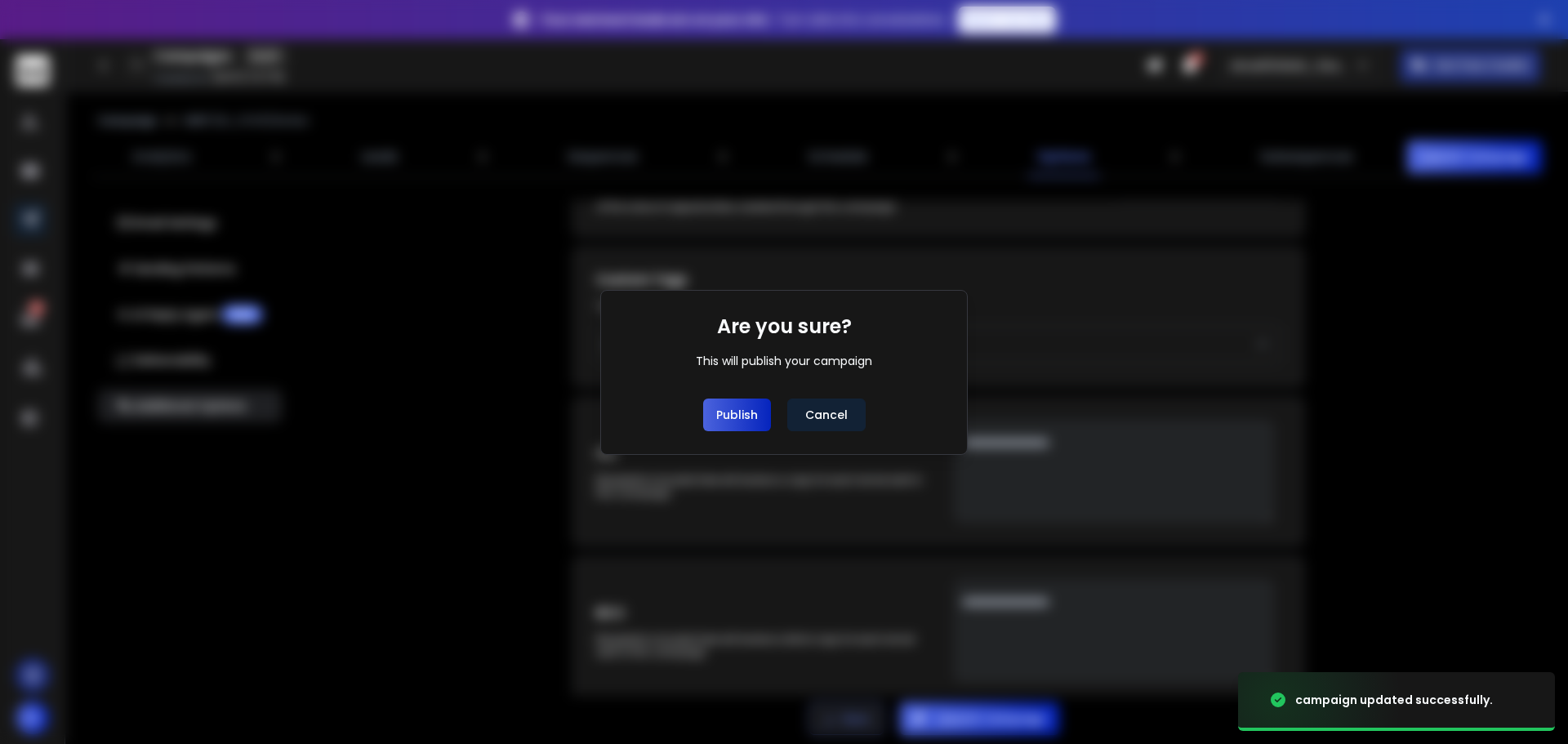
click at [738, 418] on button "Publish" at bounding box center [737, 415] width 67 height 33
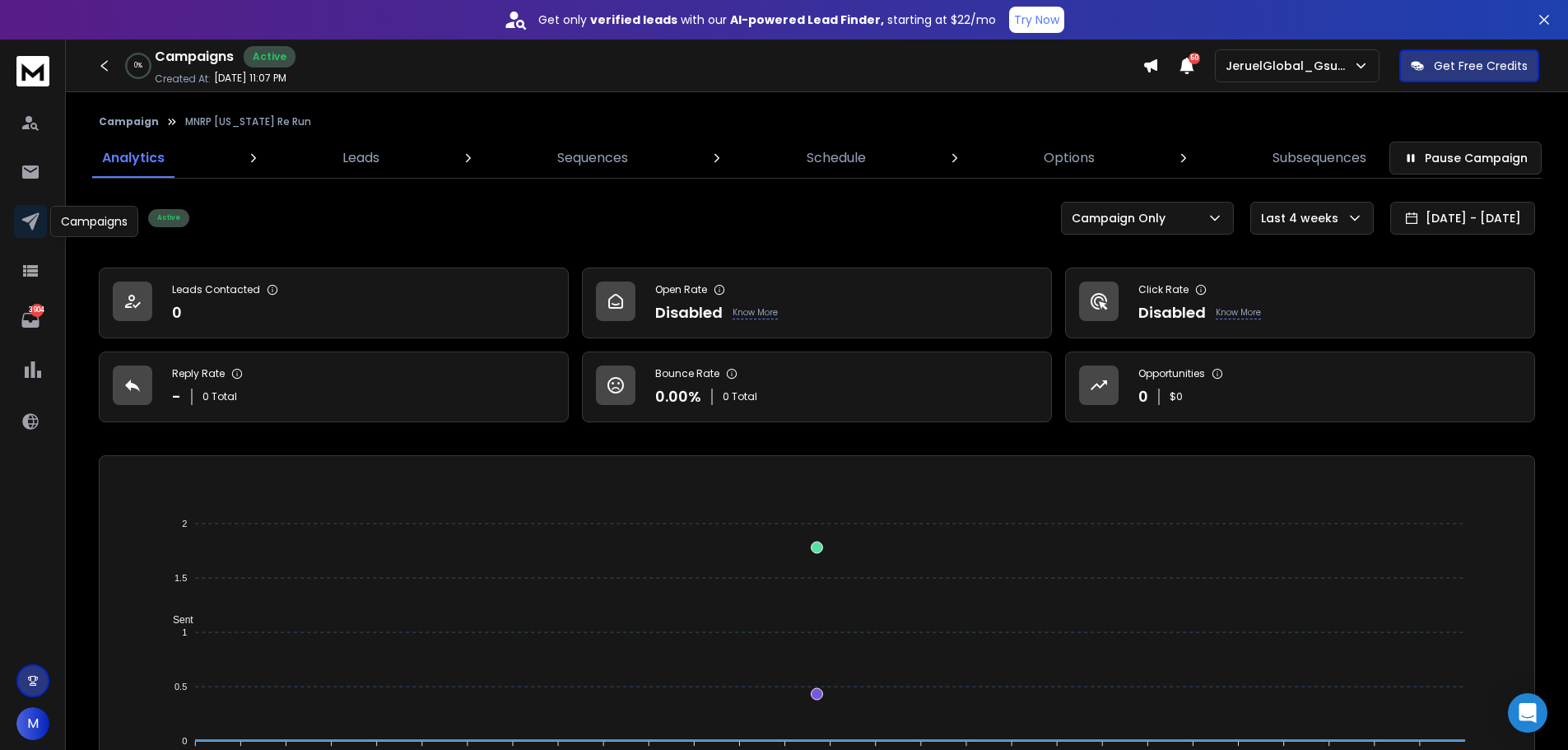
click at [19, 213] on link at bounding box center [30, 222] width 33 height 33
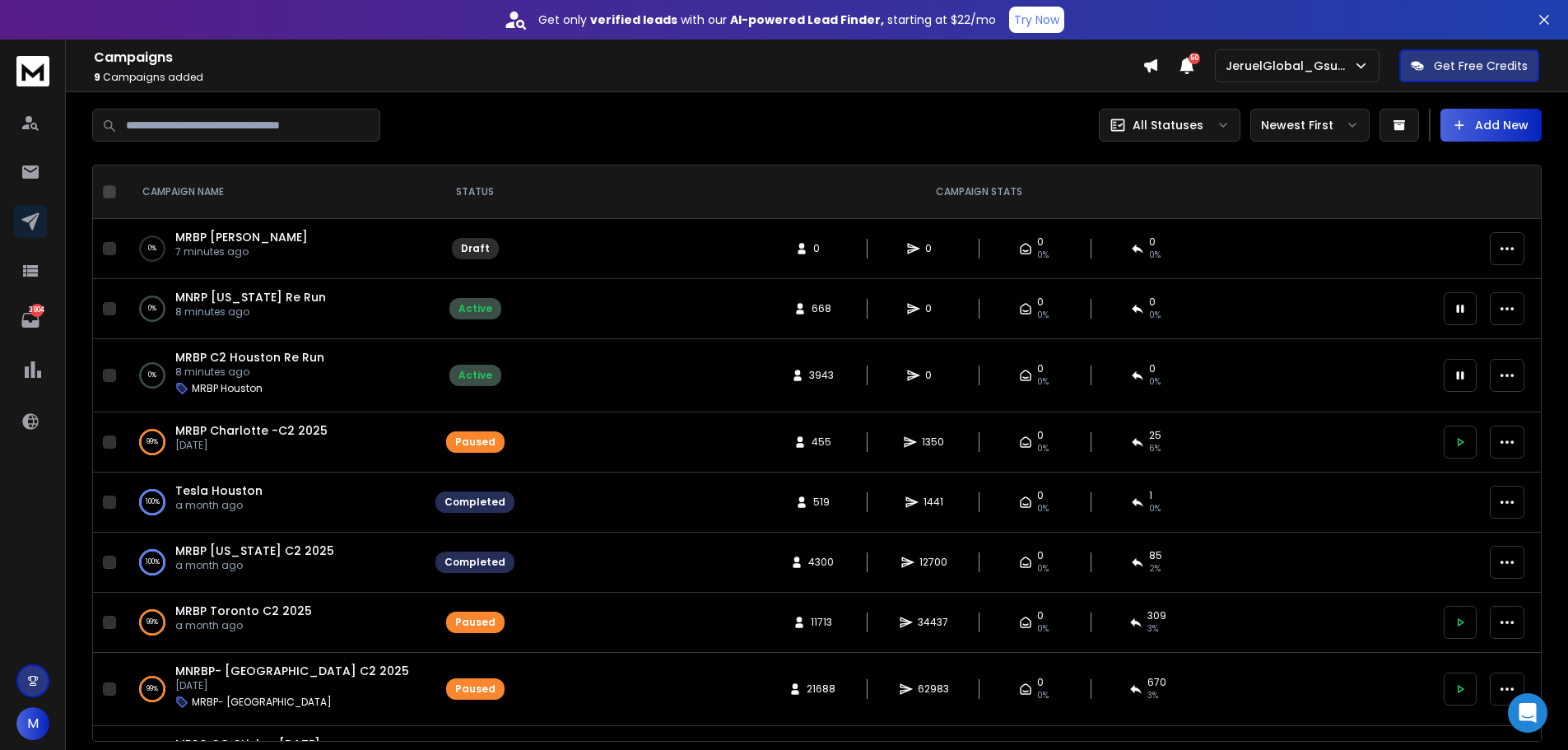
click at [237, 245] on p "7 minutes ago" at bounding box center [242, 252] width 132 height 13
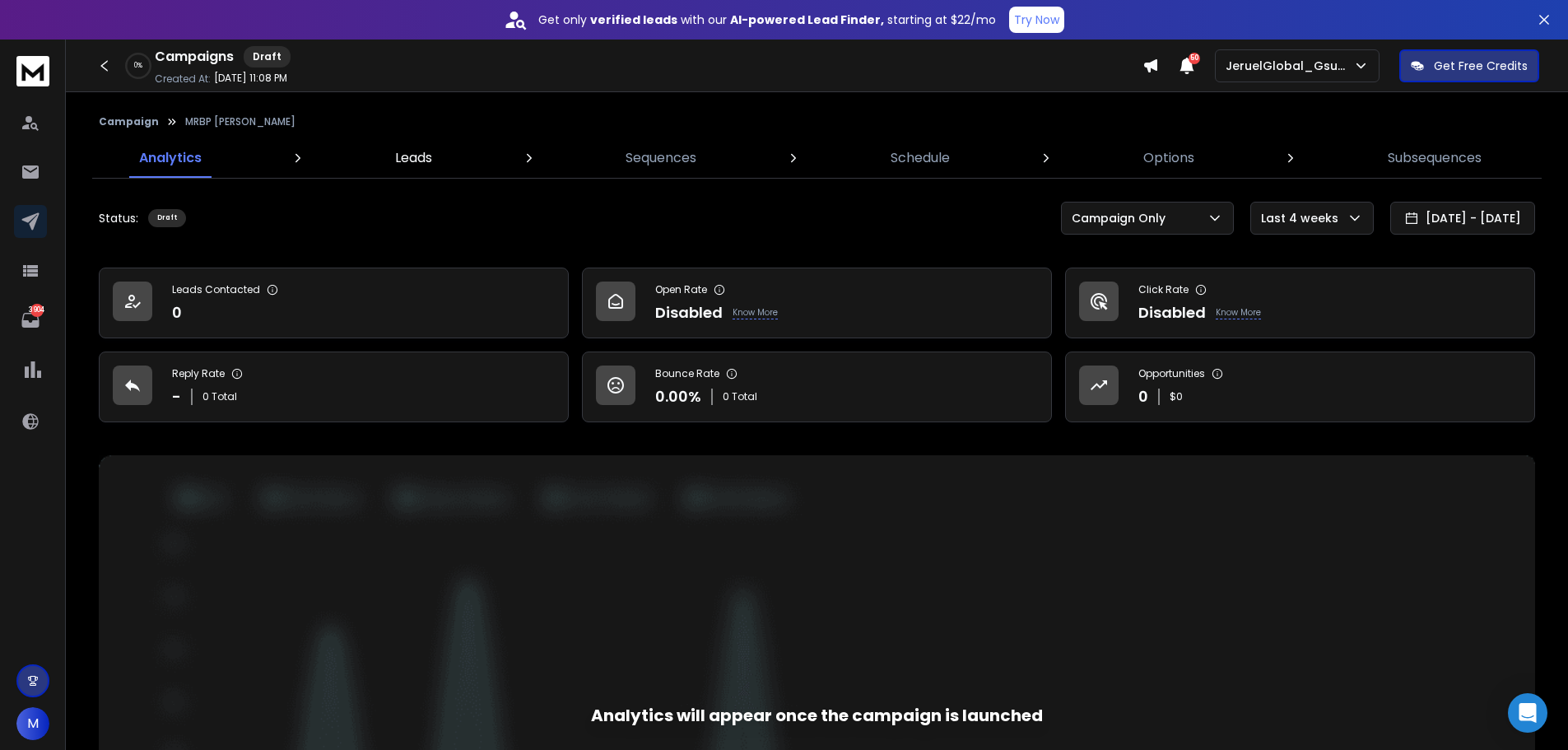
click at [347, 164] on div "Analytics Leads Sequences Schedule Options Subsequences" at bounding box center [809, 158] width 1436 height 40
click at [401, 154] on p "Leads" at bounding box center [413, 158] width 37 height 20
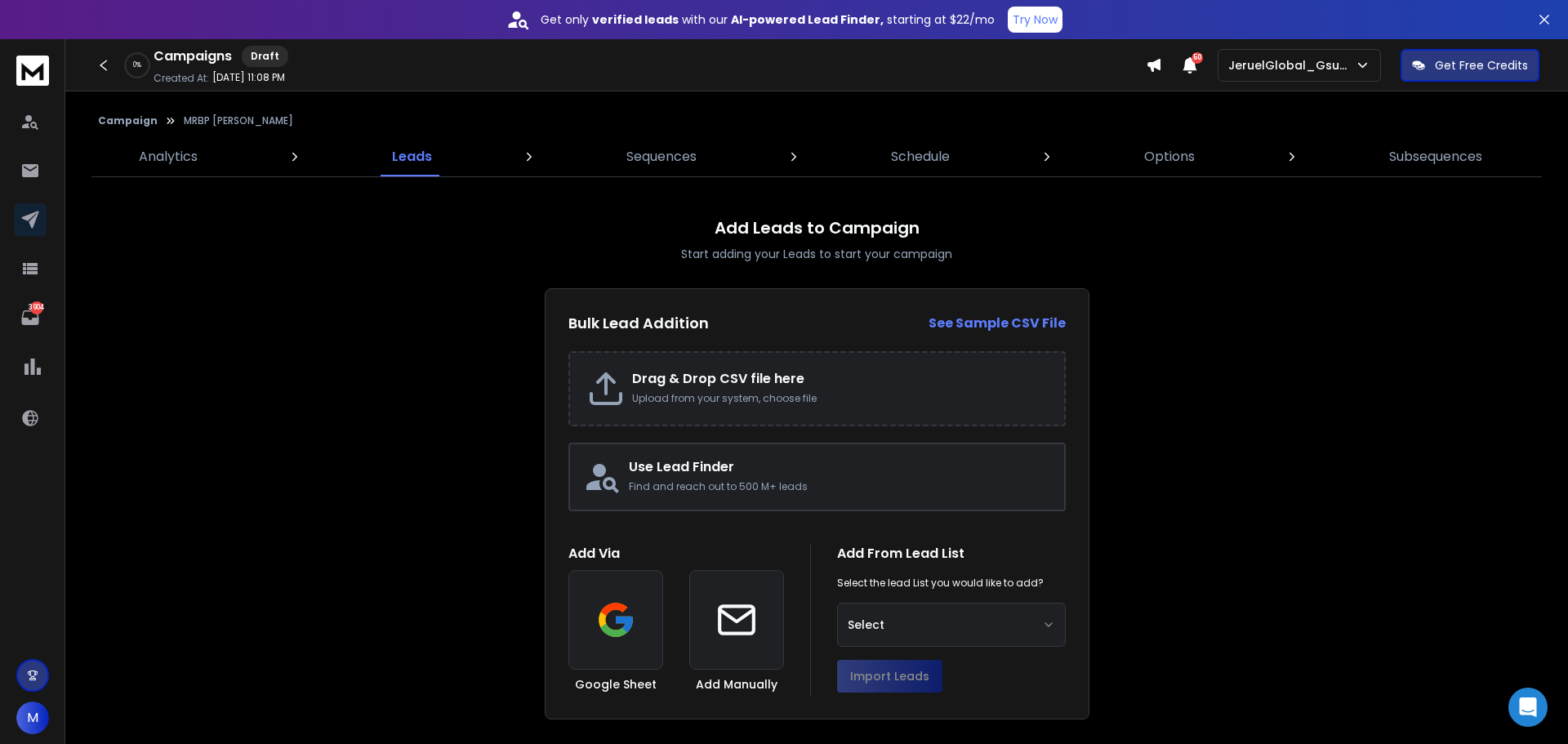
click at [800, 374] on h2 "Drag & Drop CSV file here" at bounding box center [840, 379] width 416 height 20
type input "**********"
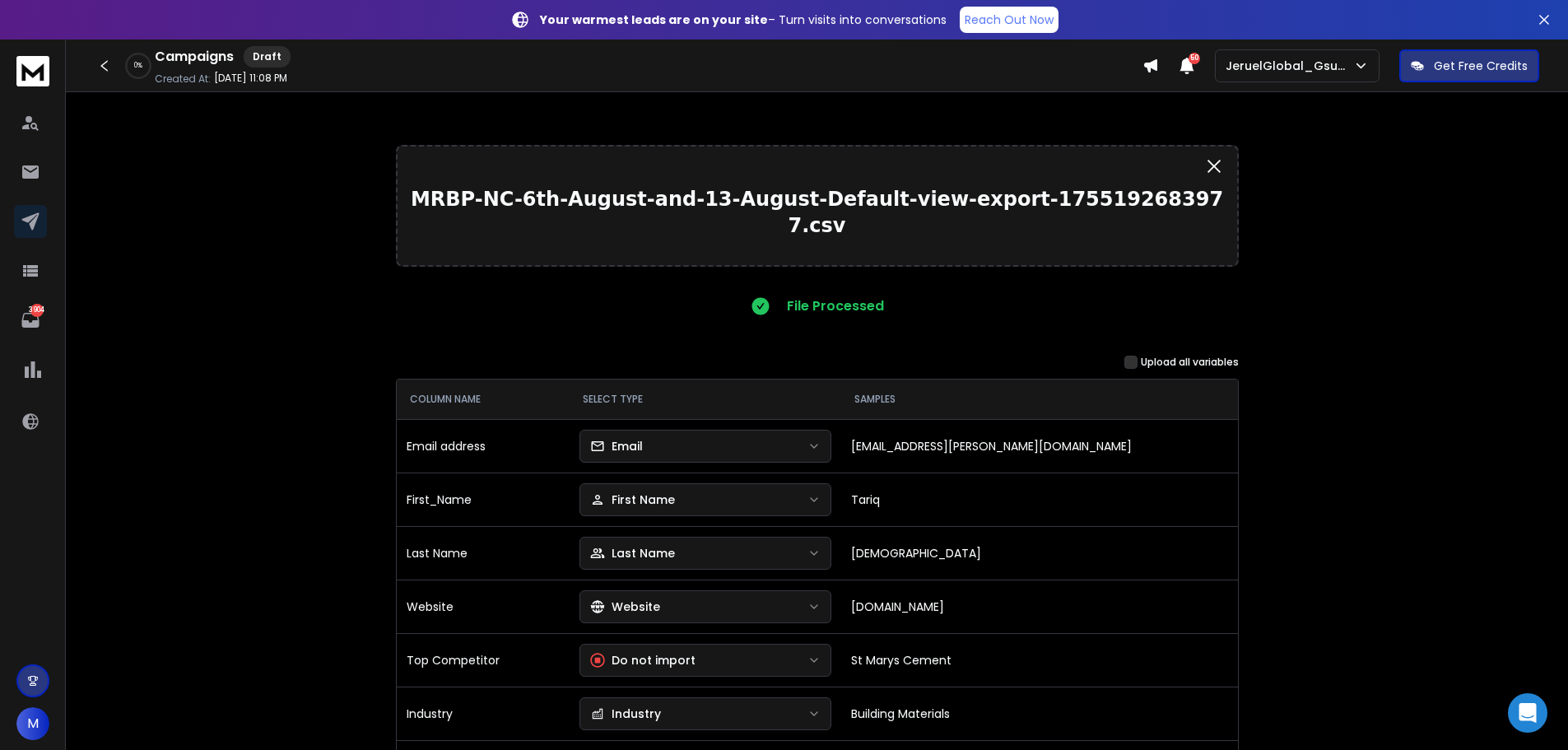
click at [1124, 356] on button "Upload all variables" at bounding box center [1131, 362] width 13 height 13
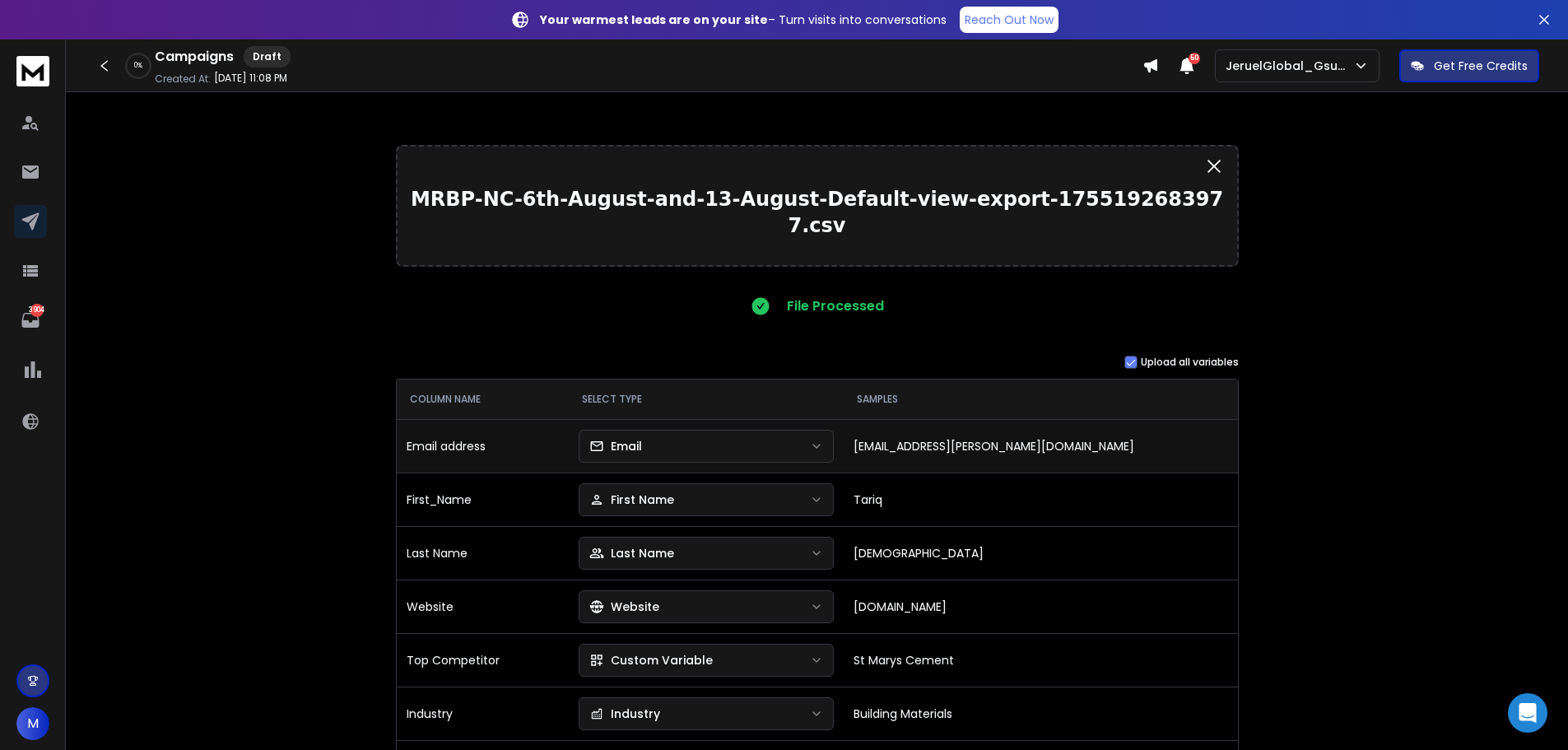
scroll to position [273, 0]
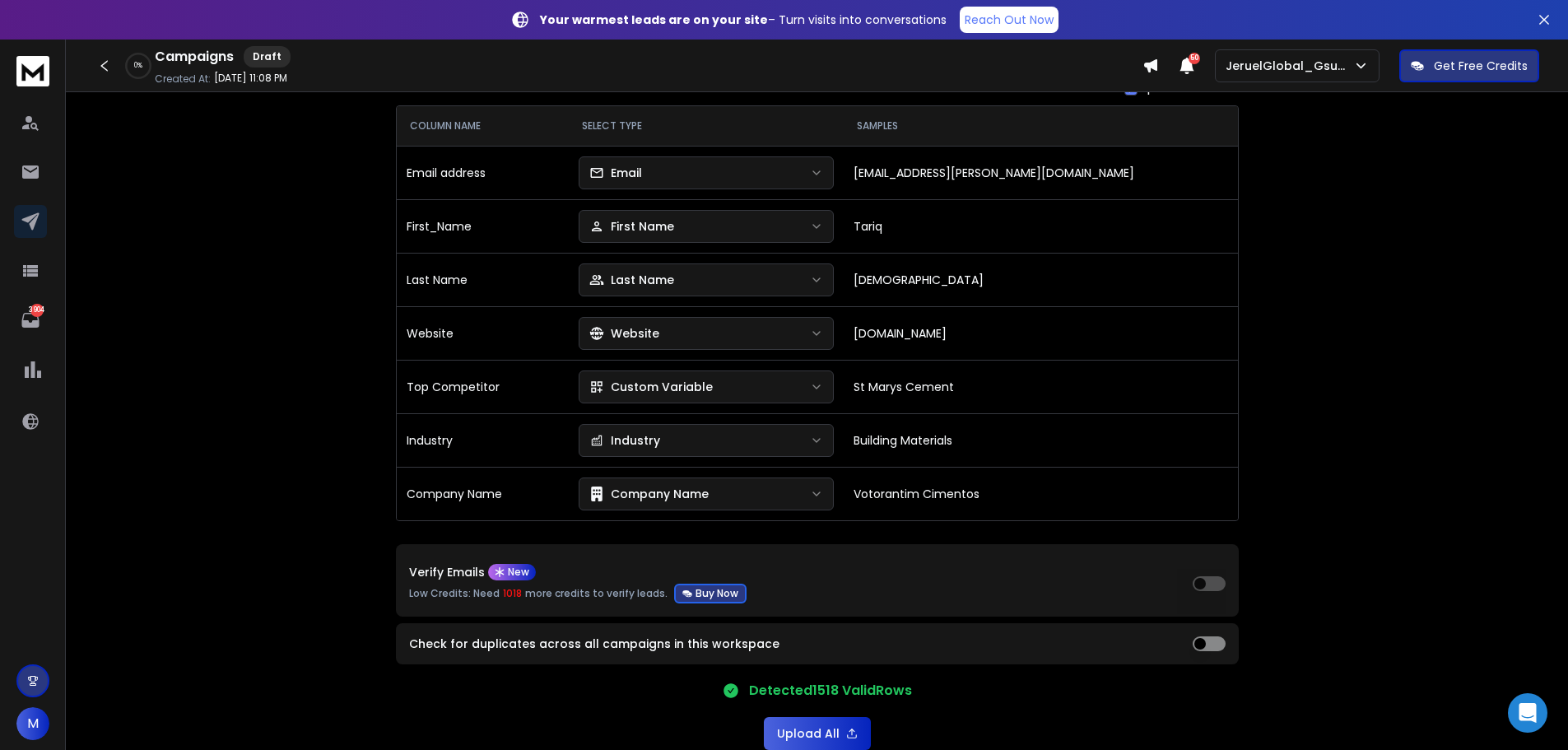
click at [828, 717] on button "Upload All" at bounding box center [817, 733] width 107 height 33
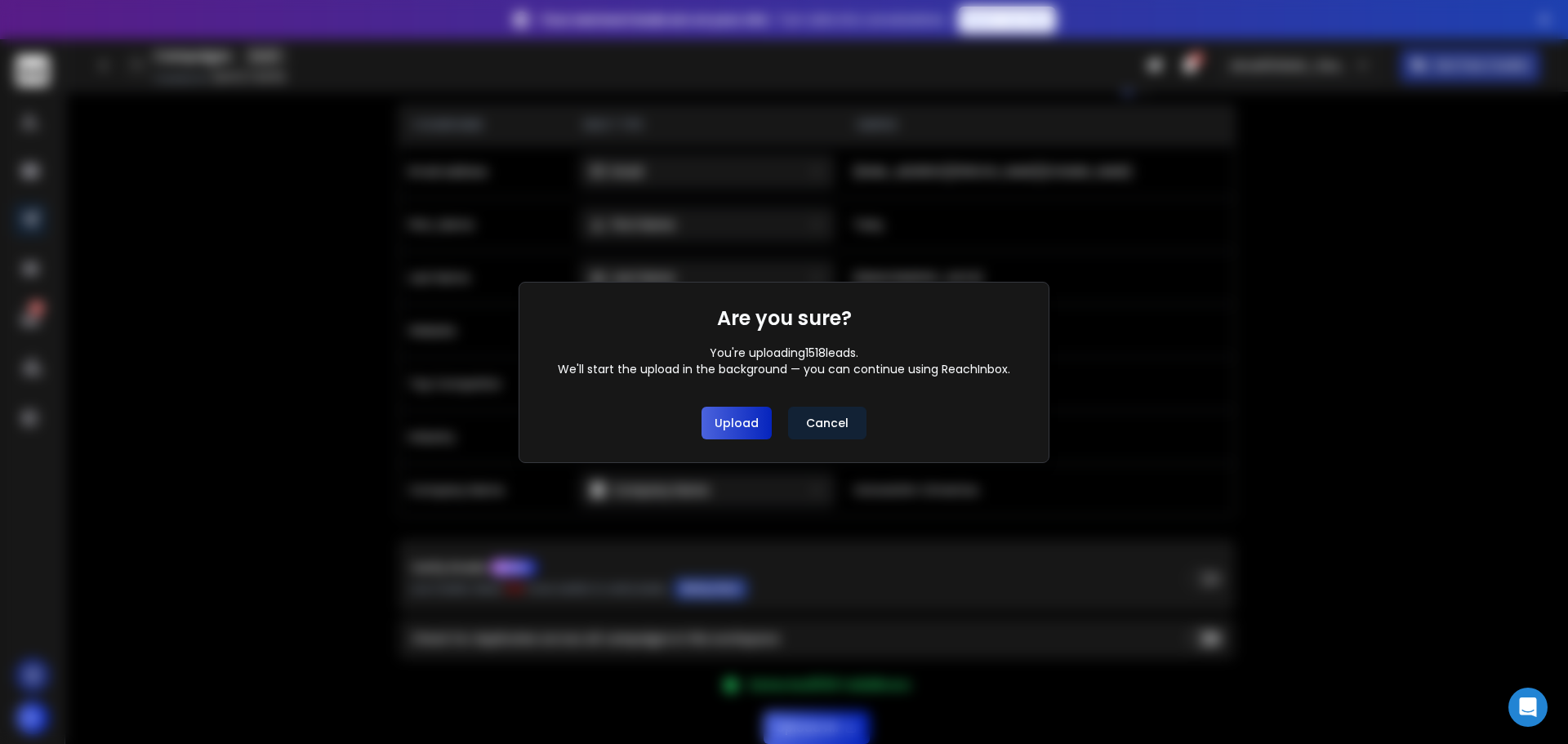
click at [732, 418] on button "Upload" at bounding box center [737, 423] width 70 height 33
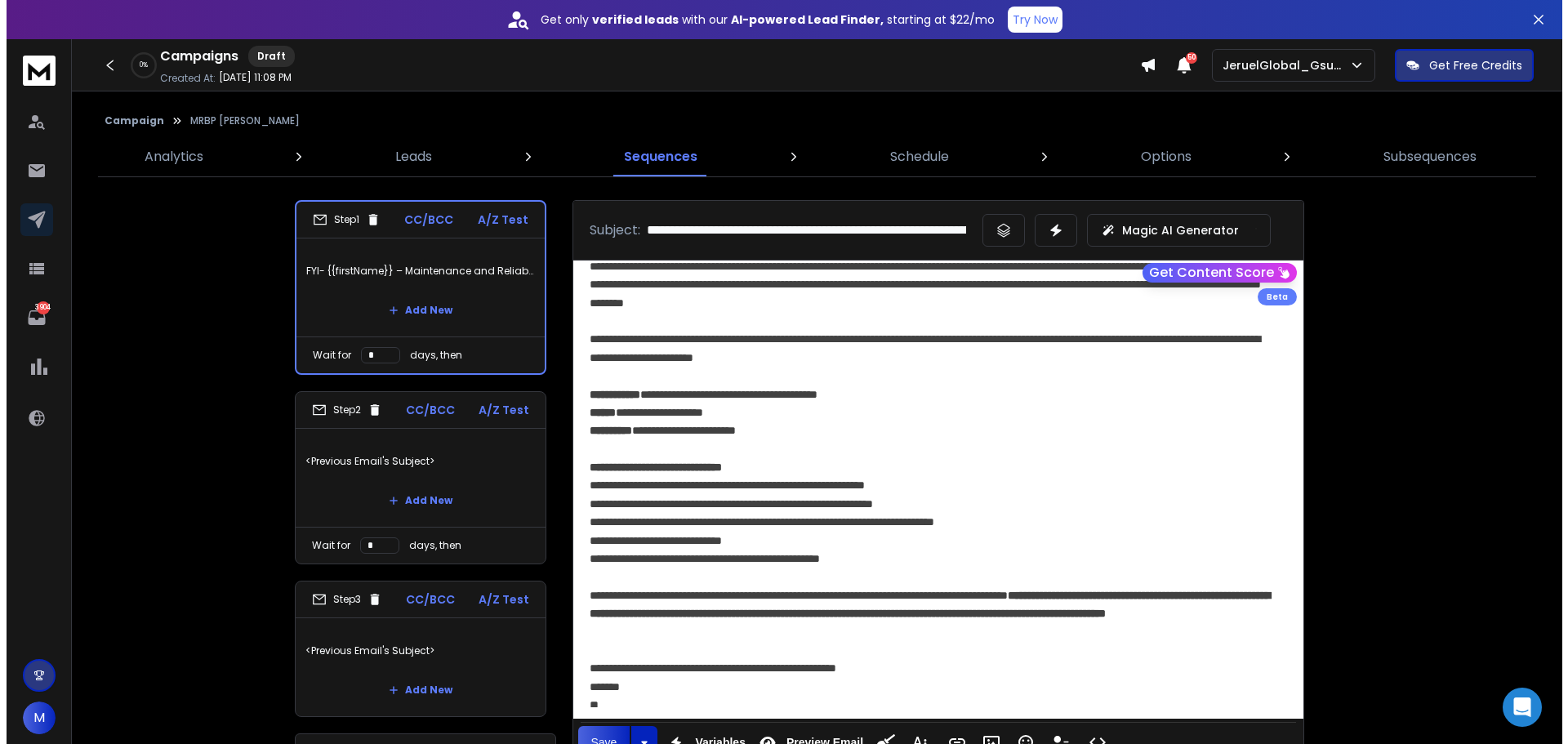
scroll to position [244, 0]
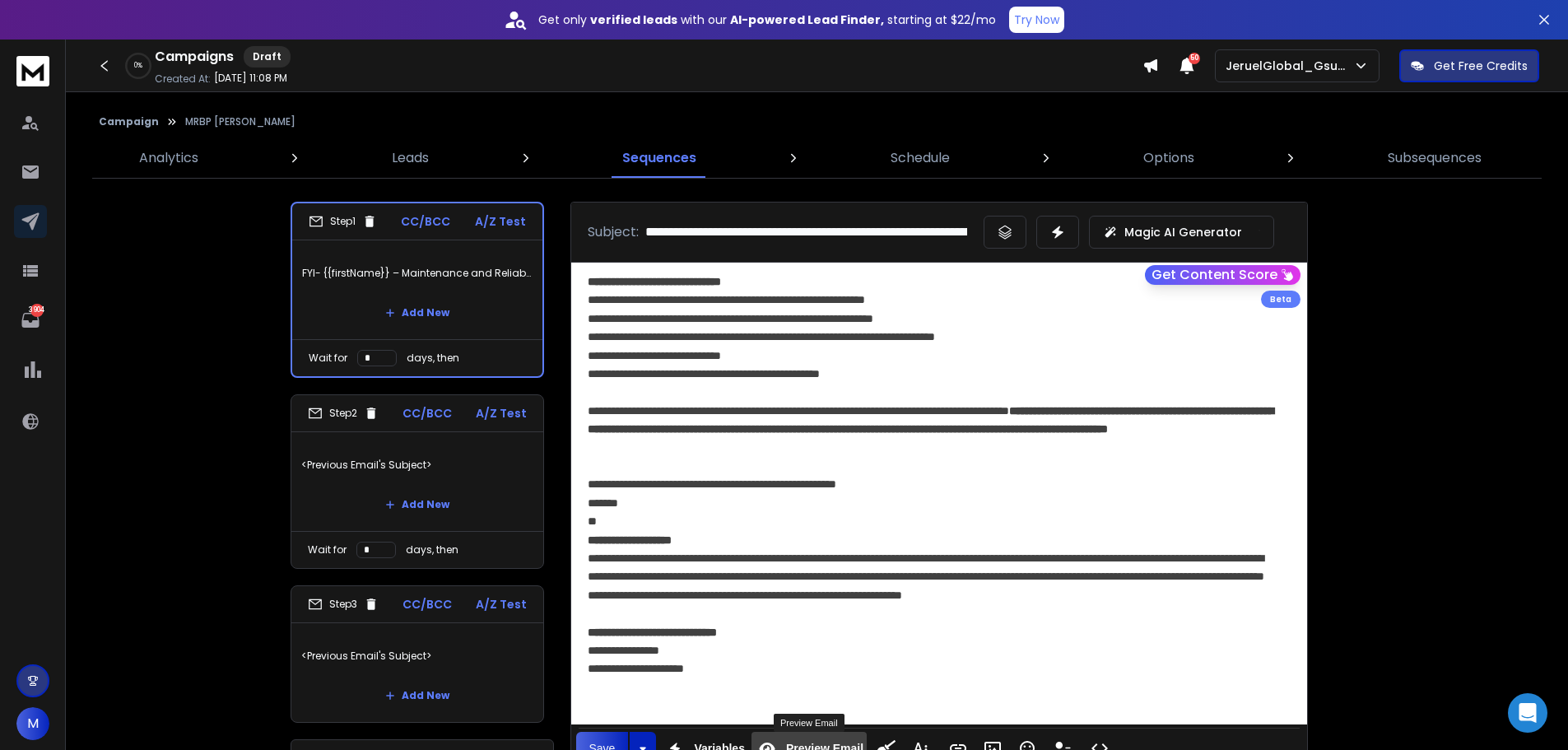
click at [804, 739] on div "Preview Email" at bounding box center [808, 749] width 115 height 28
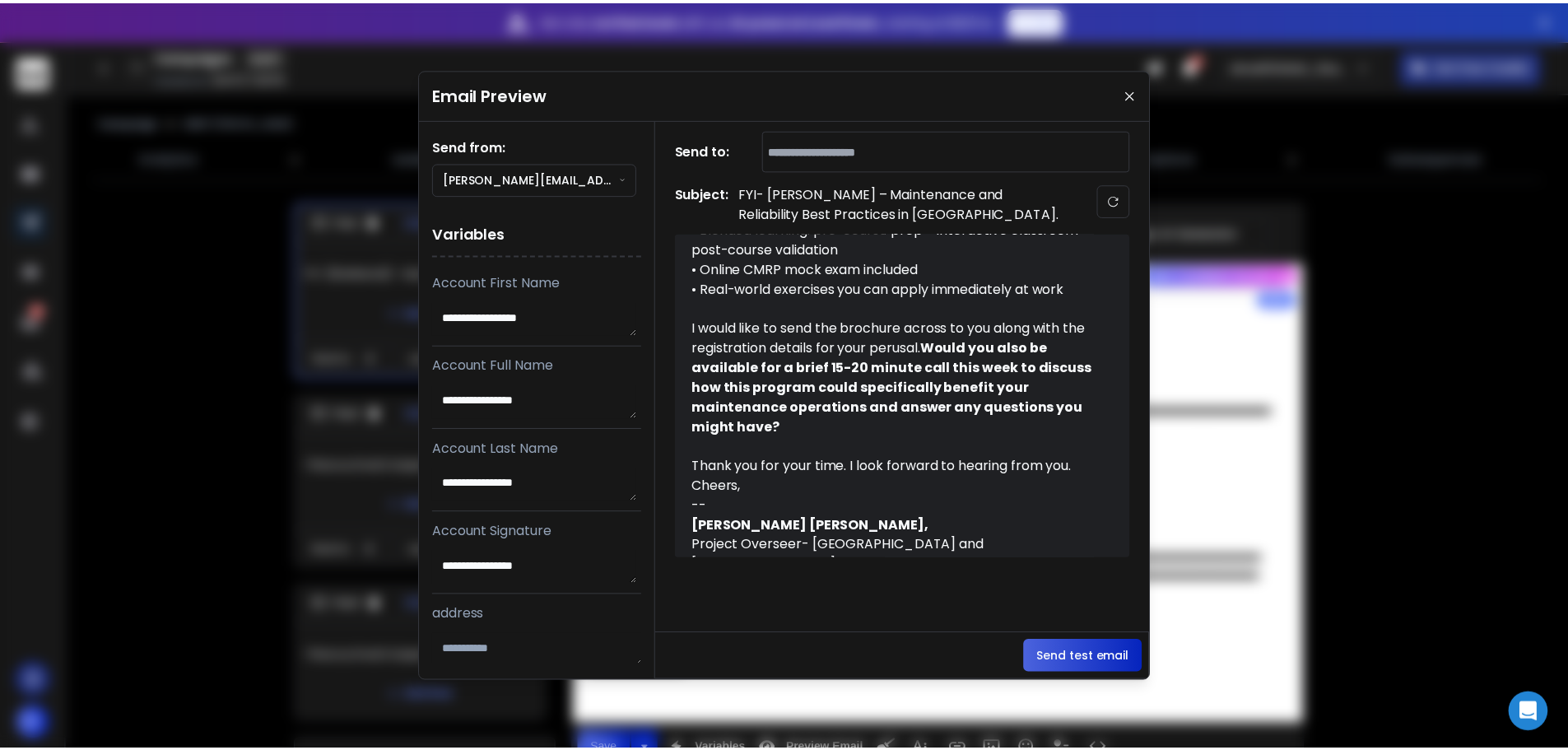
scroll to position [560, 0]
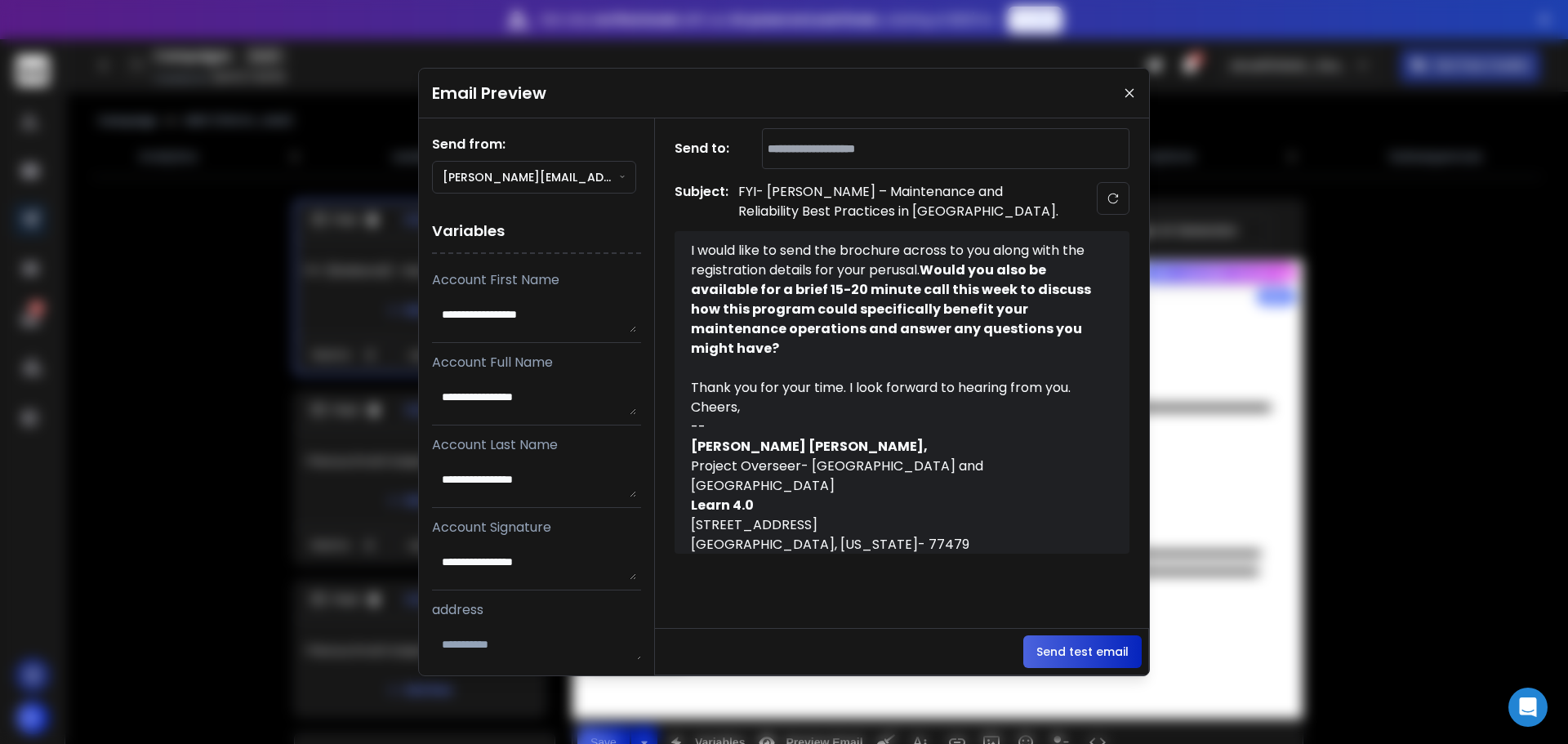
click at [1146, 92] on div "Email Preview" at bounding box center [784, 93] width 730 height 49
click at [1130, 87] on icon at bounding box center [1130, 93] width 13 height 13
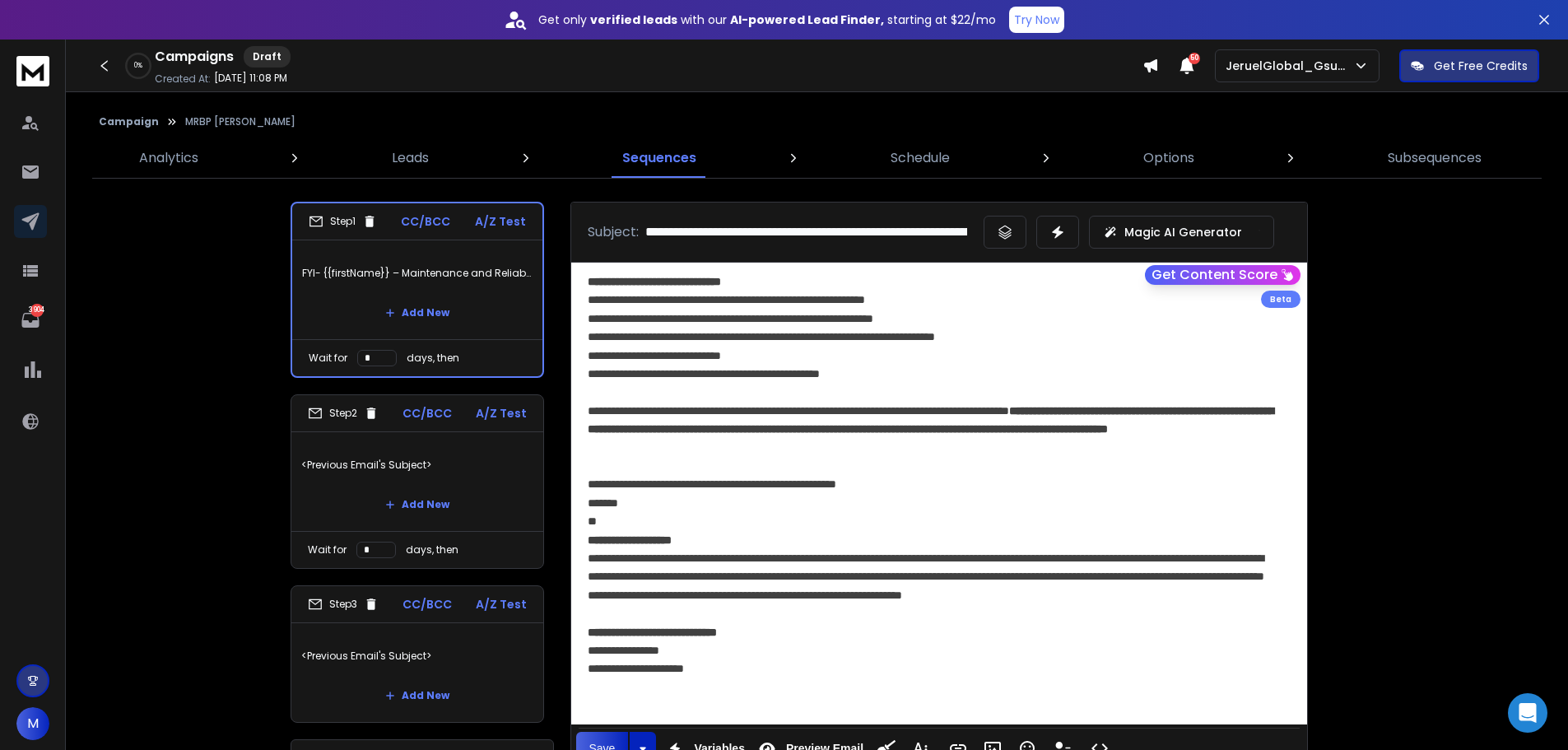
click at [489, 468] on p "<Previous Email's Subject>" at bounding box center [417, 465] width 232 height 46
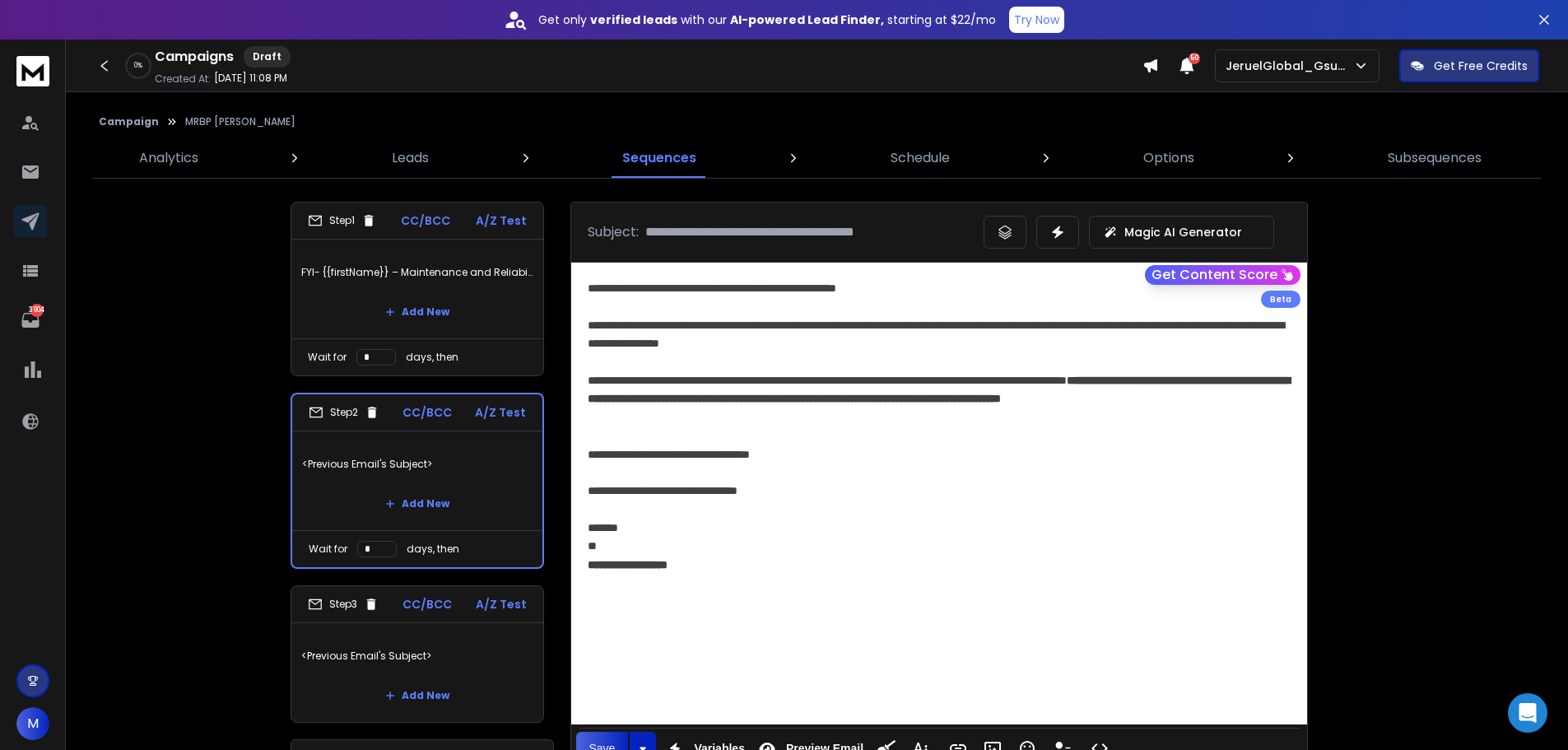
click at [503, 666] on p "<Previous Email's Subject>" at bounding box center [417, 656] width 232 height 46
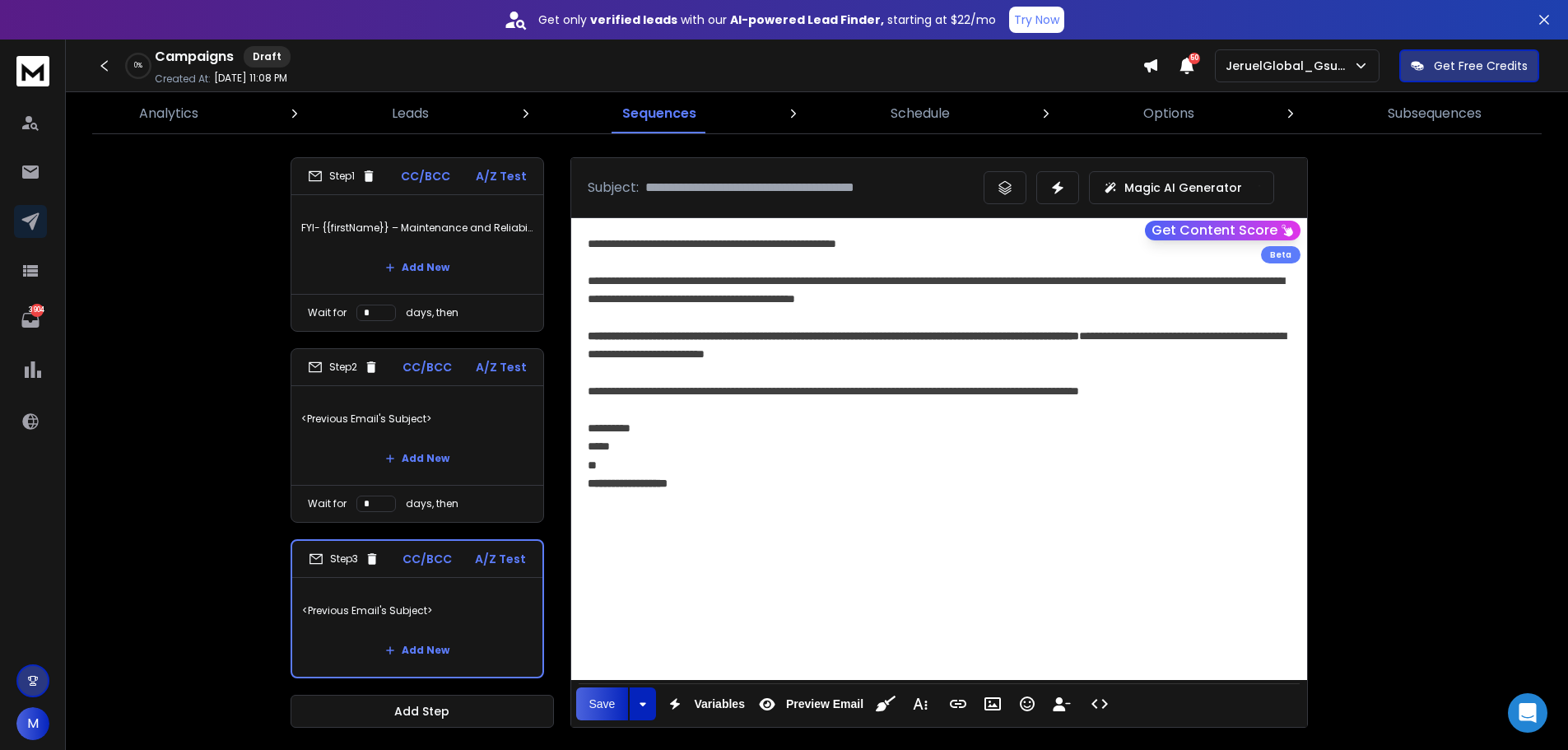
scroll to position [45, 0]
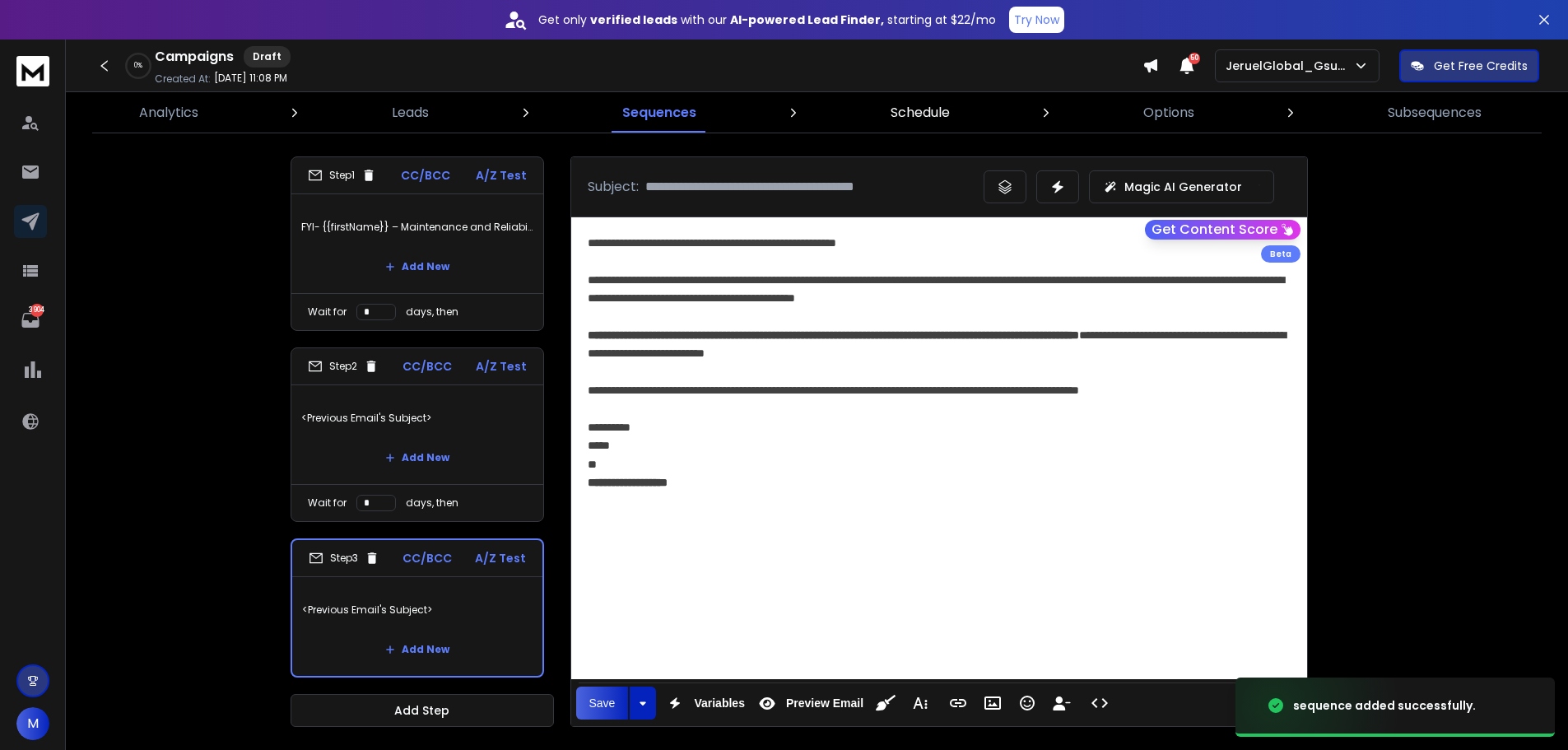
click at [920, 121] on p "Schedule" at bounding box center [919, 113] width 60 height 20
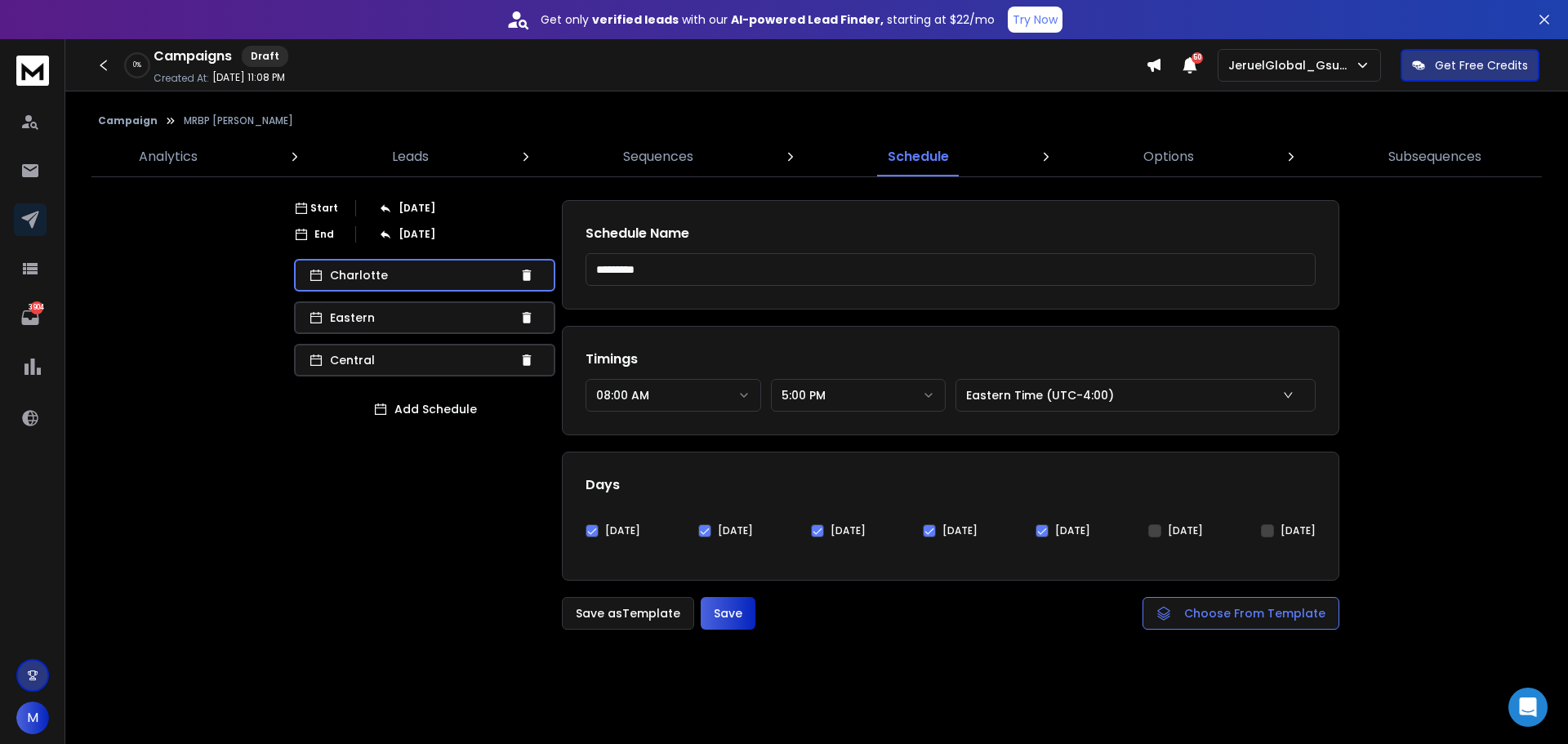
click at [716, 606] on button "Save" at bounding box center [728, 614] width 55 height 33
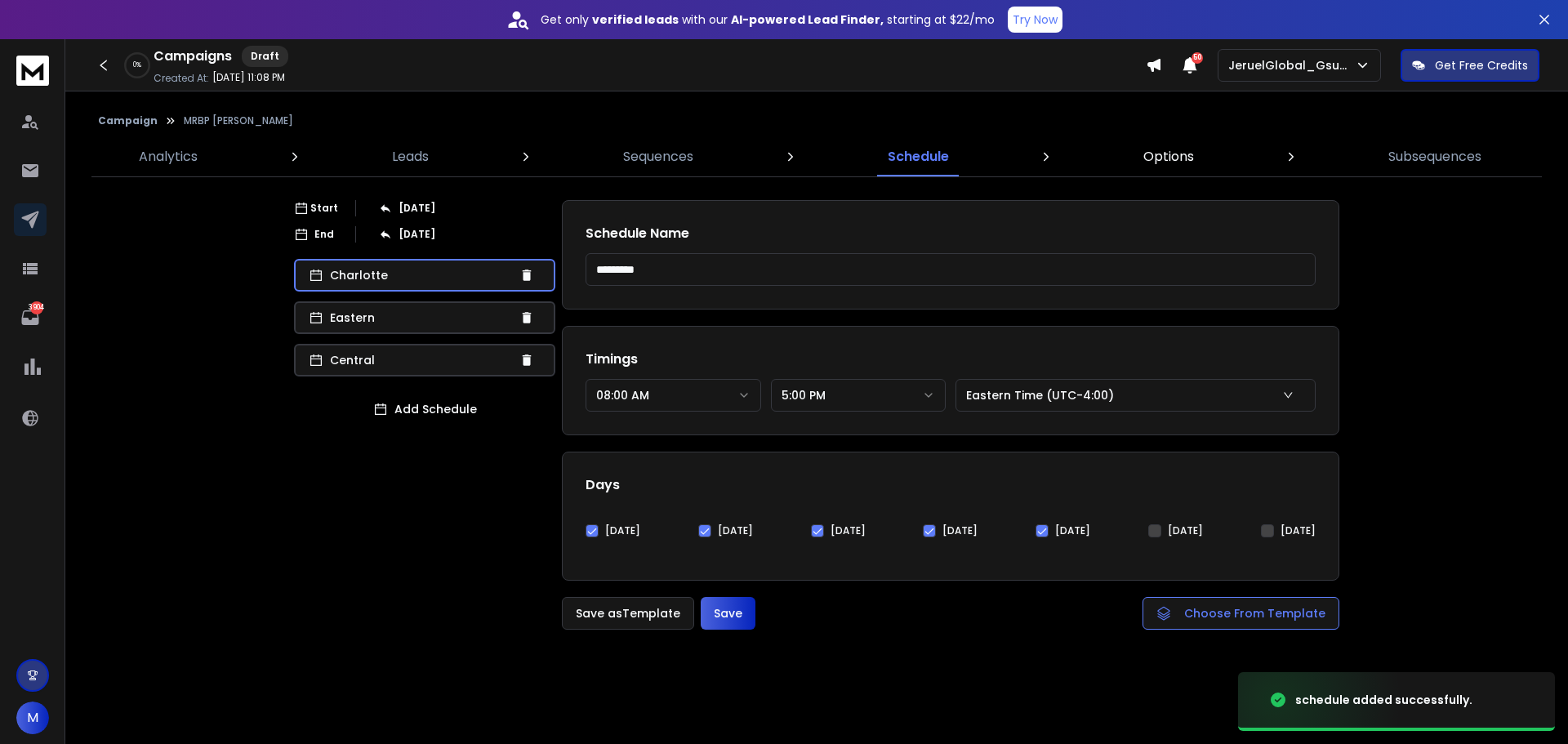
click at [1161, 158] on p "Options" at bounding box center [1169, 157] width 51 height 20
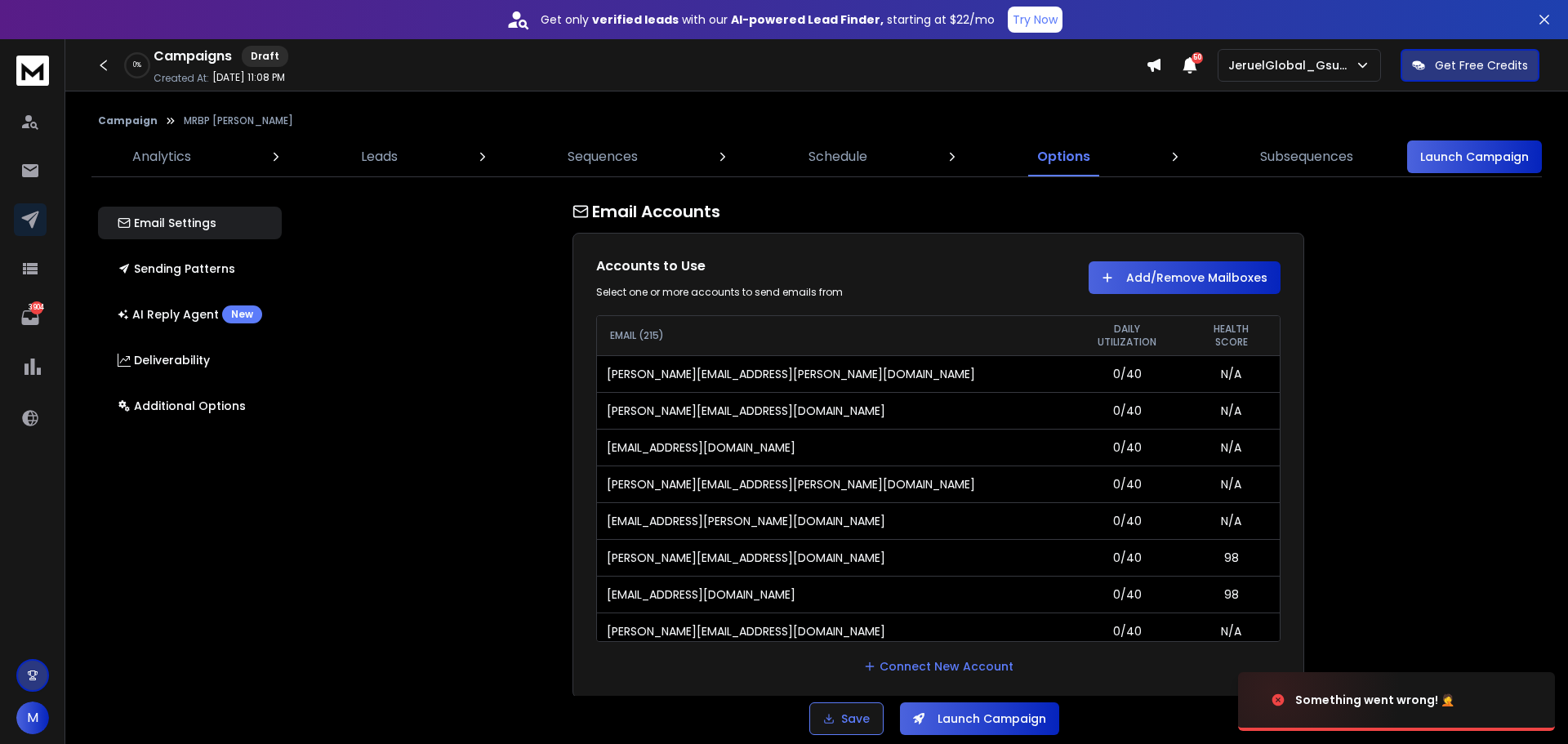
click at [1133, 259] on div "Accounts to Use Select one or more accounts to send emails from Add/Remove Mail…" at bounding box center [938, 277] width 685 height 43
click at [1127, 274] on button "Add/Remove Mailboxes" at bounding box center [1184, 278] width 192 height 33
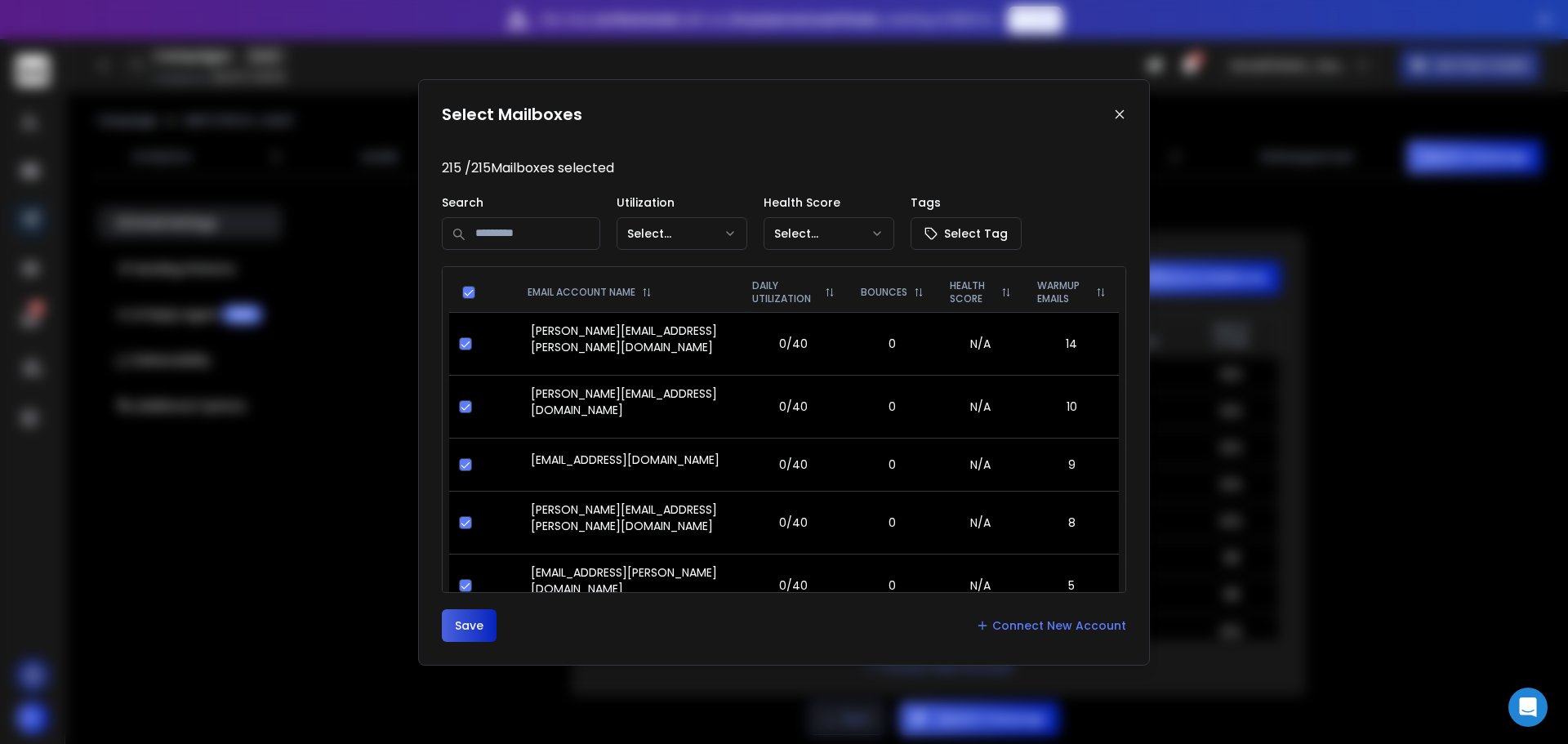
click at [474, 620] on button "Save" at bounding box center [469, 625] width 55 height 33
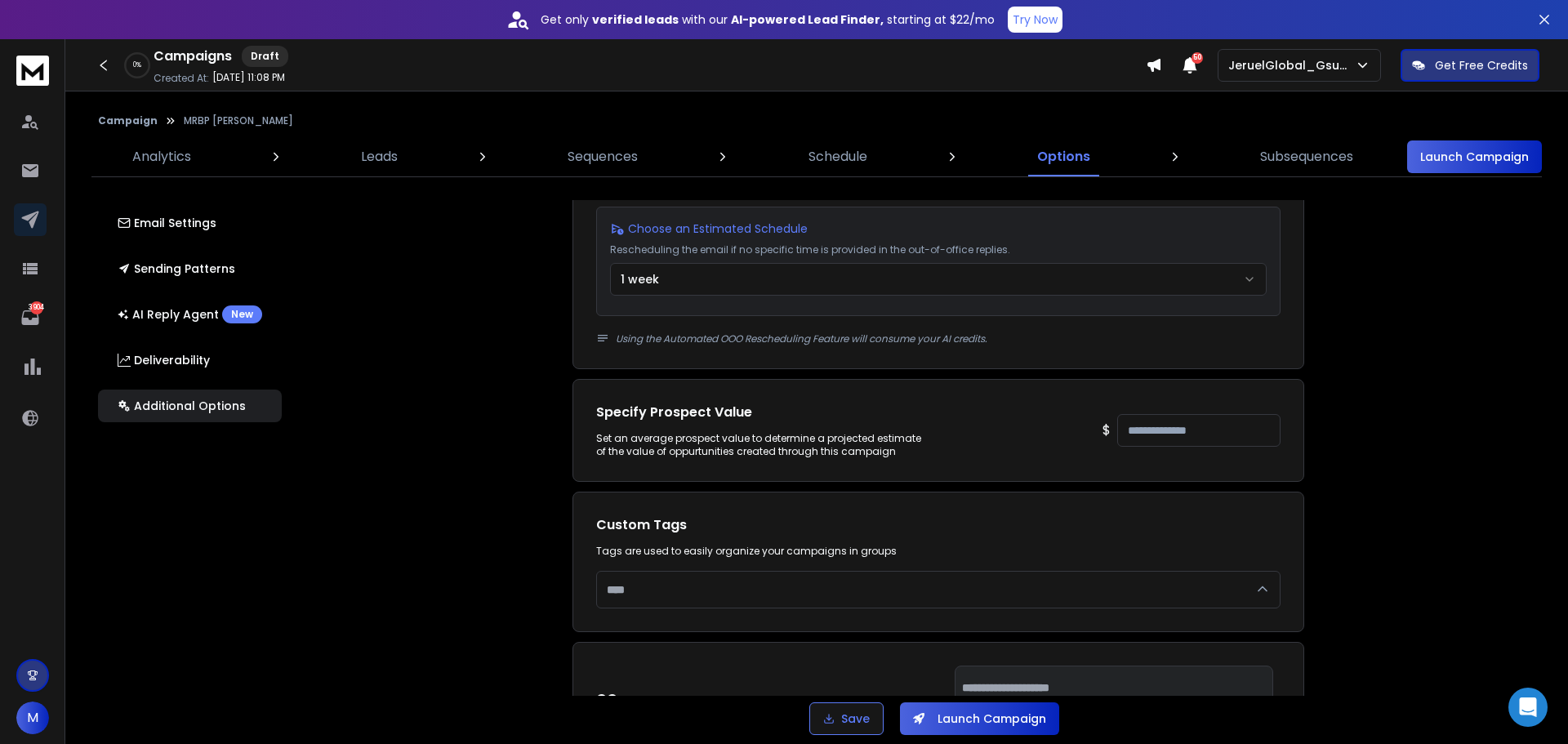
scroll to position [3345, 0]
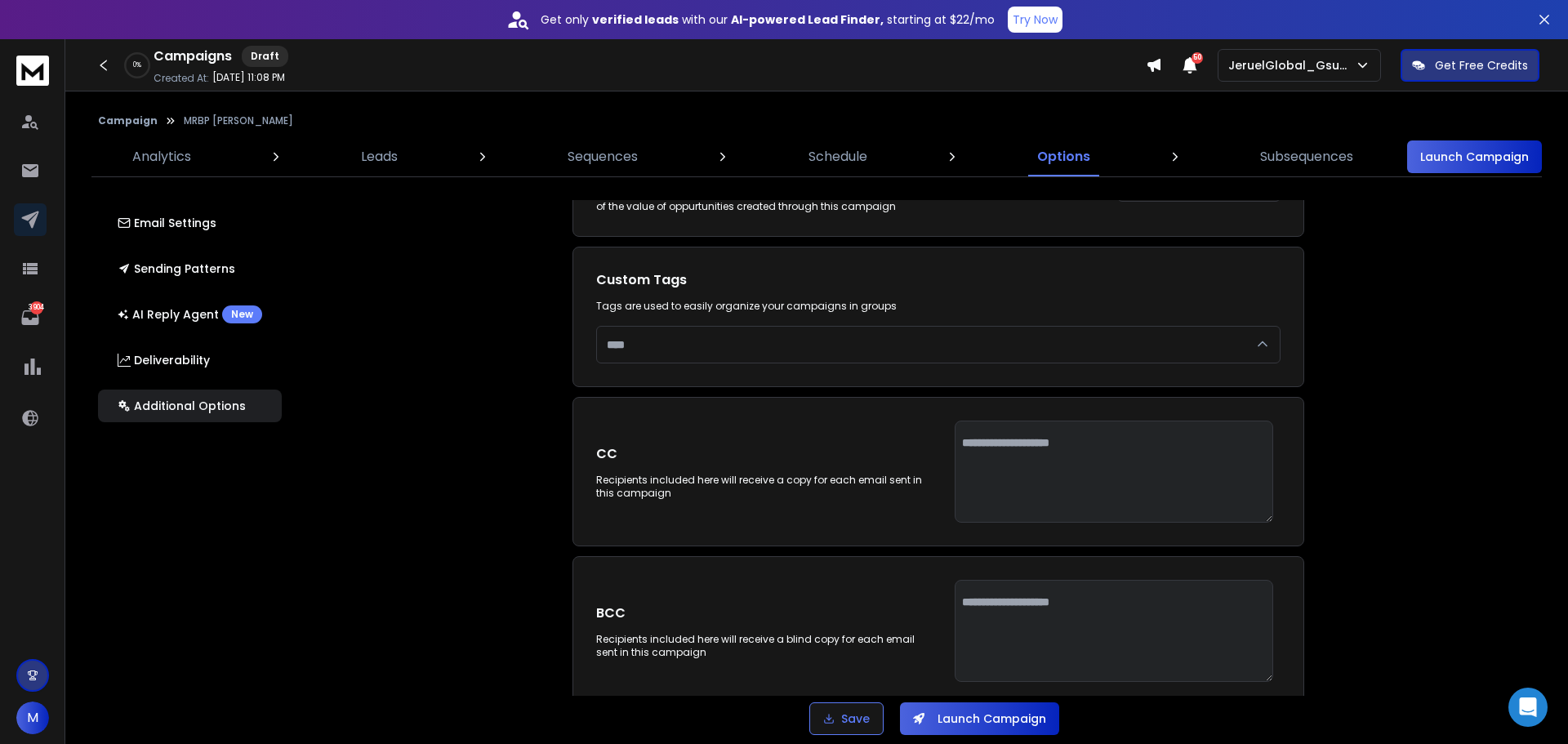
click at [964, 715] on button "Launch Campaign" at bounding box center [979, 718] width 160 height 33
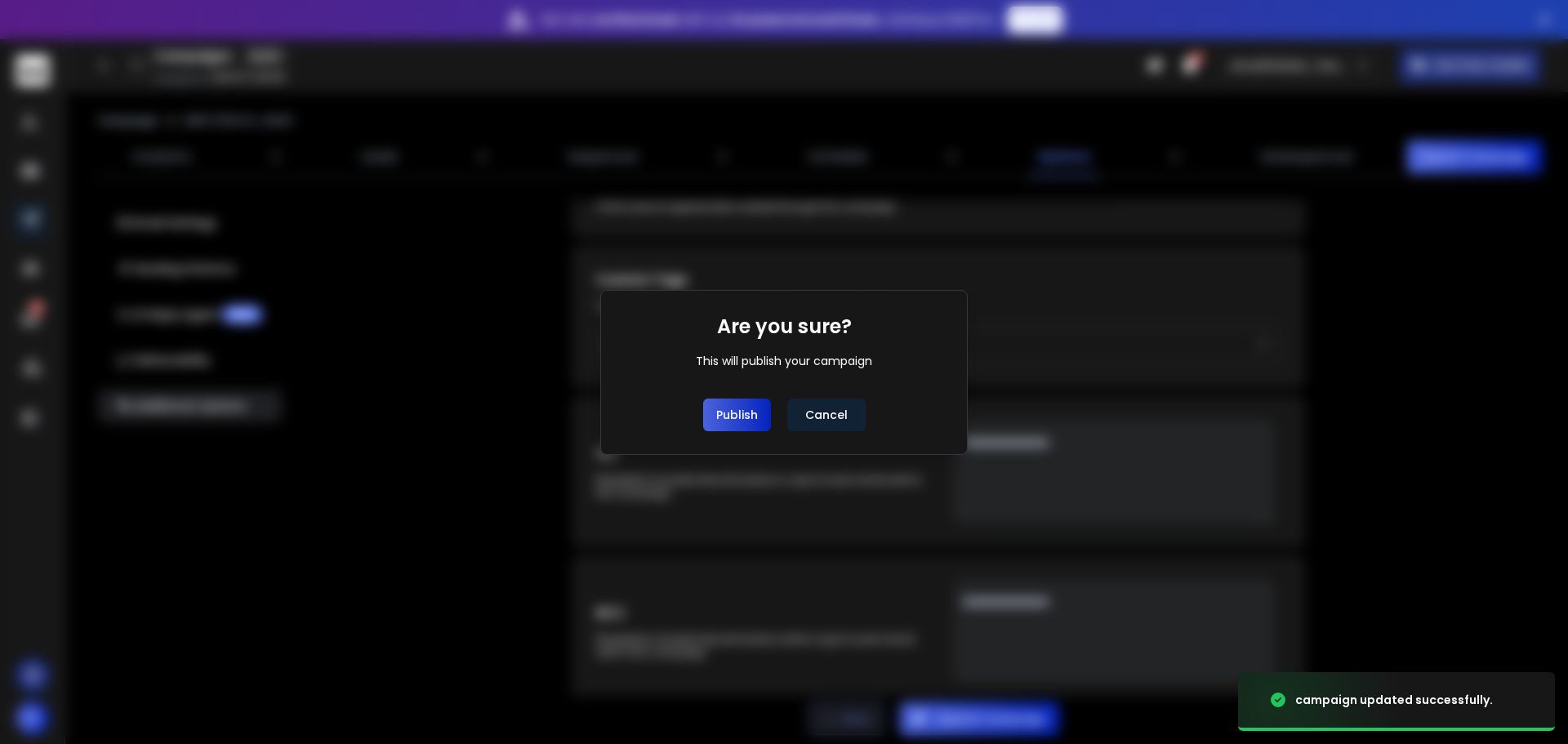
click at [717, 422] on button "Publish" at bounding box center [737, 415] width 67 height 33
